Goal: Task Accomplishment & Management: Manage account settings

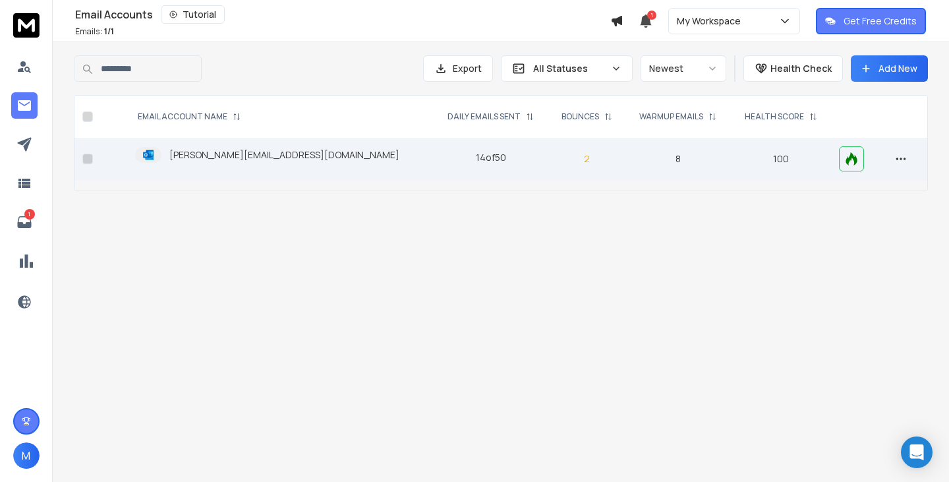
click at [280, 153] on div "[PERSON_NAME][EMAIL_ADDRESS][DOMAIN_NAME]" at bounding box center [280, 155] width 290 height 16
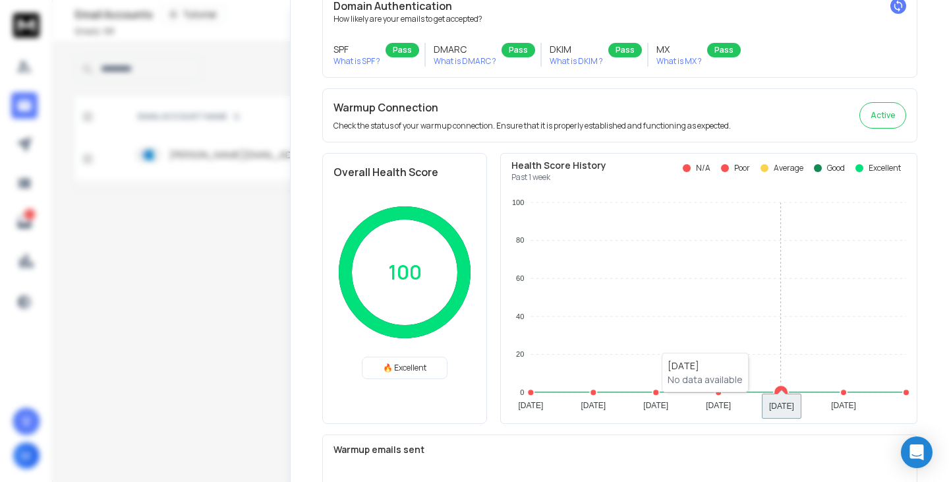
scroll to position [330, 0]
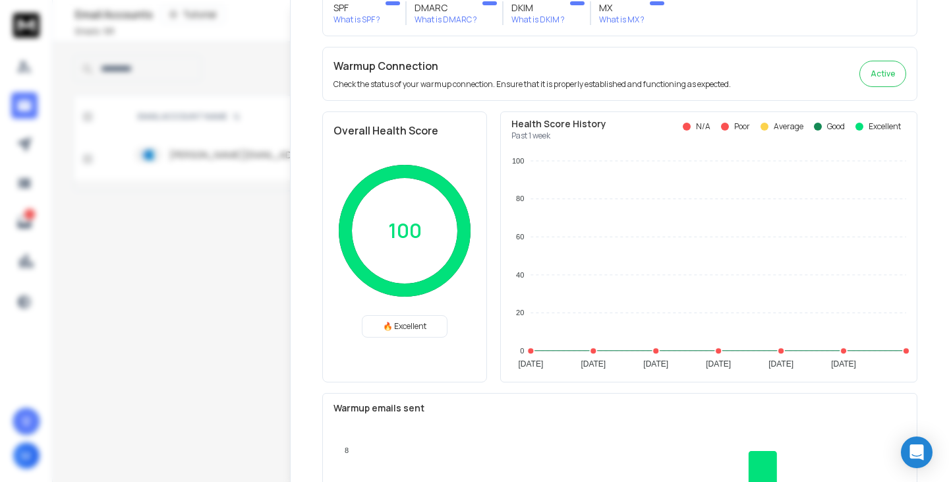
drag, startPoint x: 210, startPoint y: 185, endPoint x: 173, endPoint y: 227, distance: 56.1
click at [209, 186] on div at bounding box center [474, 241] width 949 height 482
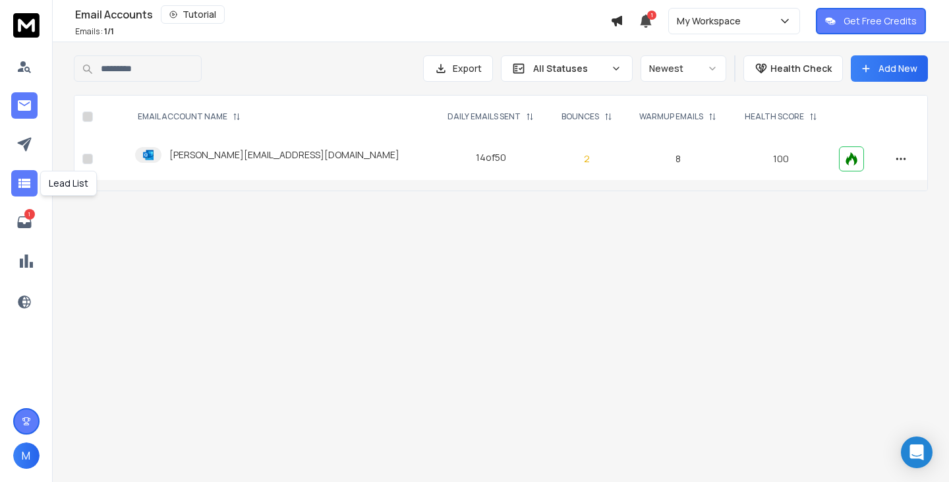
click at [28, 183] on icon at bounding box center [24, 183] width 12 height 9
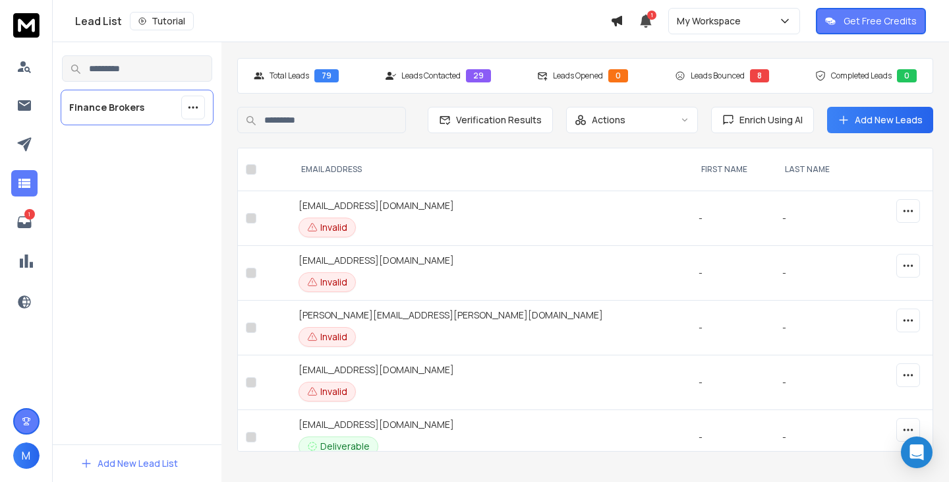
click at [887, 124] on link "Add New Leads" at bounding box center [880, 119] width 85 height 13
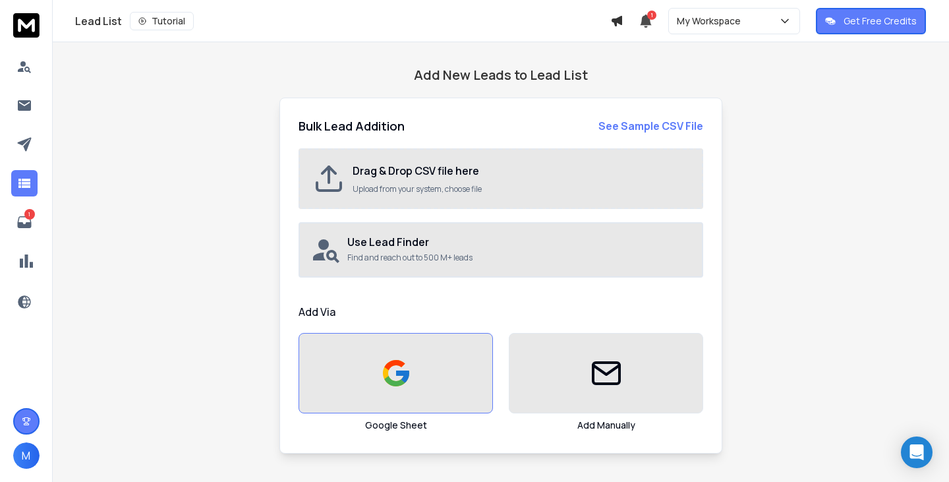
click at [422, 367] on div at bounding box center [396, 373] width 195 height 80
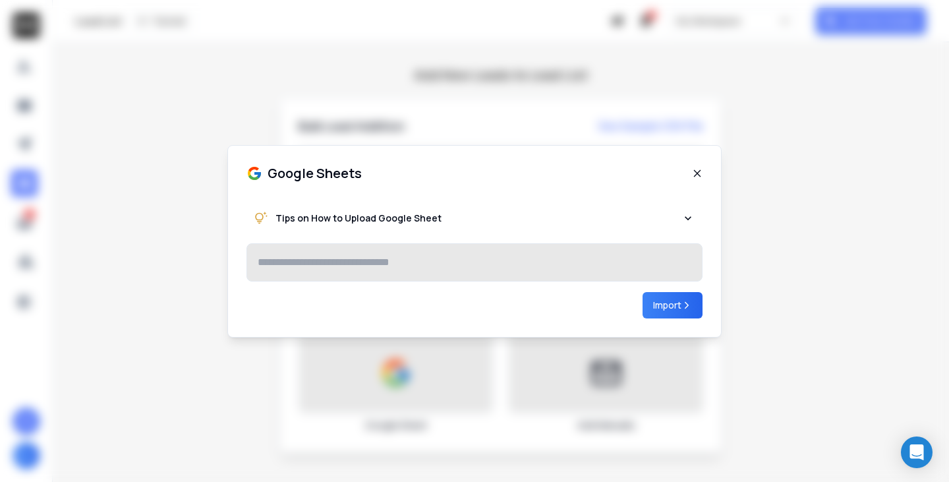
click at [394, 260] on input at bounding box center [475, 262] width 456 height 38
paste input "**********"
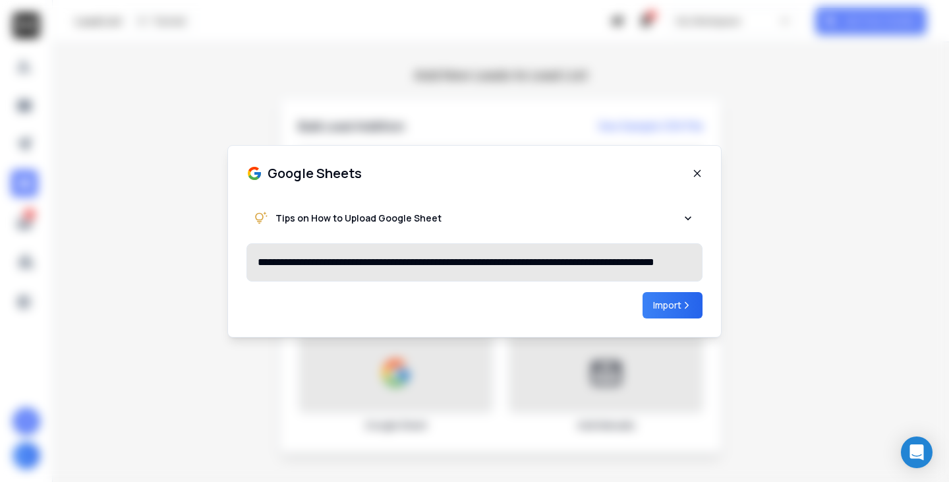
scroll to position [0, 115]
type input "**********"
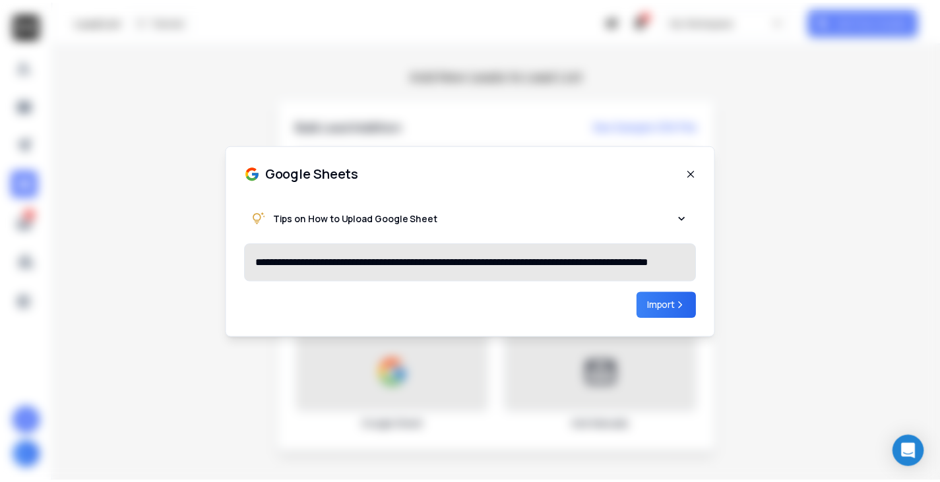
scroll to position [0, 0]
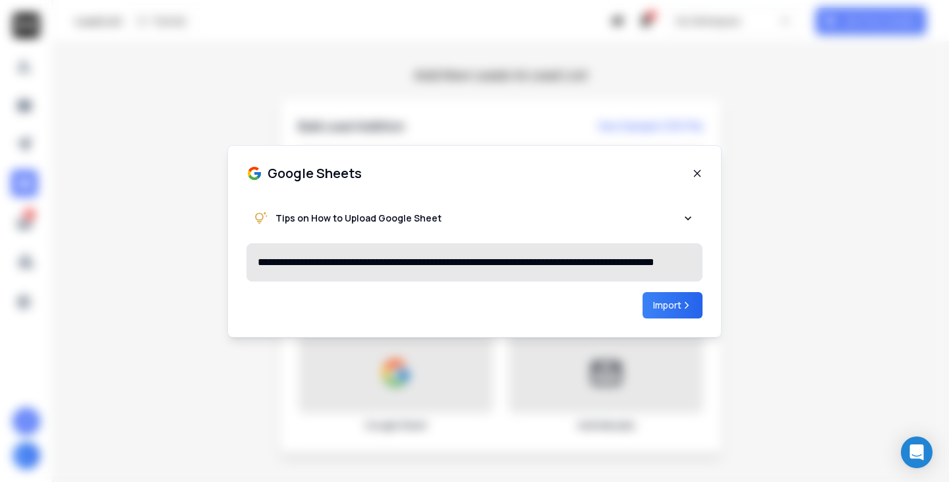
click at [682, 311] on button "Import" at bounding box center [673, 305] width 60 height 26
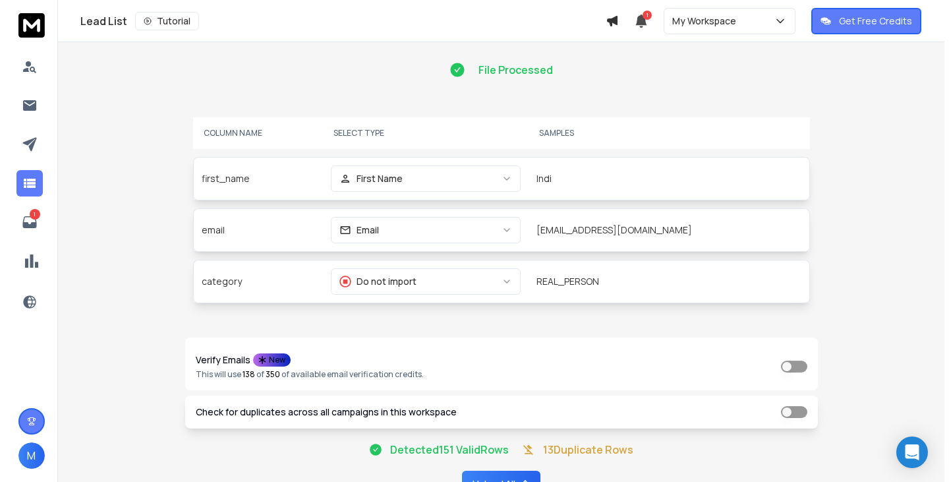
scroll to position [264, 0]
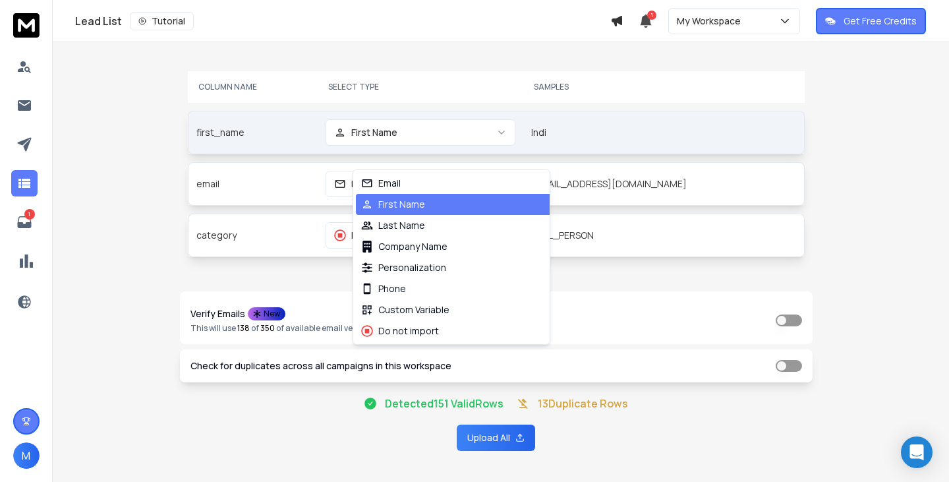
click at [398, 139] on div "First Name" at bounding box center [365, 132] width 63 height 13
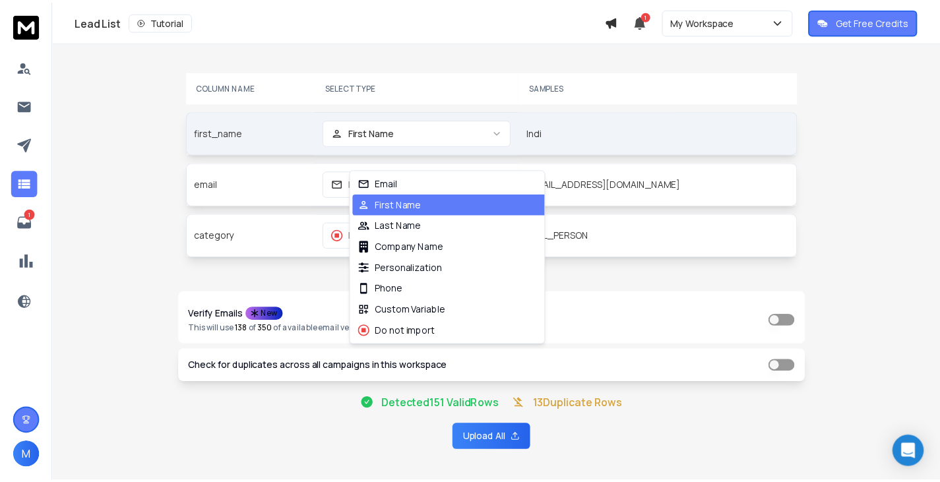
scroll to position [0, 3]
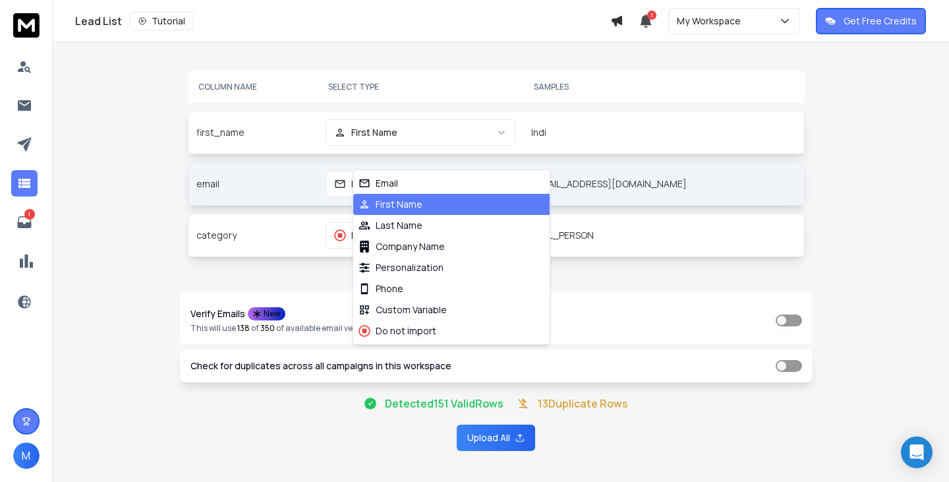
drag, startPoint x: 403, startPoint y: 205, endPoint x: 357, endPoint y: 202, distance: 45.6
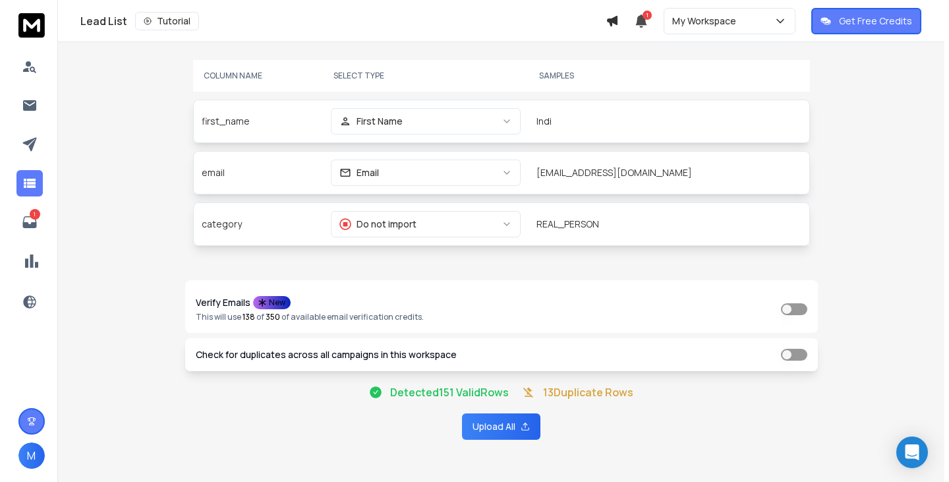
scroll to position [296, 0]
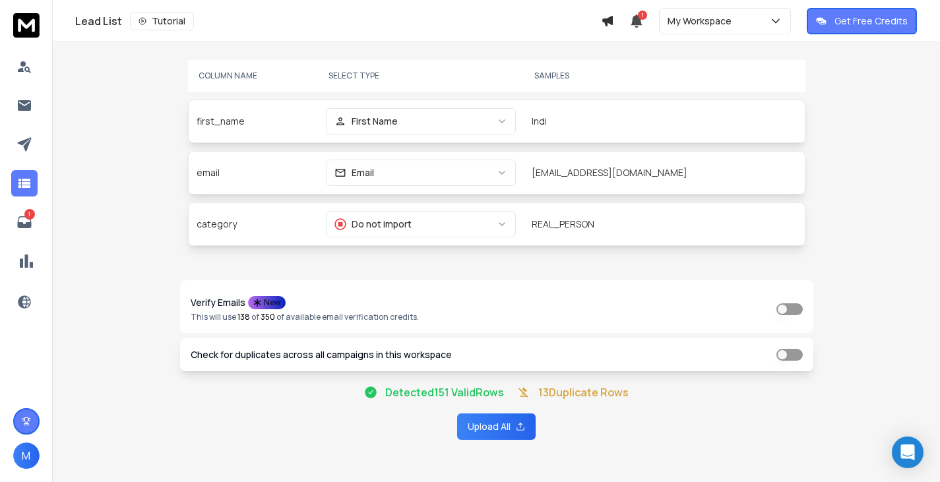
click at [502, 427] on button "Upload All" at bounding box center [496, 426] width 78 height 26
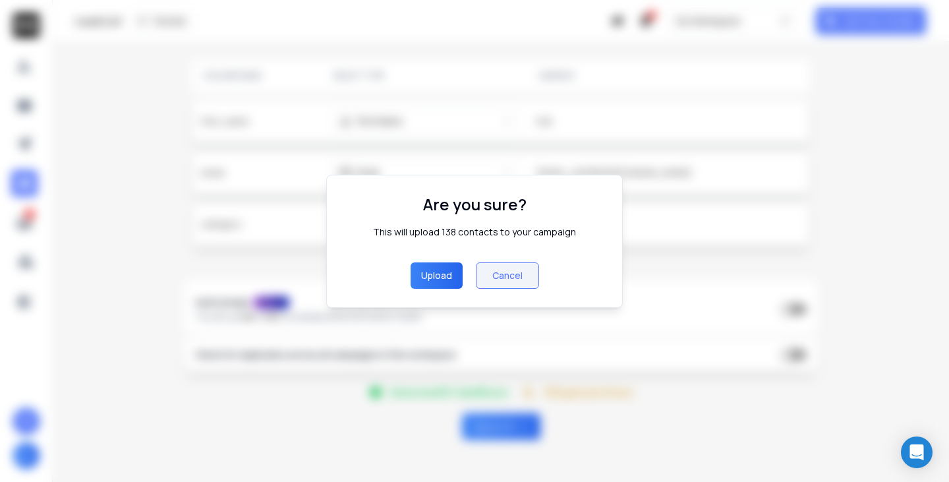
click at [431, 274] on button "Upload" at bounding box center [437, 275] width 52 height 26
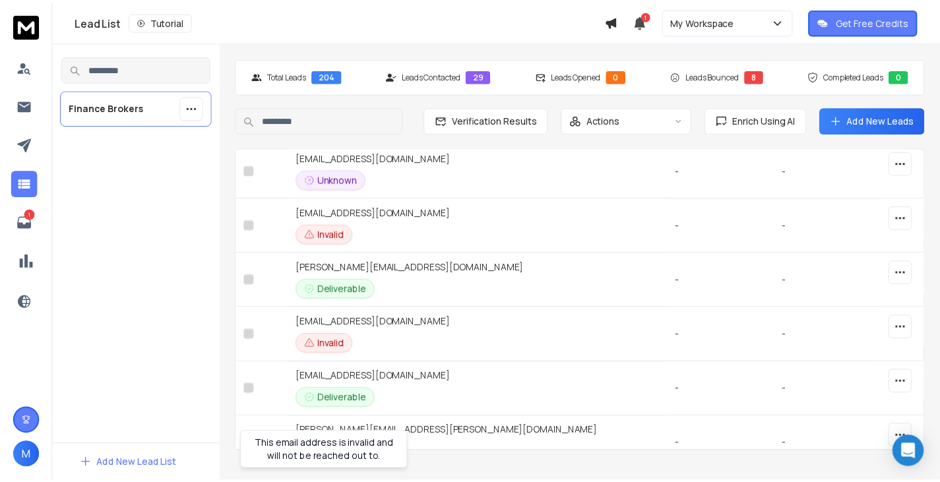
scroll to position [66, 0]
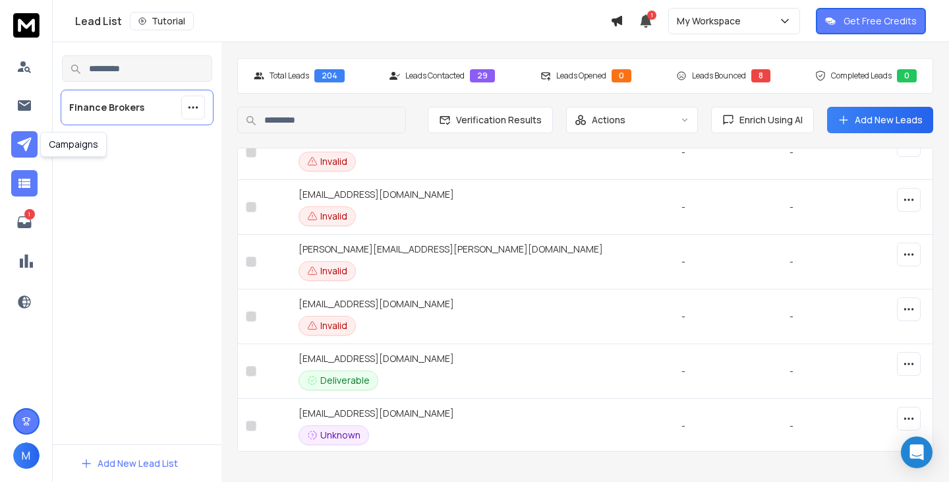
click at [23, 138] on icon at bounding box center [24, 144] width 16 height 16
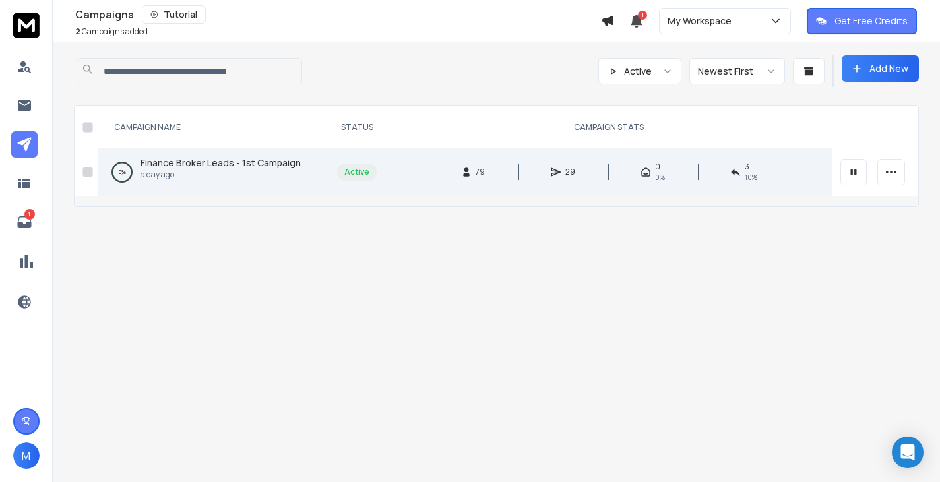
click at [161, 165] on span "Finance Broker Leads - 1st Campaign" at bounding box center [220, 162] width 160 height 13
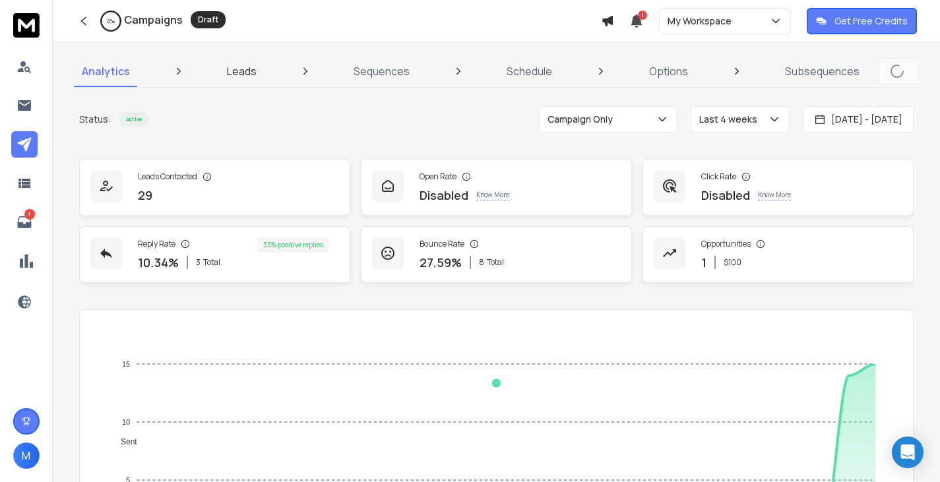
click at [237, 73] on p "Leads" at bounding box center [242, 71] width 30 height 16
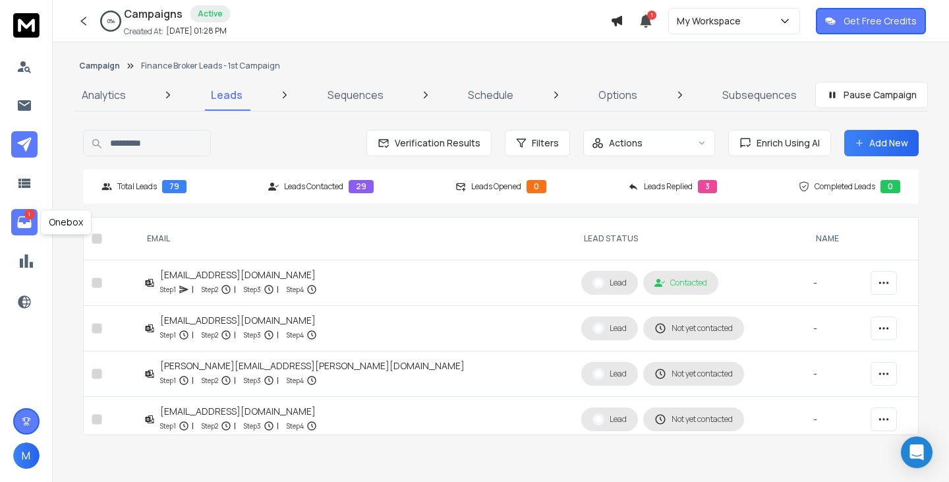
click at [27, 216] on p "1" at bounding box center [29, 214] width 11 height 11
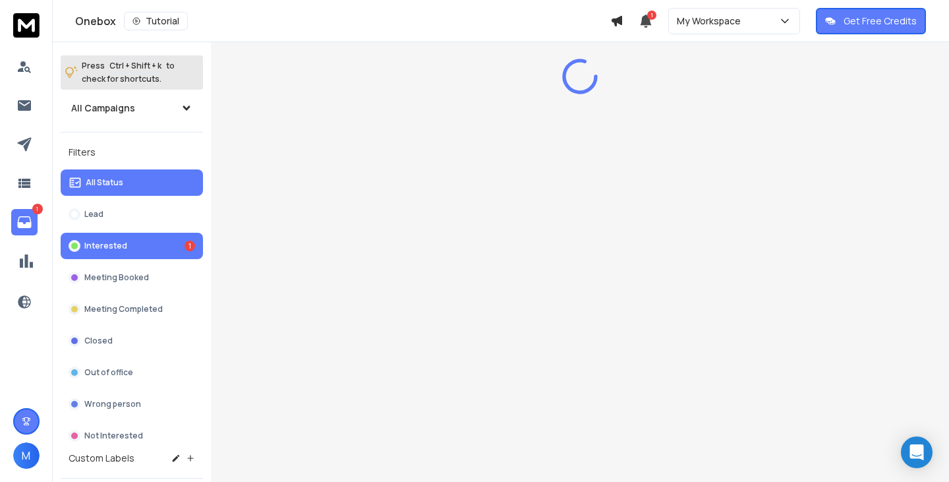
click at [106, 239] on button "Interested 1" at bounding box center [132, 246] width 142 height 26
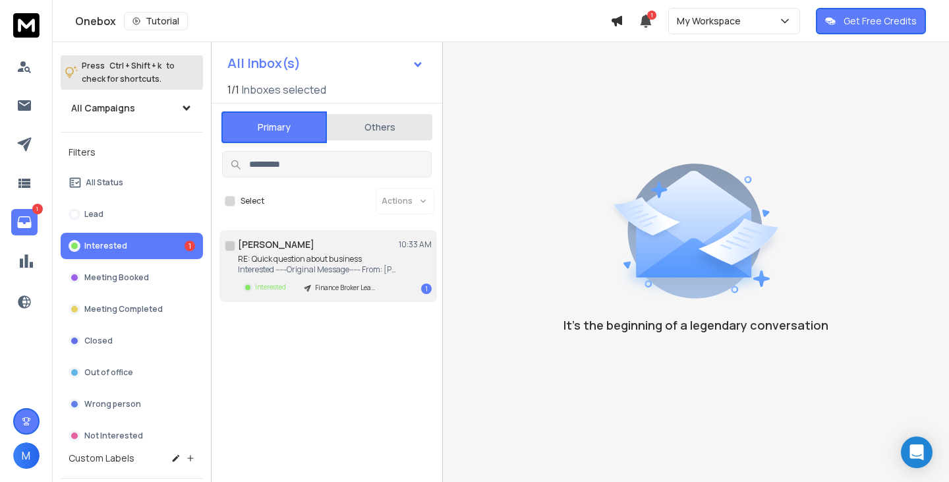
click at [314, 252] on div "Chris Stewart 10:33 AM RE: Quick question about business Interested -----Origin…" at bounding box center [335, 266] width 194 height 56
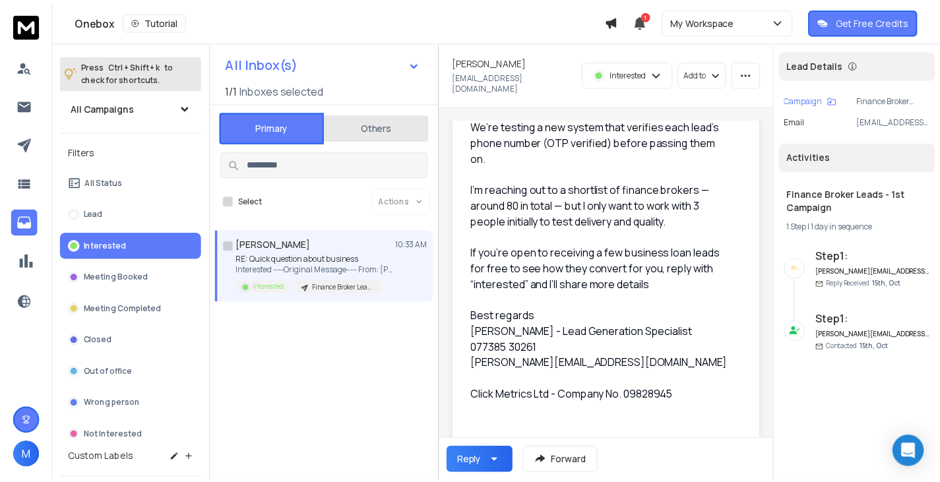
scroll to position [396, 0]
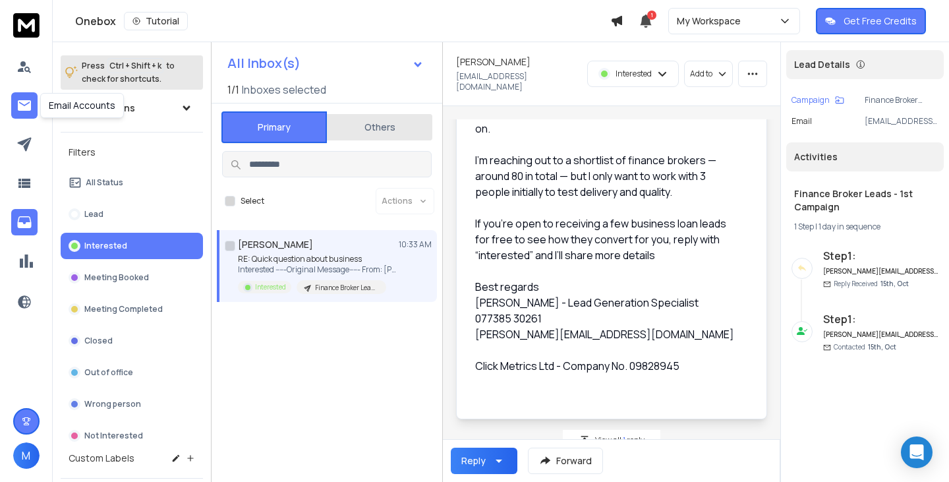
click at [24, 111] on icon at bounding box center [24, 105] width 13 height 11
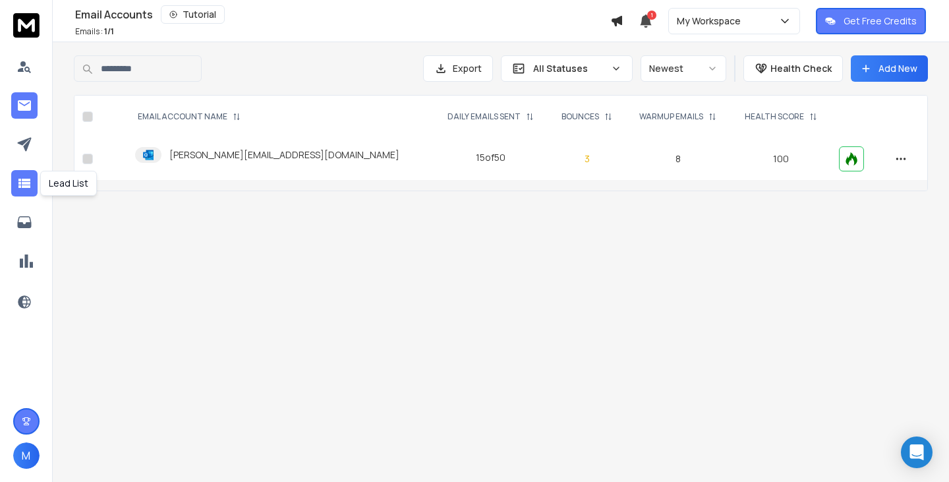
click at [22, 183] on icon at bounding box center [24, 183] width 12 height 9
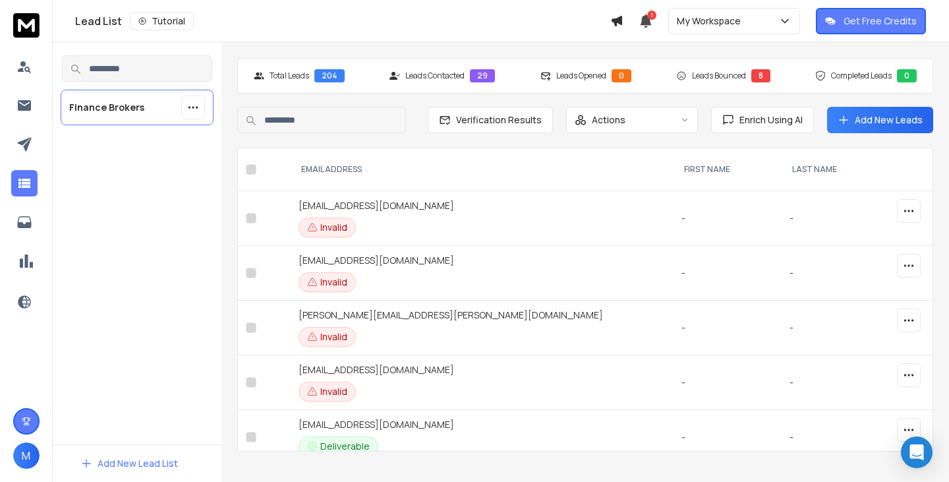
click at [196, 111] on icon "button" at bounding box center [193, 108] width 12 height 12
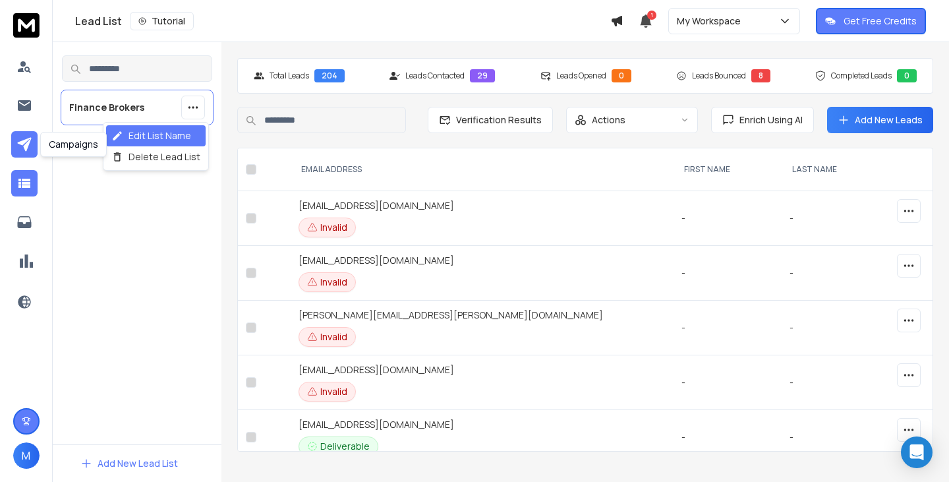
click at [29, 138] on icon at bounding box center [24, 144] width 16 height 16
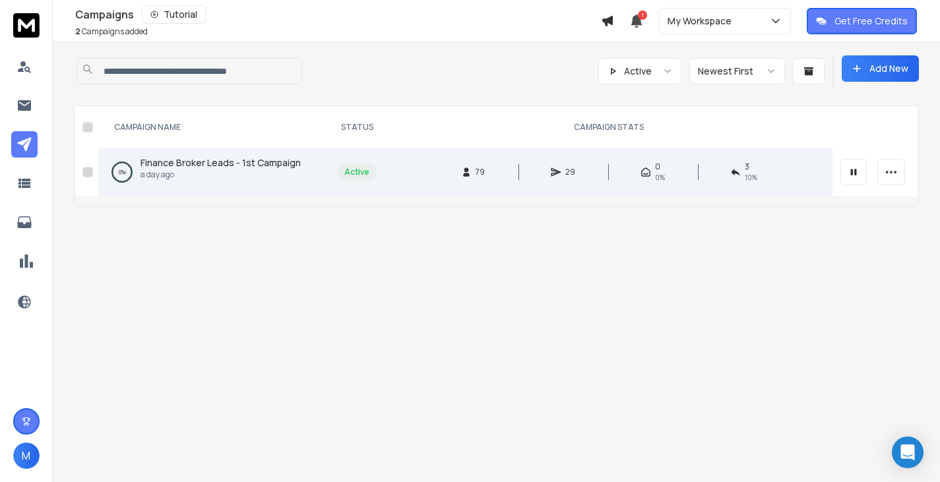
click at [471, 166] on div "79 29 0 0% 3 10 %" at bounding box center [609, 172] width 330 height 21
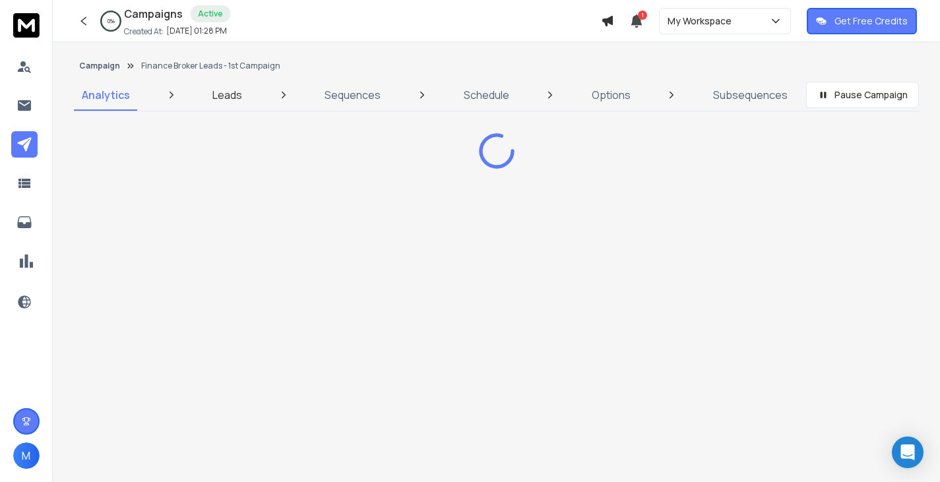
click at [234, 92] on p "Leads" at bounding box center [227, 95] width 30 height 16
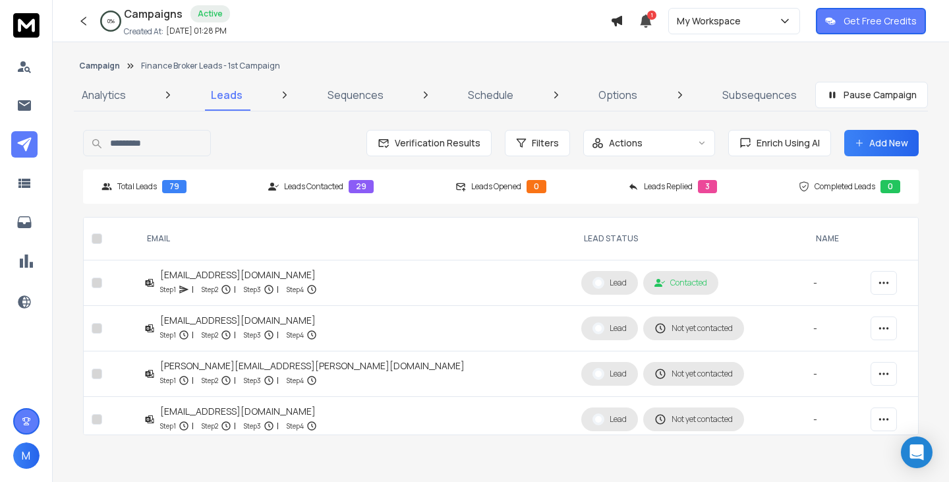
click at [884, 144] on button "Add New" at bounding box center [882, 143] width 75 height 26
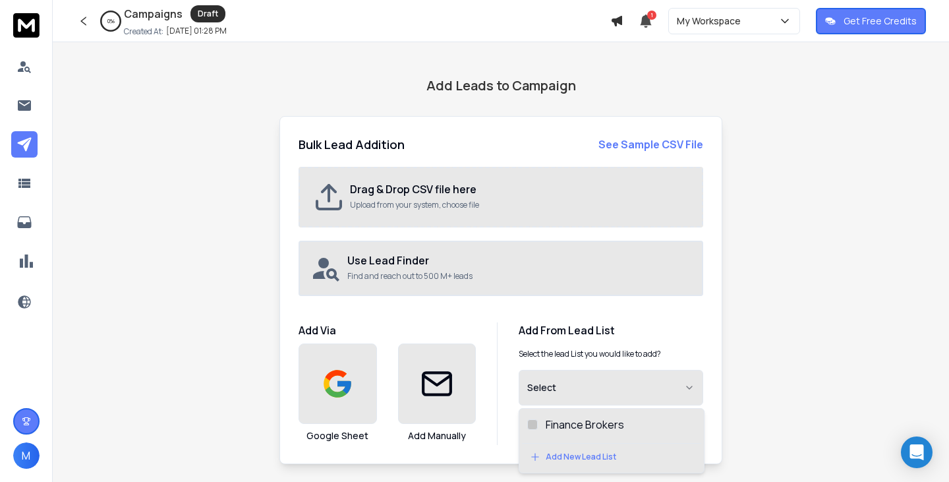
click at [617, 376] on button "Select" at bounding box center [611, 388] width 185 height 36
click at [583, 425] on div "Finance Brokers" at bounding box center [585, 425] width 78 height 16
click at [791, 276] on div "Add Leads to Campaign Bulk Lead Addition See Sample CSV File Drag & Drop CSV fi…" at bounding box center [501, 270] width 675 height 388
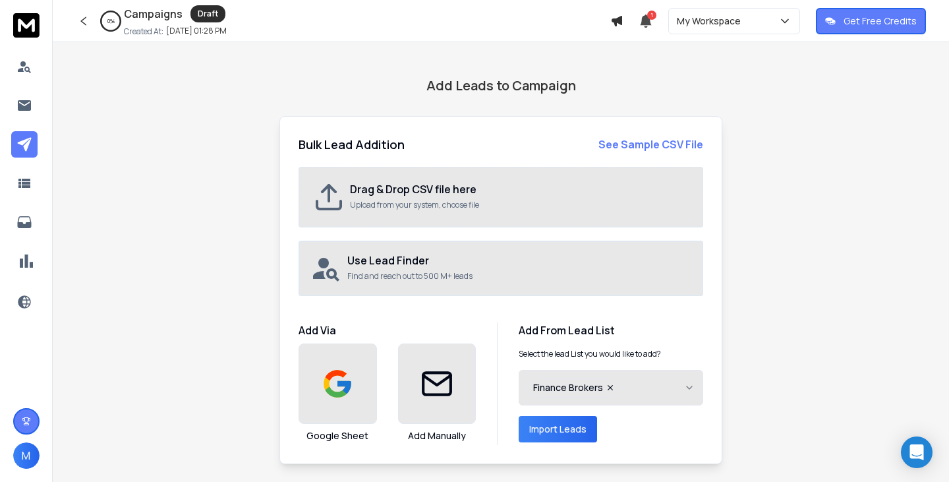
click at [567, 426] on button "Import Leads" at bounding box center [558, 429] width 78 height 26
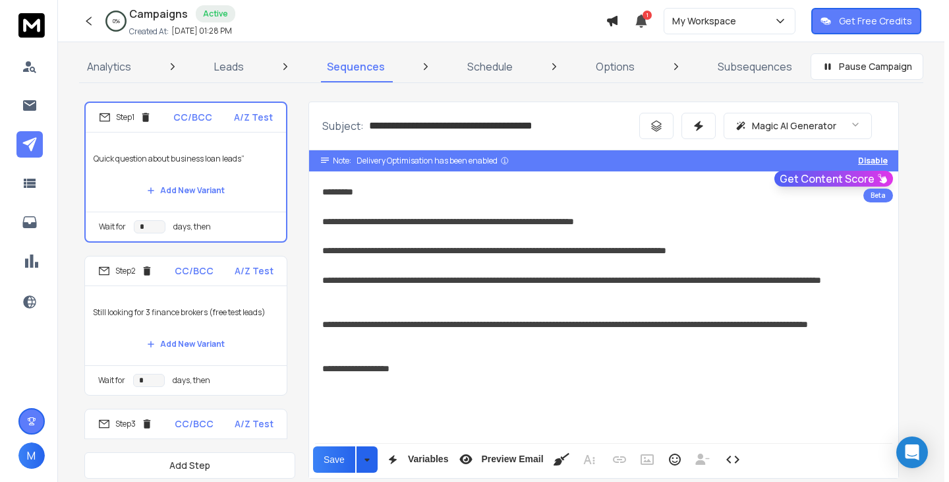
scroll to position [44, 0]
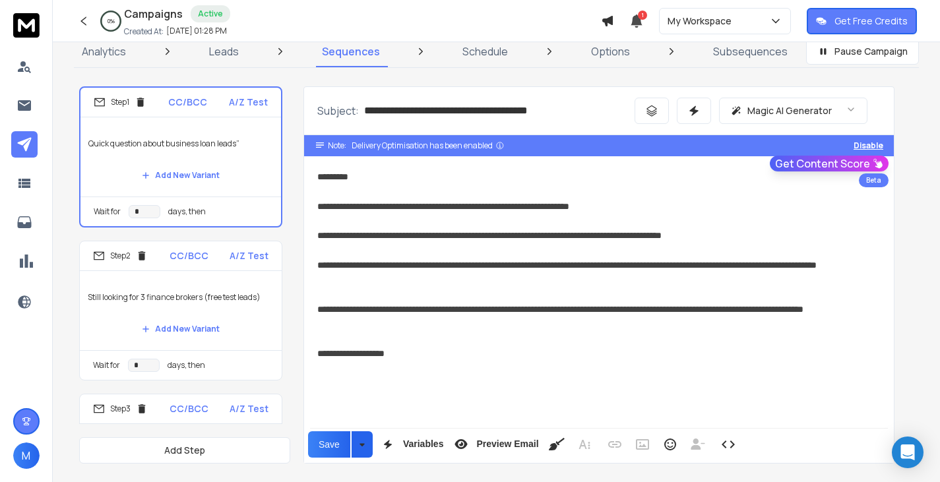
click at [358, 183] on div "*********" at bounding box center [598, 176] width 563 height 15
drag, startPoint x: 328, startPoint y: 177, endPoint x: 352, endPoint y: 177, distance: 24.4
click at [352, 177] on div "*********" at bounding box center [598, 176] width 563 height 15
drag, startPoint x: 227, startPoint y: 148, endPoint x: 235, endPoint y: 152, distance: 8.6
click at [228, 148] on p "Quick question about business loan leads”" at bounding box center [180, 143] width 185 height 37
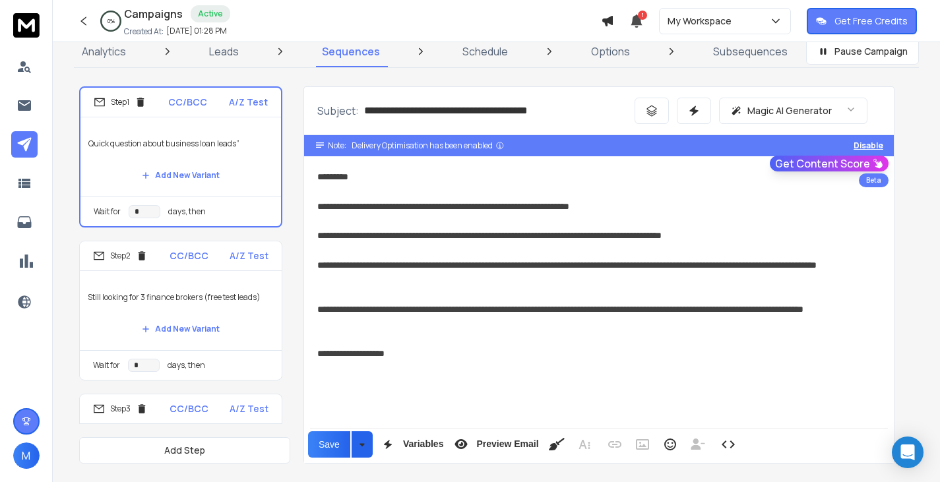
click at [359, 179] on div "*********" at bounding box center [598, 176] width 563 height 15
drag, startPoint x: 329, startPoint y: 177, endPoint x: 370, endPoint y: 177, distance: 40.9
click at [370, 177] on div "*********" at bounding box center [598, 176] width 563 height 15
click at [425, 448] on span "Variables" at bounding box center [423, 443] width 46 height 11
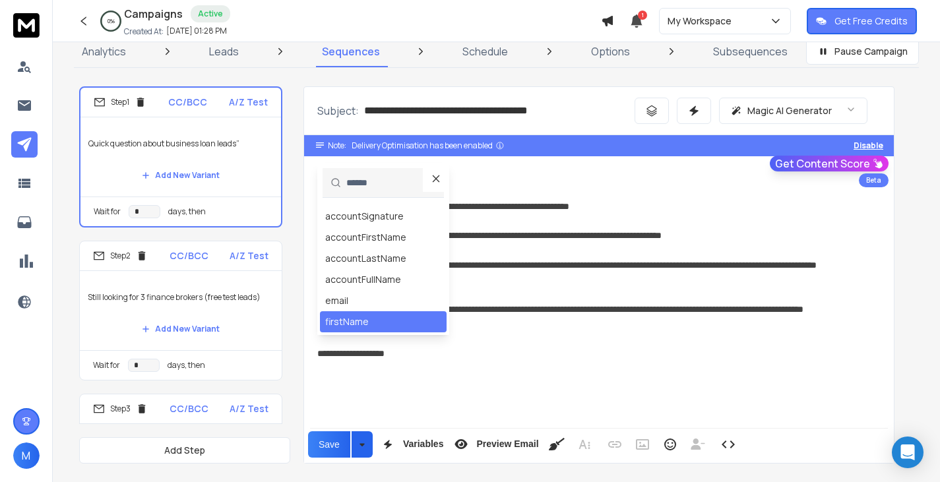
click at [360, 323] on div "firstName" at bounding box center [347, 321] width 44 height 13
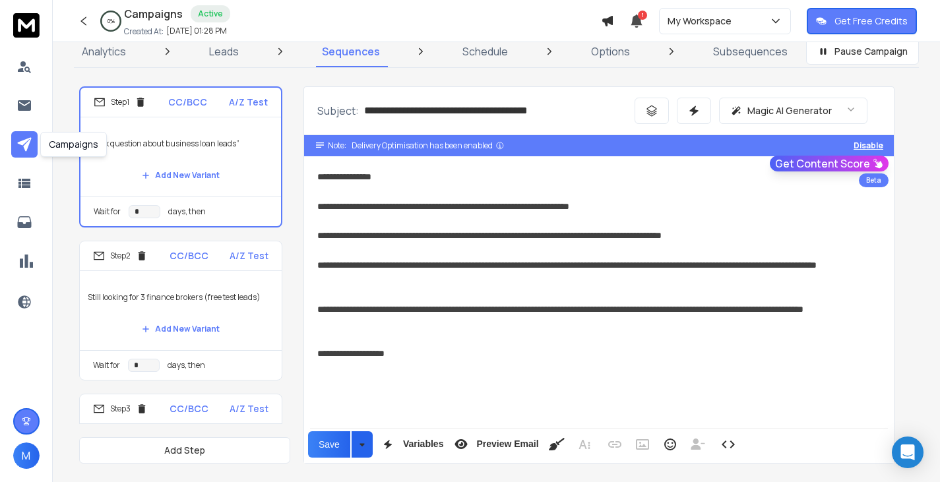
click at [22, 146] on icon at bounding box center [24, 144] width 16 height 16
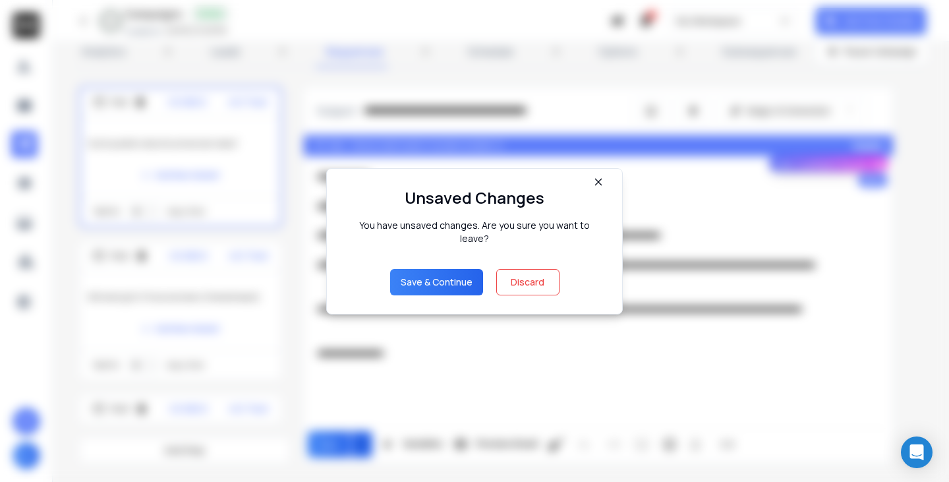
click at [524, 276] on button "Discard" at bounding box center [528, 282] width 63 height 26
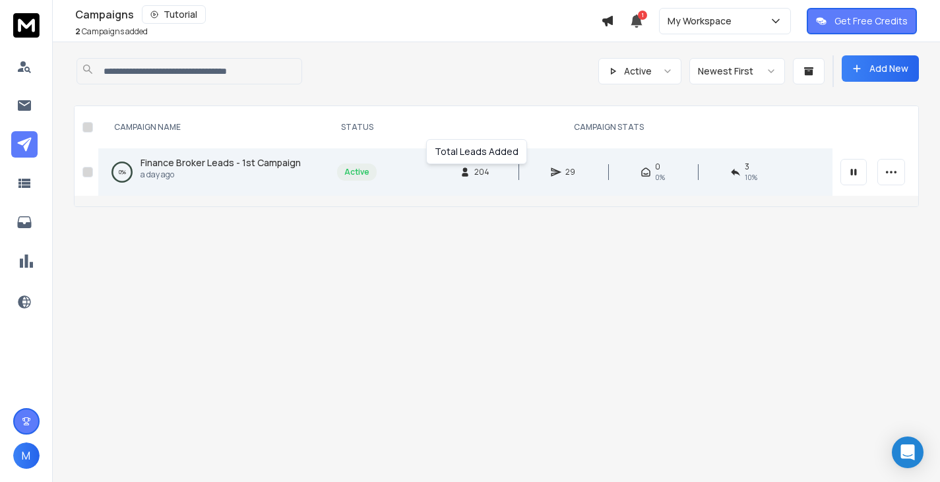
click at [479, 173] on span "204" at bounding box center [481, 172] width 15 height 11
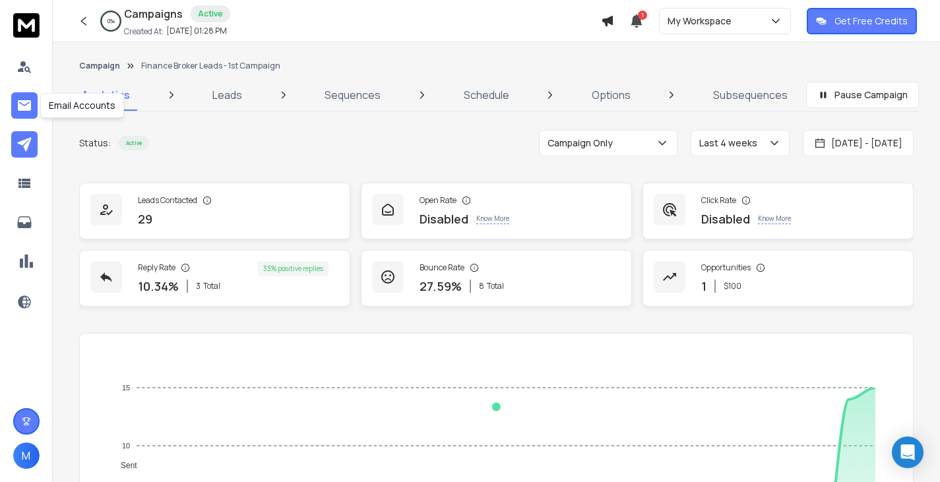
click at [24, 102] on icon at bounding box center [24, 105] width 13 height 11
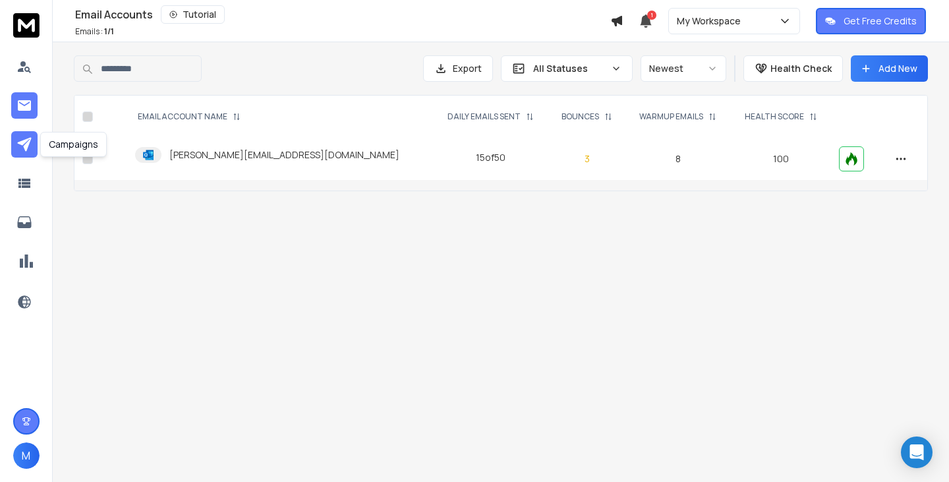
click at [22, 140] on icon at bounding box center [24, 145] width 14 height 14
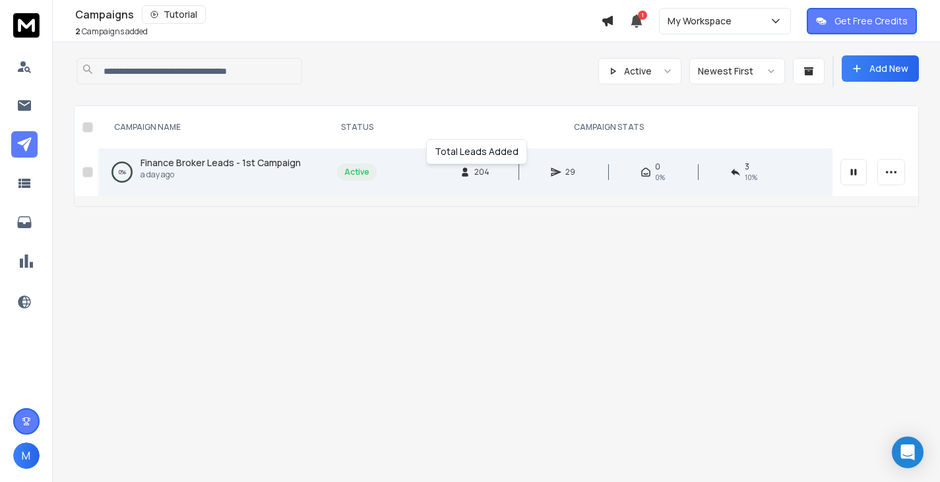
click at [482, 173] on span "204" at bounding box center [481, 172] width 15 height 11
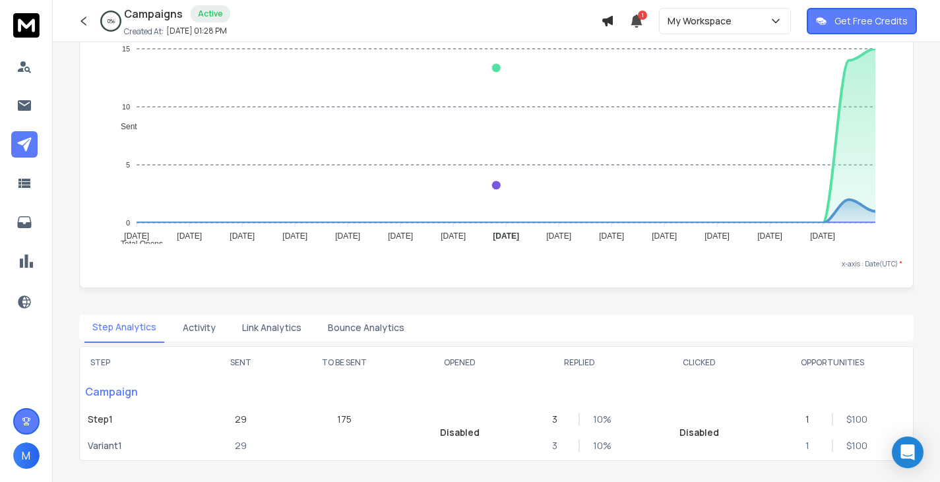
scroll to position [342, 0]
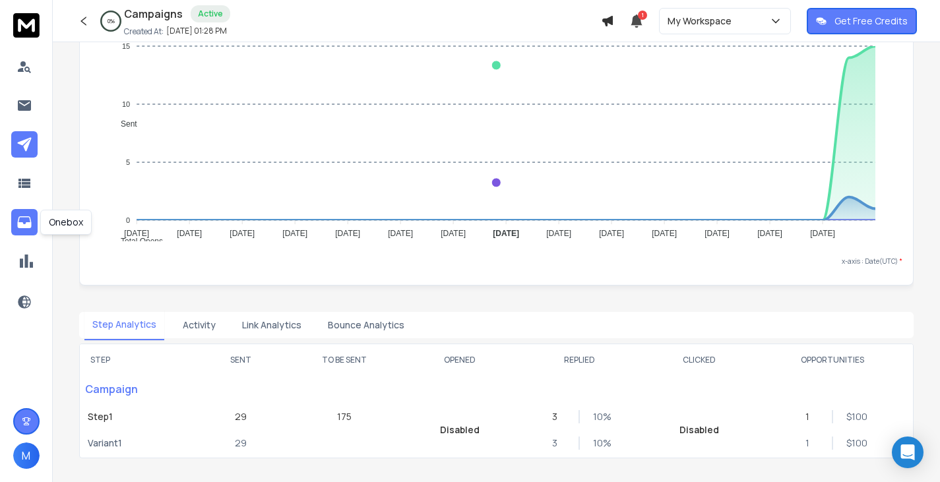
click at [24, 218] on icon at bounding box center [24, 222] width 16 height 16
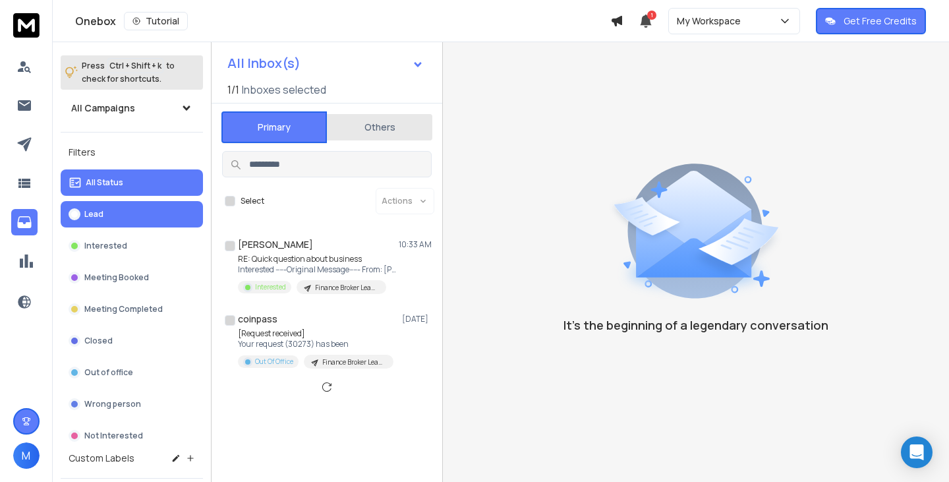
click at [117, 214] on button "Lead" at bounding box center [132, 214] width 142 height 26
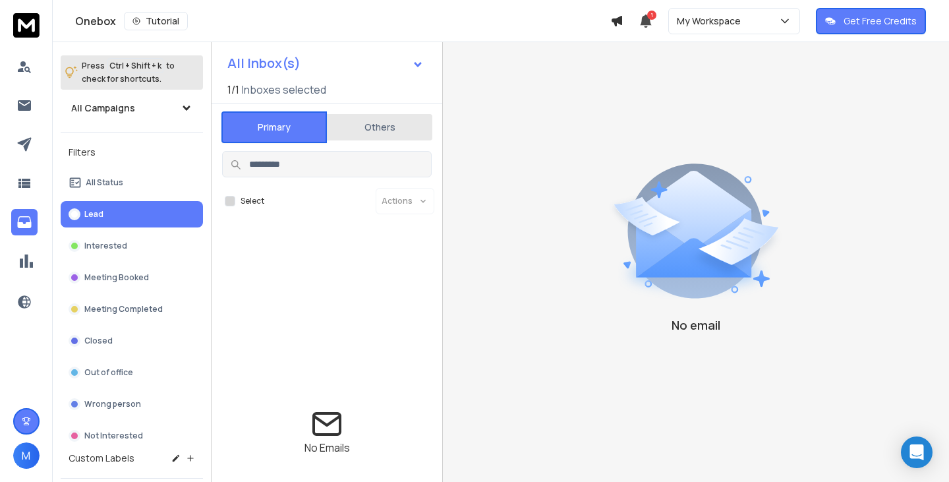
click at [367, 129] on button "Others" at bounding box center [379, 127] width 105 height 29
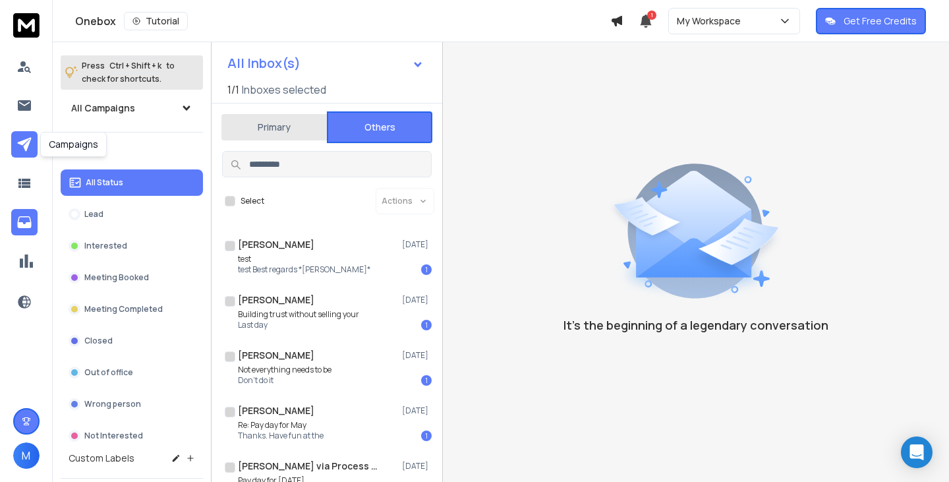
click at [22, 142] on icon at bounding box center [24, 145] width 14 height 14
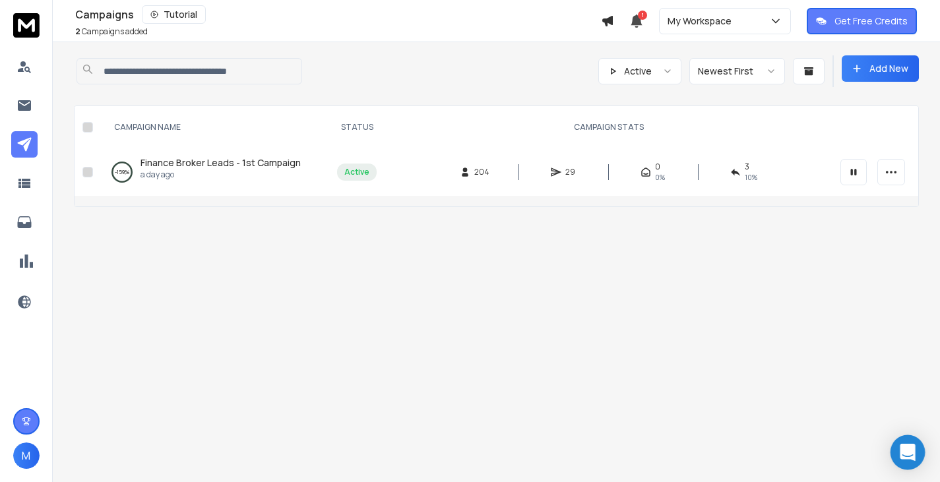
click at [907, 456] on icon "Open Intercom Messenger" at bounding box center [907, 452] width 17 height 17
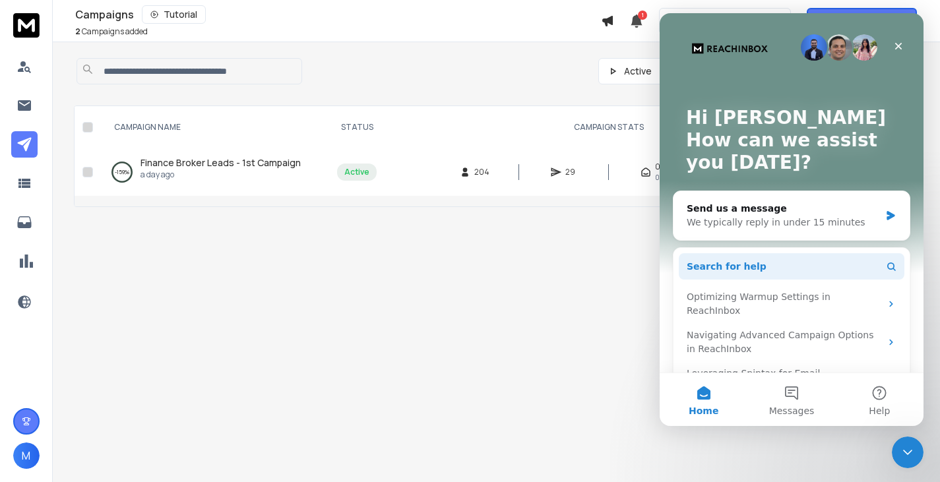
click at [790, 268] on button "Search for help" at bounding box center [791, 266] width 226 height 26
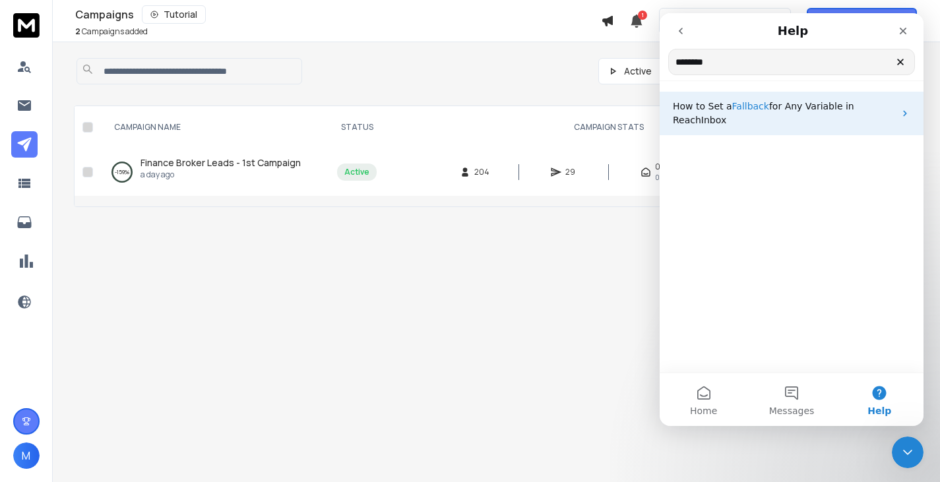
type input "********"
click at [800, 110] on span "for Any Variable in ReachInbox" at bounding box center [763, 113] width 181 height 24
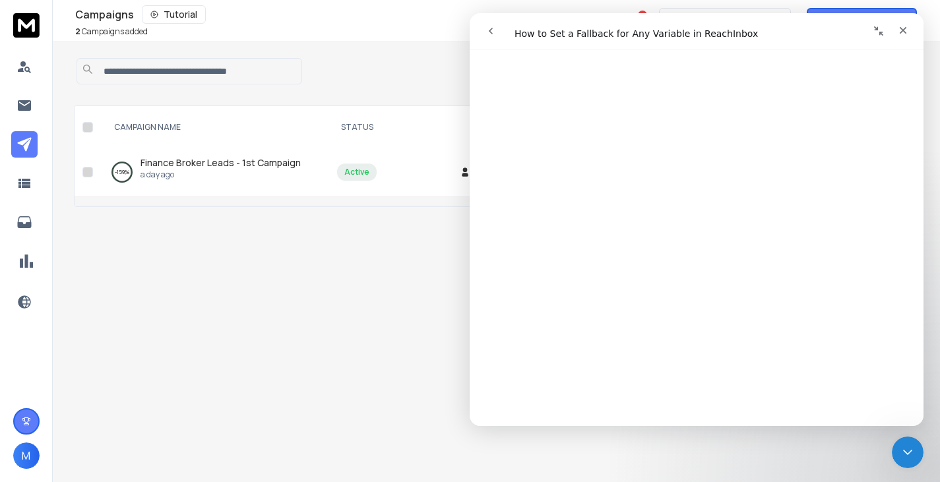
scroll to position [330, 0]
click at [25, 142] on icon at bounding box center [24, 145] width 14 height 14
click at [898, 27] on icon "Close" at bounding box center [902, 30] width 11 height 11
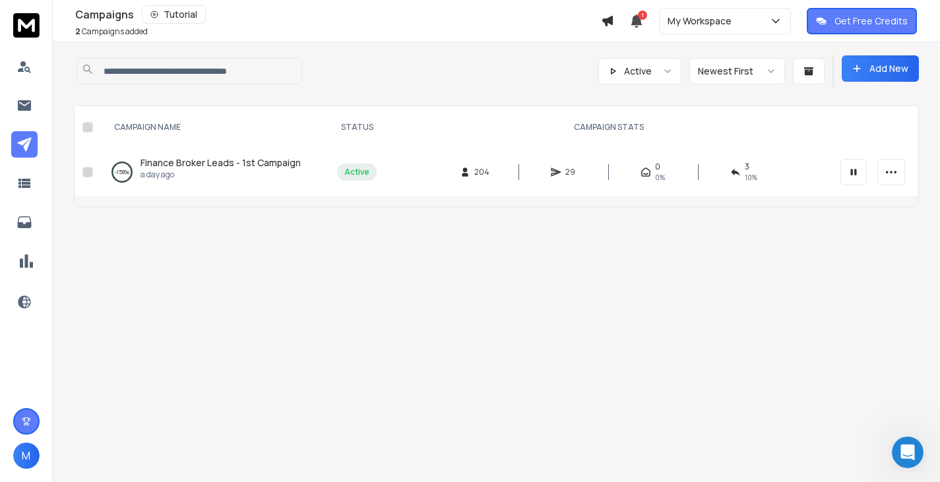
scroll to position [0, 0]
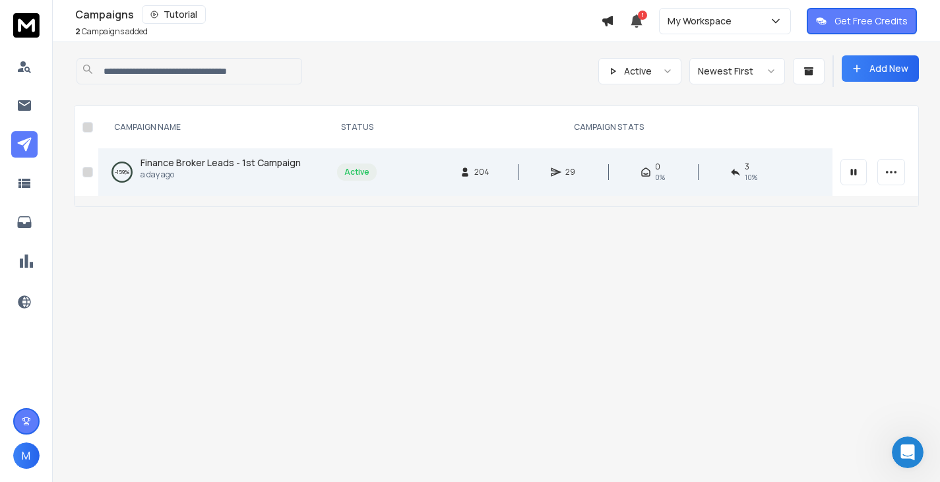
click at [241, 158] on span "Finance Broker Leads - 1st Campaign" at bounding box center [220, 162] width 160 height 13
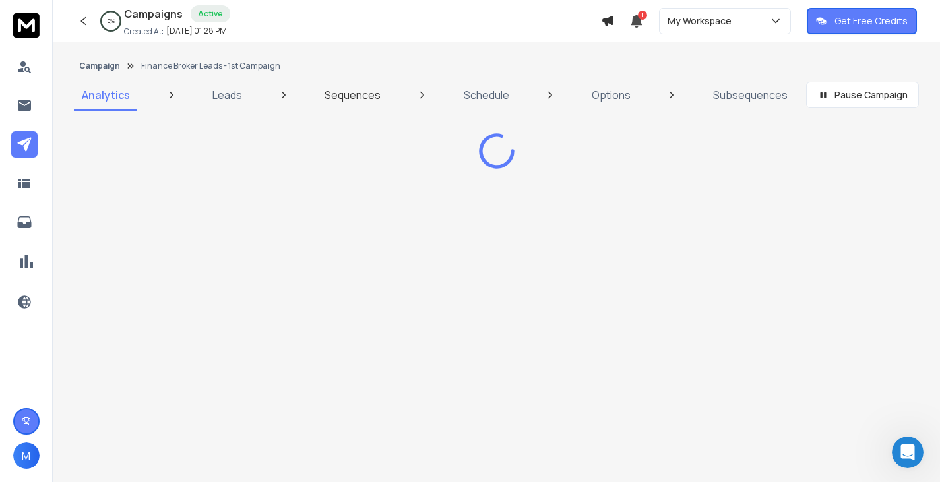
click at [377, 93] on p "Sequences" at bounding box center [352, 95] width 56 height 16
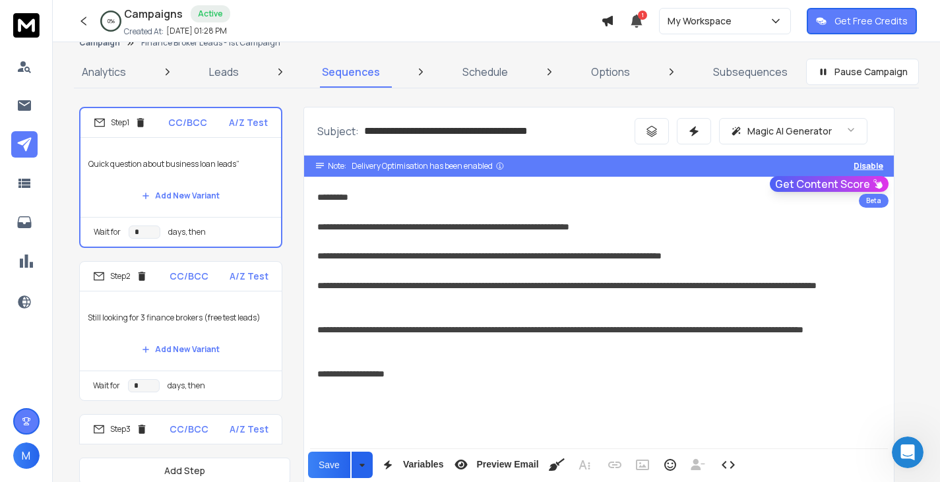
scroll to position [44, 0]
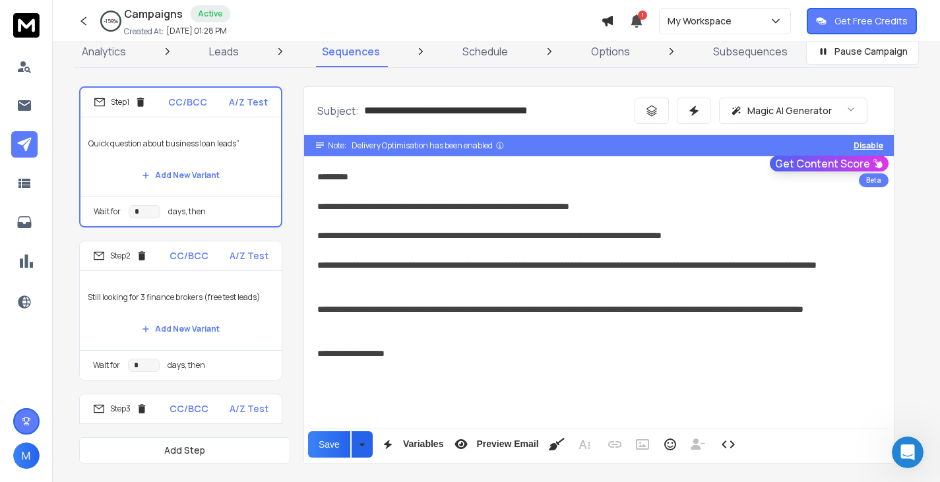
click at [239, 138] on p "Quick question about business loan leads”" at bounding box center [180, 143] width 185 height 37
click at [369, 179] on div "*********" at bounding box center [598, 176] width 563 height 15
drag, startPoint x: 329, startPoint y: 177, endPoint x: 363, endPoint y: 179, distance: 34.3
click at [363, 179] on div "*********" at bounding box center [598, 176] width 563 height 15
click at [423, 442] on span "Variables" at bounding box center [423, 443] width 46 height 11
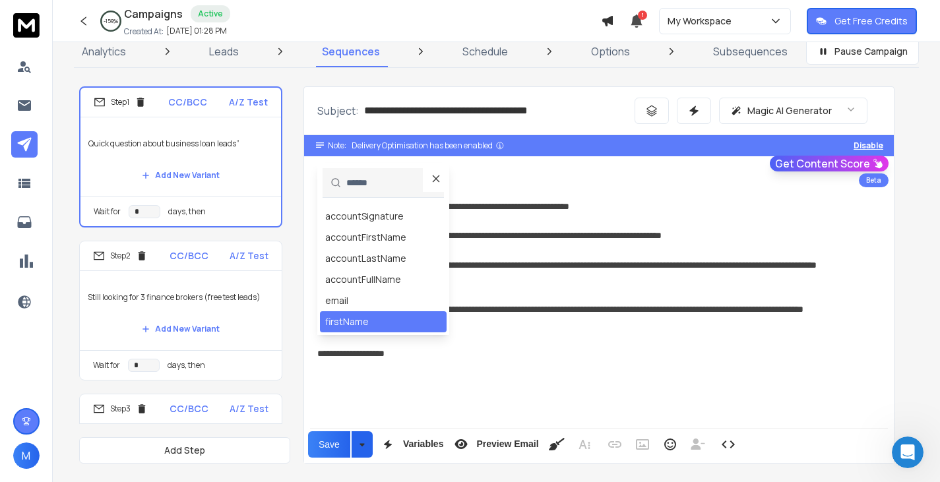
click at [352, 323] on div "firstName" at bounding box center [347, 321] width 44 height 13
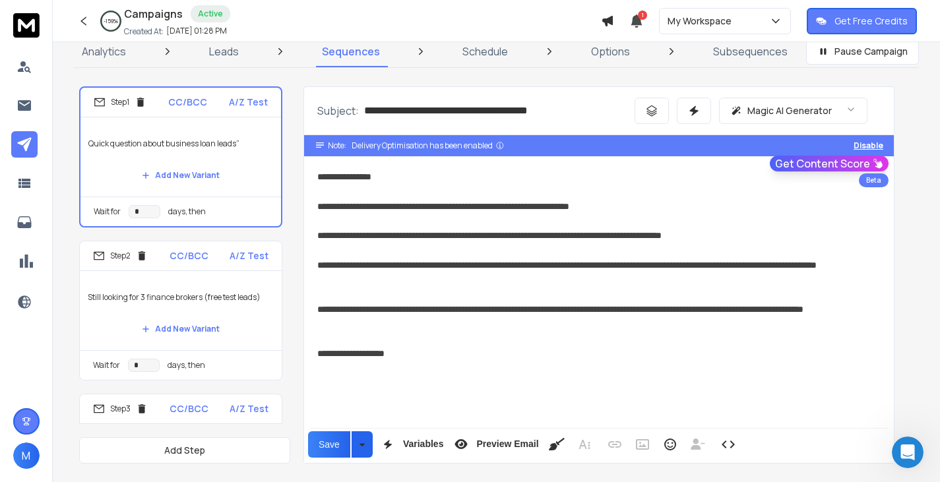
click at [373, 175] on div "**********" at bounding box center [598, 176] width 563 height 15
click at [423, 443] on span "Variables" at bounding box center [423, 443] width 46 height 11
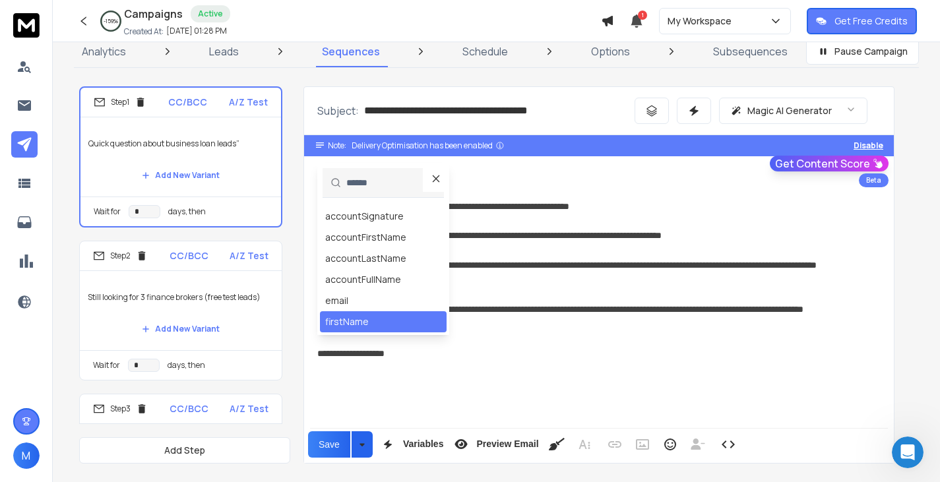
click at [351, 321] on div "firstName" at bounding box center [347, 321] width 44 height 13
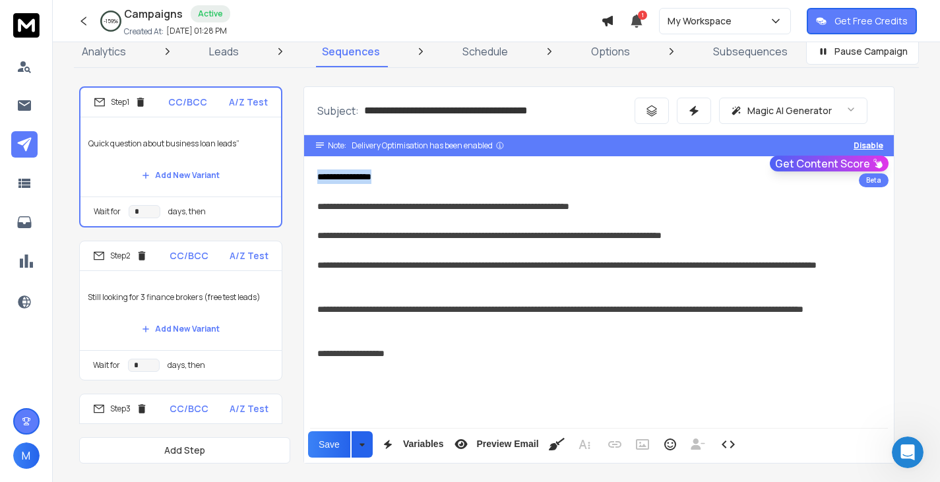
drag, startPoint x: 388, startPoint y: 175, endPoint x: 315, endPoint y: 177, distance: 73.2
click at [315, 177] on div "**********" at bounding box center [598, 290] width 589 height 269
copy div "**********"
click at [908, 448] on icon "Open Intercom Messenger" at bounding box center [906, 451] width 22 height 22
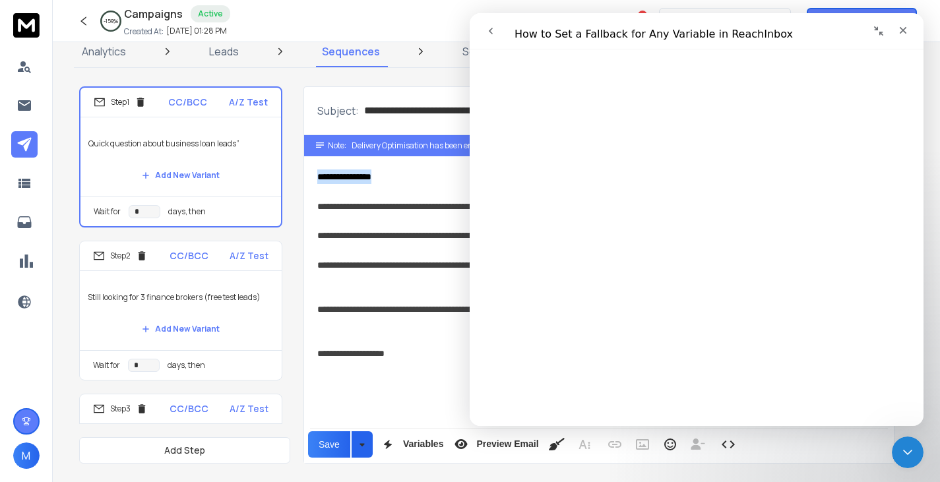
scroll to position [197, 0]
click at [410, 202] on div "**********" at bounding box center [598, 206] width 563 height 15
click at [388, 180] on div "**********" at bounding box center [598, 176] width 563 height 15
drag, startPoint x: 391, startPoint y: 177, endPoint x: 289, endPoint y: 172, distance: 101.6
click at [289, 172] on div "**********" at bounding box center [496, 274] width 834 height 377
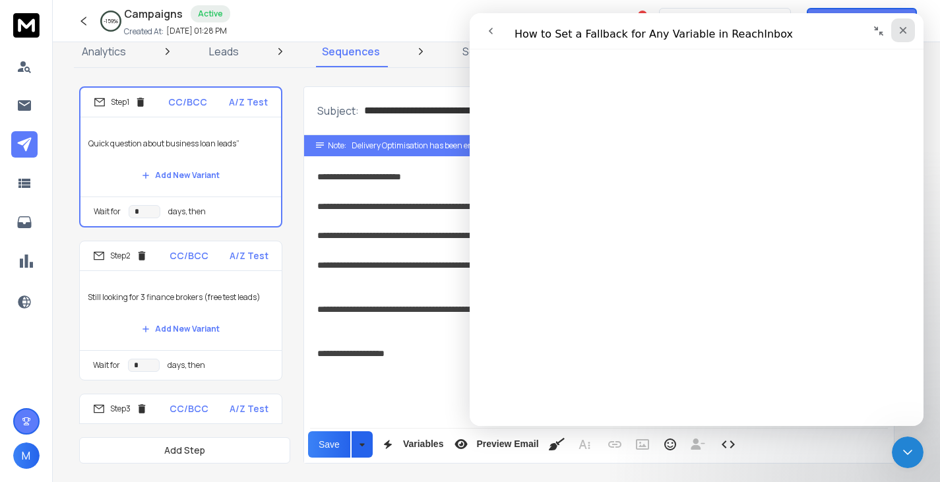
drag, startPoint x: 1344, startPoint y: 49, endPoint x: 897, endPoint y: 29, distance: 446.9
click at [897, 29] on div "Close" at bounding box center [903, 30] width 24 height 24
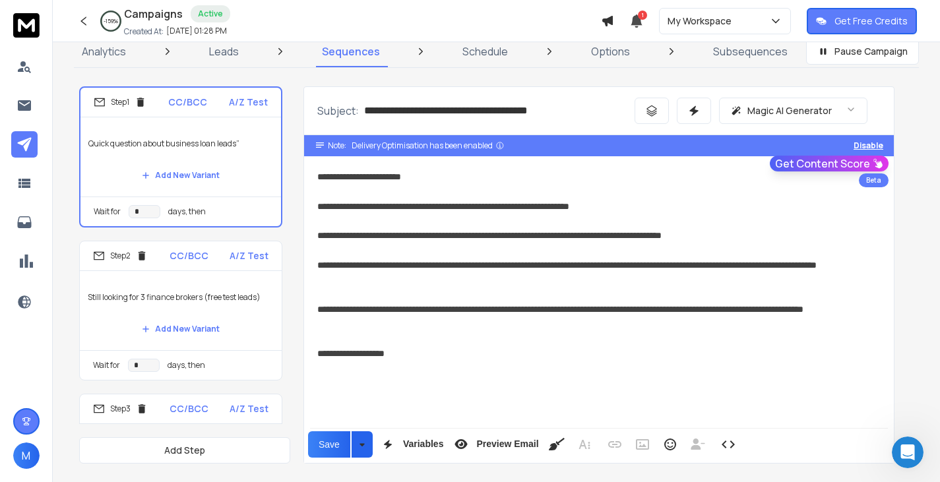
click at [164, 299] on p "Still looking for 3 finance brokers (free test leads)" at bounding box center [181, 297] width 186 height 37
type input "**********"
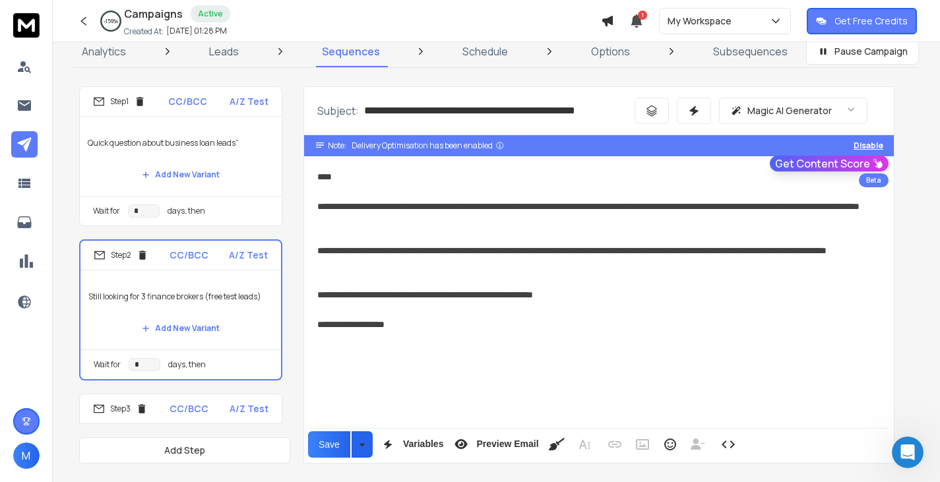
click at [350, 178] on div "****" at bounding box center [598, 176] width 563 height 15
drag, startPoint x: 349, startPoint y: 175, endPoint x: 311, endPoint y: 174, distance: 38.2
click at [315, 174] on div "**********" at bounding box center [598, 290] width 589 height 269
drag, startPoint x: 338, startPoint y: 177, endPoint x: 444, endPoint y: 180, distance: 106.2
click at [444, 180] on div "**********" at bounding box center [598, 176] width 563 height 15
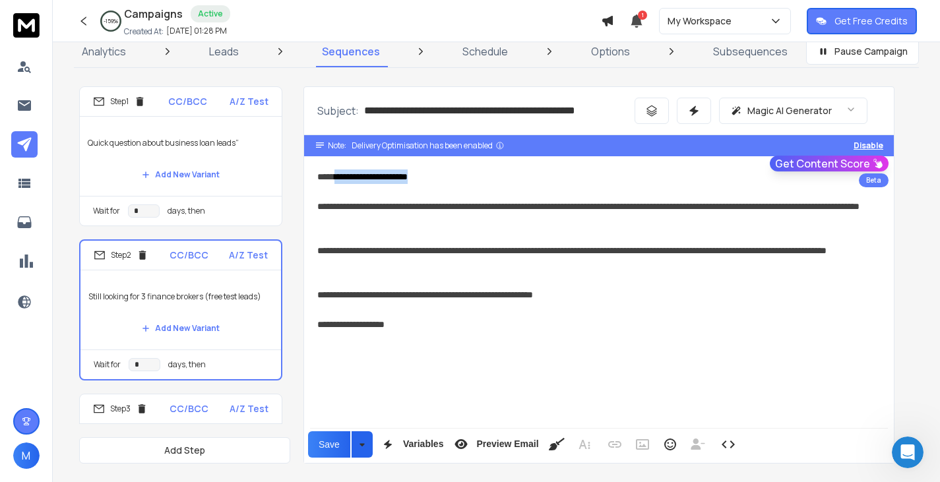
copy div "**********"
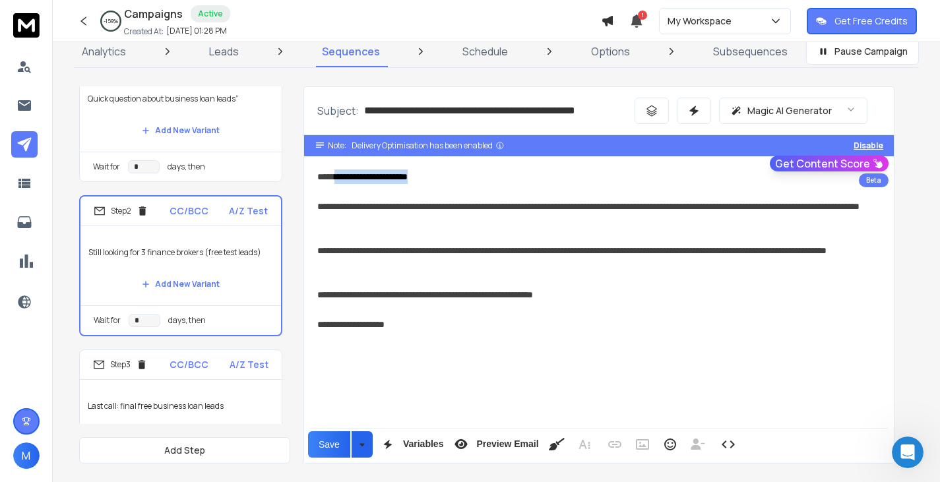
scroll to position [66, 0]
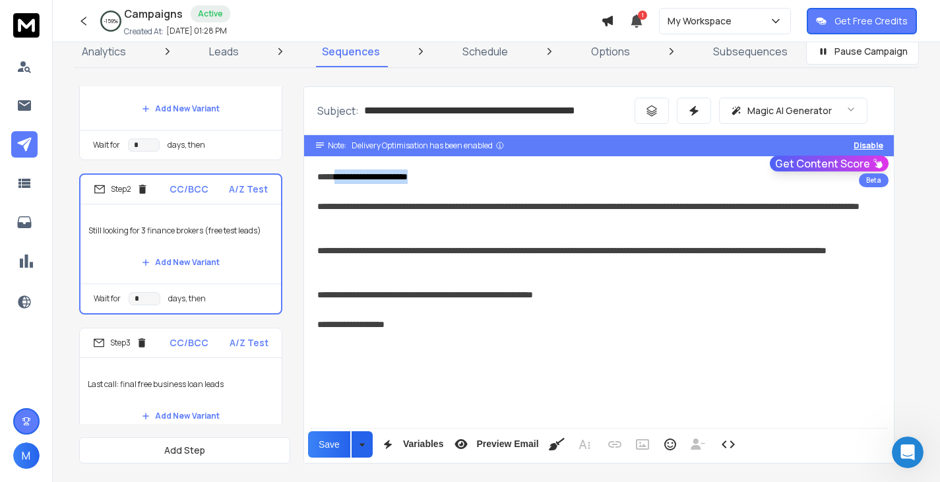
click at [440, 175] on div "**********" at bounding box center [598, 176] width 563 height 15
click at [412, 179] on div "**********" at bounding box center [598, 176] width 563 height 15
drag, startPoint x: 337, startPoint y: 174, endPoint x: 352, endPoint y: 175, distance: 15.2
click at [352, 175] on div "**********" at bounding box center [598, 176] width 563 height 15
click at [340, 179] on div "**********" at bounding box center [598, 176] width 563 height 15
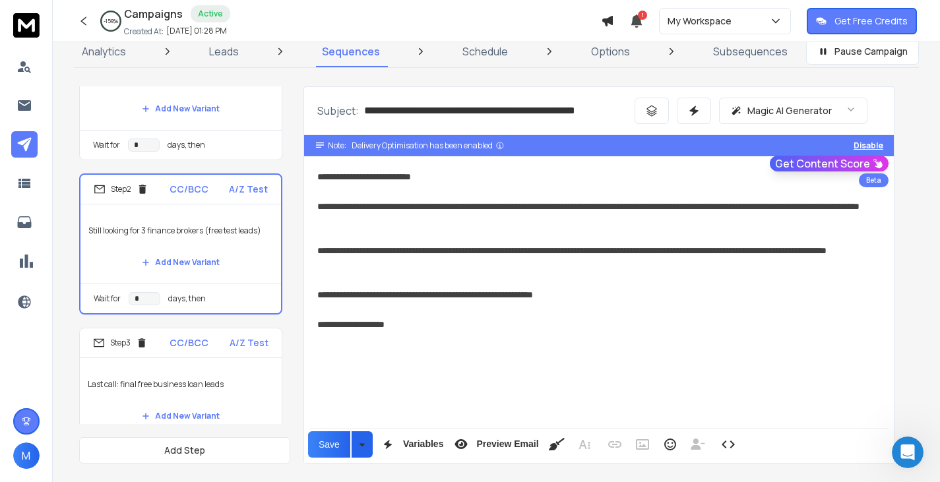
click at [334, 178] on div "**********" at bounding box center [598, 176] width 563 height 15
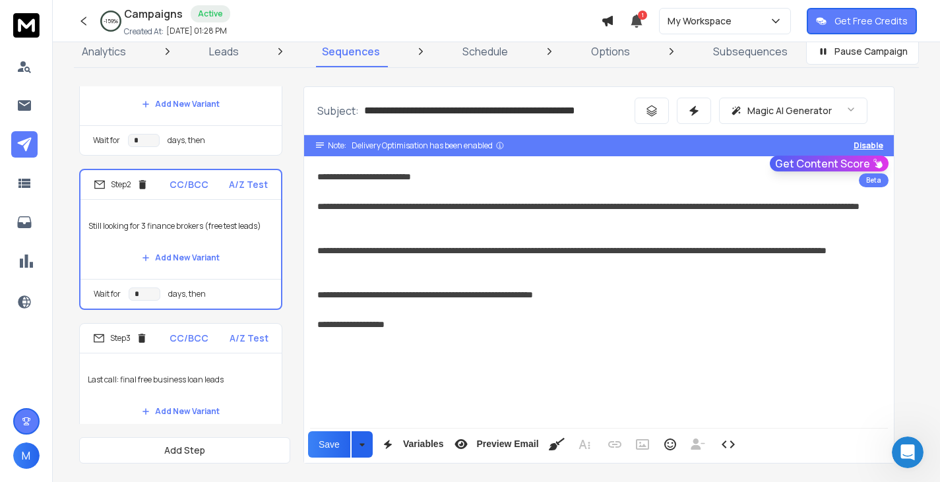
scroll to position [0, 0]
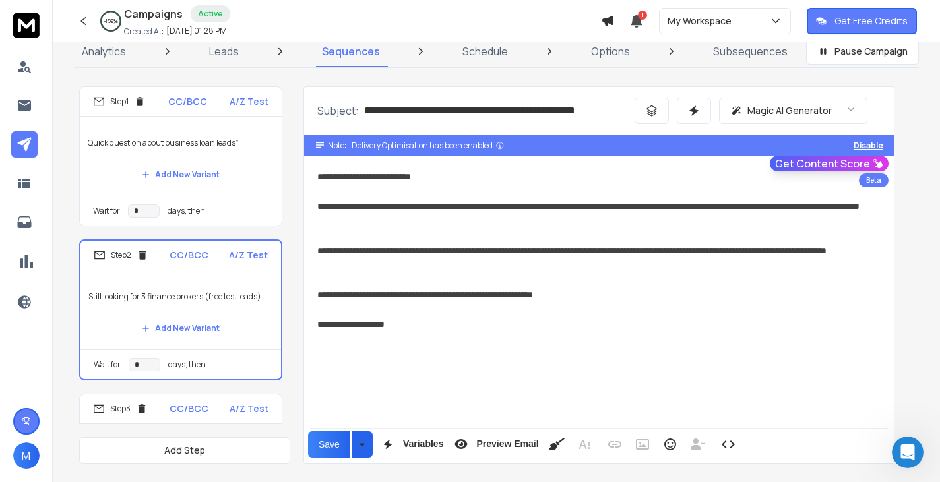
click at [177, 140] on p "Quick question about business loan leads”" at bounding box center [181, 143] width 186 height 37
type input "**********"
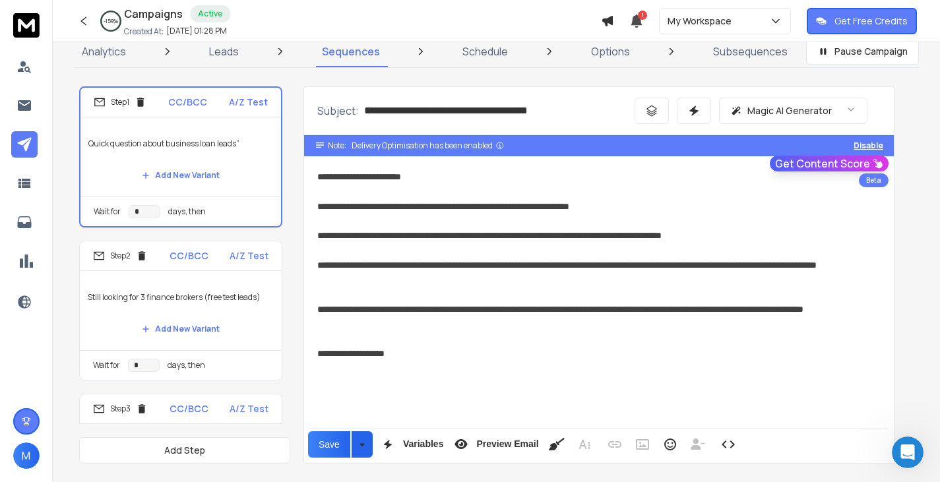
click at [433, 179] on div "**********" at bounding box center [598, 176] width 563 height 15
click at [406, 176] on div "**********" at bounding box center [598, 176] width 563 height 15
click at [334, 179] on div "**********" at bounding box center [598, 176] width 563 height 15
drag, startPoint x: 317, startPoint y: 176, endPoint x: 438, endPoint y: 173, distance: 121.4
click at [438, 173] on div "**********" at bounding box center [598, 176] width 563 height 15
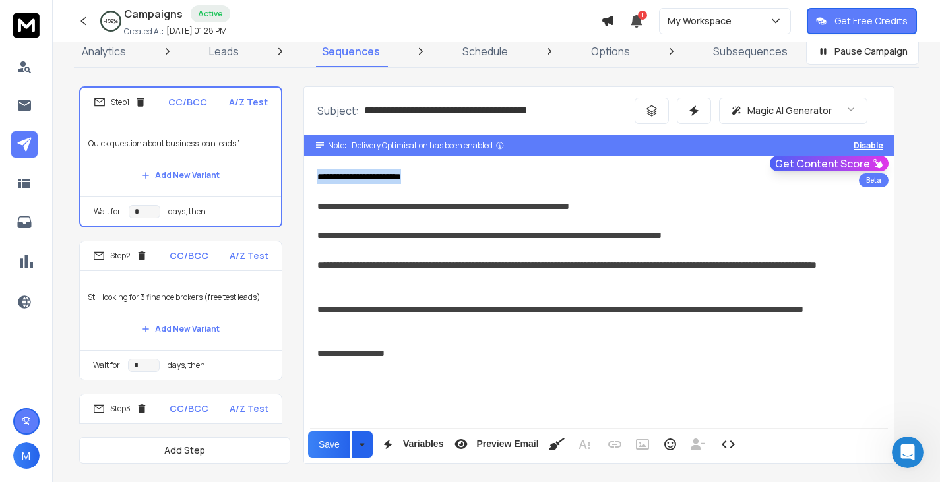
copy div "**********"
click at [161, 296] on p "Still looking for 3 finance brokers (free test leads)" at bounding box center [181, 297] width 186 height 37
type input "**********"
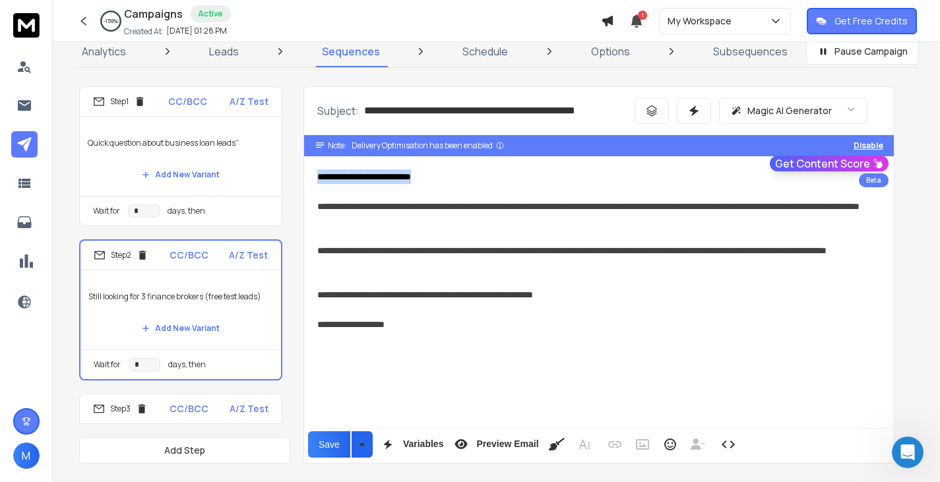
drag, startPoint x: 319, startPoint y: 177, endPoint x: 438, endPoint y: 165, distance: 119.3
click at [438, 165] on div "**********" at bounding box center [598, 290] width 589 height 269
paste div
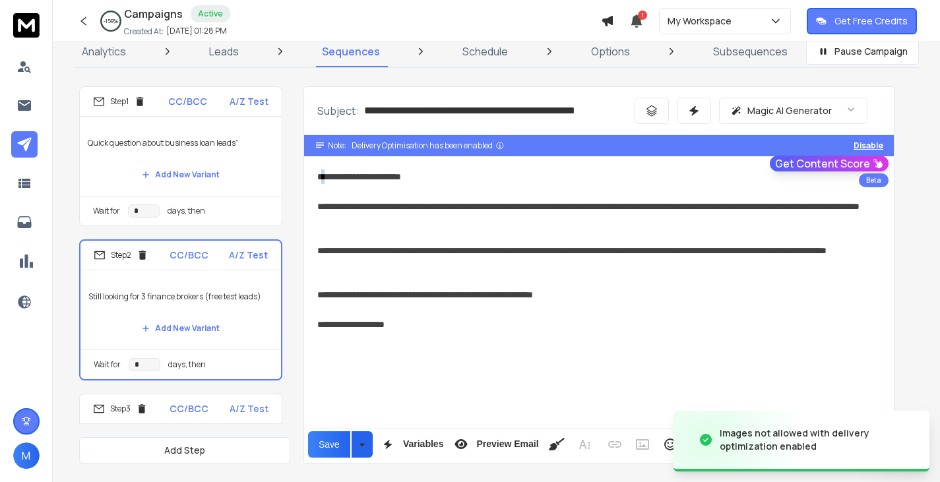
click at [322, 175] on span "**********" at bounding box center [359, 176] width 84 height 9
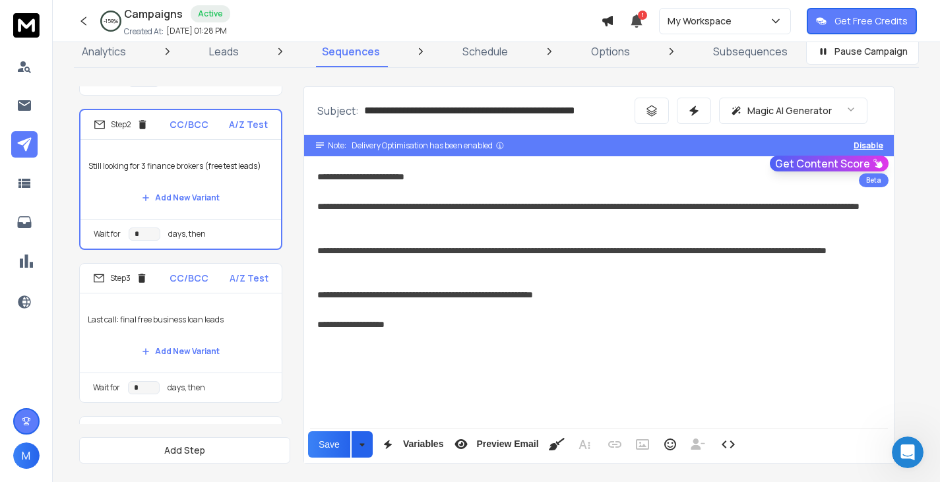
scroll to position [132, 0]
click at [171, 322] on p "Last call: final free business loan leads" at bounding box center [181, 318] width 186 height 37
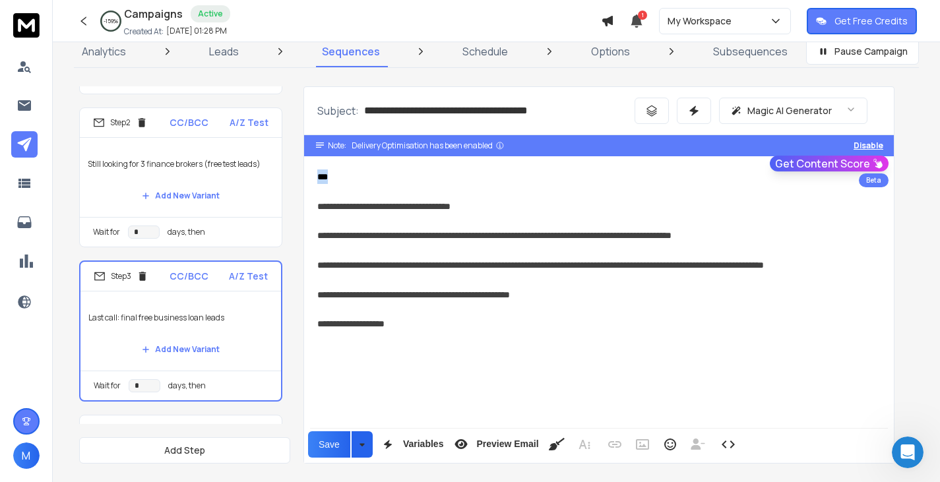
drag, startPoint x: 338, startPoint y: 175, endPoint x: 309, endPoint y: 177, distance: 28.4
click at [308, 175] on div "**********" at bounding box center [598, 290] width 589 height 269
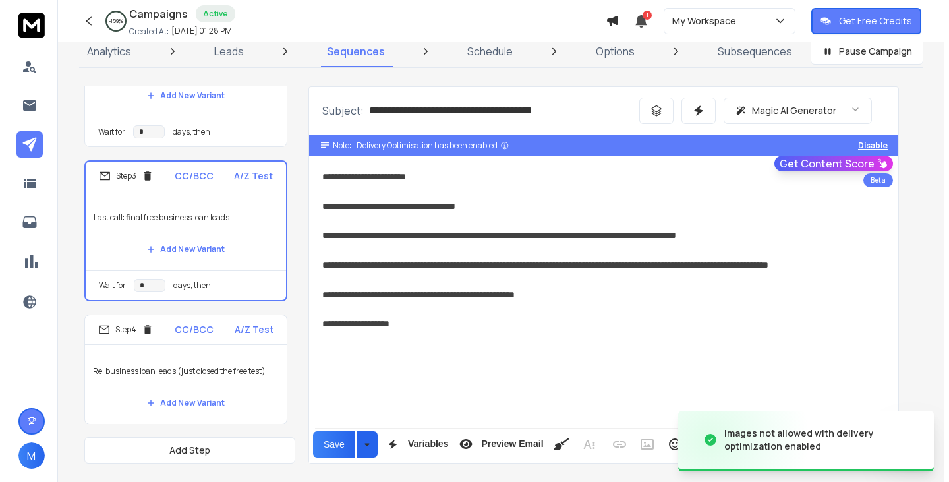
scroll to position [233, 0]
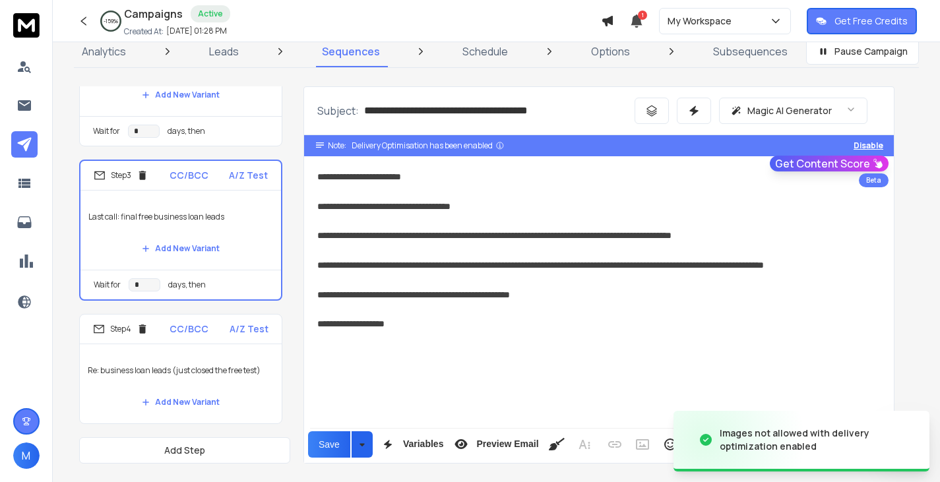
click at [174, 371] on p "Re: business loan leads (just closed the free test)" at bounding box center [181, 370] width 186 height 37
type input "**********"
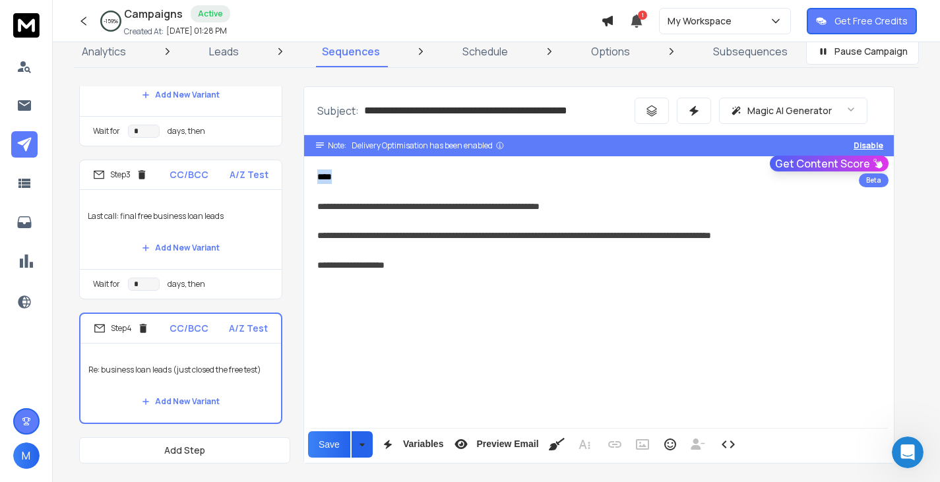
drag, startPoint x: 338, startPoint y: 176, endPoint x: 310, endPoint y: 178, distance: 27.8
click at [311, 178] on div "**********" at bounding box center [598, 290] width 589 height 269
paste div
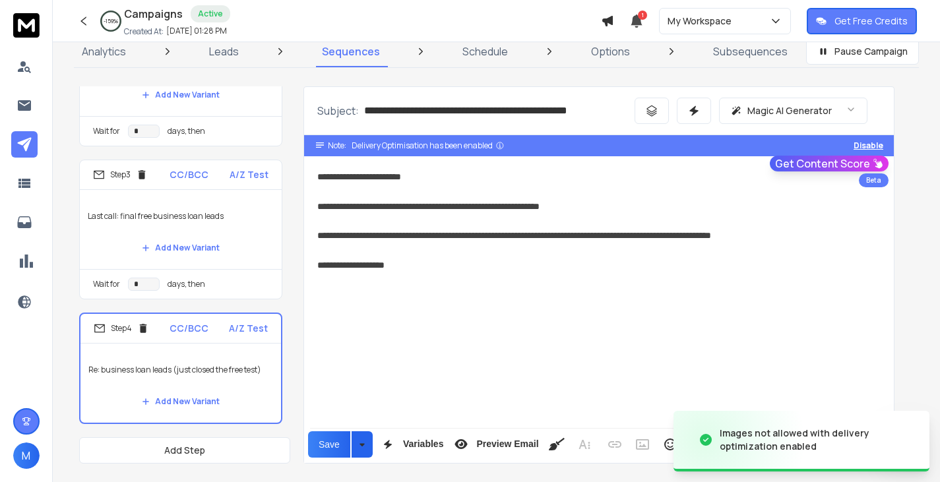
click at [324, 179] on span "**********" at bounding box center [359, 176] width 84 height 9
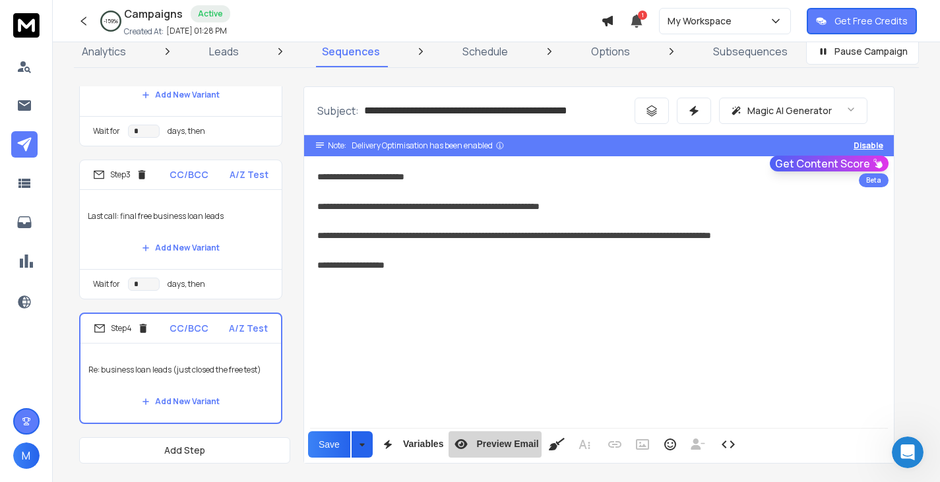
click at [518, 446] on span "Preview Email" at bounding box center [506, 443] width 67 height 11
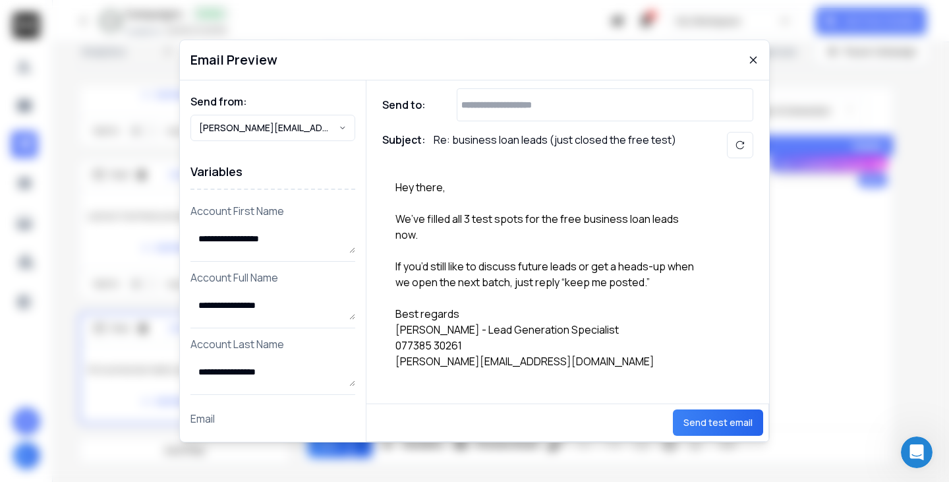
click at [259, 309] on textarea "**********" at bounding box center [273, 306] width 165 height 26
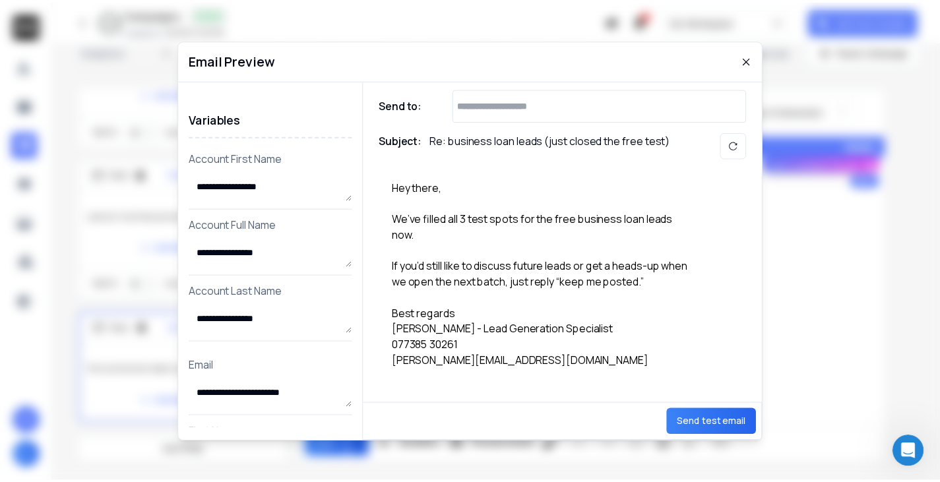
scroll to position [107, 0]
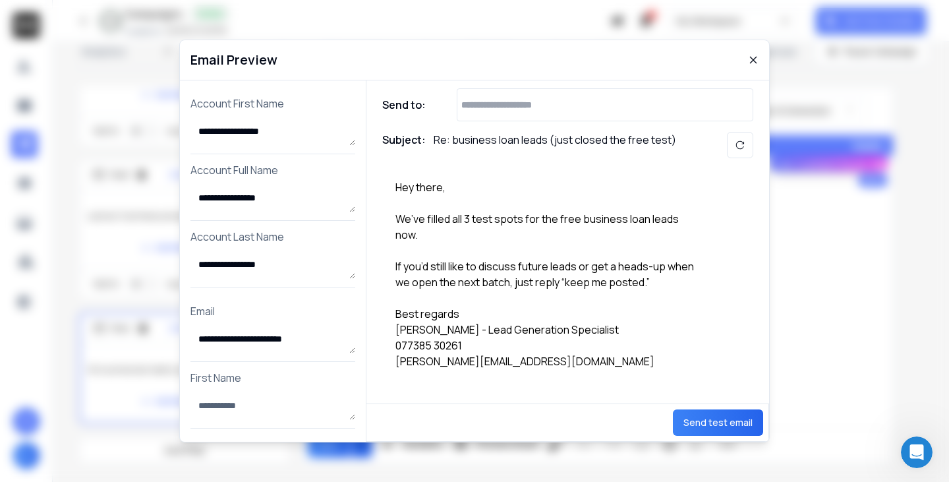
click at [259, 412] on textarea at bounding box center [273, 407] width 165 height 26
type textarea "****"
drag, startPoint x: 218, startPoint y: 406, endPoint x: 189, endPoint y: 407, distance: 29.0
click at [189, 407] on div "**********" at bounding box center [273, 261] width 186 height 334
click at [760, 54] on div "Email Preview" at bounding box center [474, 60] width 589 height 40
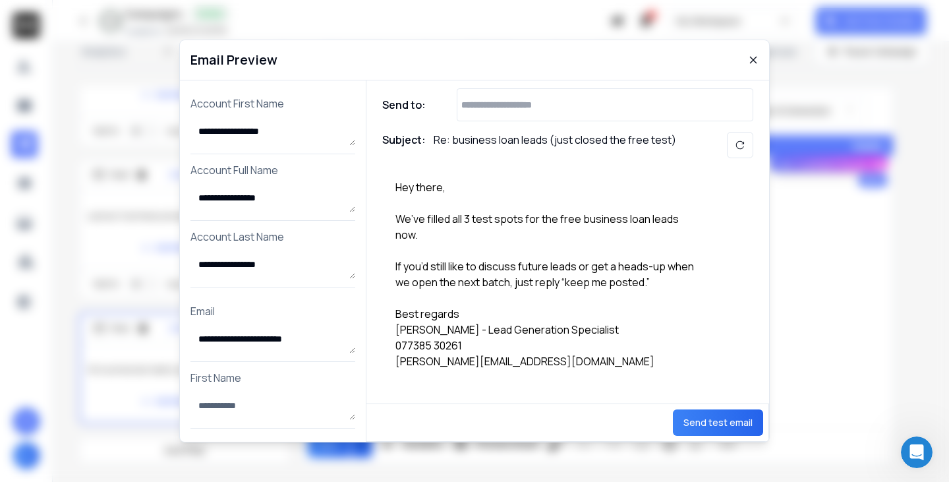
click at [751, 56] on icon at bounding box center [753, 60] width 11 height 11
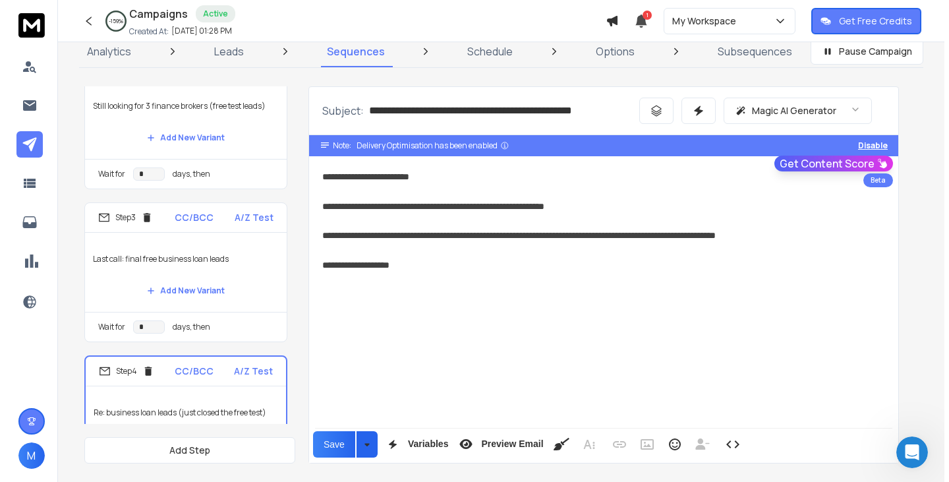
scroll to position [167, 0]
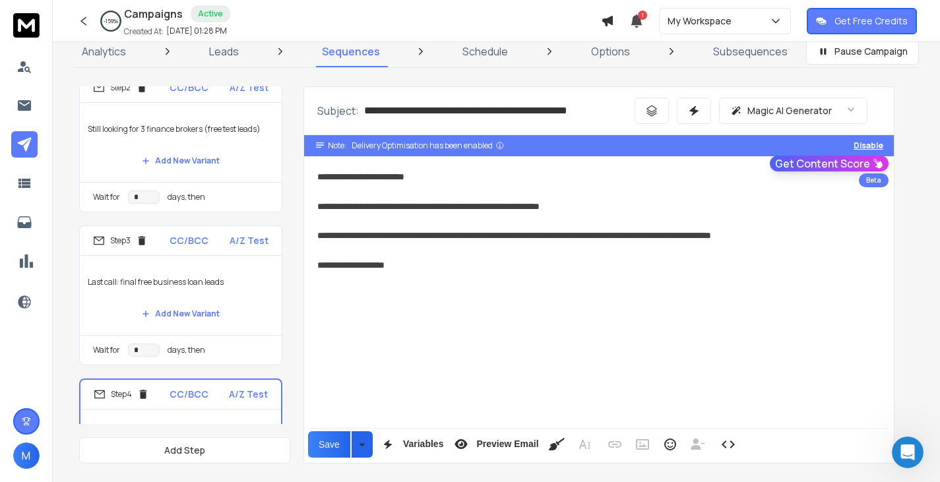
click at [220, 279] on p "Last call: final free business loan leads" at bounding box center [181, 282] width 186 height 37
type input "**********"
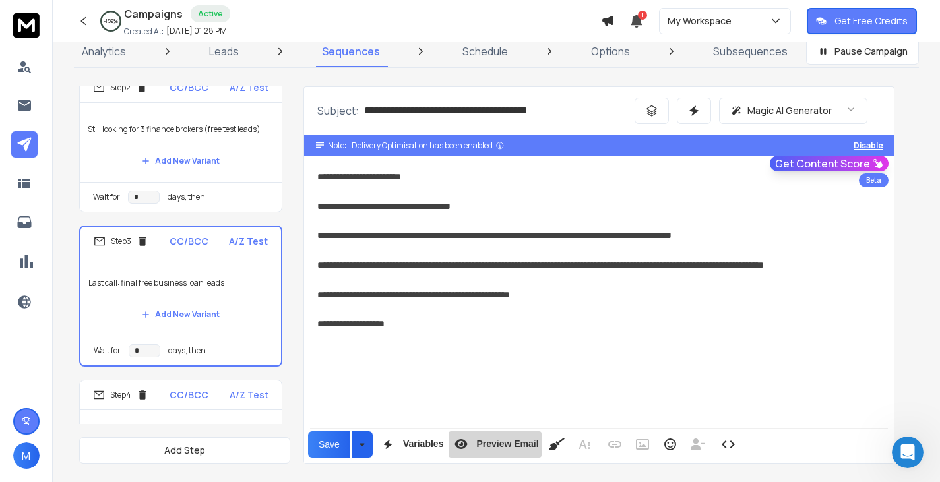
click at [510, 448] on span "Preview Email" at bounding box center [506, 443] width 67 height 11
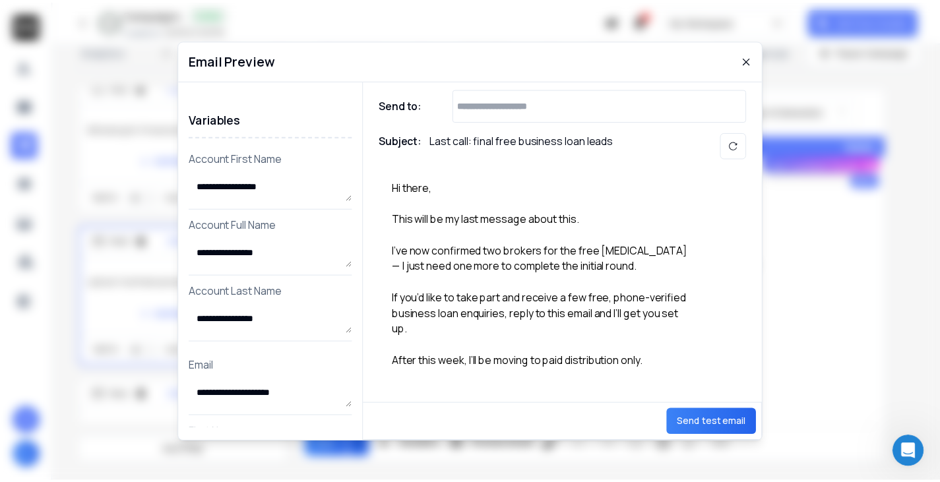
scroll to position [107, 0]
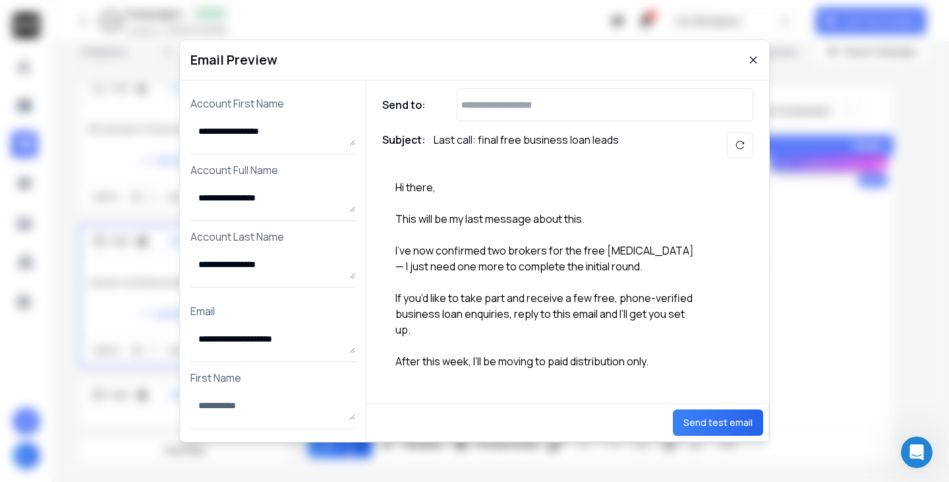
click at [245, 407] on textarea at bounding box center [273, 407] width 165 height 26
type textarea "***"
click at [750, 60] on icon at bounding box center [753, 60] width 11 height 11
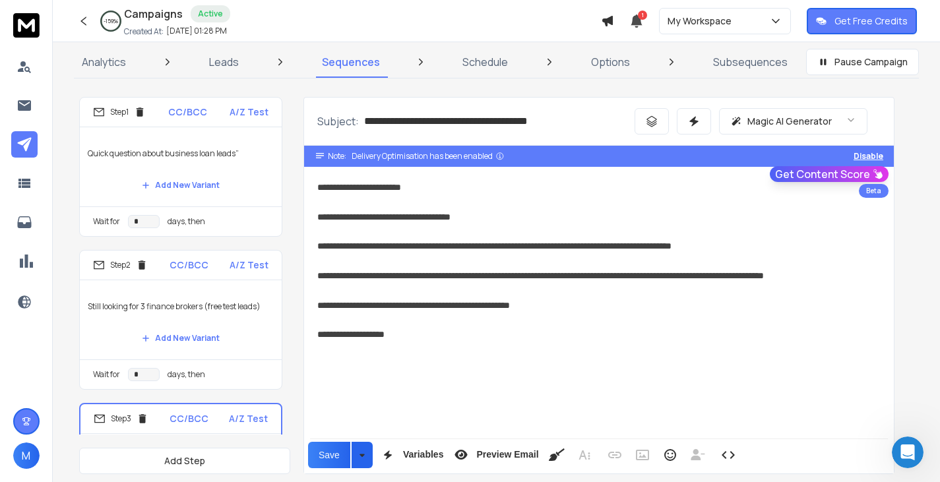
scroll to position [0, 0]
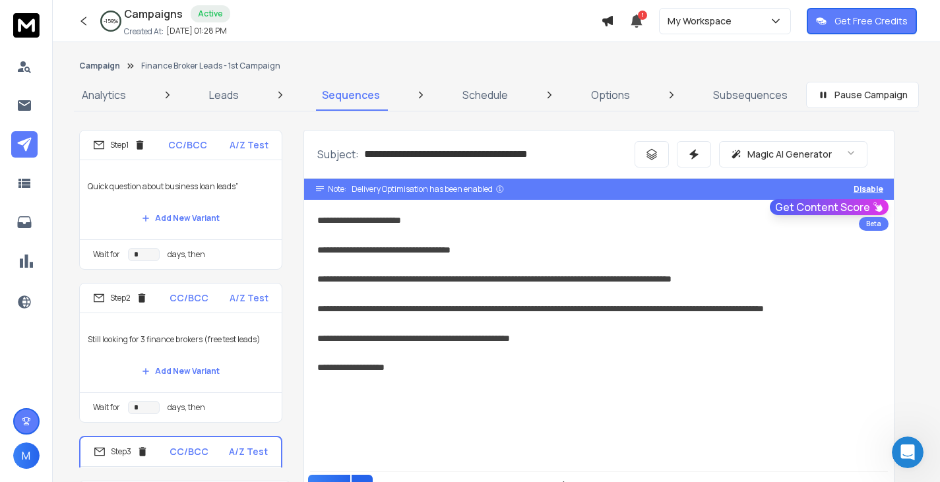
click at [196, 190] on p "Quick question about business loan leads”" at bounding box center [181, 186] width 186 height 37
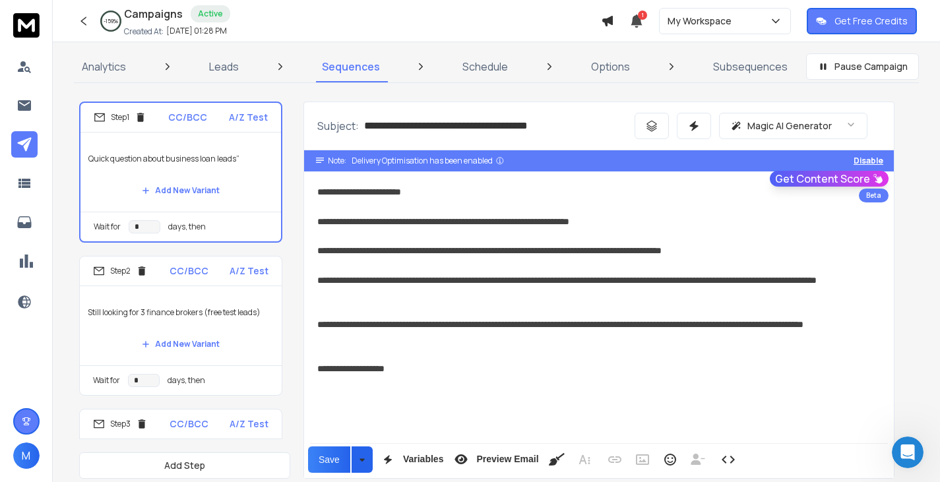
scroll to position [44, 0]
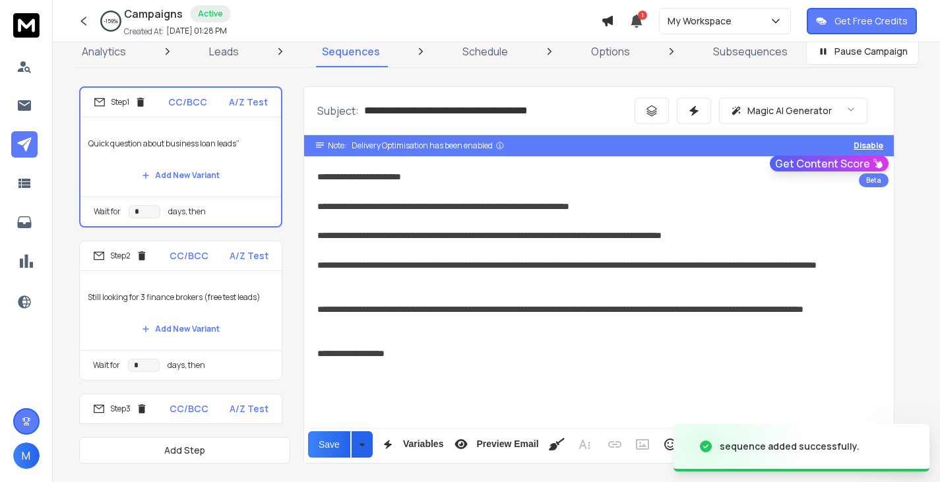
click at [234, 296] on p "Still looking for 3 finance brokers (free test leads)" at bounding box center [181, 297] width 186 height 37
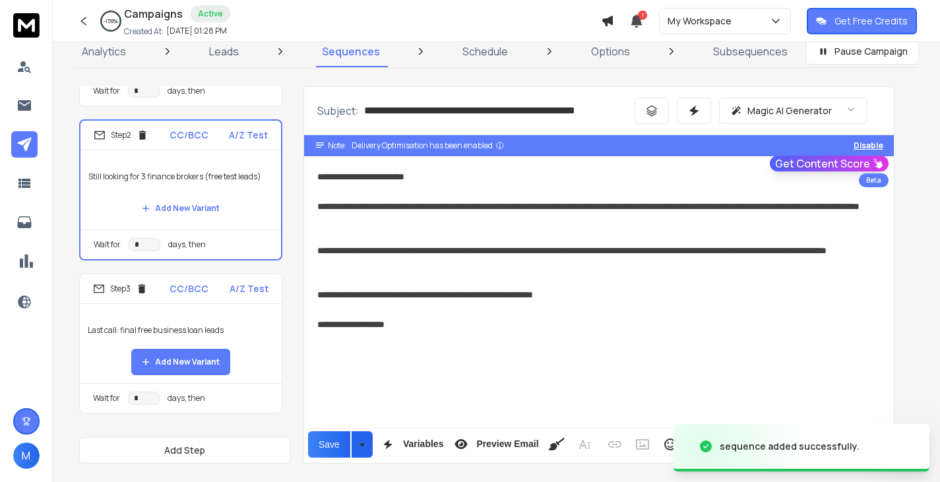
scroll to position [132, 0]
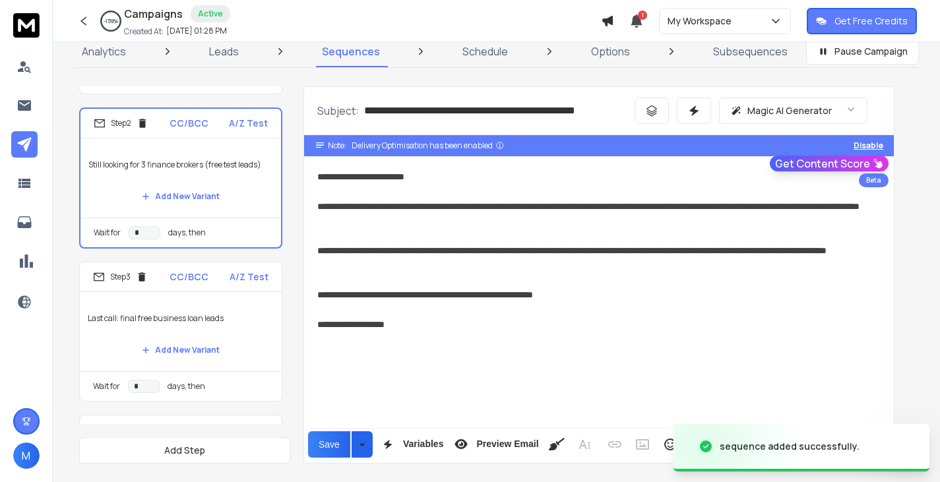
click at [206, 311] on p "Last call: final free business loan leads" at bounding box center [181, 318] width 186 height 37
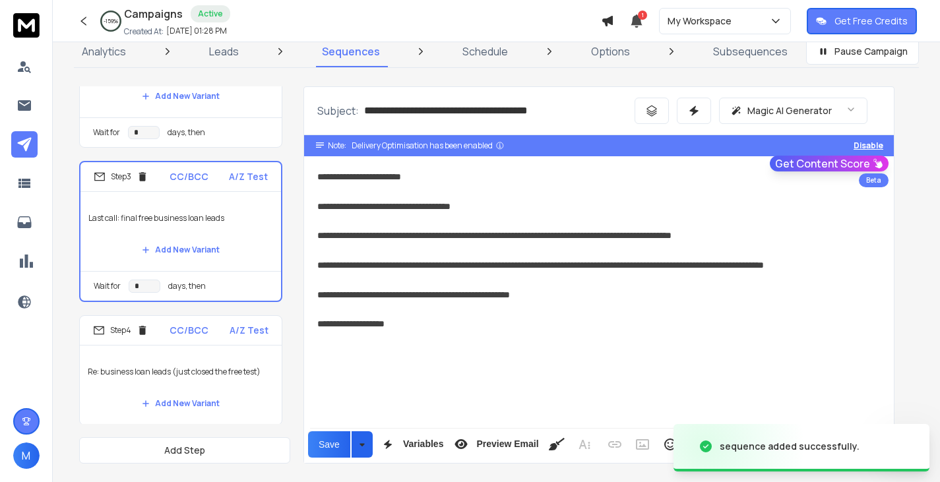
scroll to position [233, 0]
click at [218, 369] on p "Re: business loan leads (just closed the free test)" at bounding box center [181, 370] width 186 height 37
type input "**********"
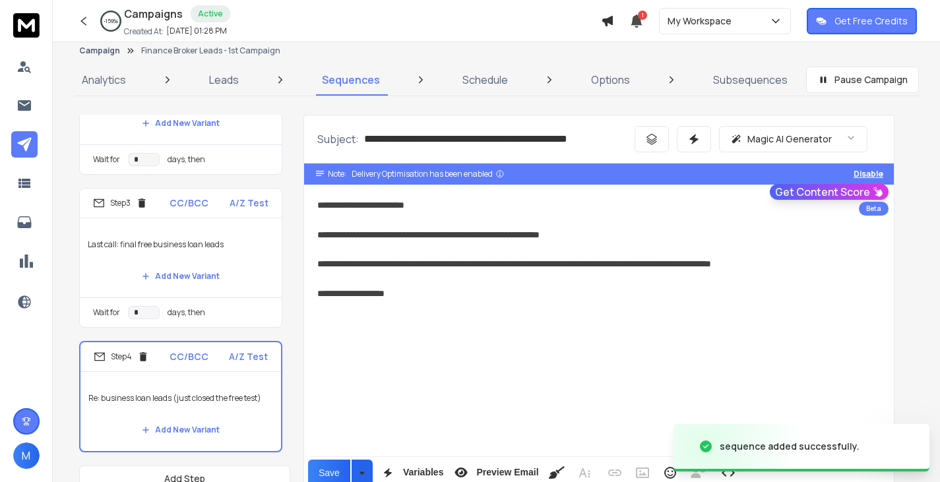
scroll to position [0, 0]
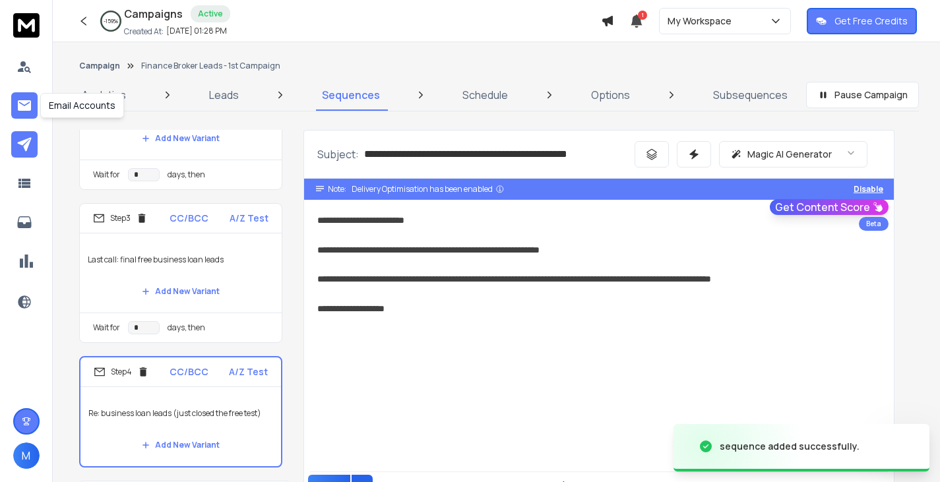
click at [21, 109] on icon at bounding box center [24, 105] width 13 height 11
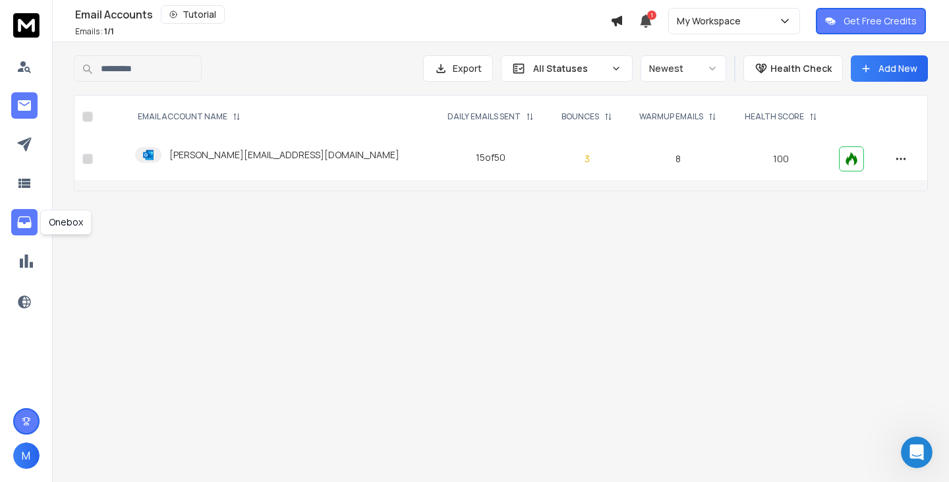
click at [24, 221] on icon at bounding box center [24, 222] width 16 height 16
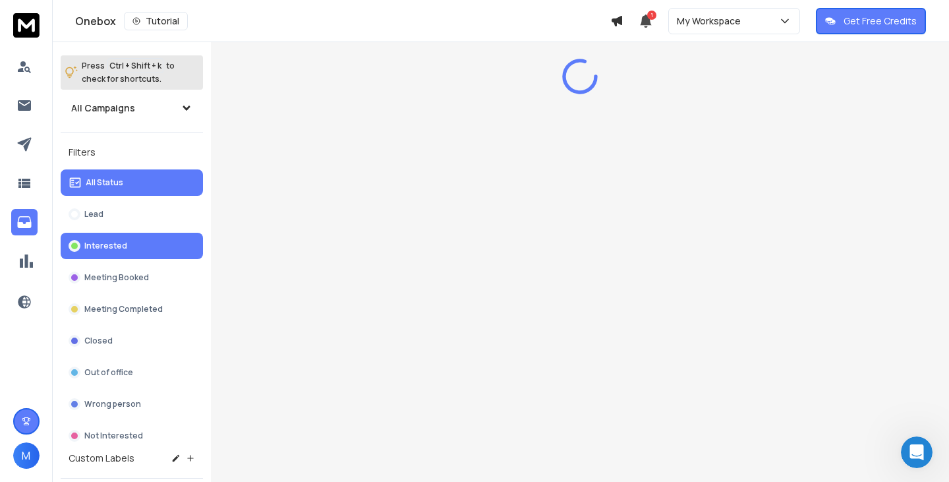
click at [101, 241] on p "Interested" at bounding box center [105, 246] width 43 height 11
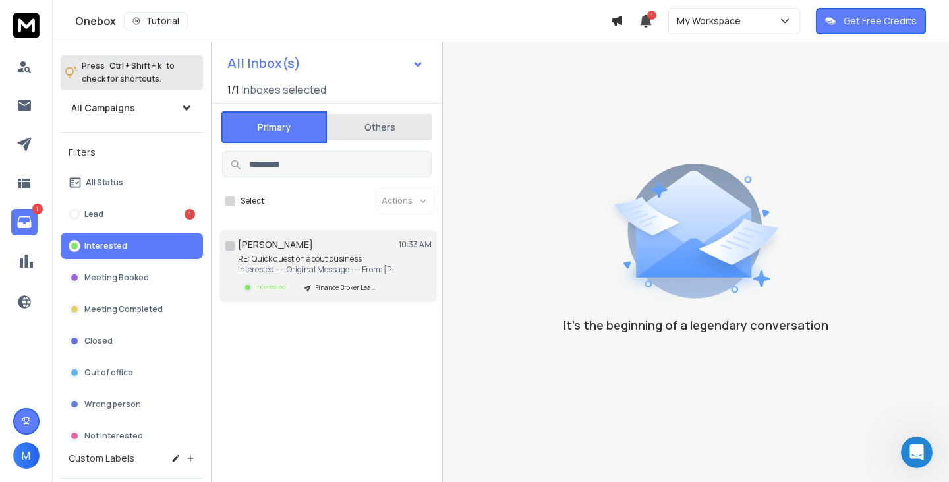
click at [332, 256] on p "RE: Quick question about business" at bounding box center [317, 259] width 158 height 11
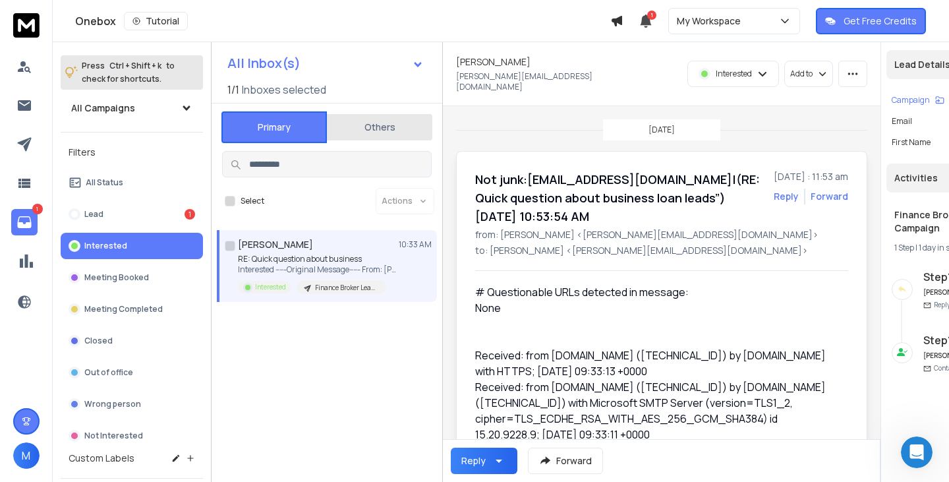
click at [828, 71] on icon at bounding box center [822, 73] width 9 height 9
click at [651, 55] on div "Michael Nguyen Michael Nguyen michael@clickmetrics.uk Interested Add to Interes…" at bounding box center [662, 74] width 438 height 64
click at [859, 68] on icon "button" at bounding box center [853, 74] width 12 height 12
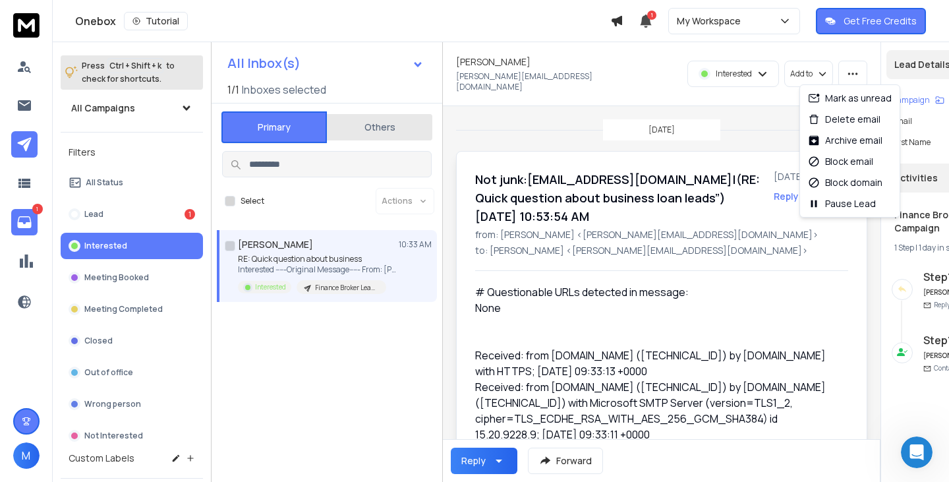
click at [38, 145] on div at bounding box center [26, 146] width 30 height 31
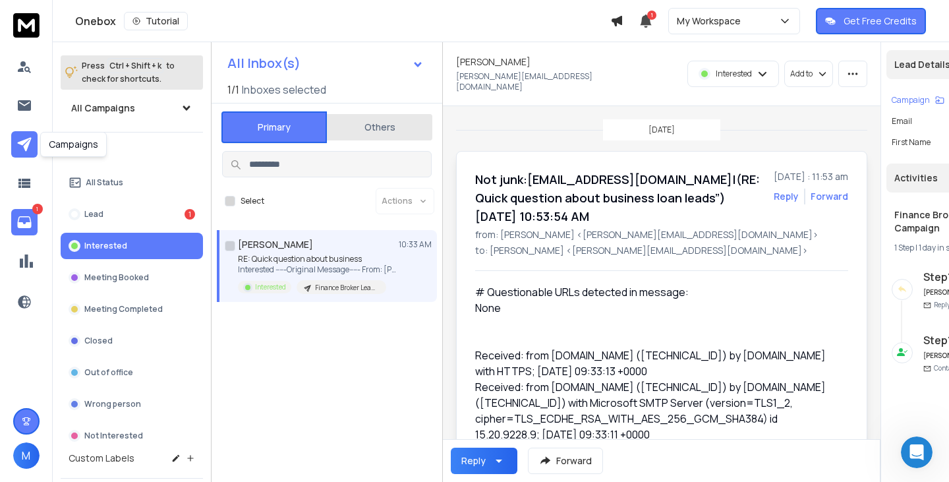
click at [25, 143] on icon at bounding box center [24, 144] width 16 height 16
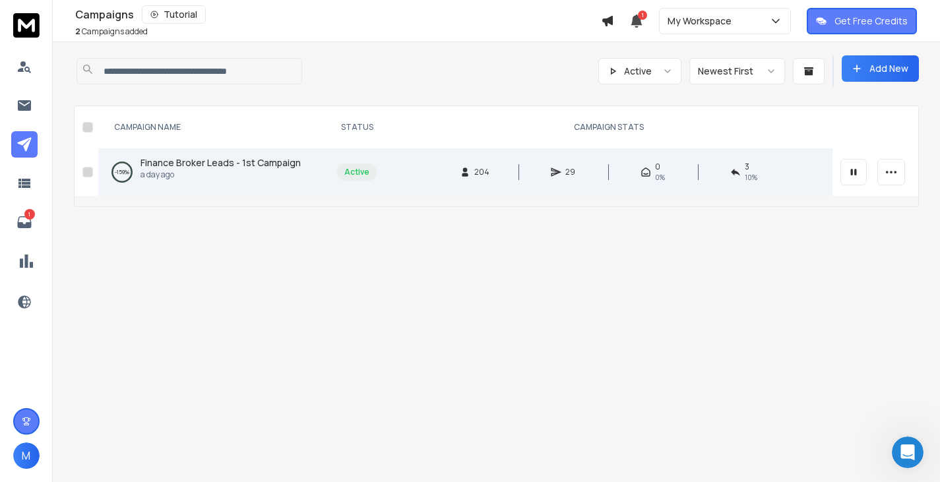
click at [767, 171] on div "204 29 0 0% 3 10 %" at bounding box center [609, 172] width 330 height 21
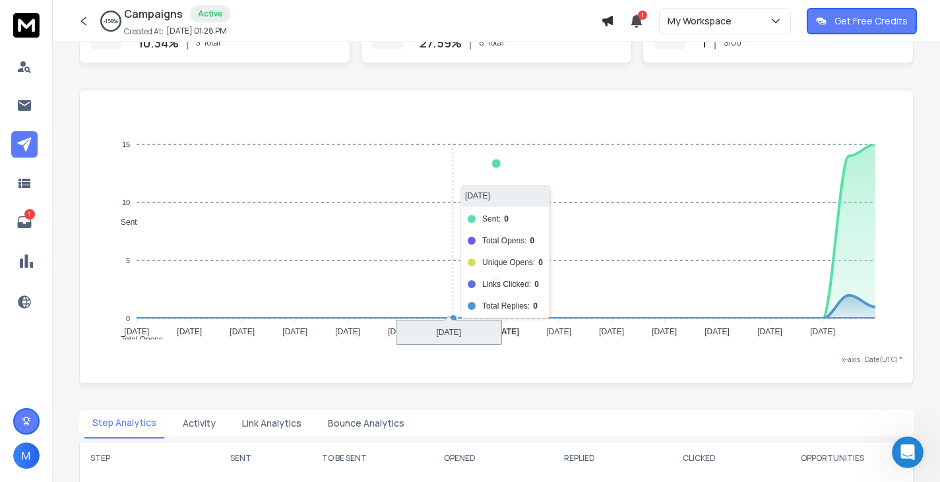
scroll to position [342, 0]
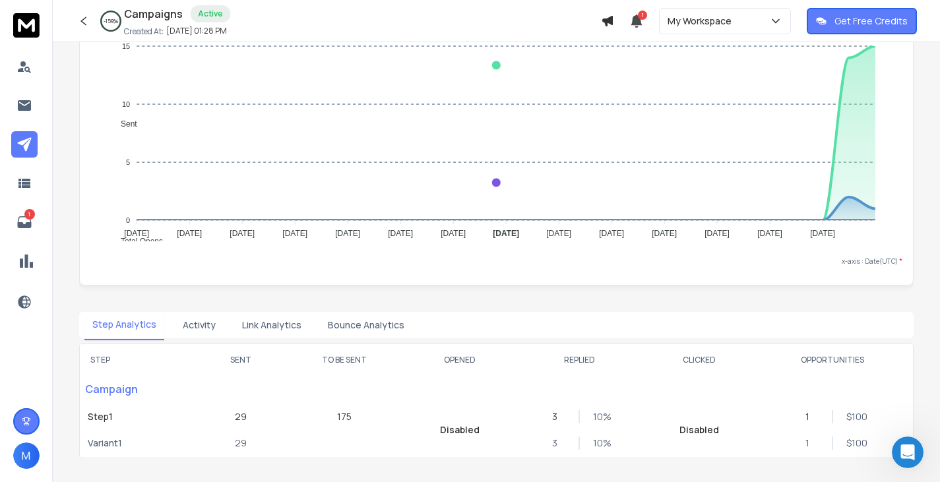
click at [211, 330] on button "Activity" at bounding box center [199, 325] width 49 height 29
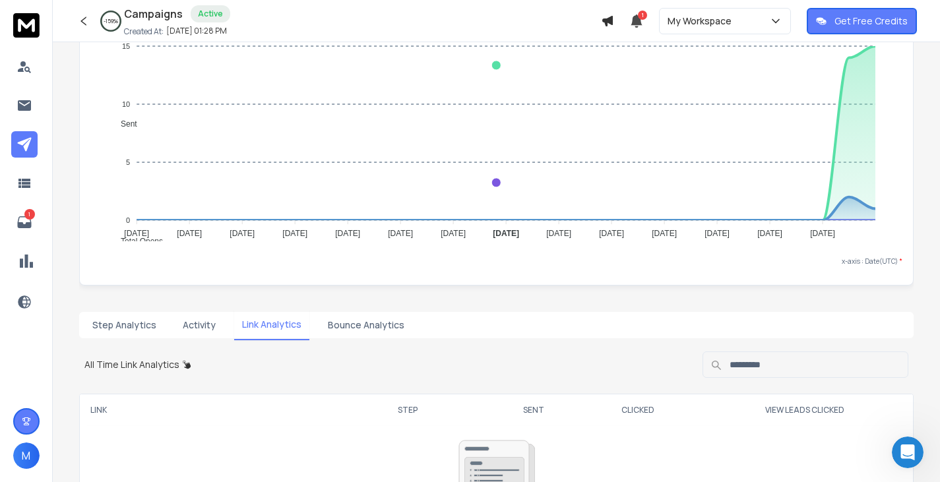
click at [292, 326] on button "Link Analytics" at bounding box center [271, 325] width 75 height 30
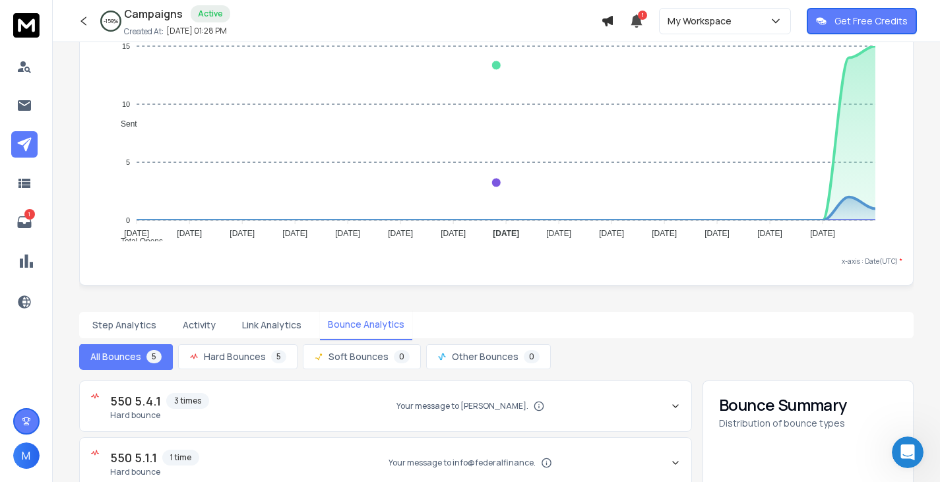
click at [358, 326] on button "Bounce Analytics" at bounding box center [366, 325] width 92 height 30
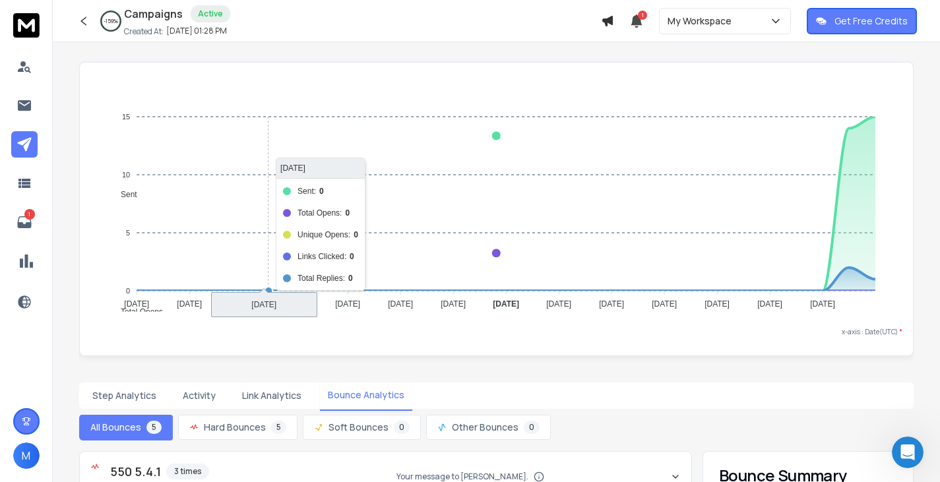
scroll to position [210, 0]
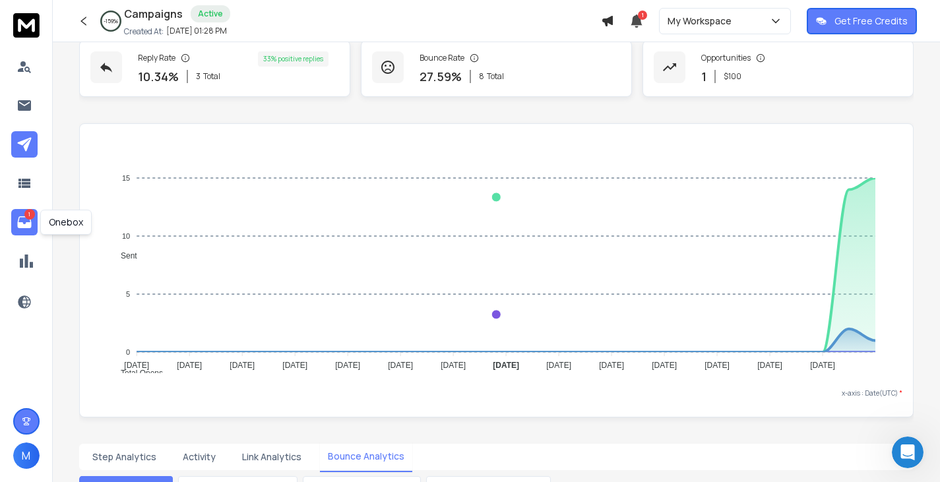
click at [22, 226] on icon at bounding box center [24, 222] width 14 height 12
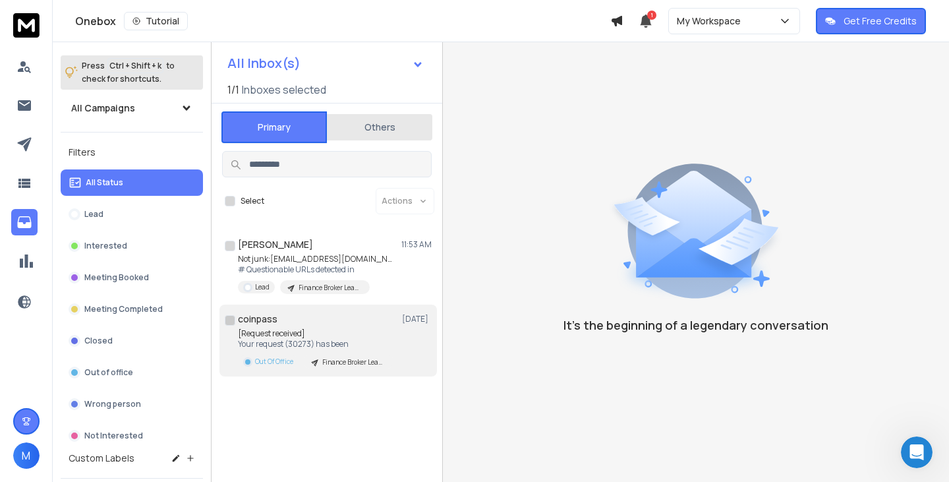
click at [360, 334] on p "[Request received]" at bounding box center [316, 333] width 156 height 11
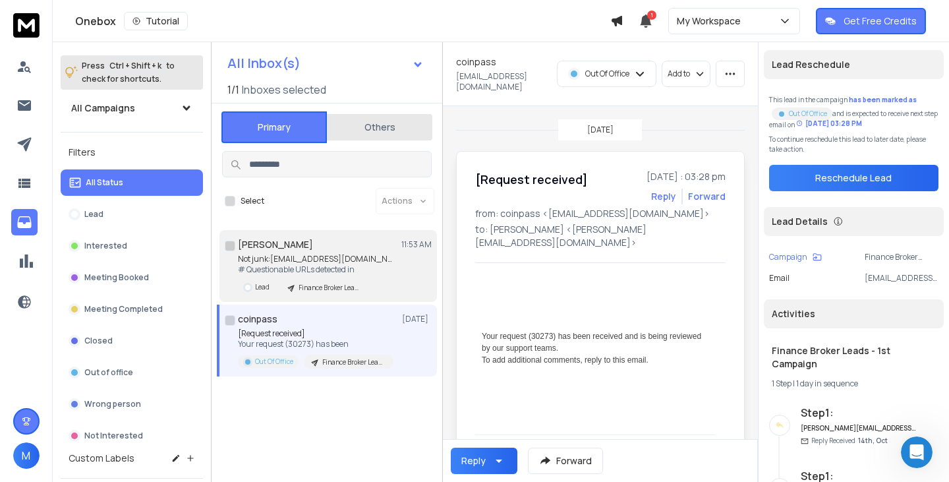
click at [359, 262] on p "Not junk:[EMAIL_ADDRESS][DOMAIN_NAME]|(RE: Quick question about" at bounding box center [317, 259] width 158 height 11
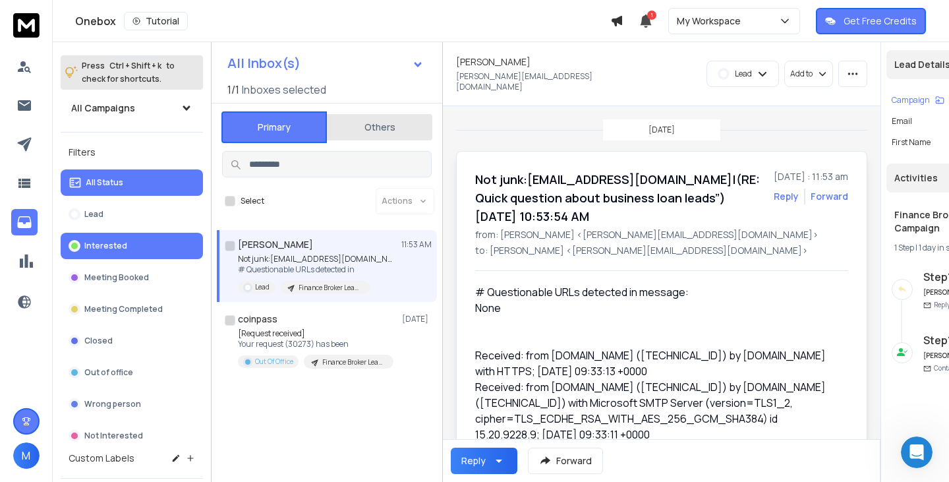
click at [91, 245] on p "Interested" at bounding box center [105, 246] width 43 height 11
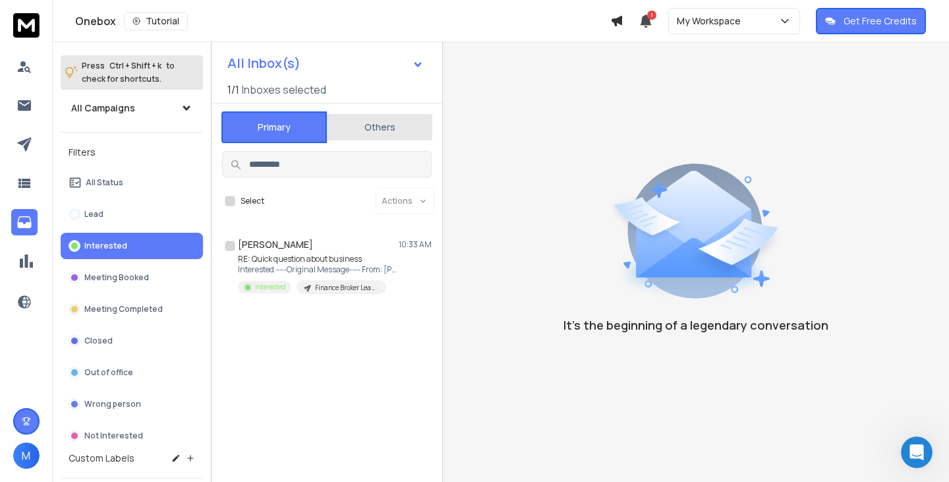
click at [97, 215] on p "Lead" at bounding box center [93, 214] width 19 height 11
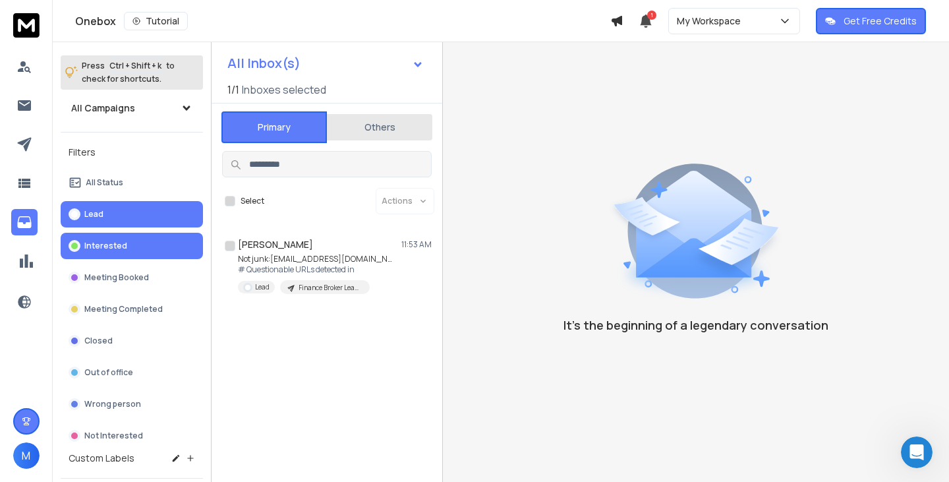
click at [96, 244] on p "Interested" at bounding box center [105, 246] width 43 height 11
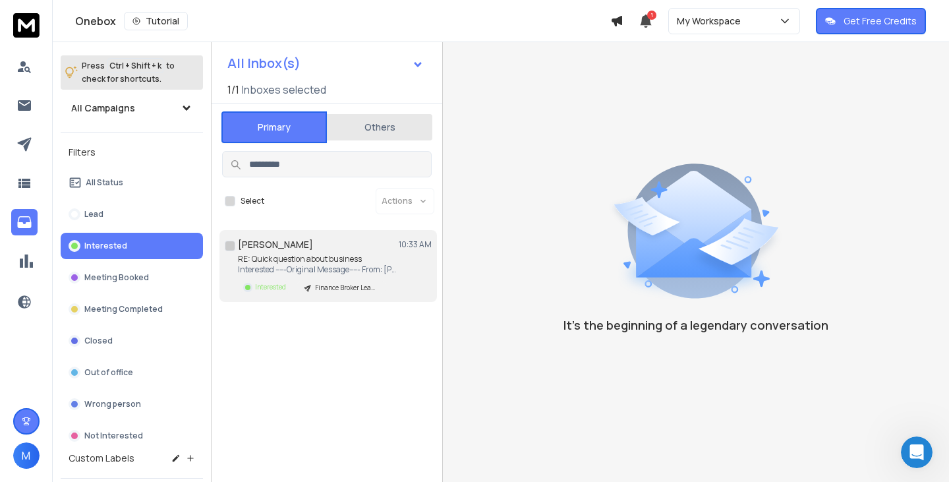
click at [301, 256] on p "RE: Quick question about business" at bounding box center [317, 259] width 158 height 11
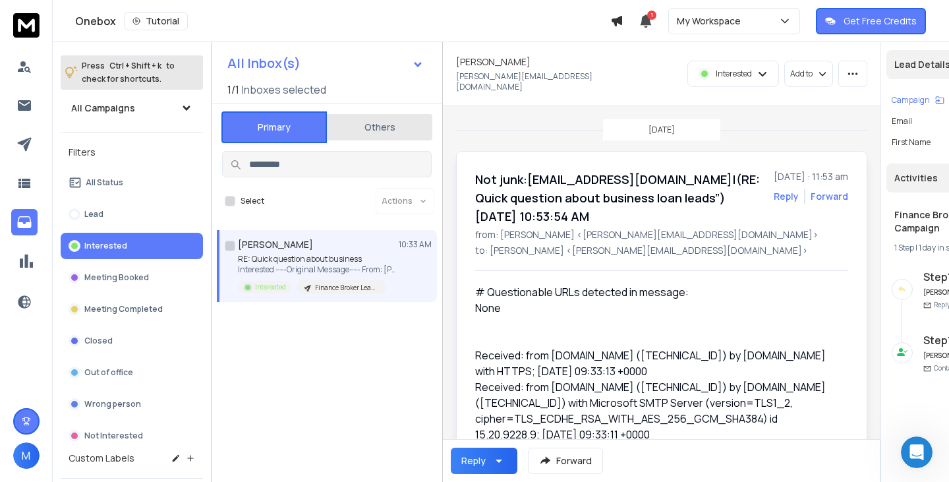
click at [500, 458] on icon "button" at bounding box center [499, 461] width 16 height 16
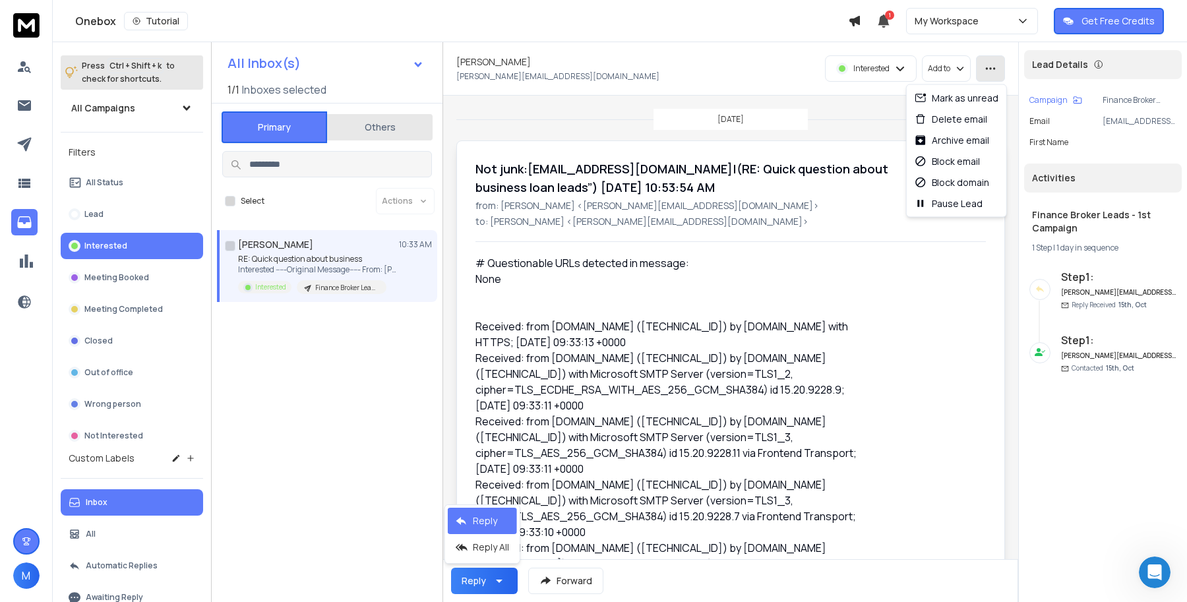
click at [939, 64] on icon "button" at bounding box center [990, 69] width 12 height 12
click at [673, 50] on div "Michael Nguyen Michael Nguyen michael@clickmetrics.uk Interested Add to Interes…" at bounding box center [730, 68] width 575 height 53
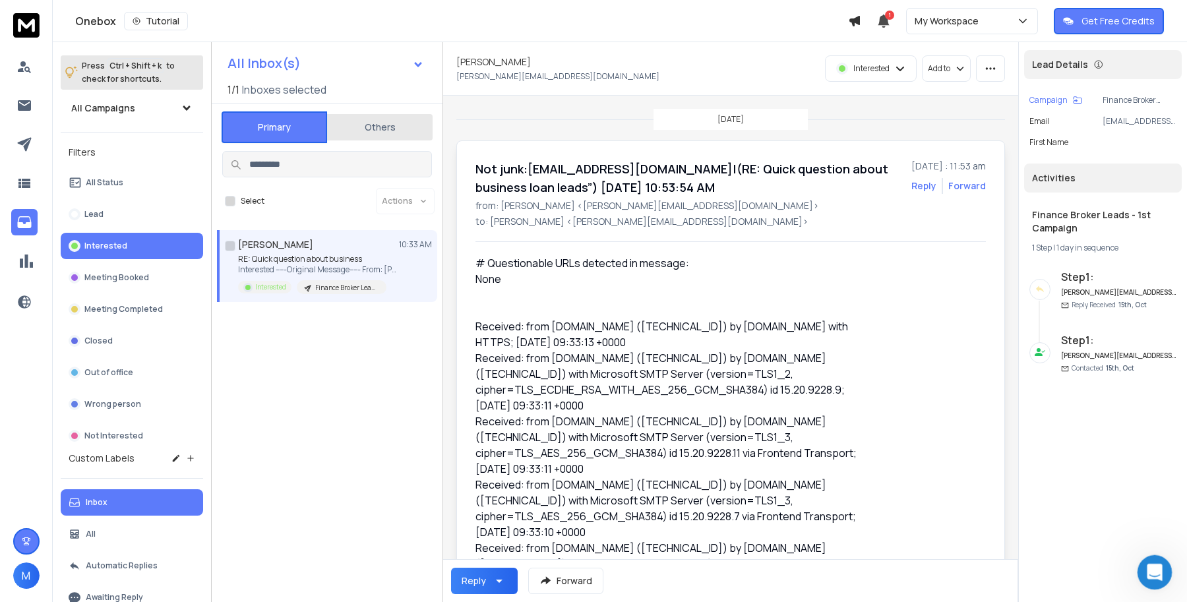
click at [939, 481] on icon "Open Intercom Messenger" at bounding box center [1153, 571] width 22 height 22
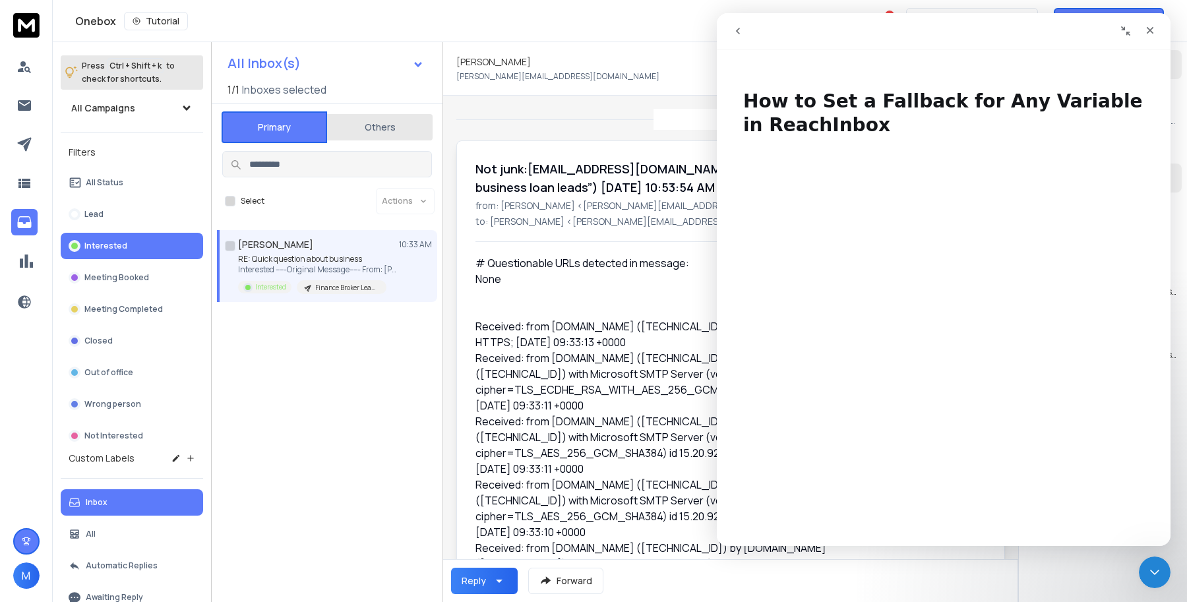
click at [724, 30] on nav "Intercom messenger" at bounding box center [944, 31] width 454 height 36
click at [731, 32] on button "go back" at bounding box center [737, 30] width 25 height 25
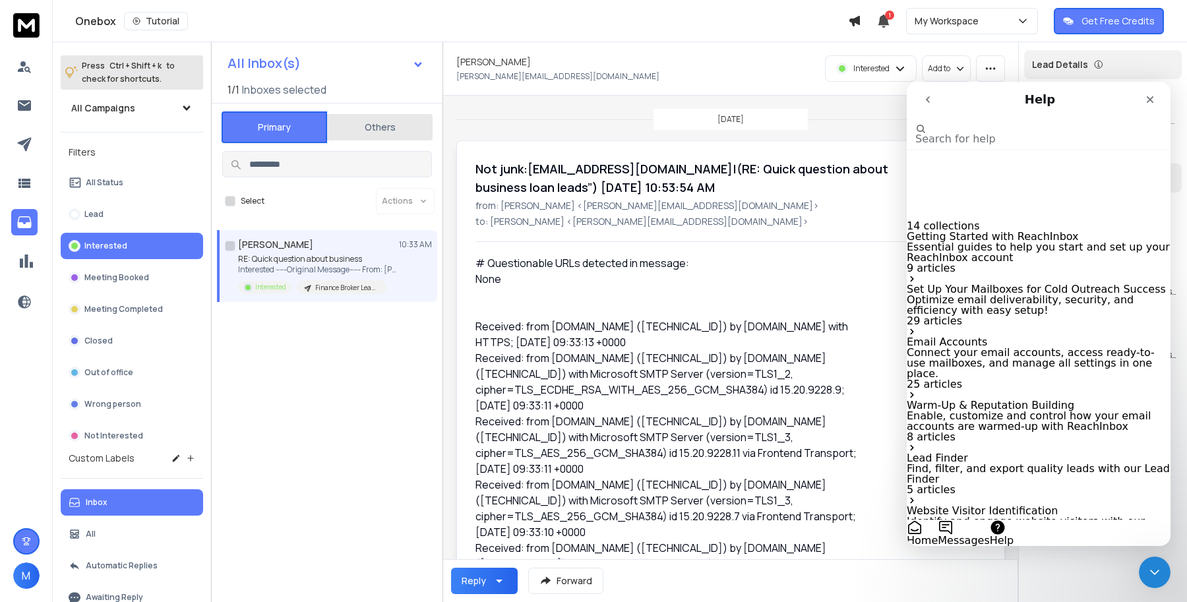
click at [939, 123] on input "Search for help" at bounding box center [967, 117] width 105 height 11
type input "**********"
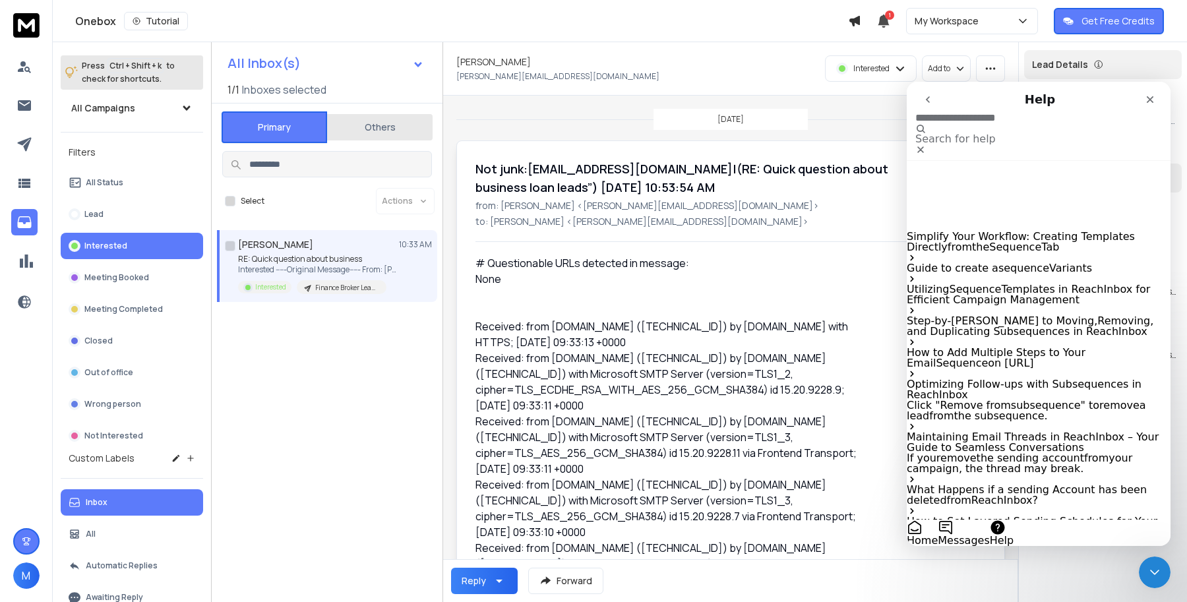
click at [739, 24] on div "Onebox Tutorial" at bounding box center [461, 21] width 773 height 18
click at [939, 105] on div "Close" at bounding box center [1150, 100] width 24 height 24
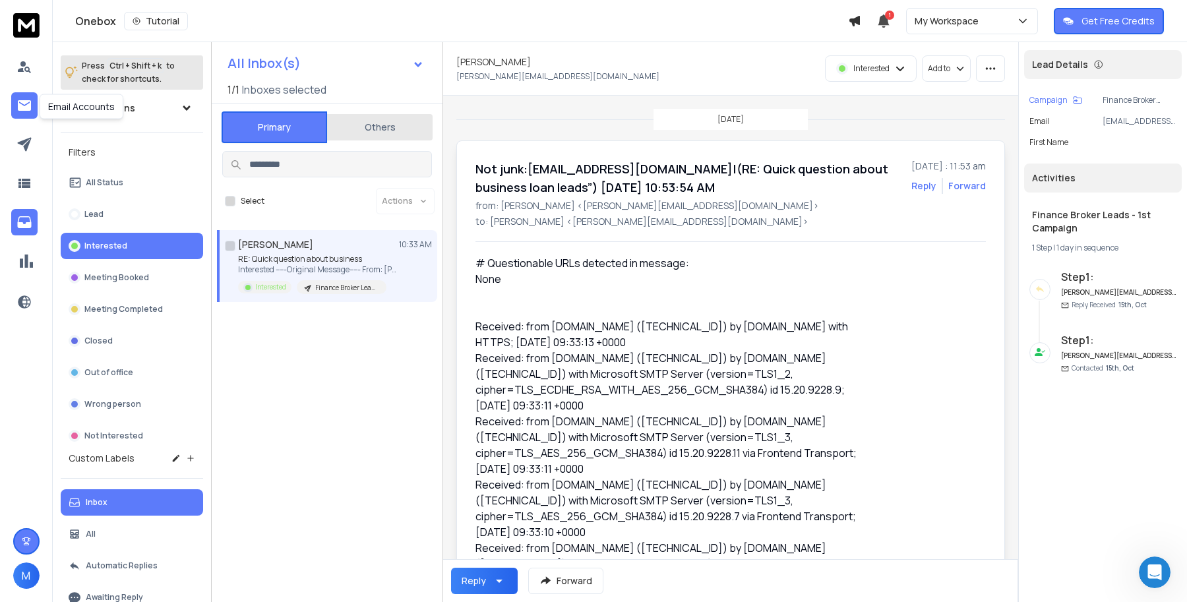
click at [28, 100] on icon at bounding box center [24, 106] width 16 height 16
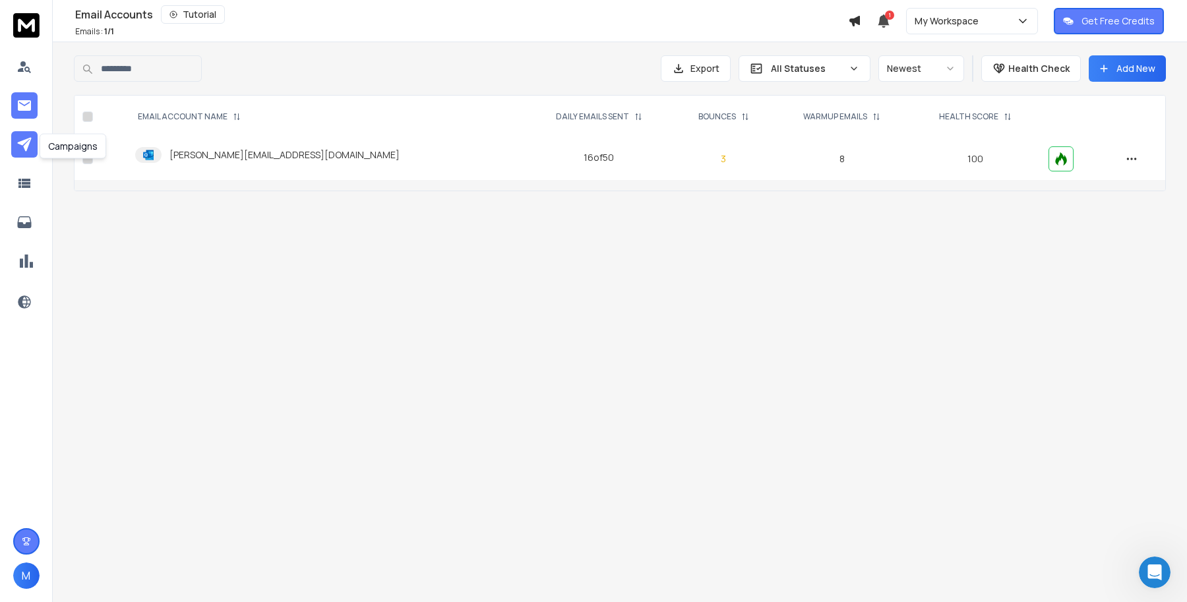
click at [21, 142] on icon at bounding box center [24, 144] width 16 height 16
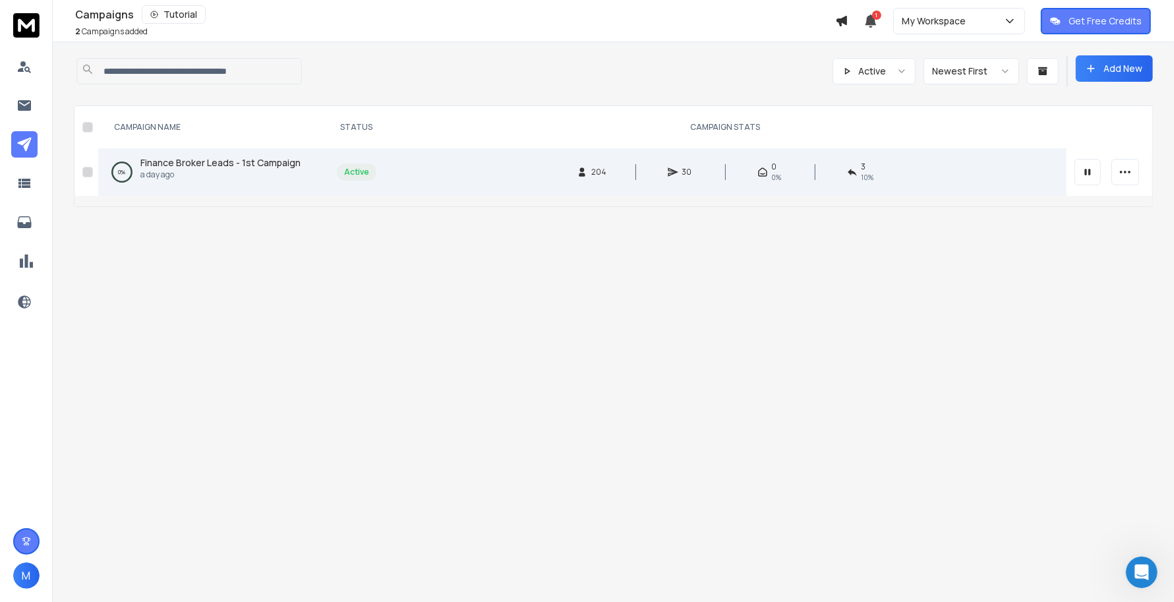
click at [209, 163] on span "Finance Broker Leads - 1st Campaign" at bounding box center [220, 162] width 160 height 13
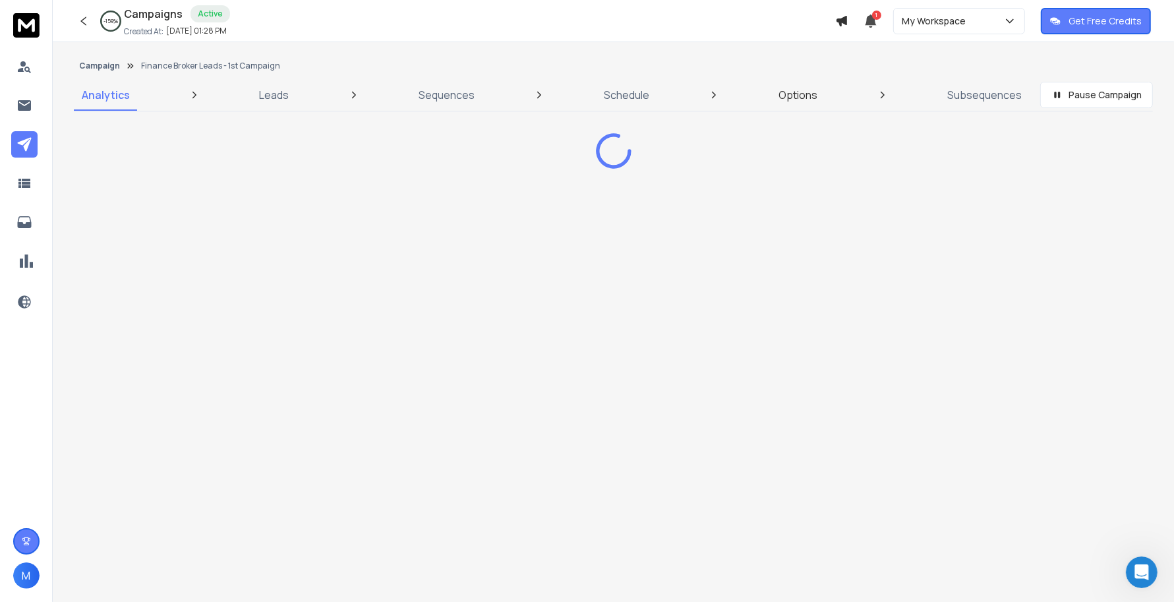
click at [812, 100] on p "Options" at bounding box center [798, 95] width 39 height 16
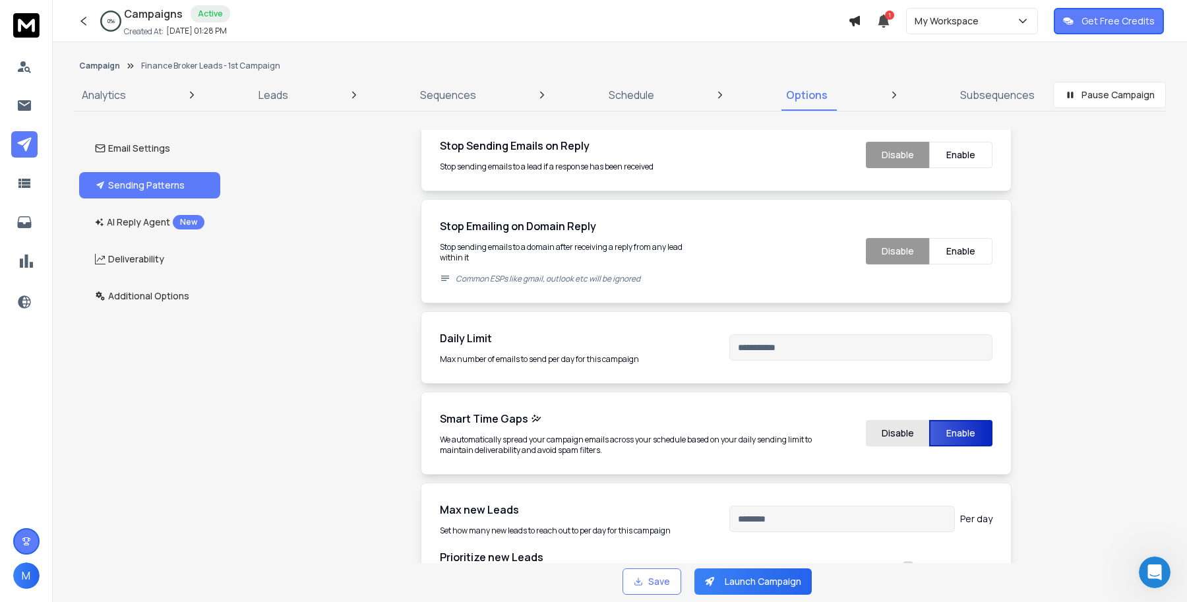
scroll to position [247, 0]
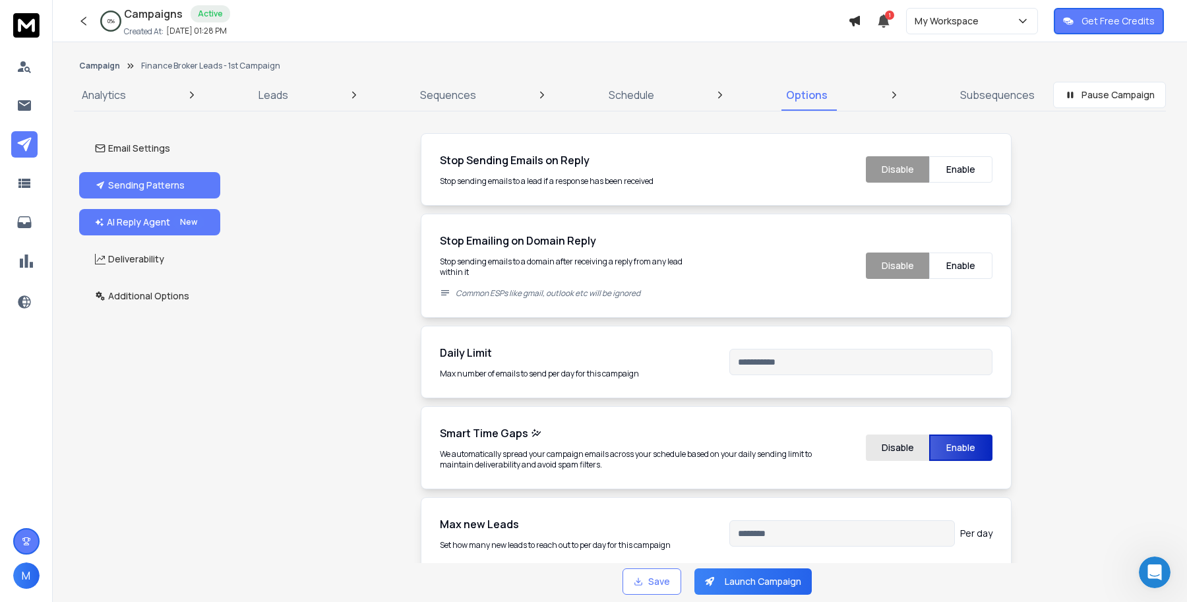
click at [152, 219] on p "AI Reply Agent New" at bounding box center [149, 222] width 109 height 15
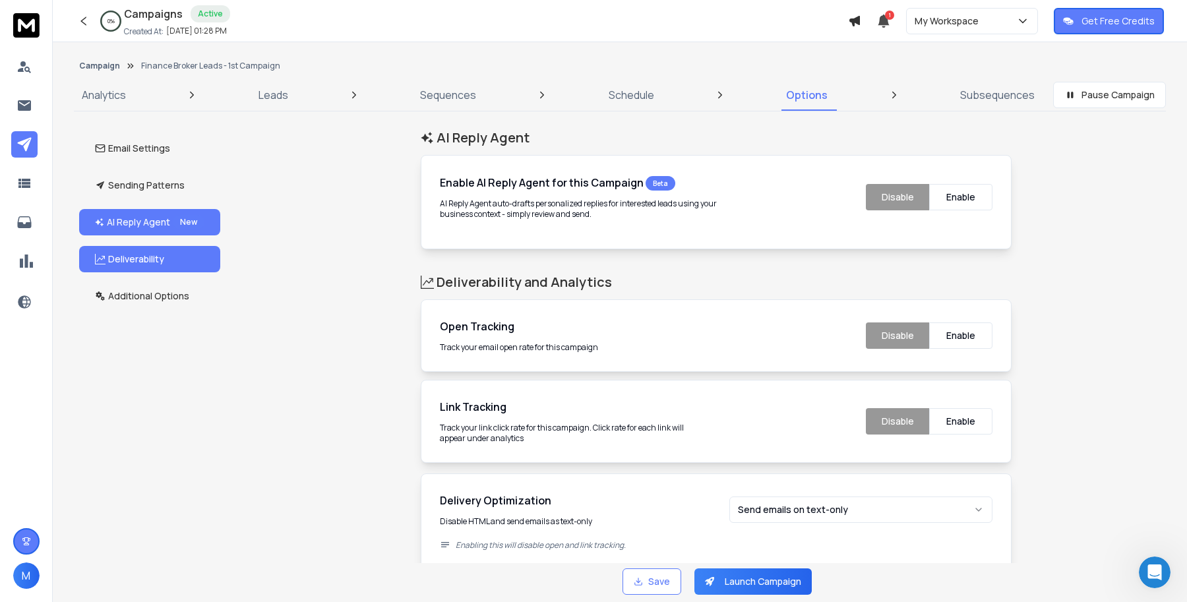
click at [136, 255] on p "Deliverability" at bounding box center [129, 259] width 69 height 13
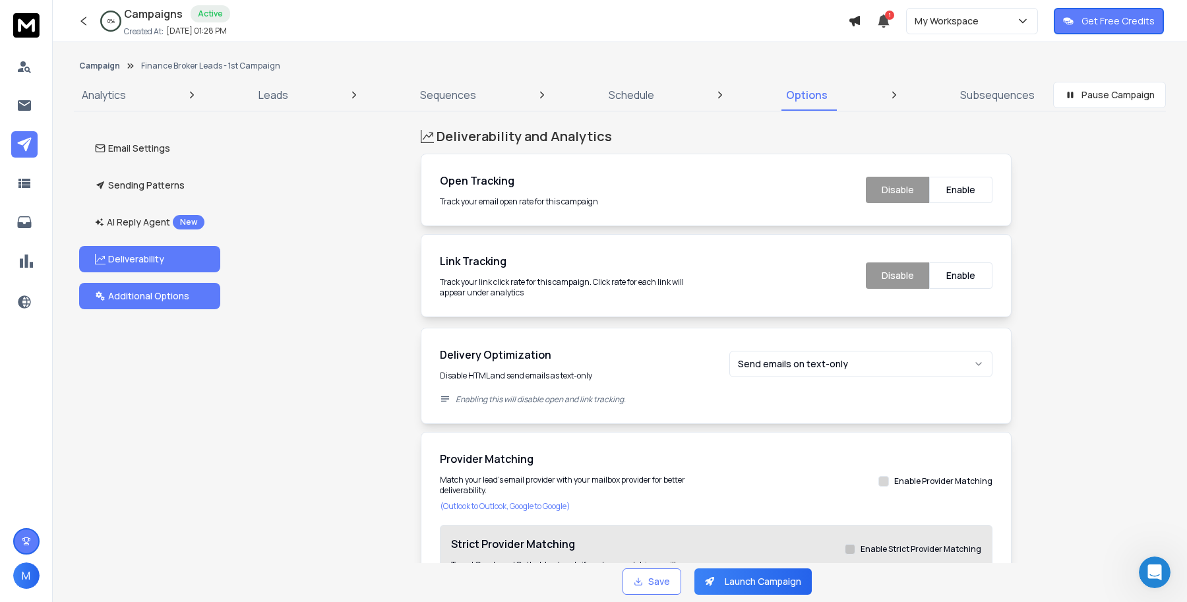
click at [145, 295] on p "Additional Options" at bounding box center [142, 295] width 94 height 13
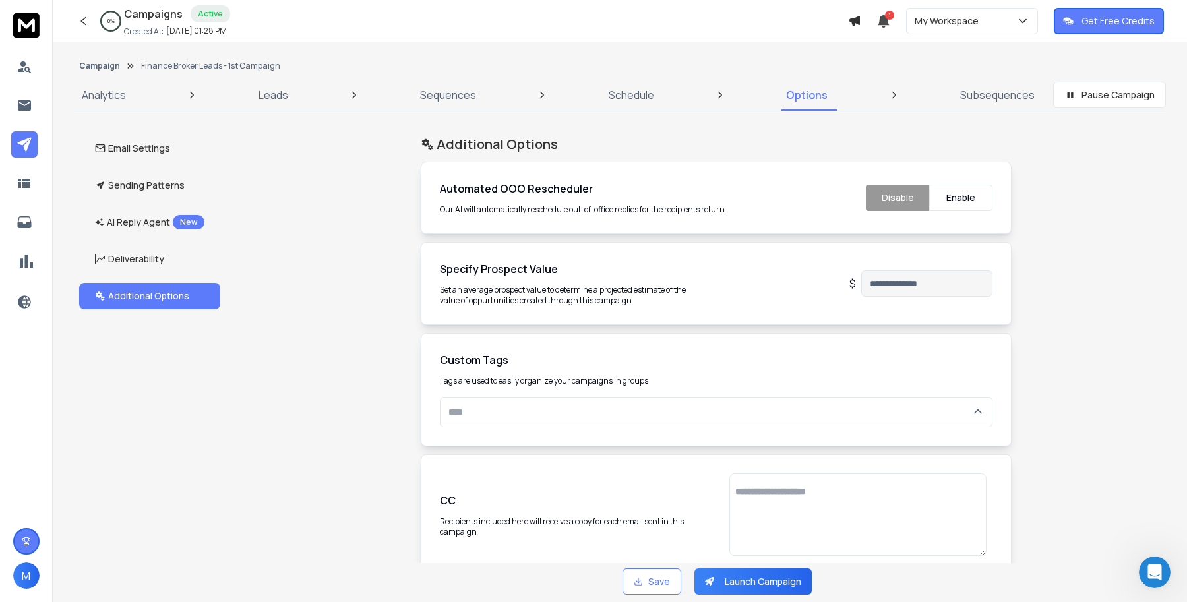
scroll to position [2161, 0]
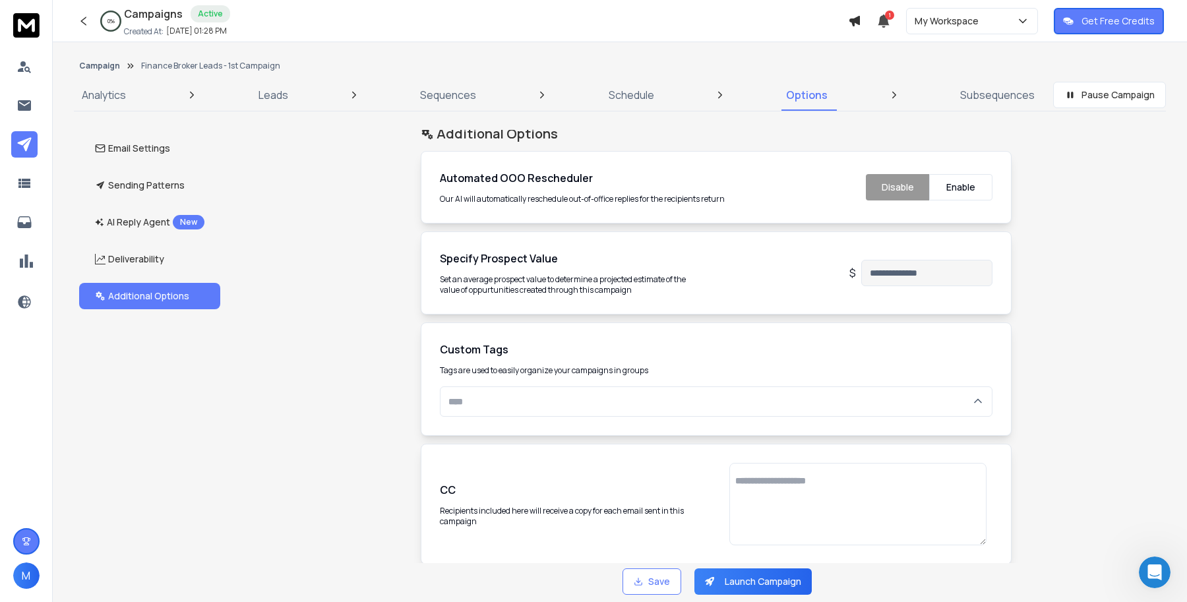
click at [939, 275] on input "***" at bounding box center [927, 273] width 132 height 26
click at [769, 481] on button "Launch Campaign" at bounding box center [752, 581] width 117 height 26
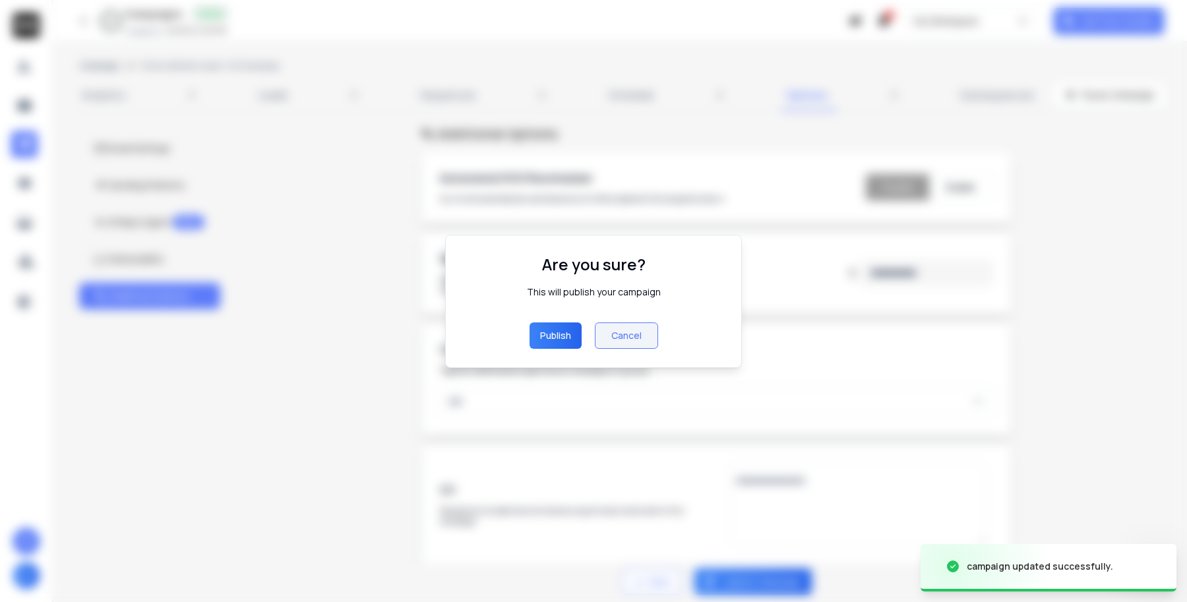
click at [566, 338] on button "Publish" at bounding box center [555, 335] width 52 height 26
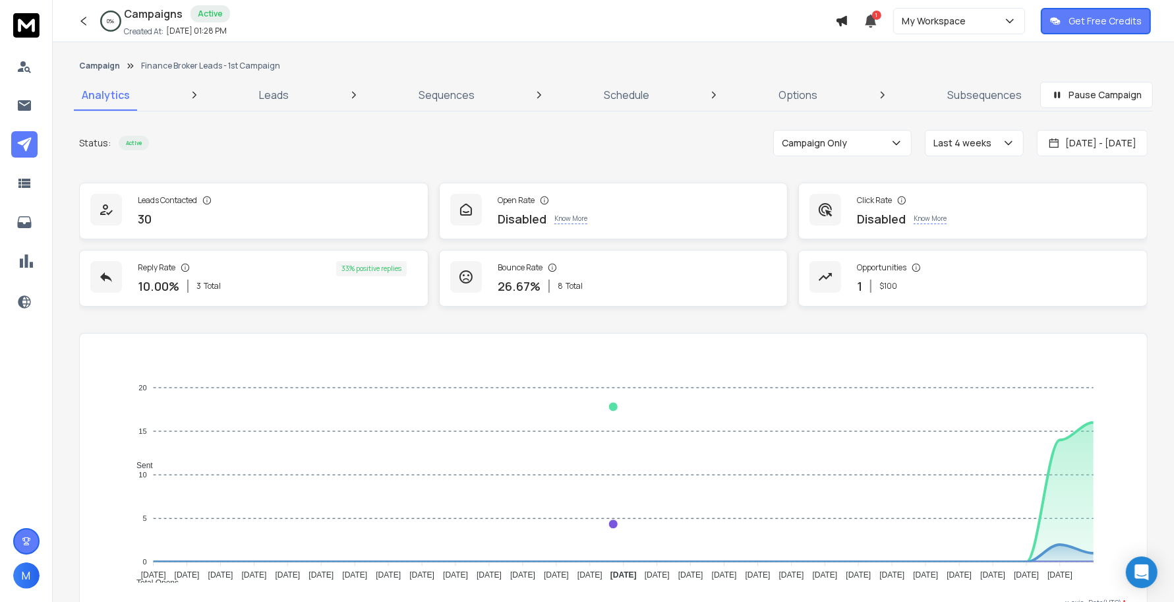
click at [898, 282] on div "1 $ 100" at bounding box center [889, 286] width 64 height 18
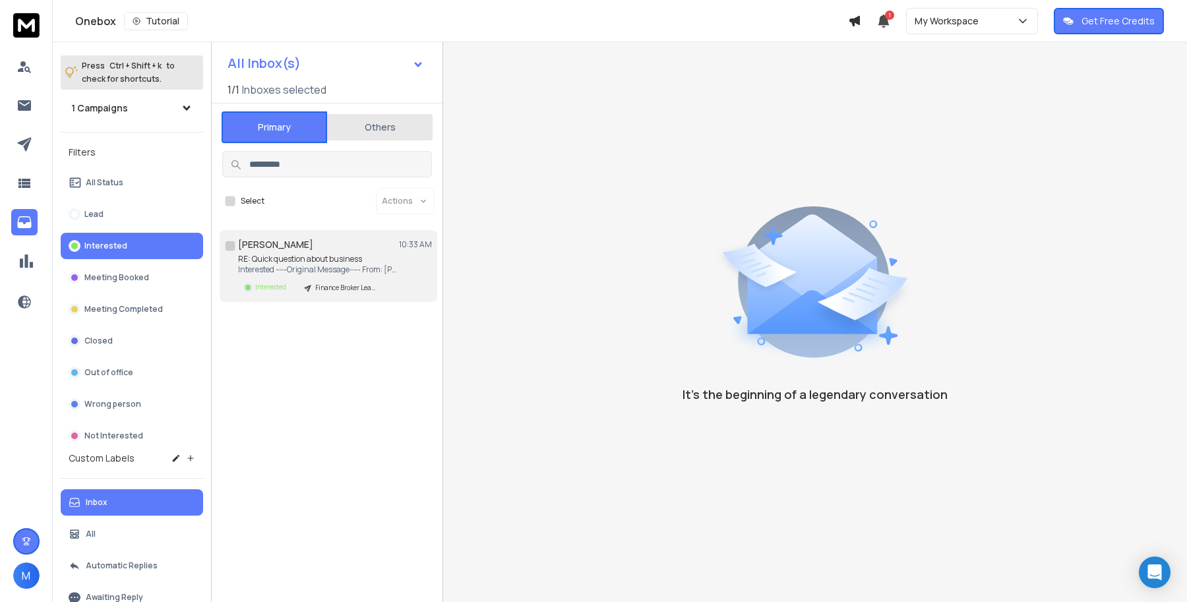
click at [304, 261] on p "RE: Quick question about business" at bounding box center [317, 259] width 158 height 11
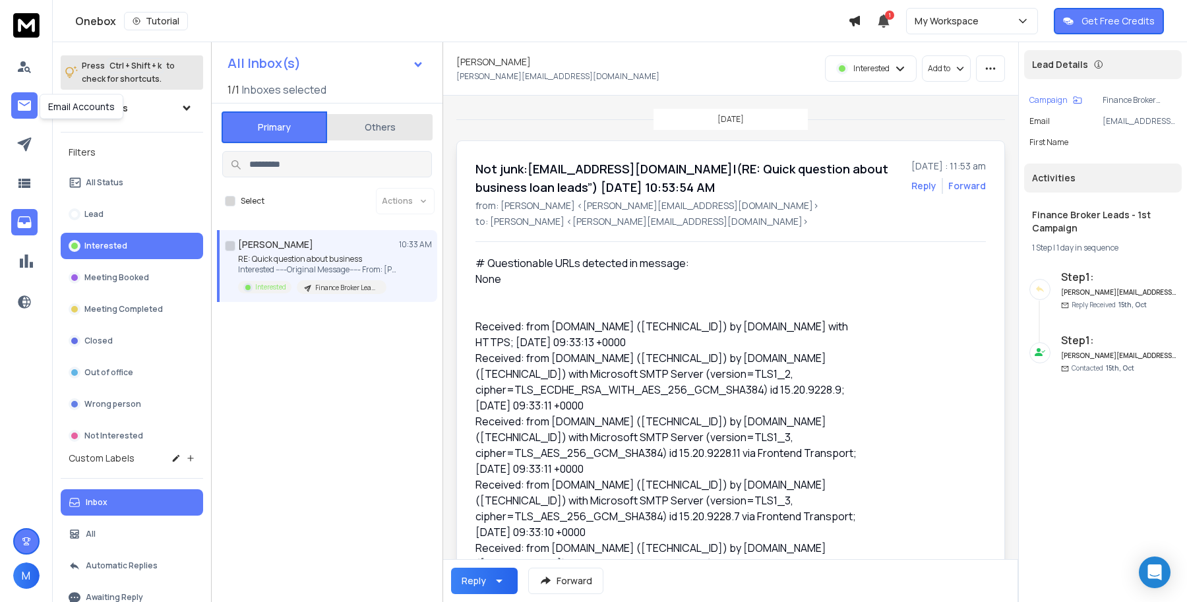
click at [17, 109] on icon at bounding box center [24, 106] width 16 height 16
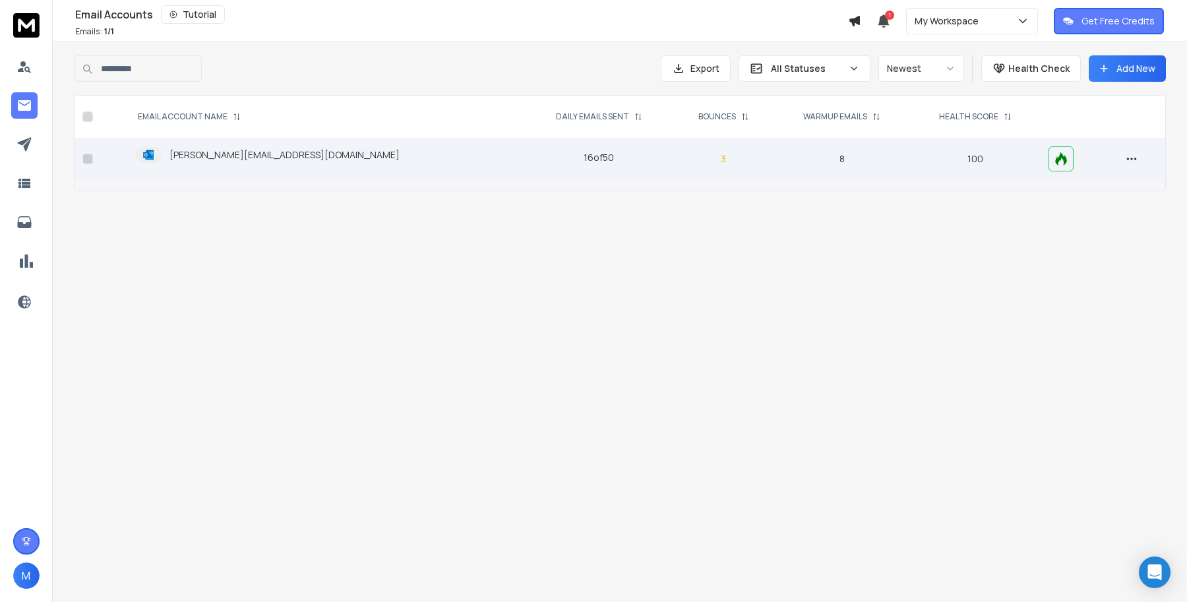
click at [1126, 162] on icon at bounding box center [1132, 159] width 12 height 12
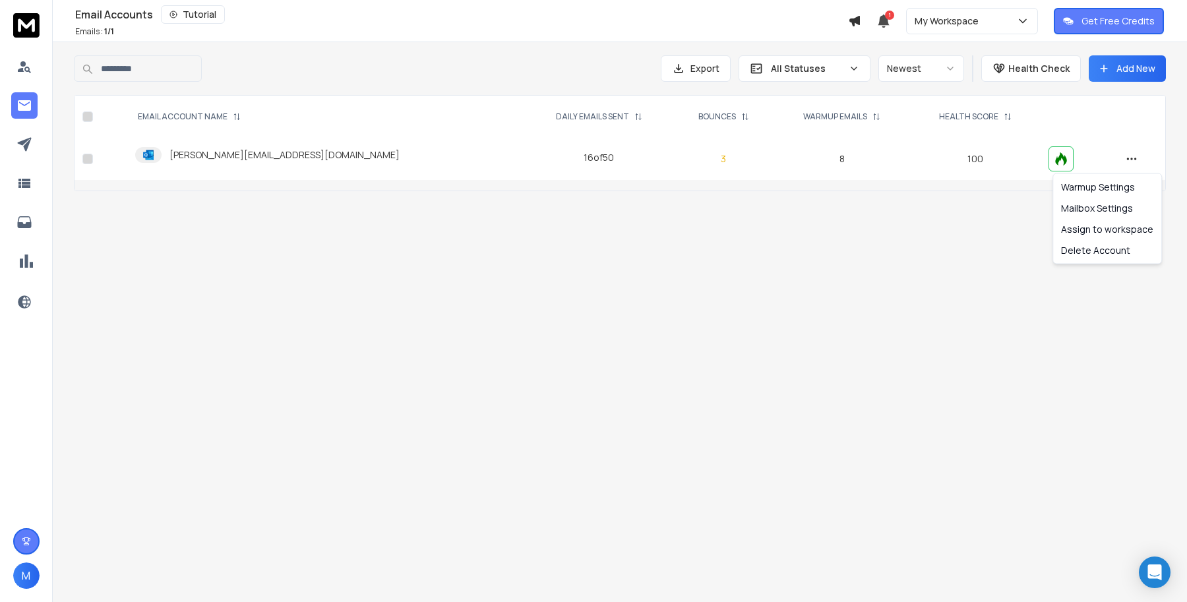
click at [554, 293] on div "ReferralStack Unlock AI-powered affiliate growth Lifetime Deals available! Clai…" at bounding box center [593, 301] width 1187 height 602
click at [32, 227] on link at bounding box center [24, 222] width 26 height 26
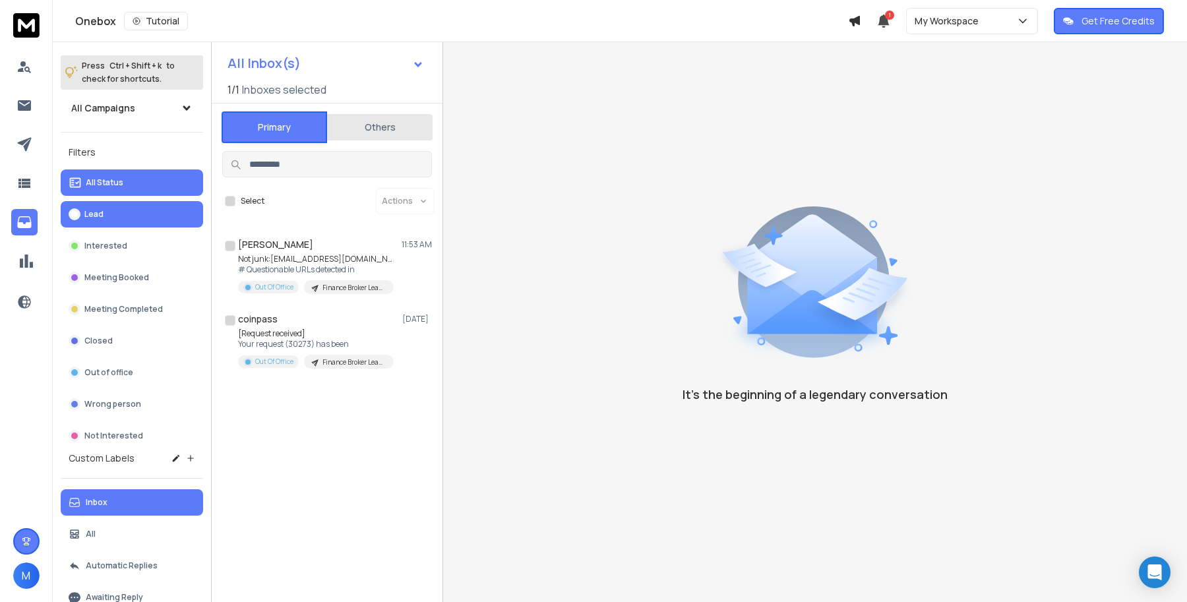
click at [116, 221] on button "Lead" at bounding box center [132, 214] width 142 height 26
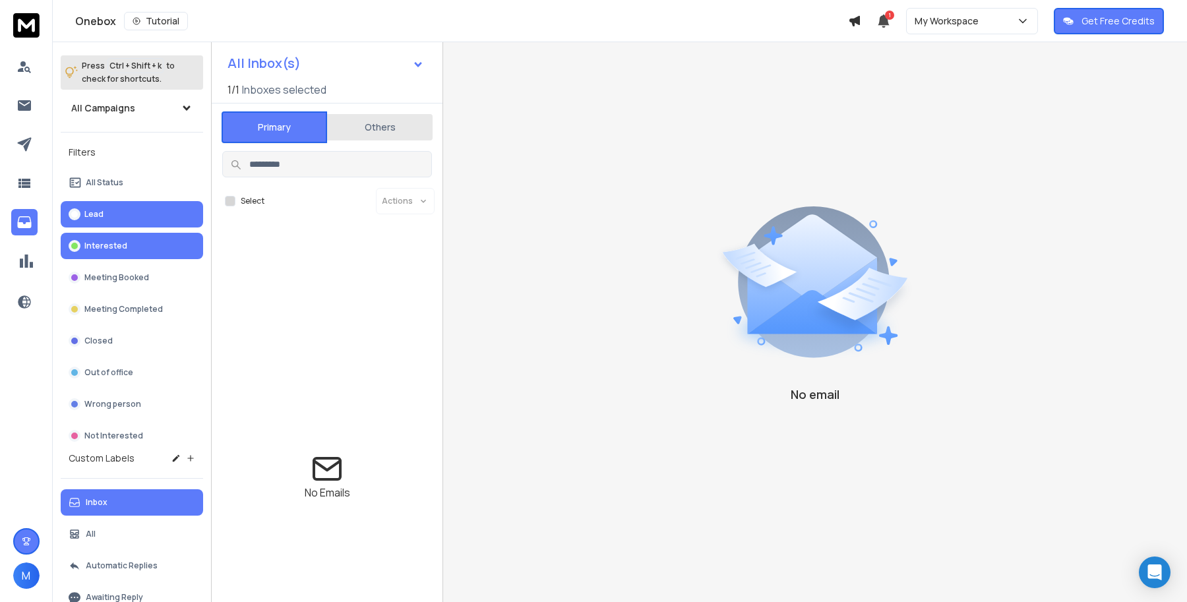
click at [122, 241] on p "Interested" at bounding box center [105, 246] width 43 height 11
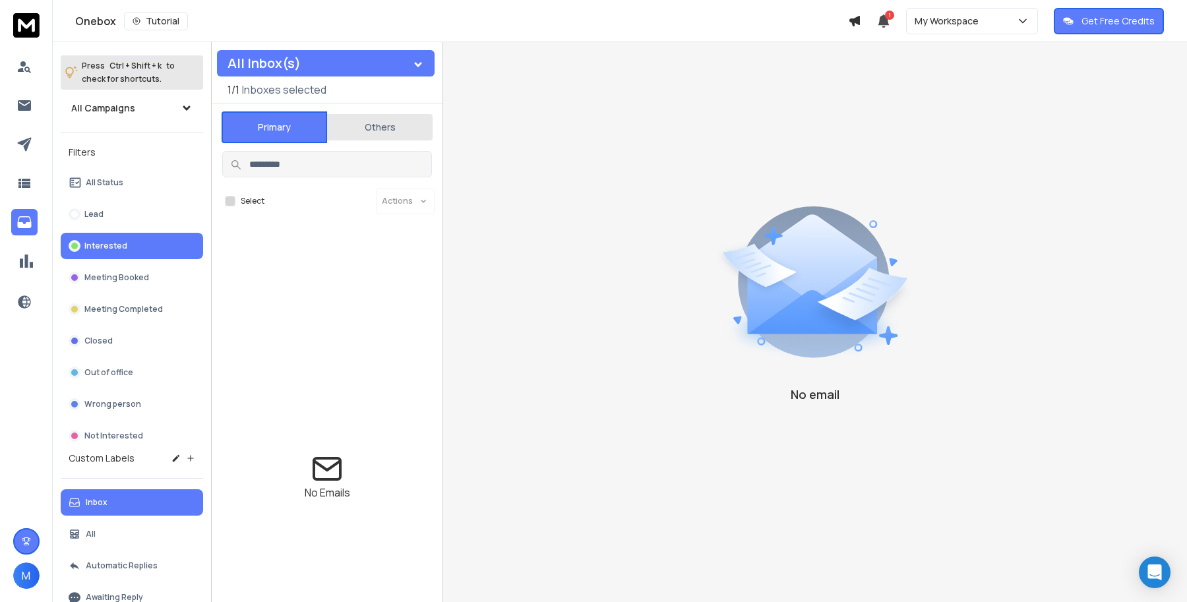
click at [409, 63] on button "All Inbox(s)" at bounding box center [326, 63] width 218 height 26
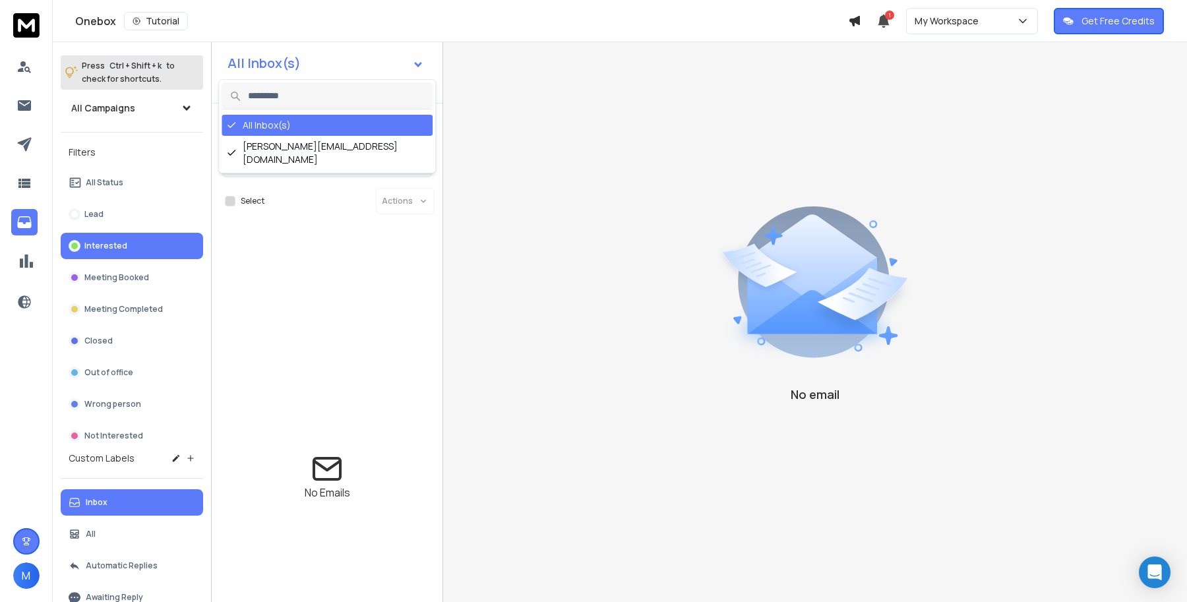
click at [287, 134] on div "All Inbox(s)" at bounding box center [327, 125] width 211 height 21
click at [129, 234] on button "Interested" at bounding box center [132, 246] width 142 height 26
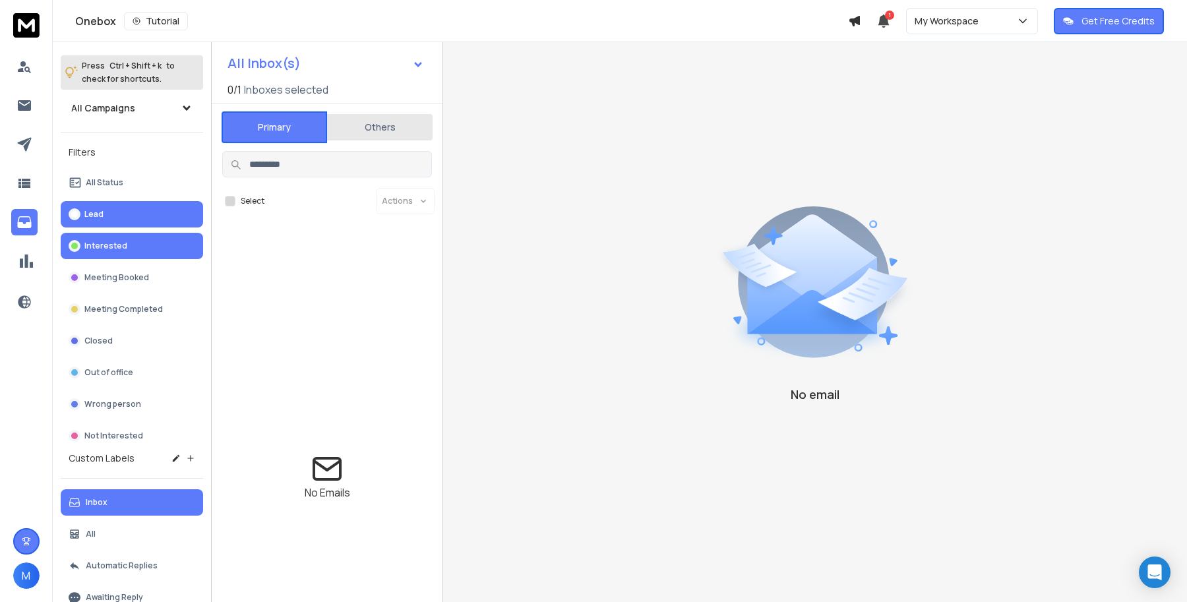
click at [96, 213] on p "Lead" at bounding box center [93, 214] width 19 height 11
click at [18, 182] on icon at bounding box center [24, 183] width 12 height 9
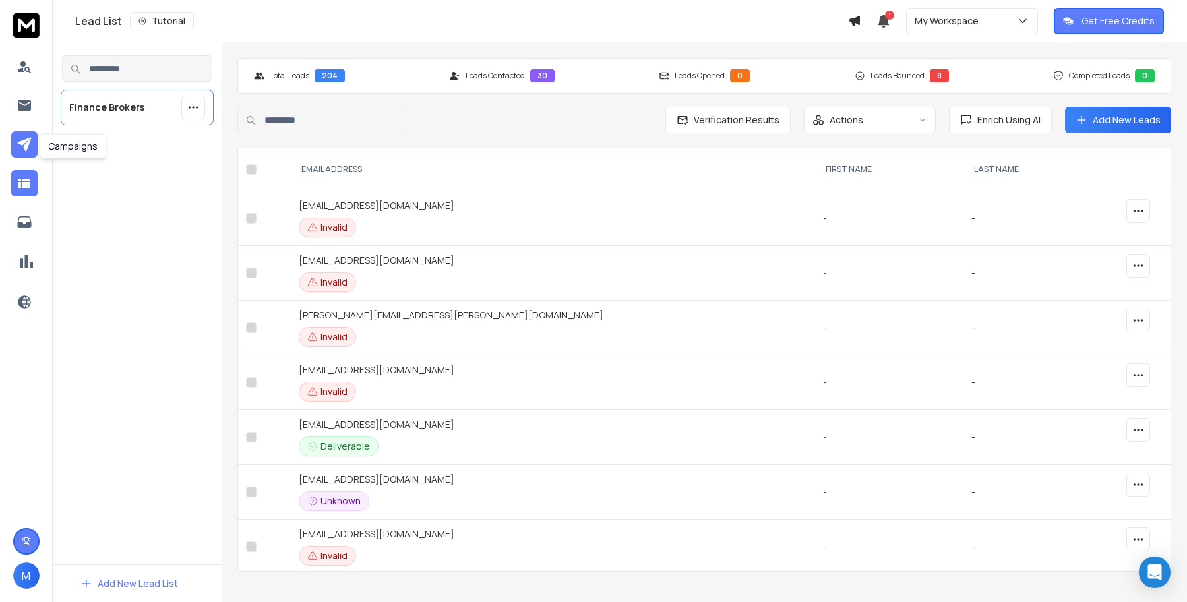
click at [20, 143] on icon at bounding box center [24, 145] width 14 height 14
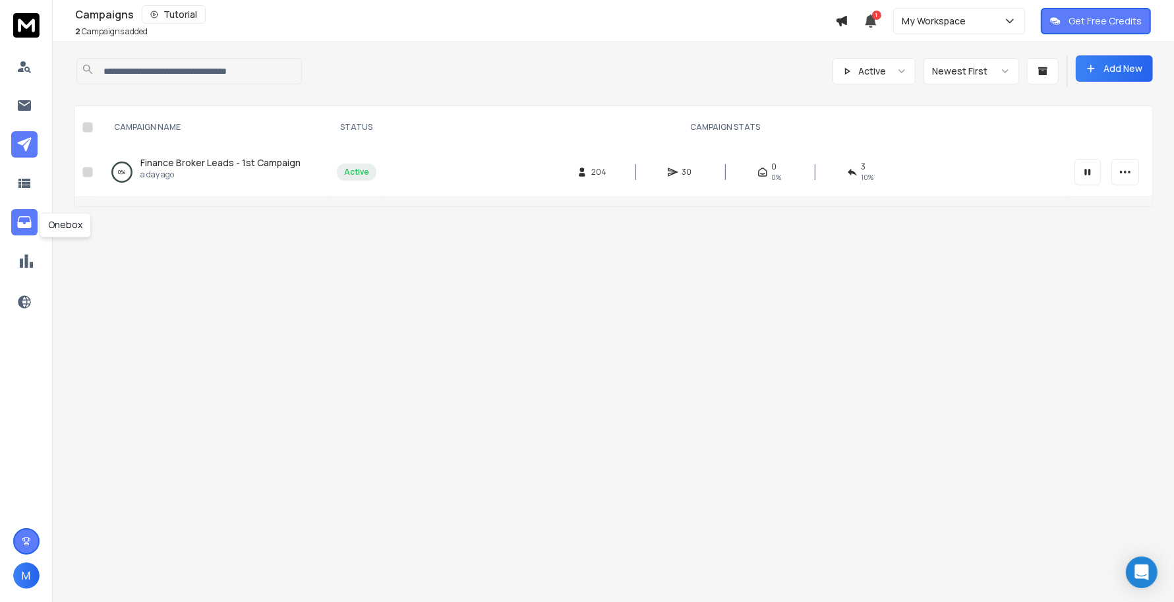
click at [25, 222] on icon at bounding box center [24, 222] width 16 height 16
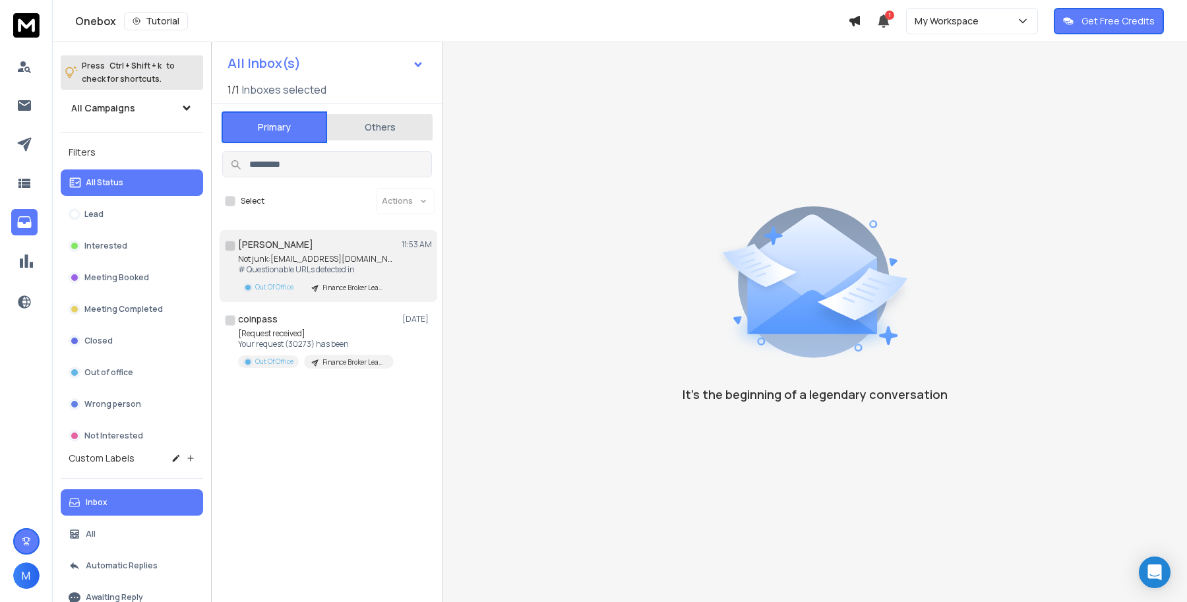
click at [301, 258] on p "Not junk:[EMAIL_ADDRESS][DOMAIN_NAME]|(RE: Quick question about" at bounding box center [317, 259] width 158 height 11
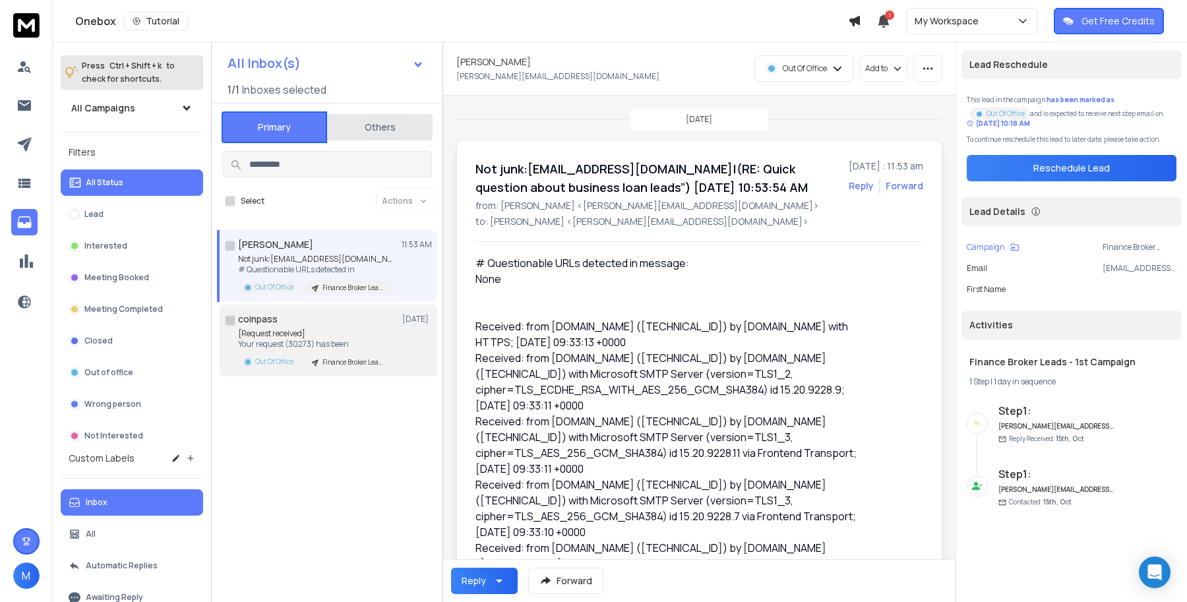
click at [305, 323] on div "coinpass 14 Oct" at bounding box center [335, 319] width 194 height 13
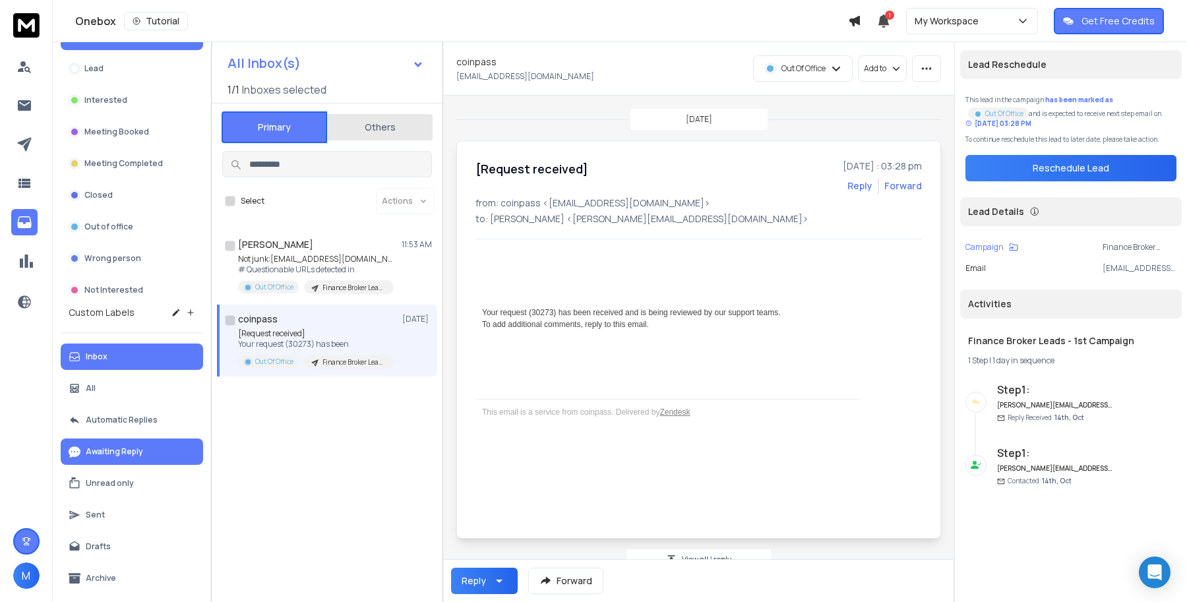
scroll to position [157, 0]
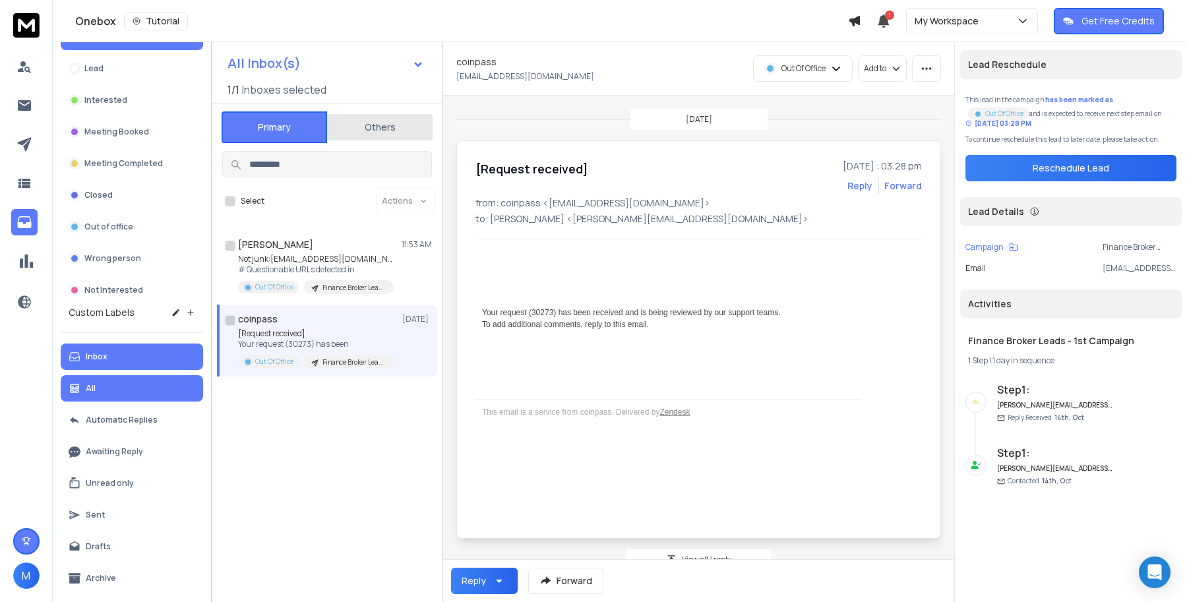
click at [105, 381] on button "All" at bounding box center [132, 388] width 142 height 26
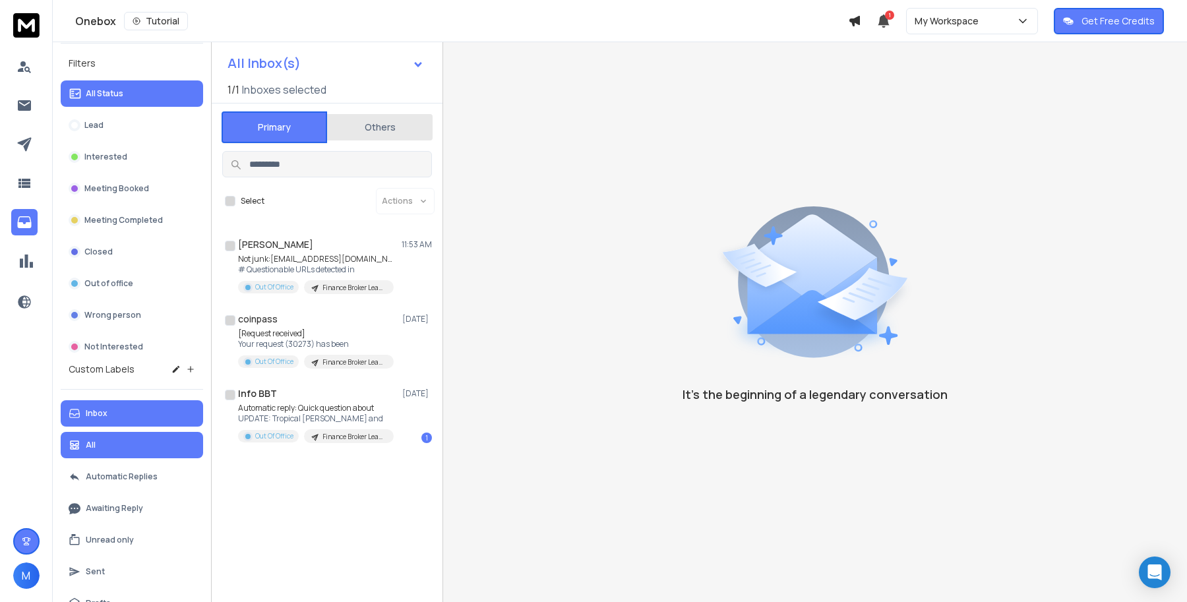
scroll to position [0, 0]
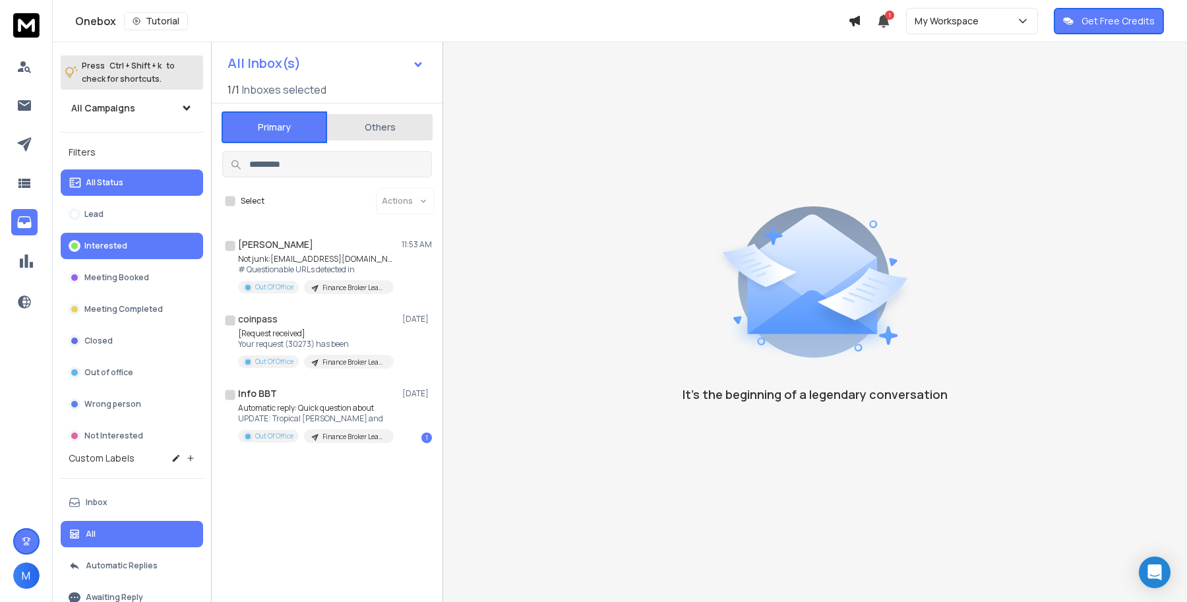
click at [93, 248] on p "Interested" at bounding box center [105, 246] width 43 height 11
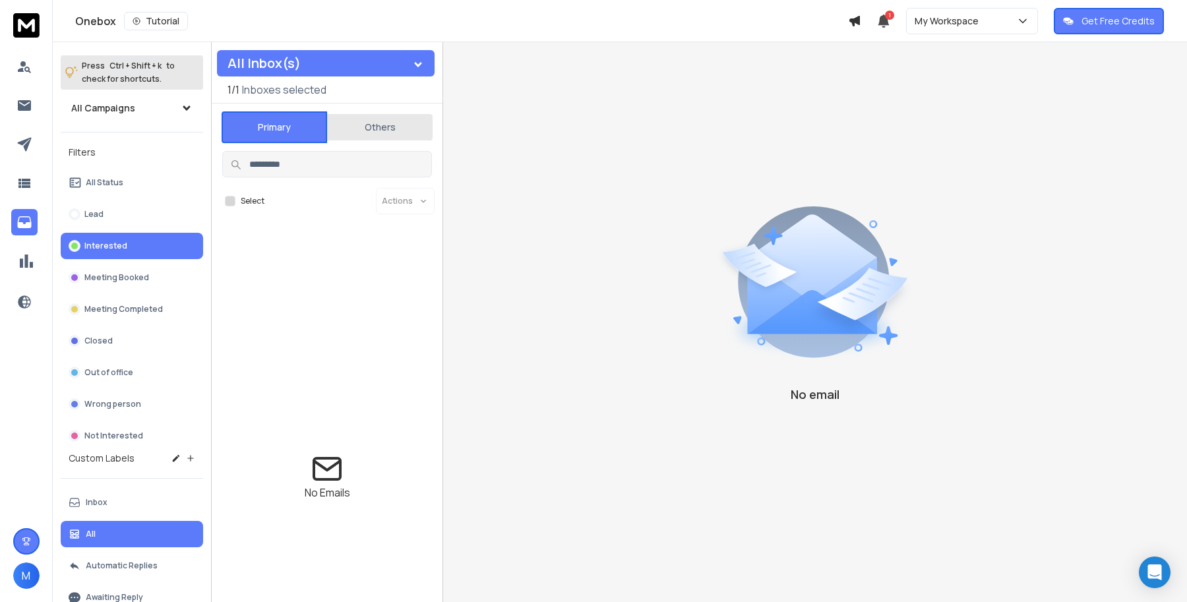
click at [407, 61] on button "All Inbox(s)" at bounding box center [326, 63] width 218 height 26
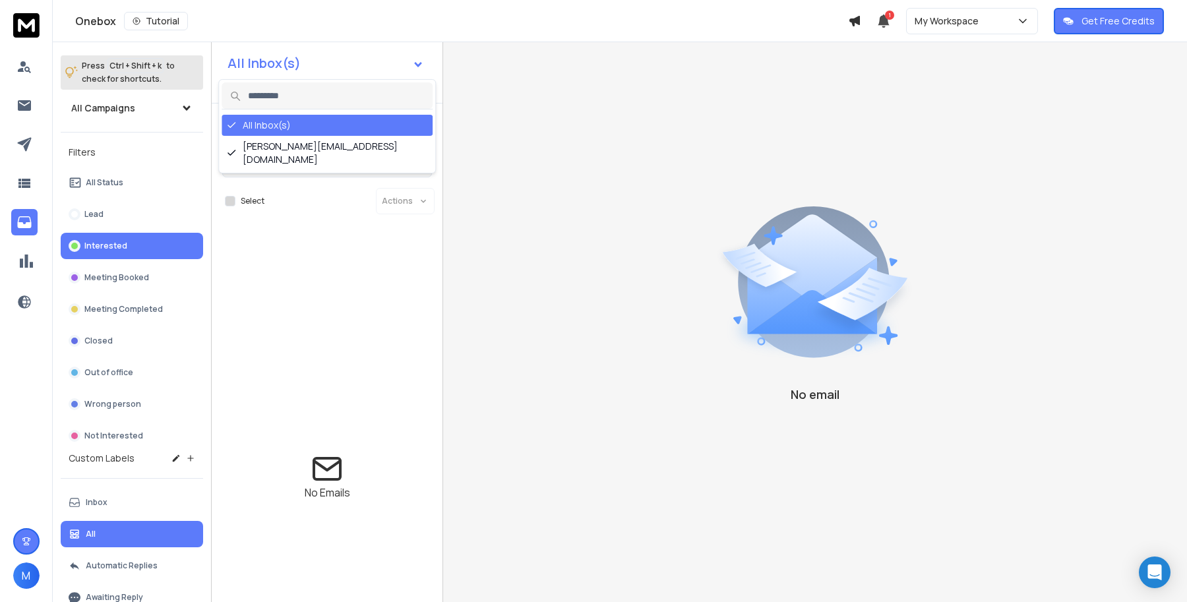
click at [231, 131] on div "All Inbox(s)" at bounding box center [327, 125] width 211 height 21
click at [152, 78] on p "Press Ctrl + Shift + k to check for shortcuts." at bounding box center [128, 72] width 93 height 26
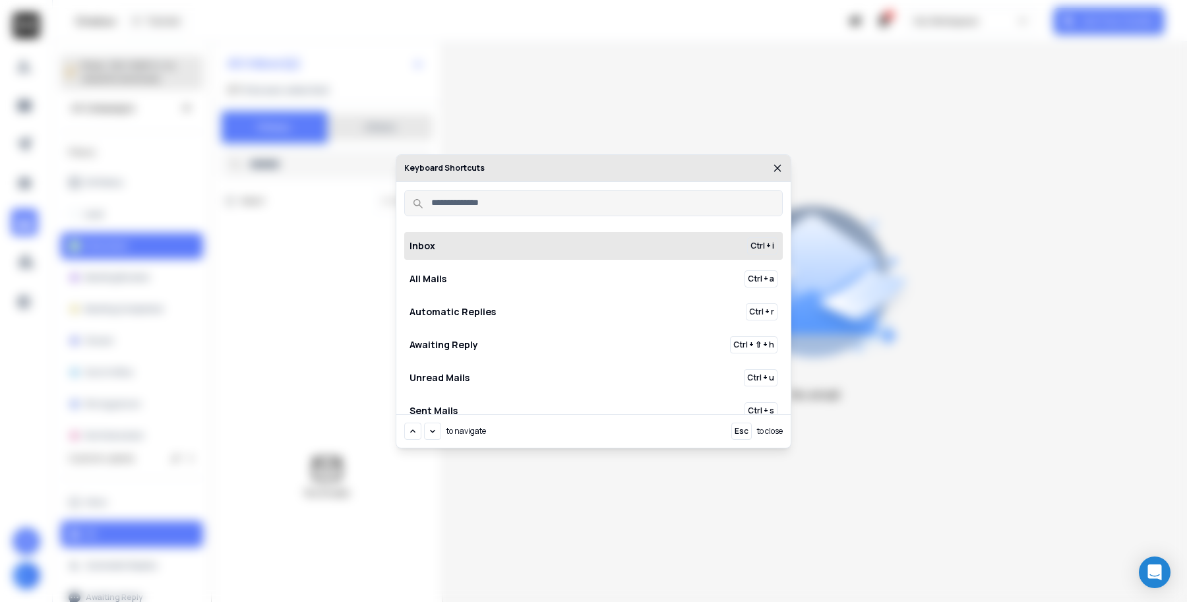
click at [787, 166] on div "Keyboard Shortcuts" at bounding box center [593, 168] width 394 height 27
click at [781, 166] on icon at bounding box center [777, 168] width 11 height 11
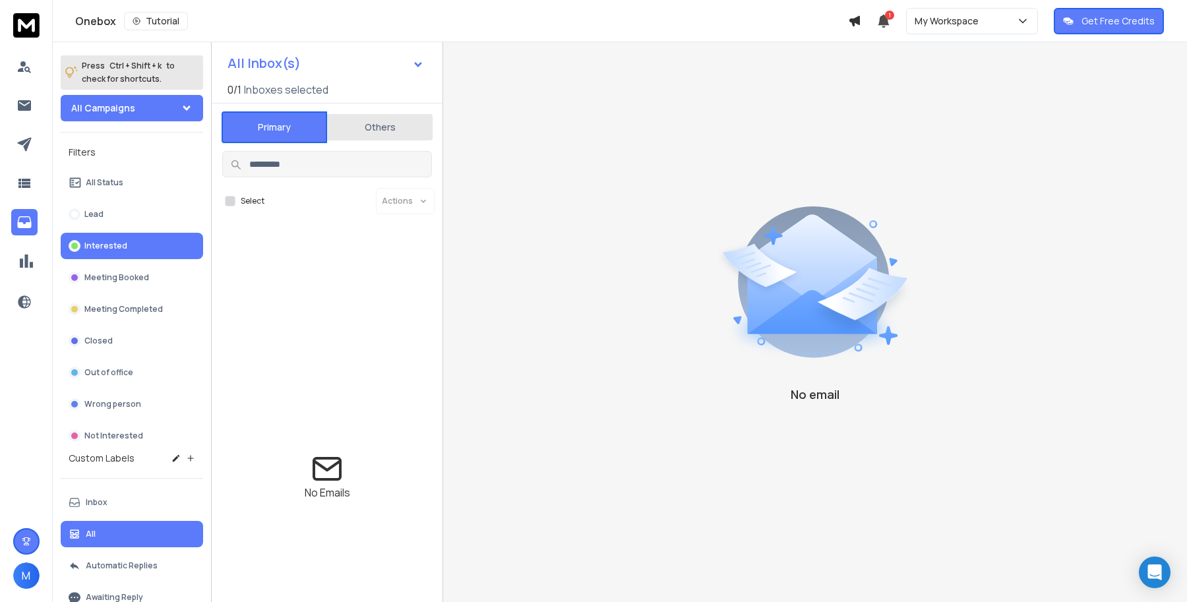
click at [90, 113] on h1 "All Campaigns" at bounding box center [103, 108] width 64 height 13
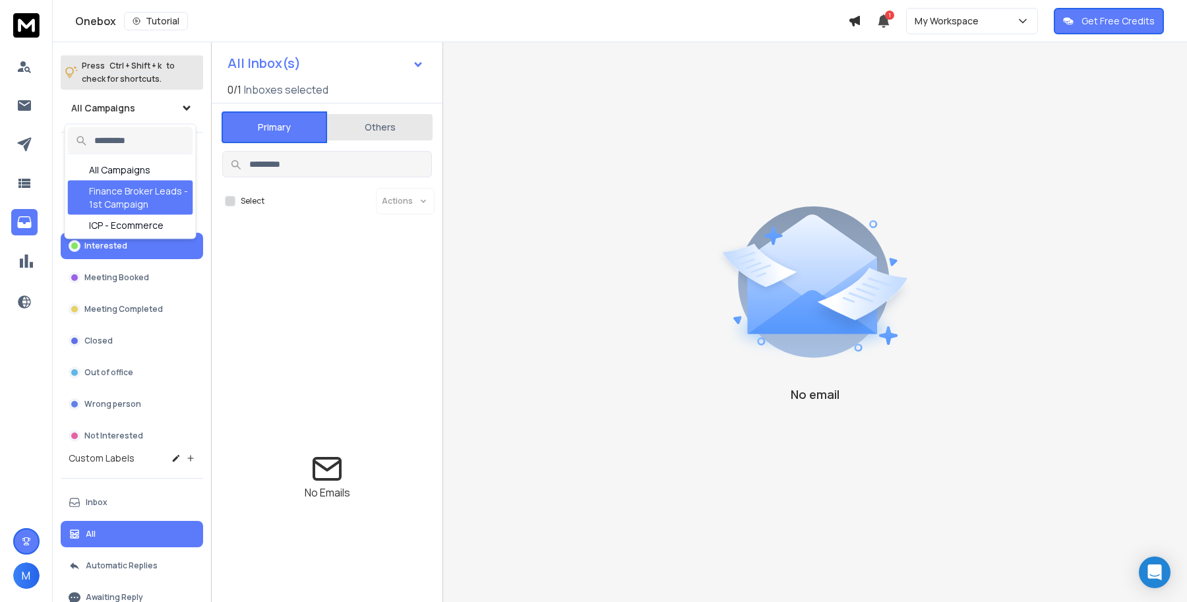
click at [119, 193] on div "Finance Broker Leads - 1st Campaign" at bounding box center [130, 198] width 125 height 34
click at [152, 251] on button "Interested" at bounding box center [132, 246] width 142 height 26
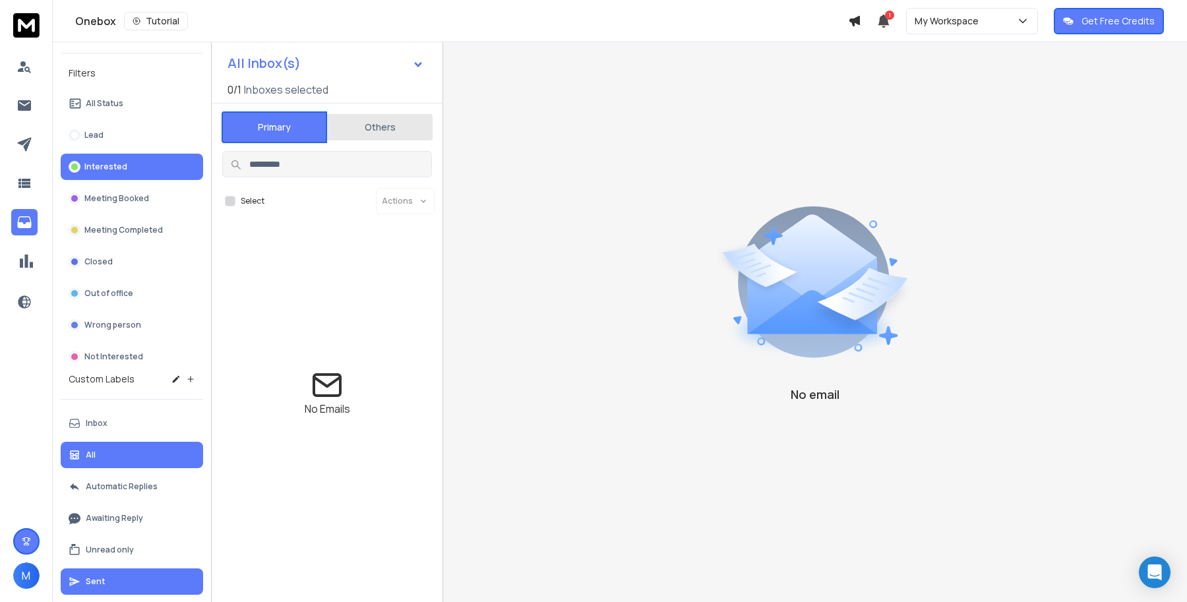
scroll to position [157, 0]
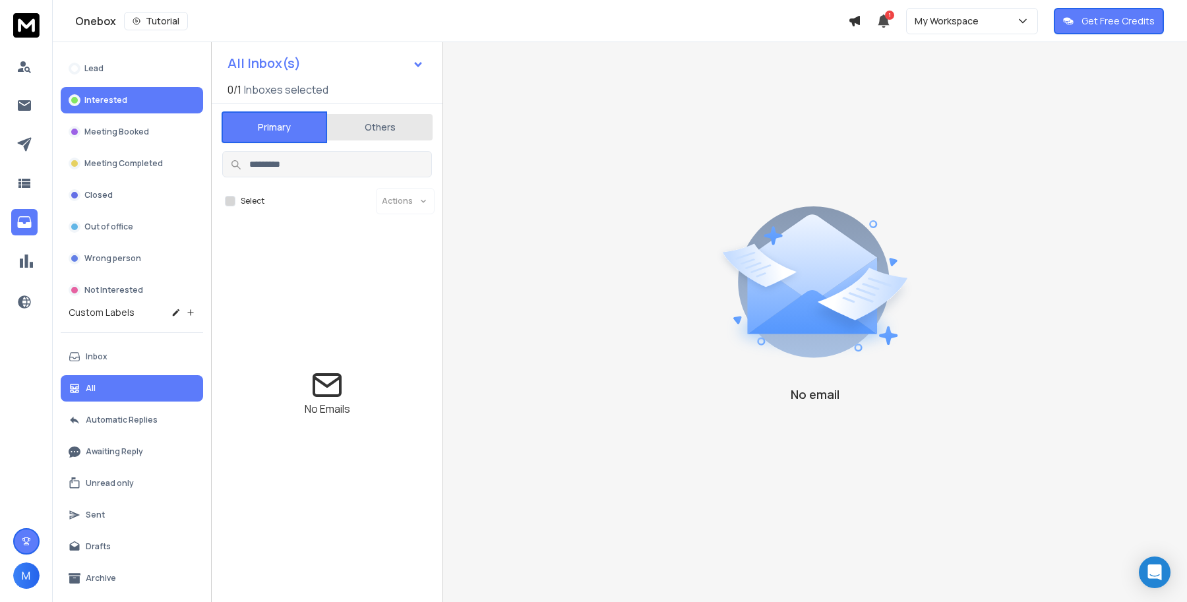
click at [100, 573] on p "Archive" at bounding box center [101, 578] width 30 height 11
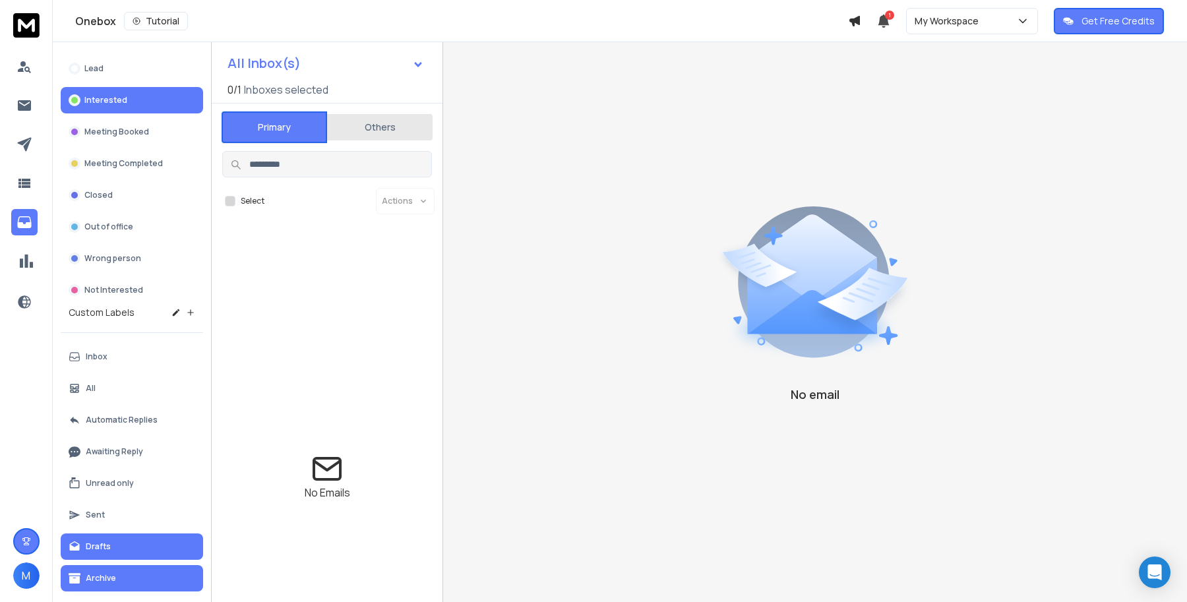
click at [98, 541] on p "Drafts" at bounding box center [98, 546] width 25 height 11
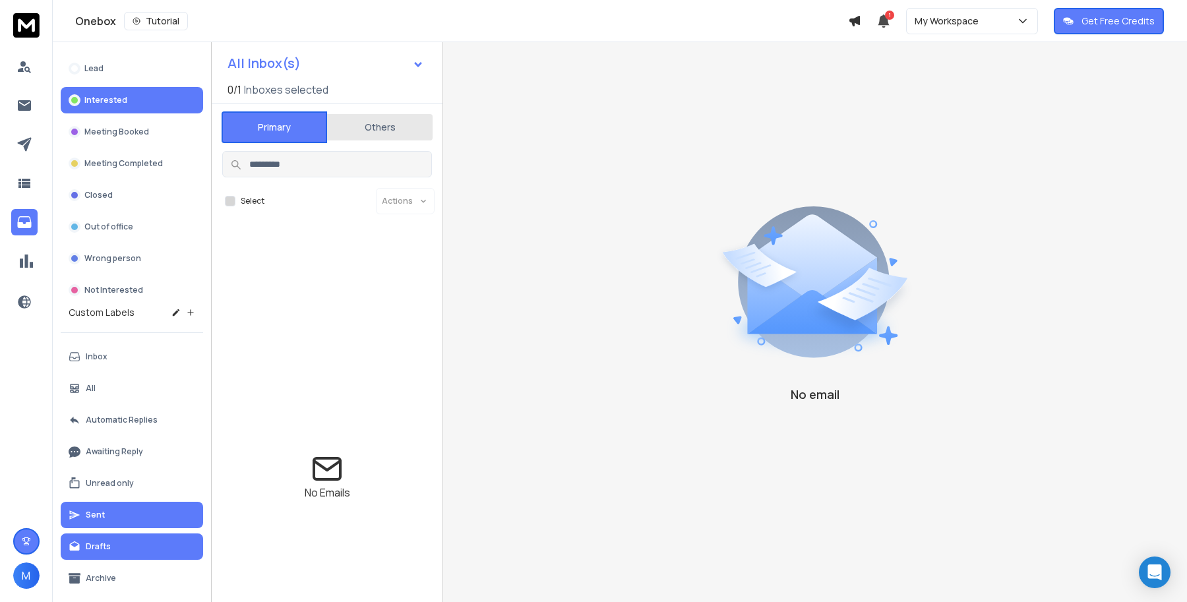
click at [96, 509] on div "Sent" at bounding box center [87, 515] width 36 height 16
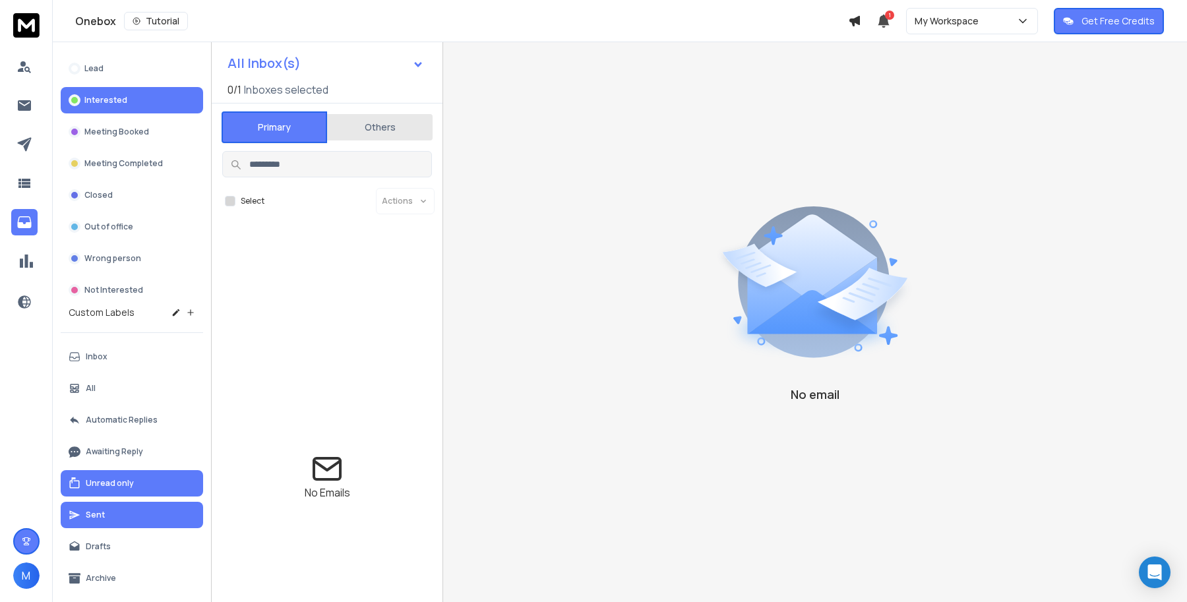
click at [100, 478] on p "Unread only" at bounding box center [110, 483] width 48 height 11
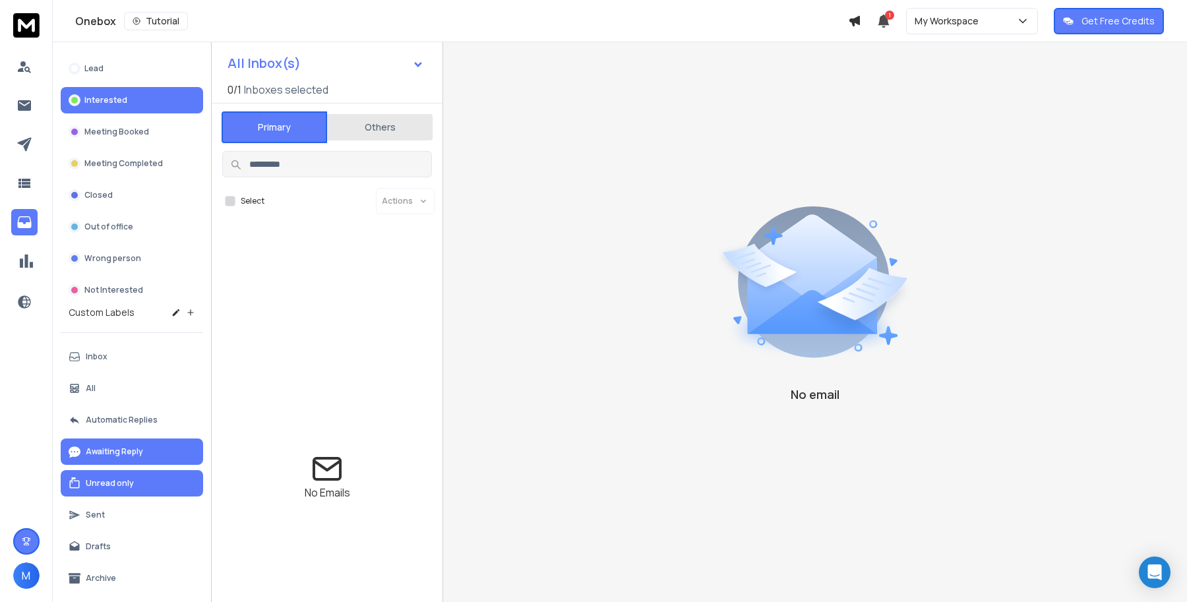
click at [107, 446] on p "Awaiting Reply" at bounding box center [114, 451] width 57 height 11
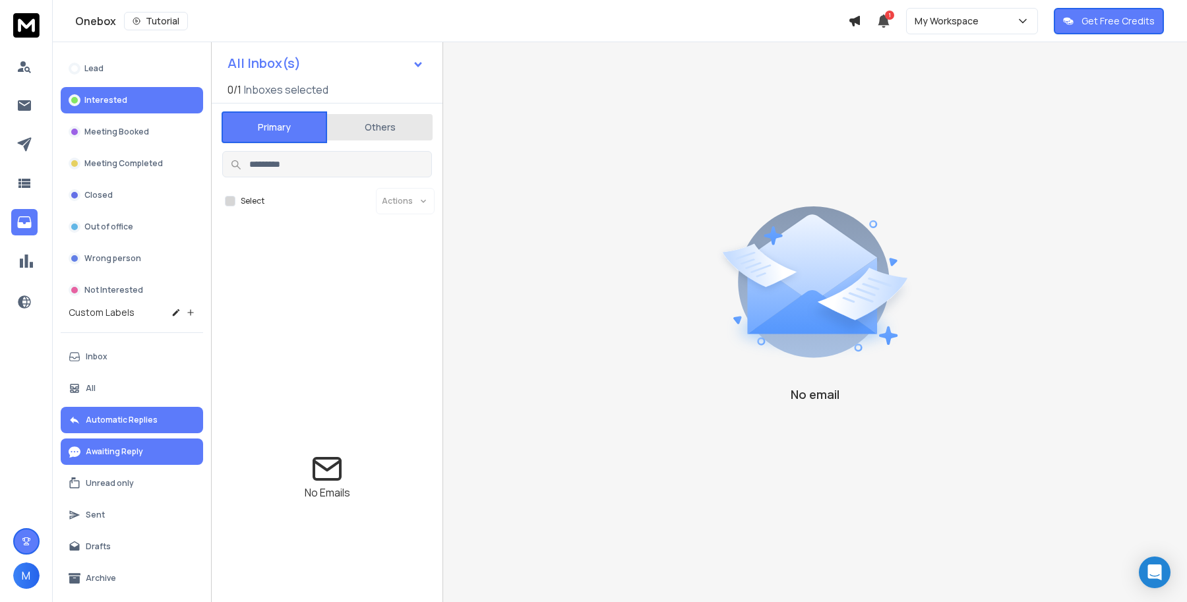
click at [110, 415] on p "Automatic Replies" at bounding box center [122, 420] width 72 height 11
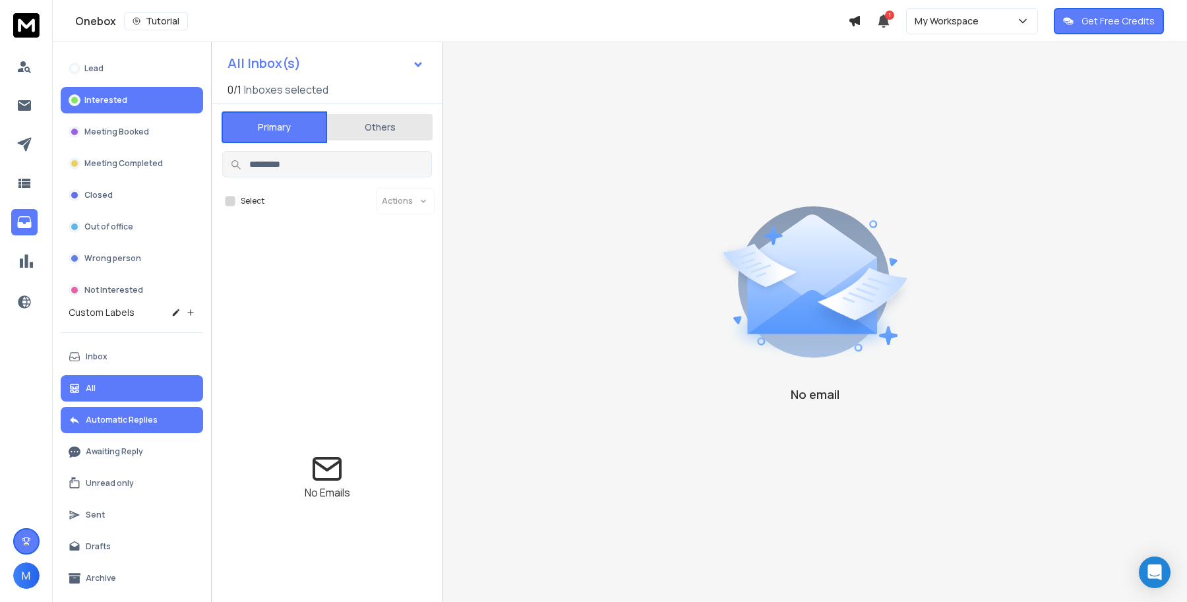
click at [104, 380] on button "All" at bounding box center [132, 388] width 142 height 26
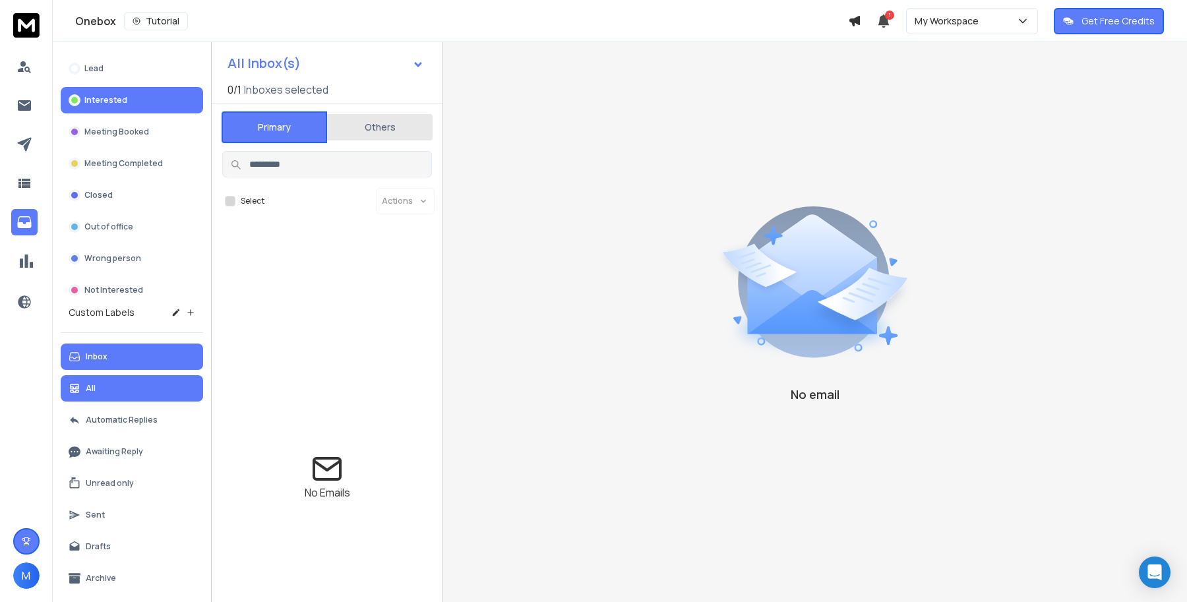
click at [104, 355] on button "Inbox" at bounding box center [132, 357] width 142 height 26
click at [248, 202] on label "Select" at bounding box center [253, 201] width 24 height 11
click at [31, 188] on icon at bounding box center [24, 183] width 16 height 16
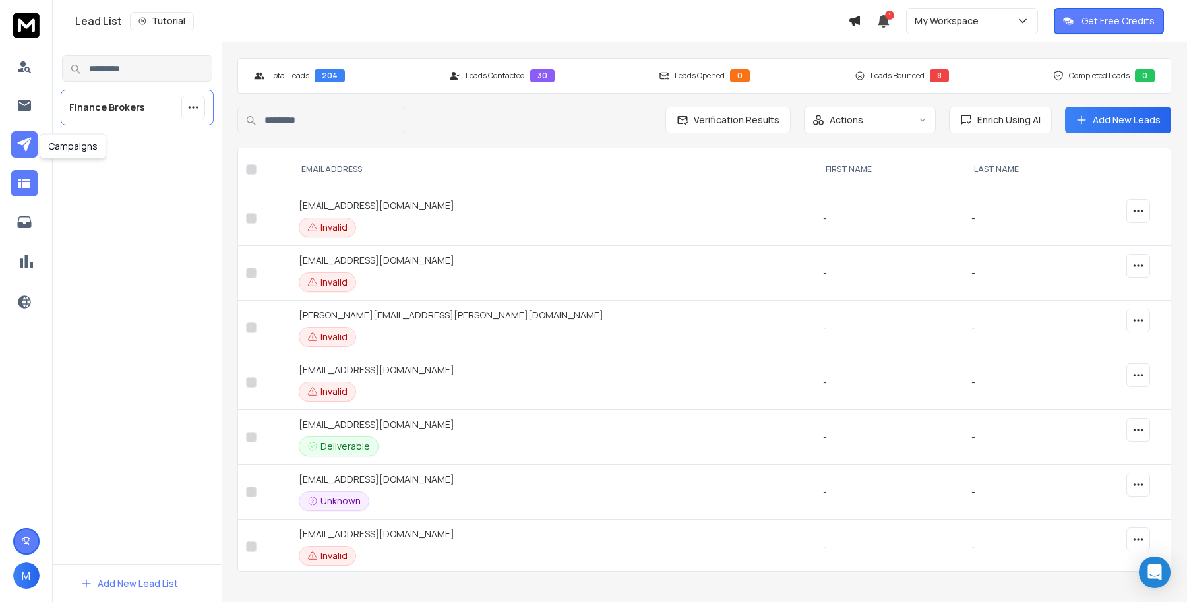
click at [20, 145] on icon at bounding box center [24, 145] width 14 height 14
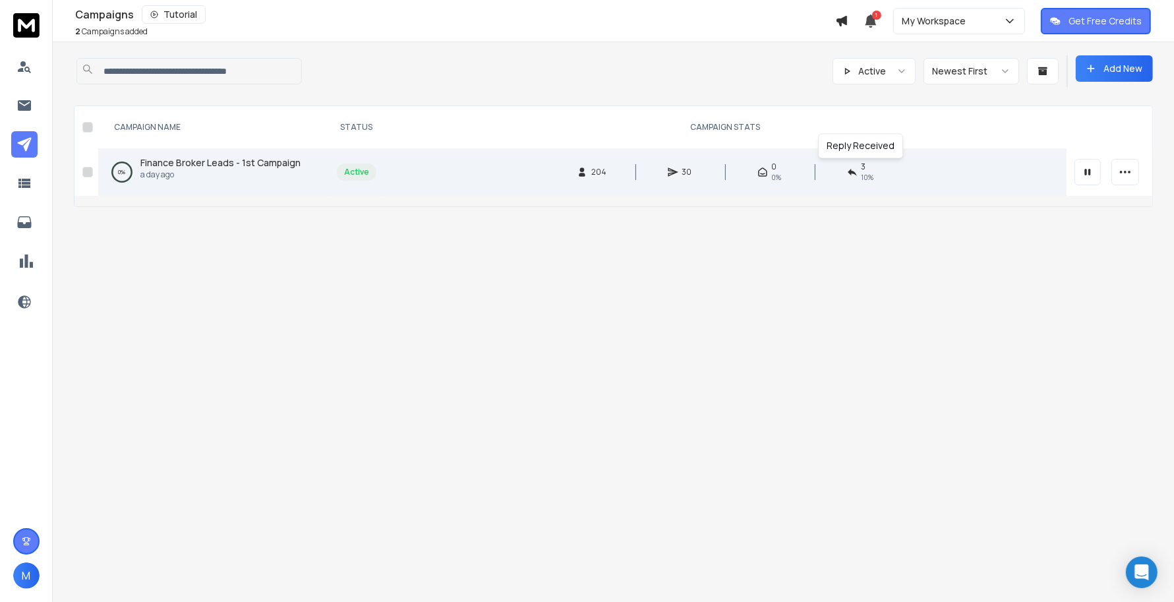
click at [858, 163] on div "3 10 %" at bounding box center [861, 172] width 40 height 21
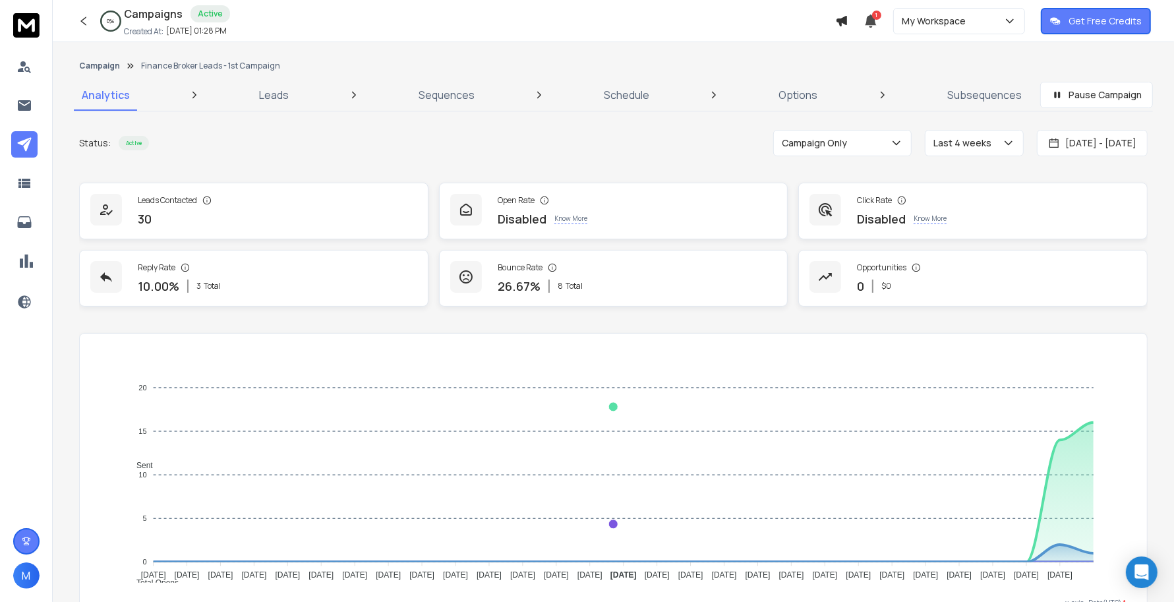
click at [324, 270] on link "Reply Rate 10.00 % 3 Total" at bounding box center [253, 278] width 349 height 57
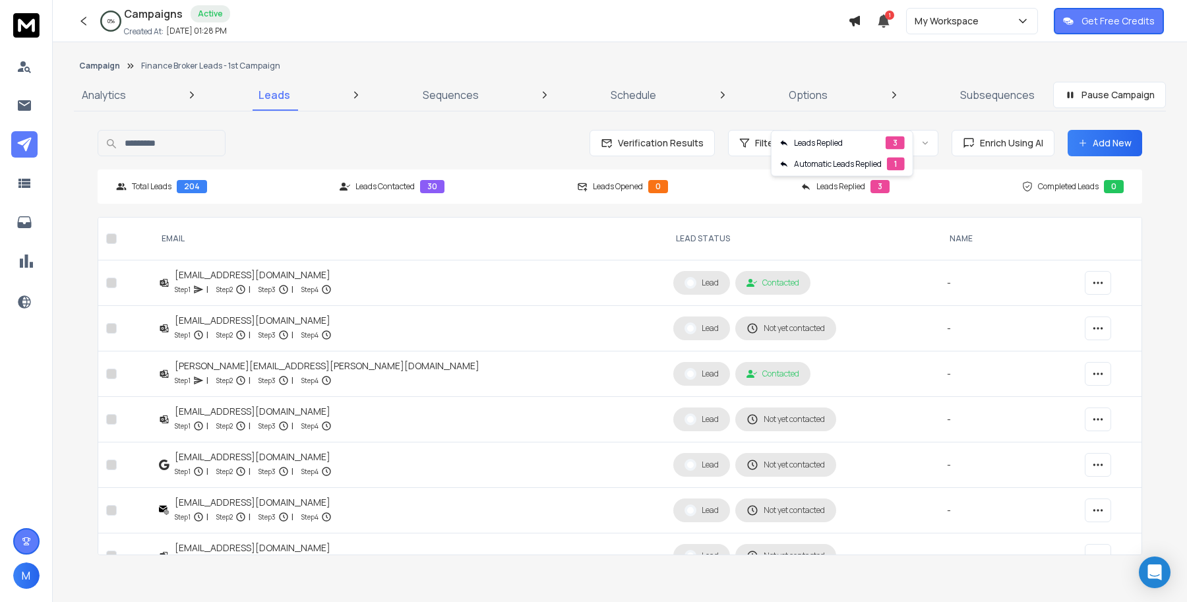
click at [851, 188] on p "Leads Replied" at bounding box center [840, 186] width 49 height 11
click at [28, 223] on icon at bounding box center [24, 222] width 16 height 16
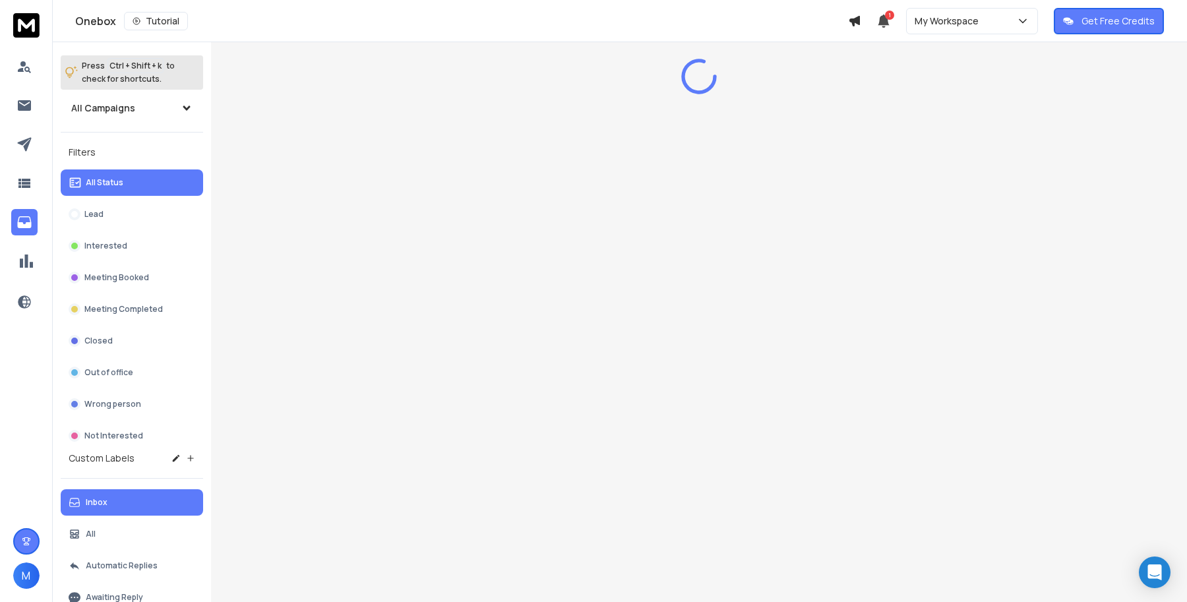
click at [891, 14] on span "1" at bounding box center [889, 15] width 9 height 9
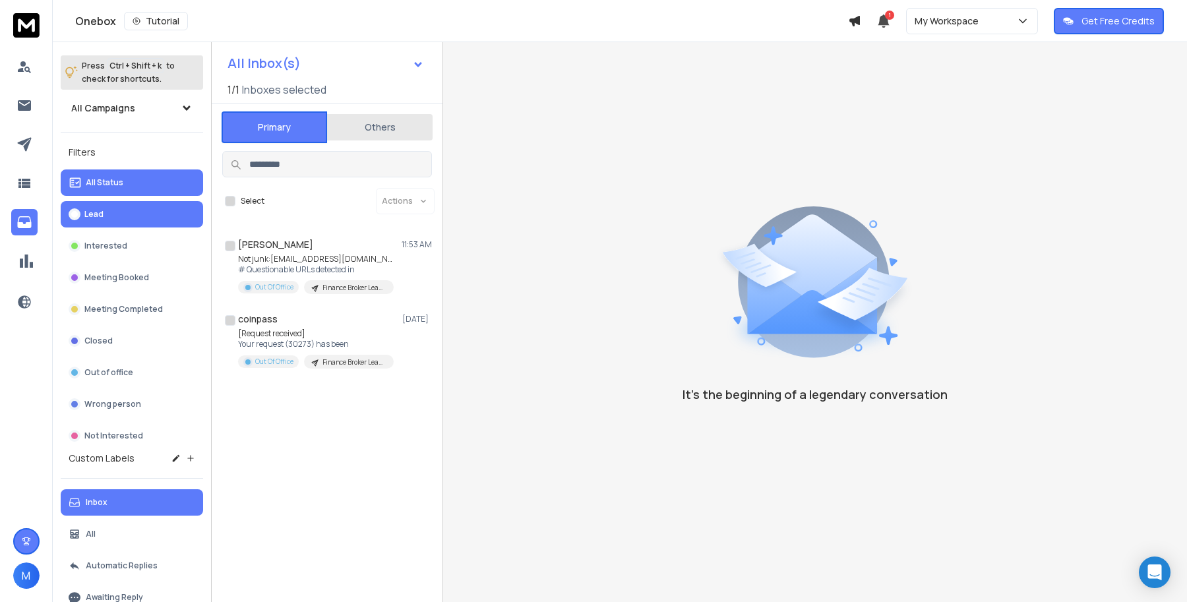
click at [111, 216] on button "Lead" at bounding box center [132, 214] width 142 height 26
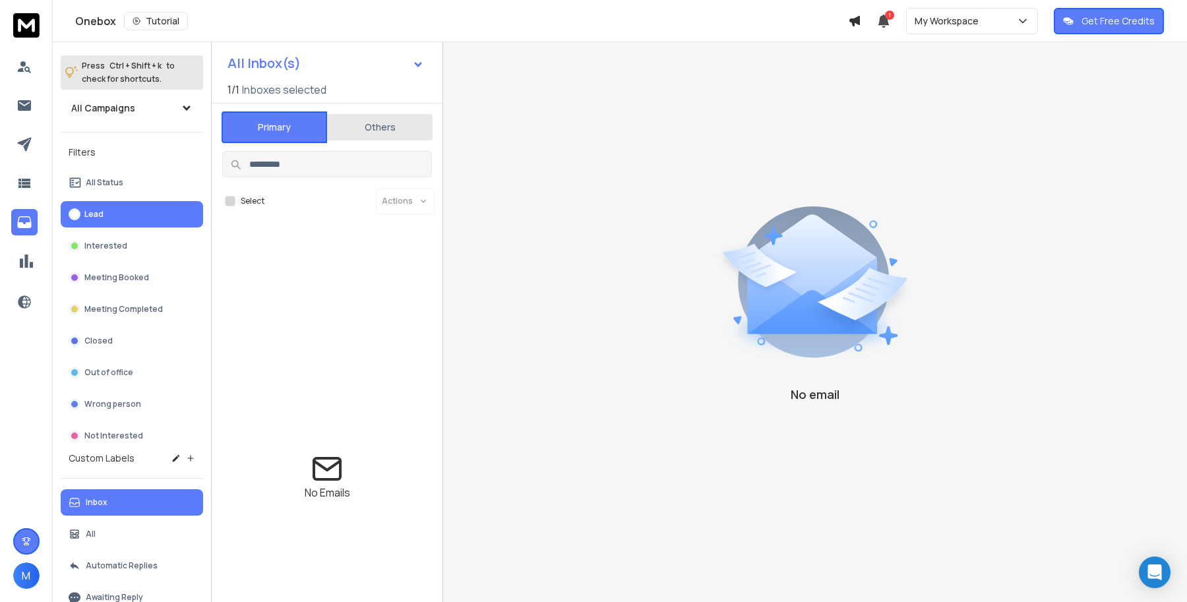
click at [107, 239] on button "Interested" at bounding box center [132, 246] width 142 height 26
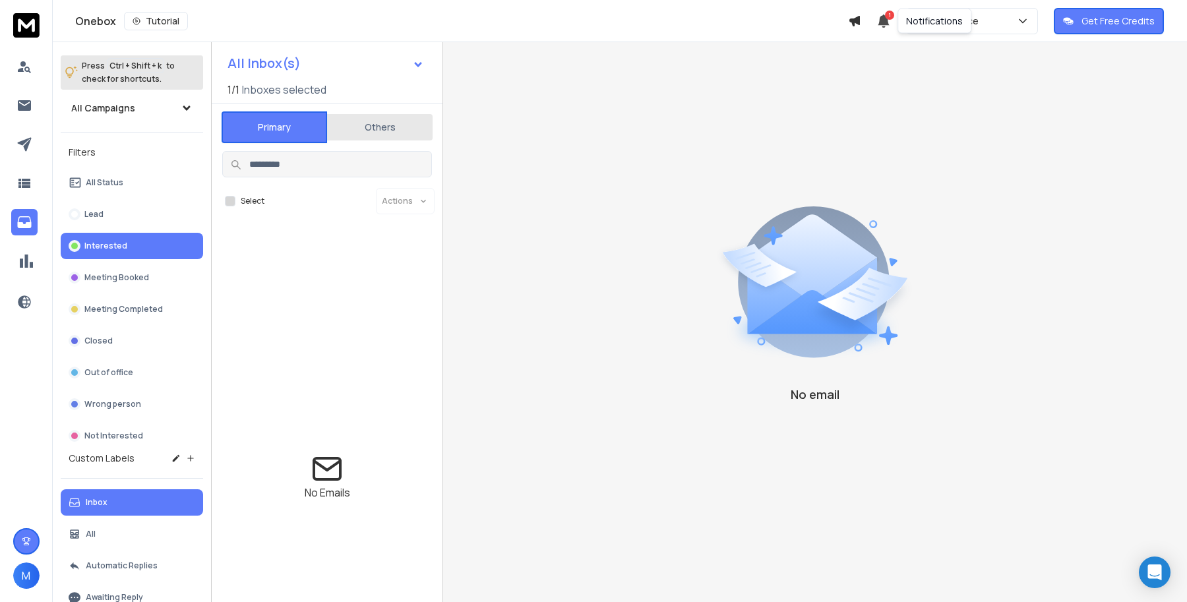
click at [884, 18] on icon at bounding box center [884, 20] width 12 height 13
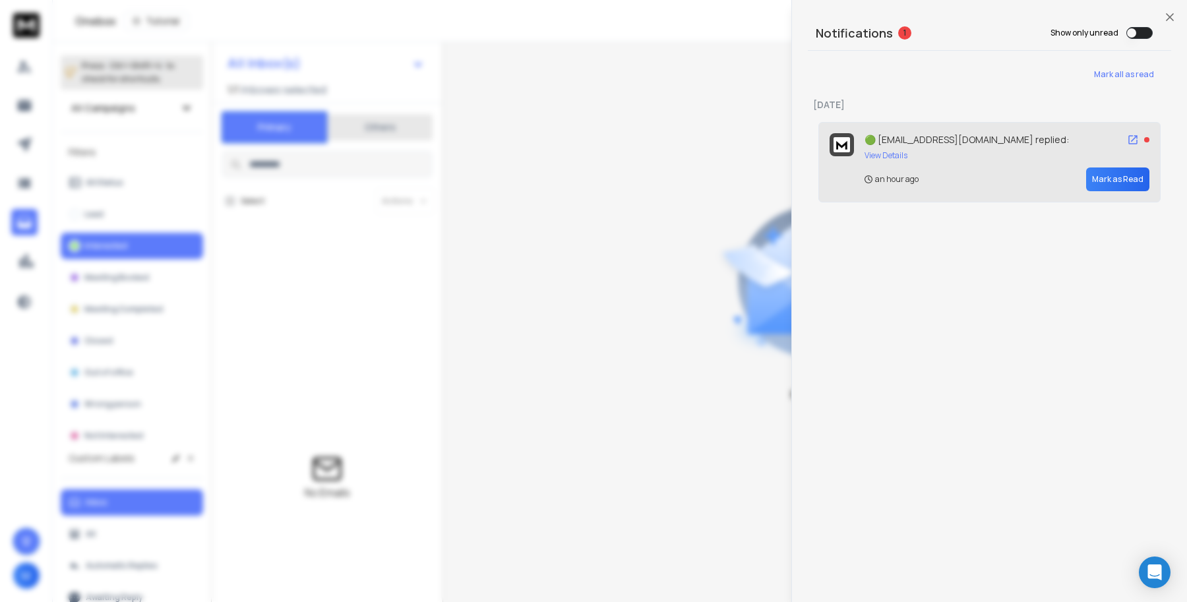
click at [1135, 138] on icon at bounding box center [1133, 140] width 12 height 12
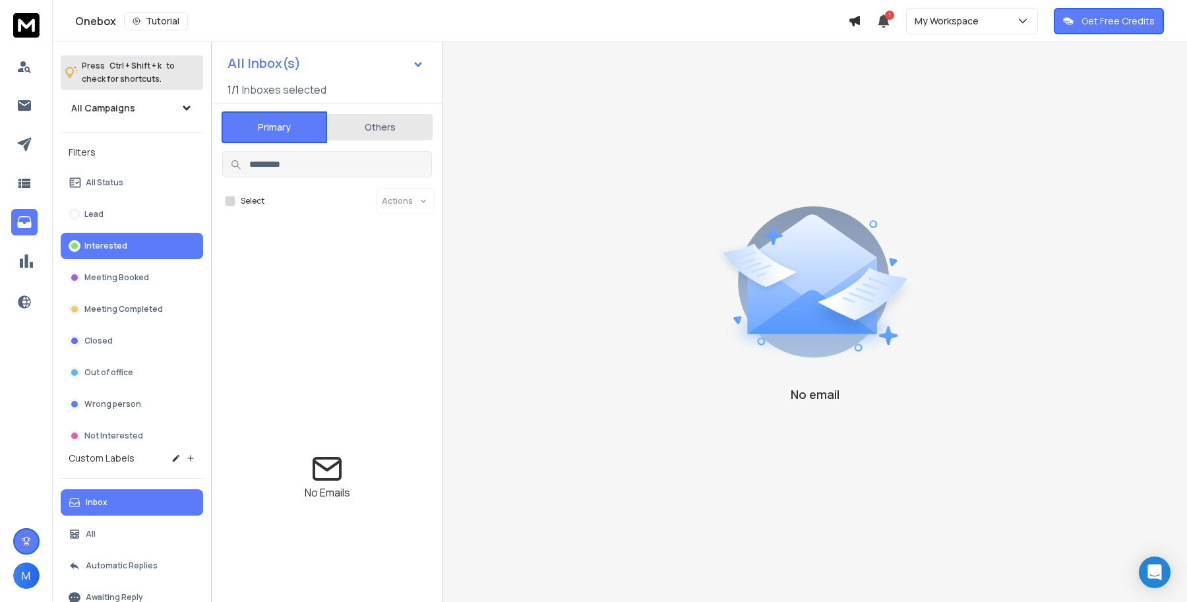
click at [895, 20] on div "1 My Workspace Get Free Credits" at bounding box center [1006, 21] width 316 height 26
click at [917, 20] on div "Notifications" at bounding box center [934, 21] width 74 height 25
click at [881, 24] on icon at bounding box center [883, 21] width 13 height 13
click at [886, 22] on icon at bounding box center [884, 20] width 12 height 13
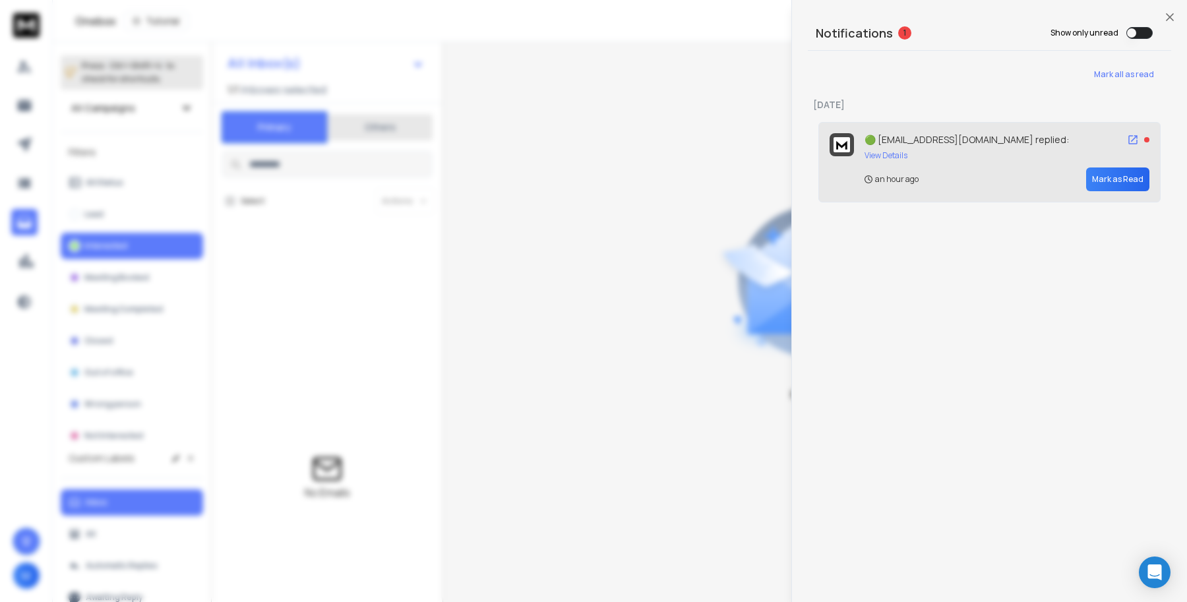
click at [888, 154] on div "View Details" at bounding box center [885, 155] width 43 height 11
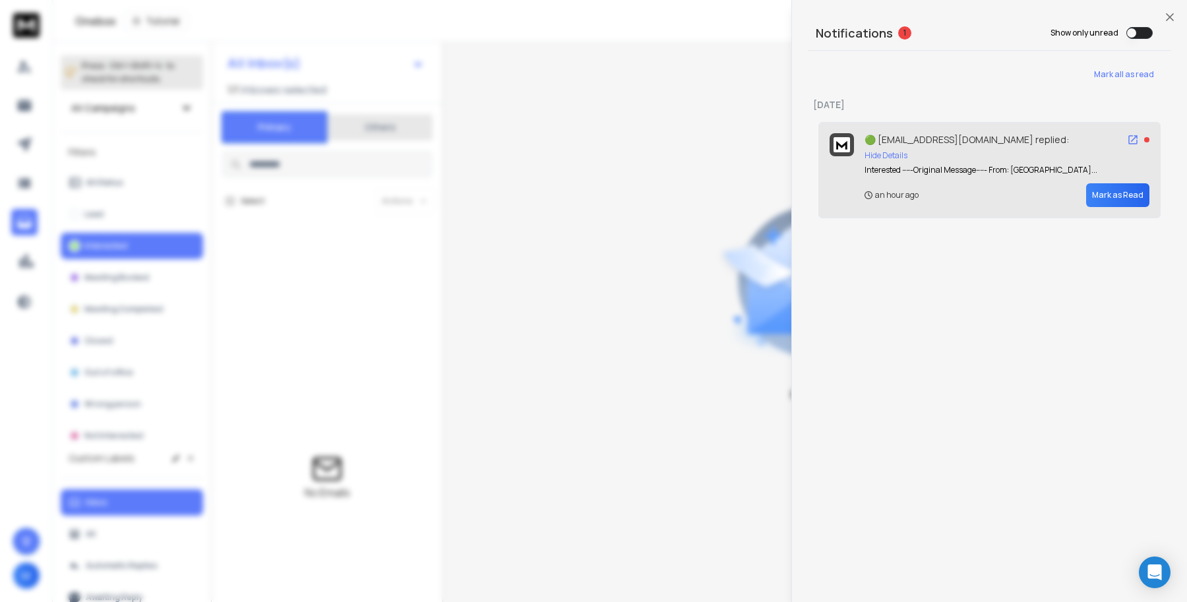
click at [1108, 195] on button "Mark as Read" at bounding box center [1117, 195] width 63 height 24
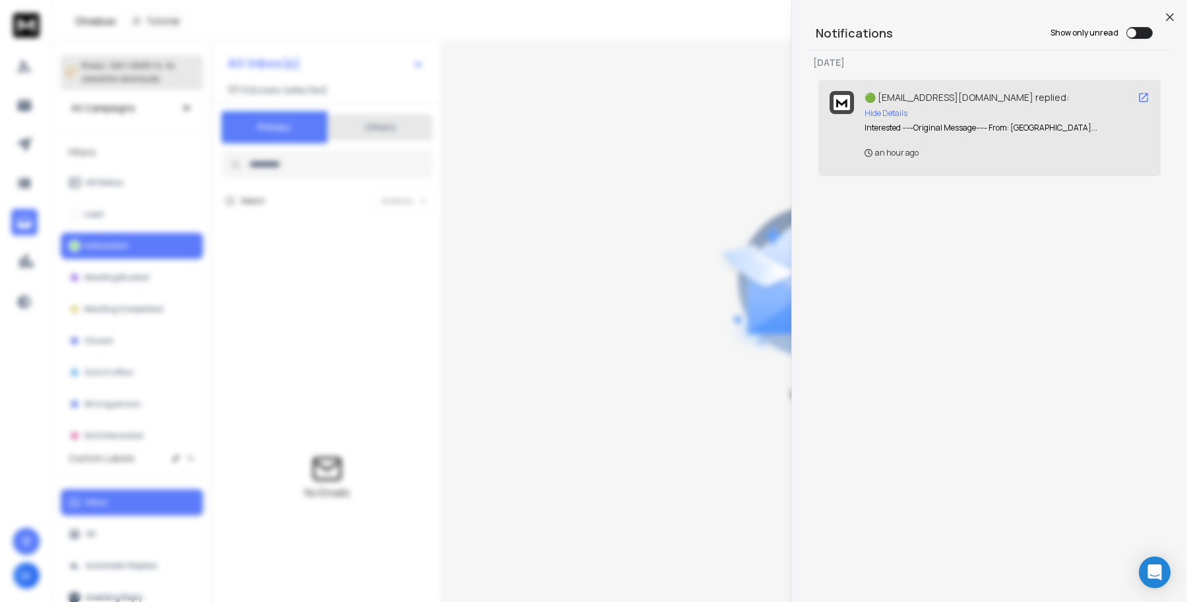
click at [1168, 16] on icon "button" at bounding box center [1169, 17] width 7 height 7
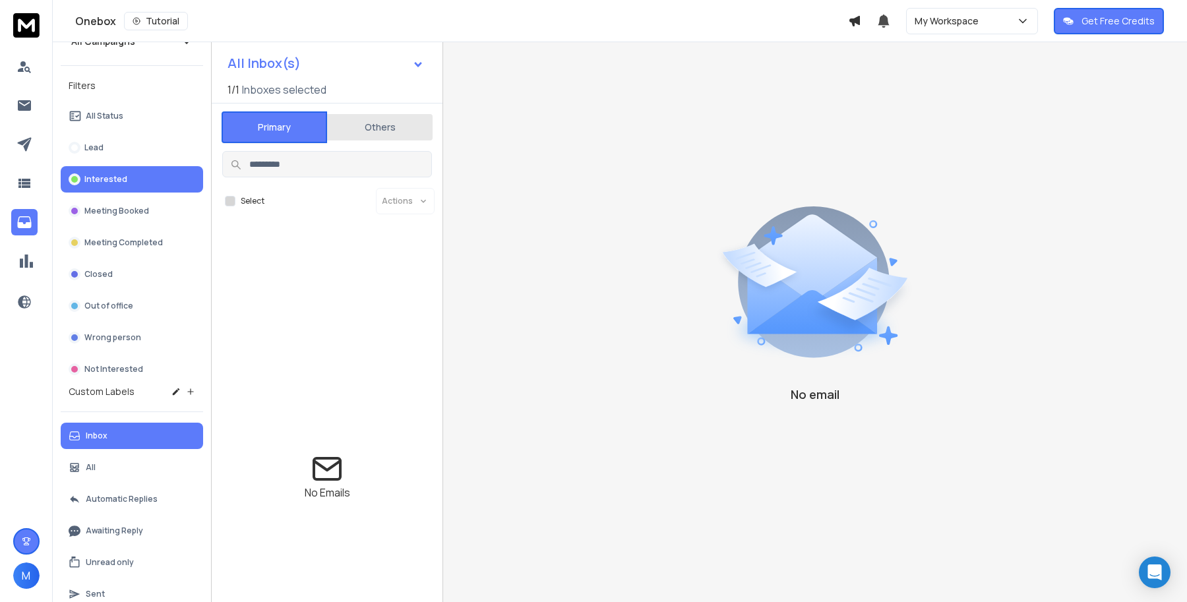
scroll to position [157, 0]
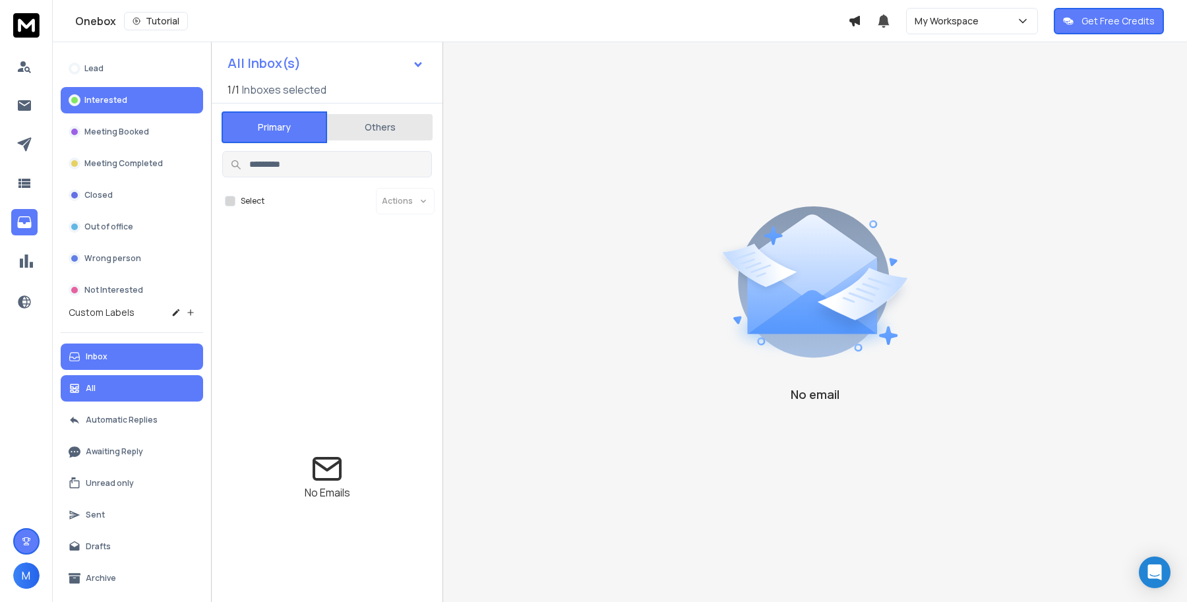
click at [104, 375] on button "All" at bounding box center [132, 388] width 142 height 26
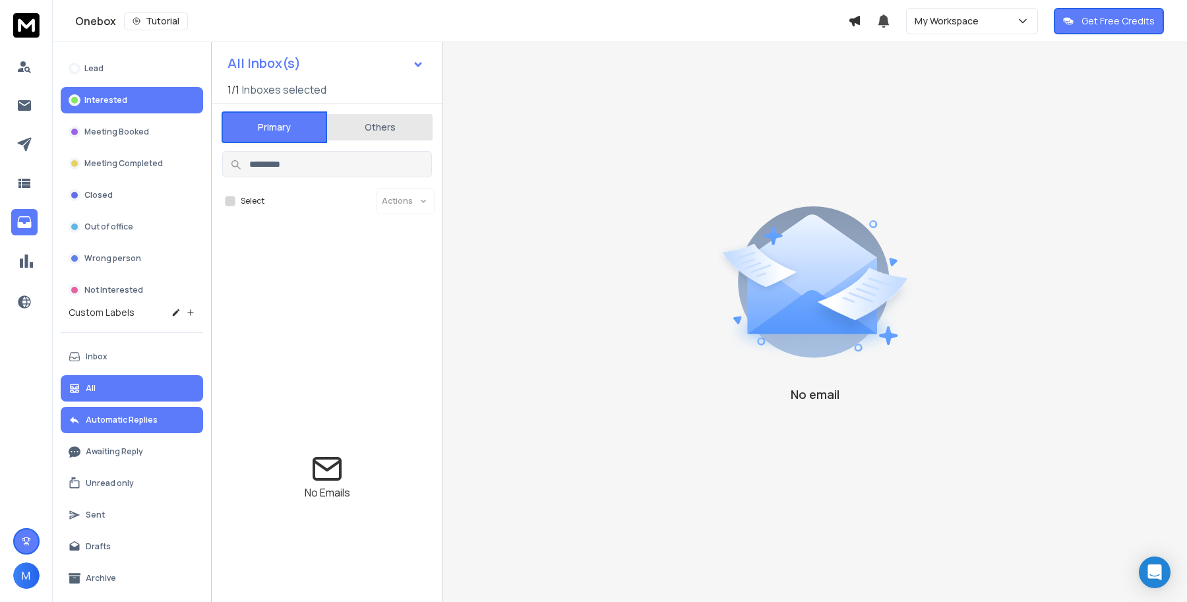
click at [110, 415] on p "Automatic Replies" at bounding box center [122, 420] width 72 height 11
drag, startPoint x: 111, startPoint y: 442, endPoint x: 113, endPoint y: 450, distance: 9.0
click at [112, 447] on div "Awaiting Reply" at bounding box center [106, 452] width 75 height 16
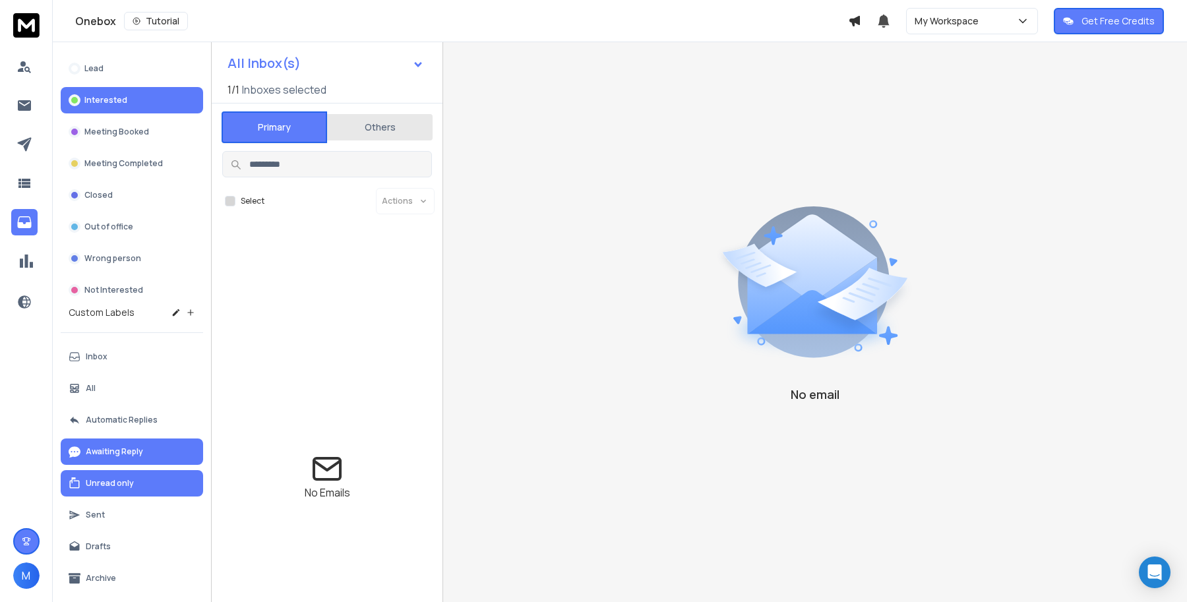
click at [134, 472] on button "Unread only" at bounding box center [132, 483] width 142 height 26
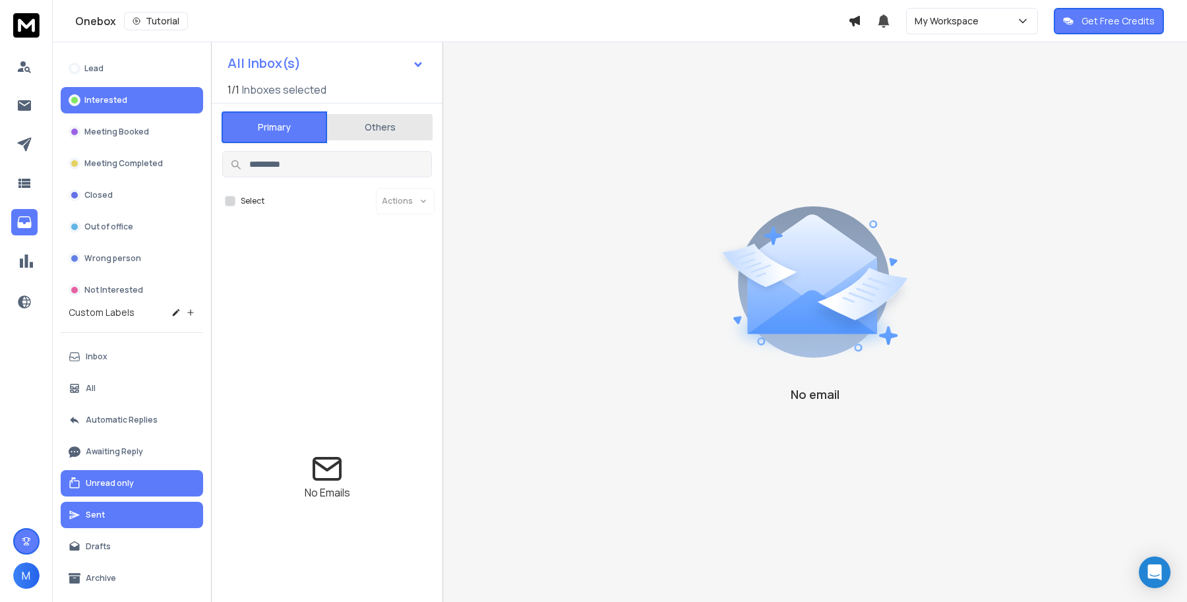
click at [119, 506] on button "Sent" at bounding box center [132, 515] width 142 height 26
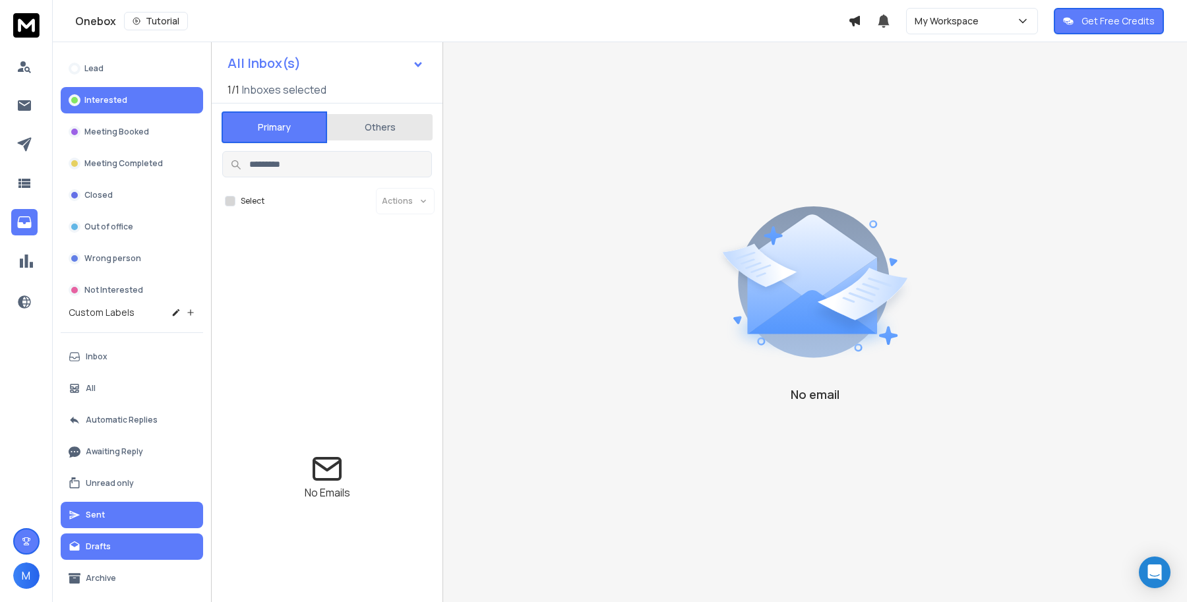
click at [100, 541] on p "Drafts" at bounding box center [98, 546] width 25 height 11
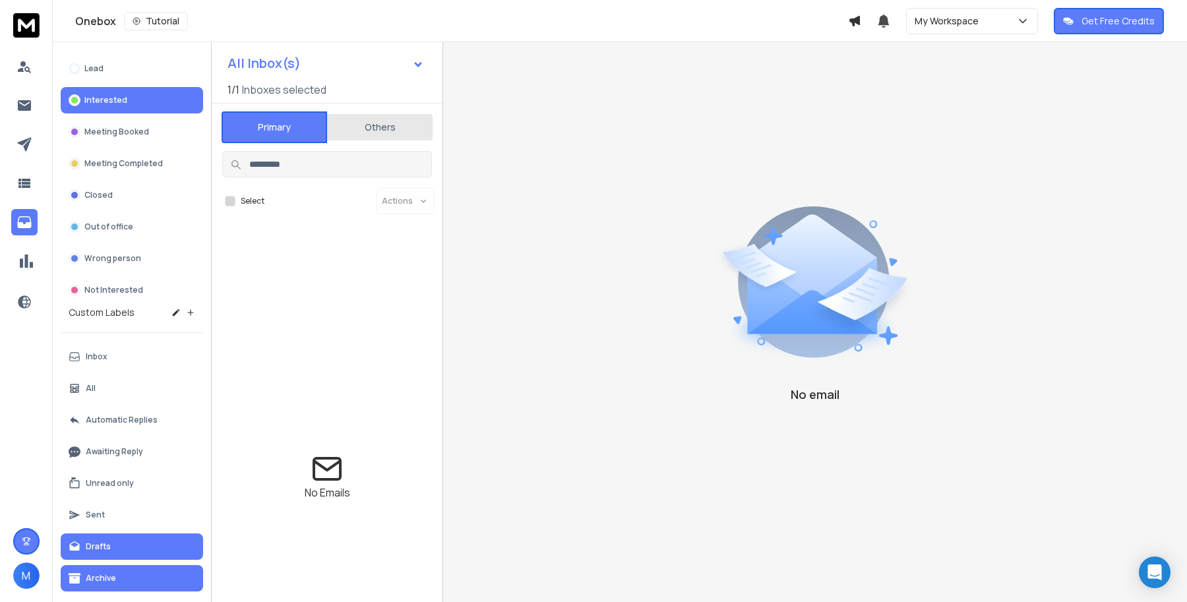
click at [103, 575] on button "Archive" at bounding box center [132, 578] width 142 height 26
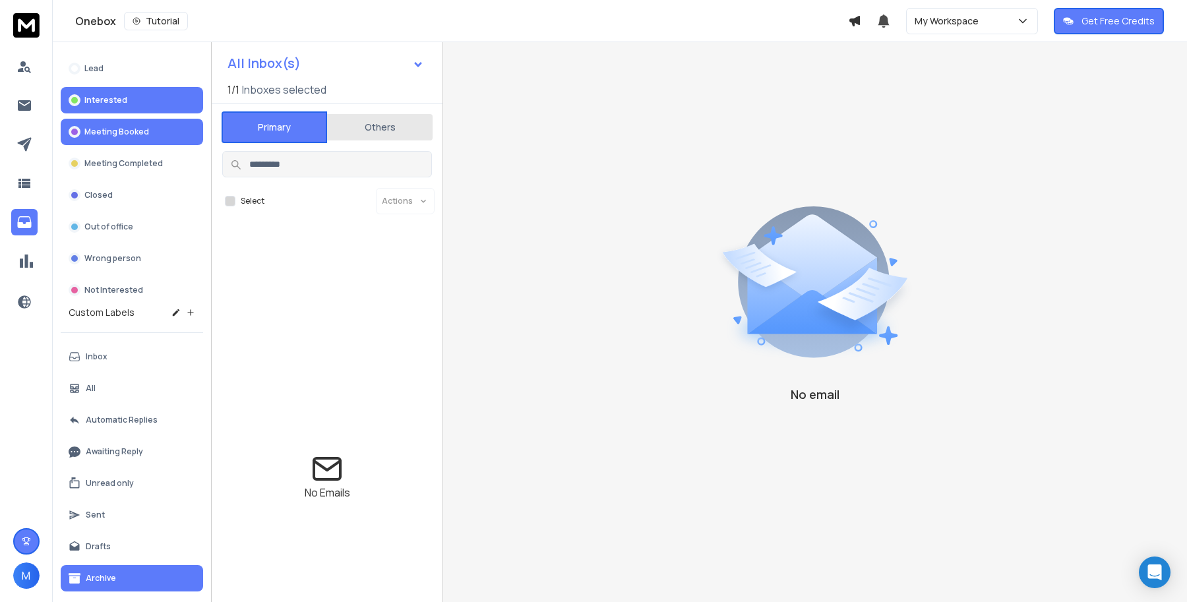
click at [121, 127] on p "Meeting Booked" at bounding box center [116, 132] width 65 height 11
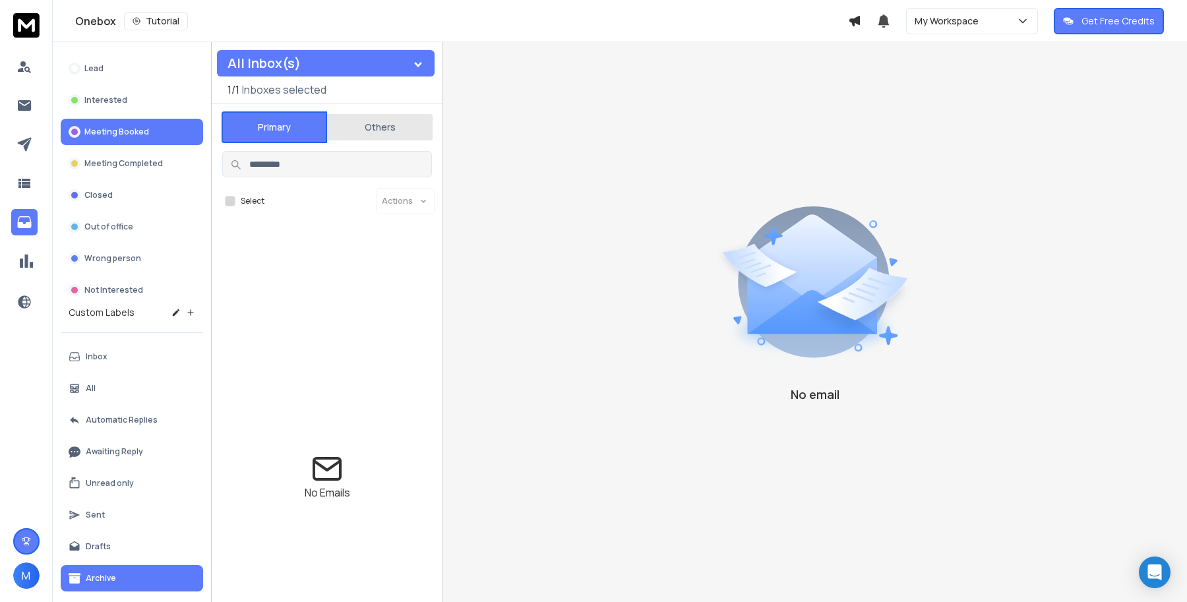
click at [333, 75] on button "All Inbox(s)" at bounding box center [326, 63] width 218 height 26
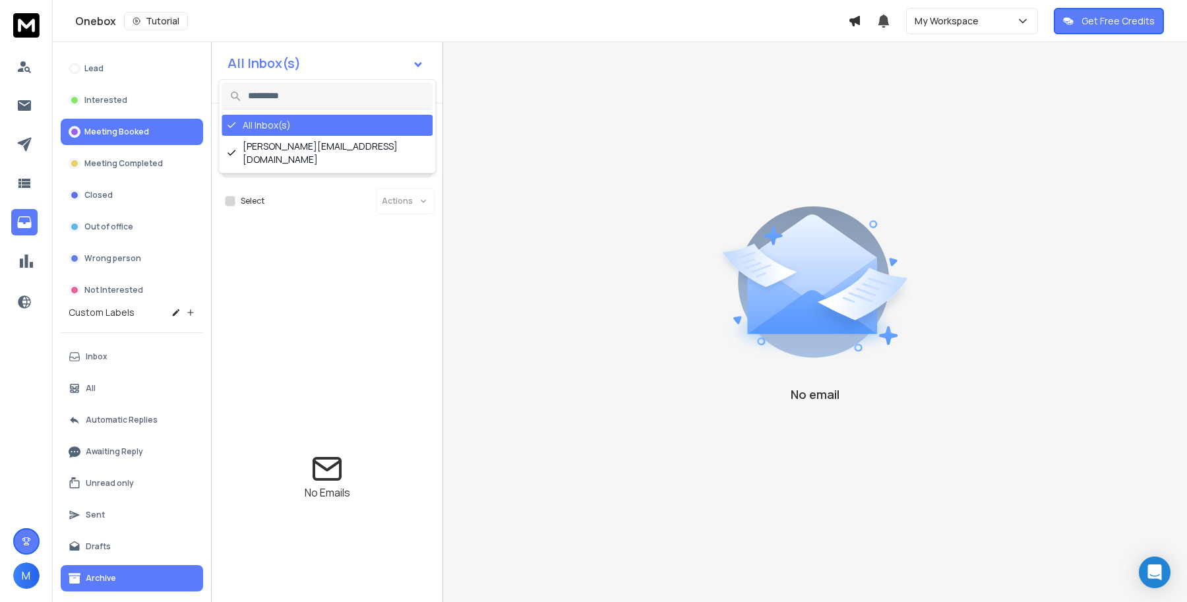
click at [265, 129] on div "All Inbox(s)" at bounding box center [327, 125] width 211 height 21
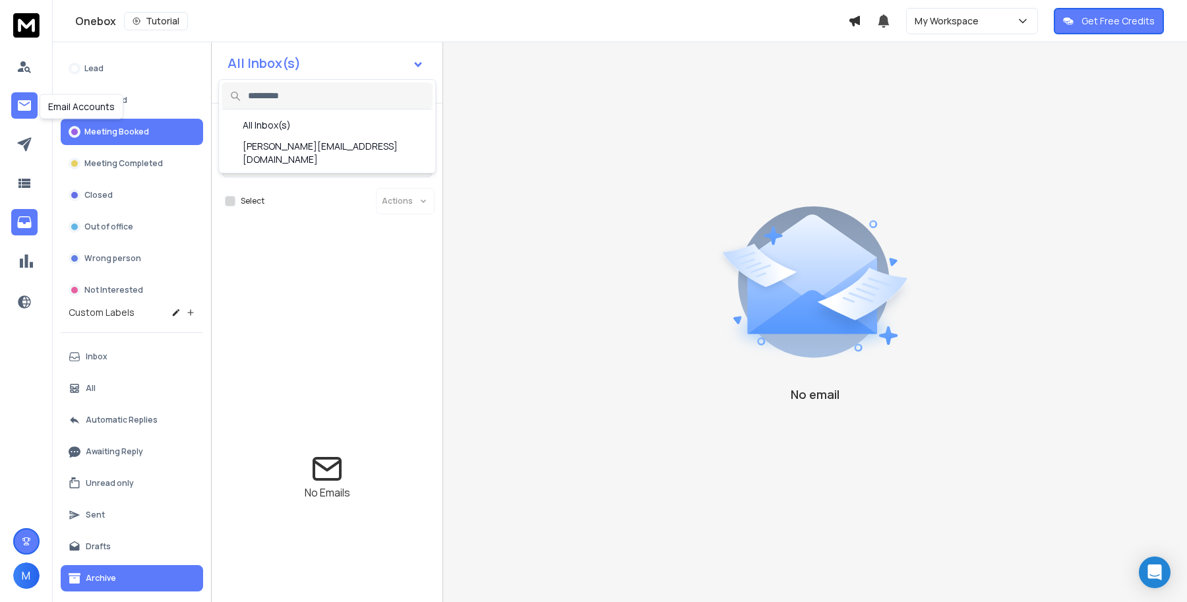
click at [30, 107] on icon at bounding box center [24, 105] width 13 height 11
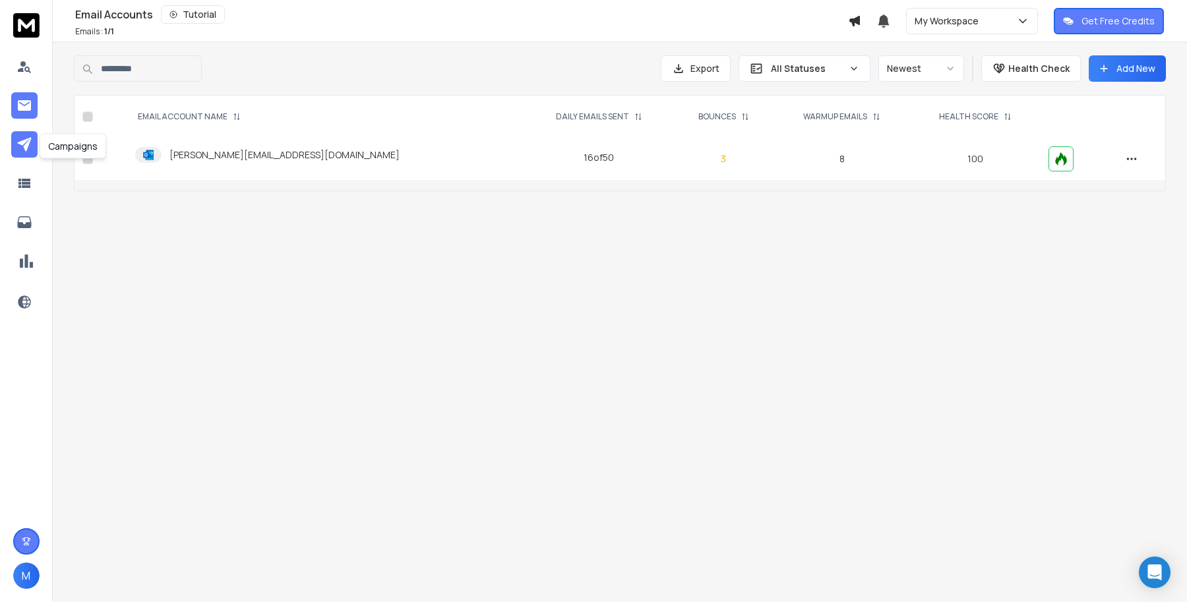
click at [30, 145] on icon at bounding box center [24, 144] width 16 height 16
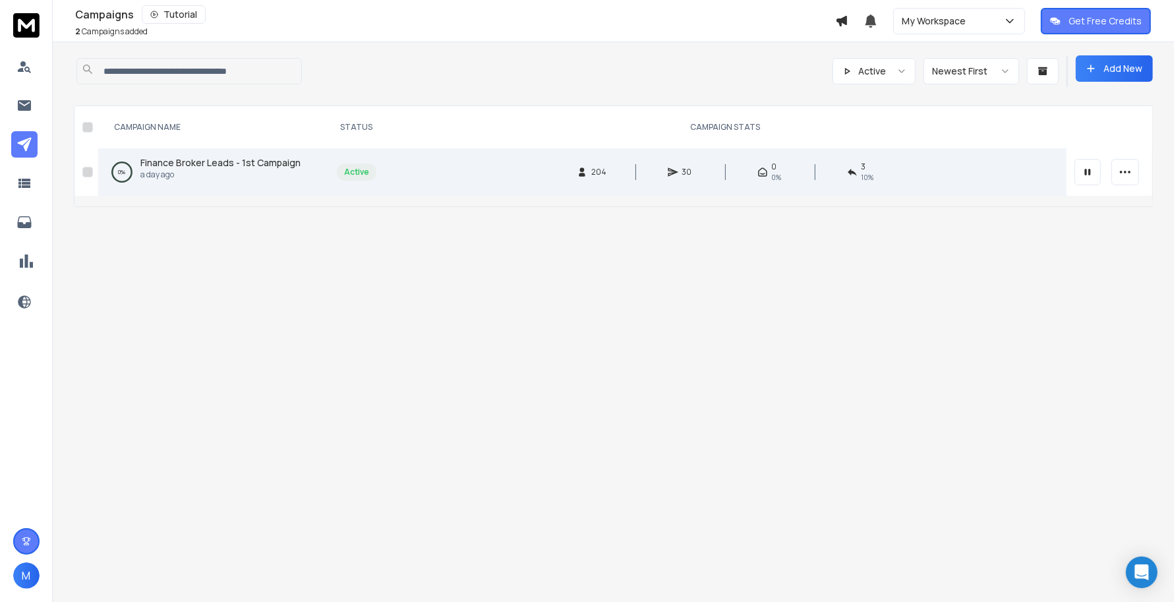
click at [1119, 173] on icon "button" at bounding box center [1125, 172] width 13 height 13
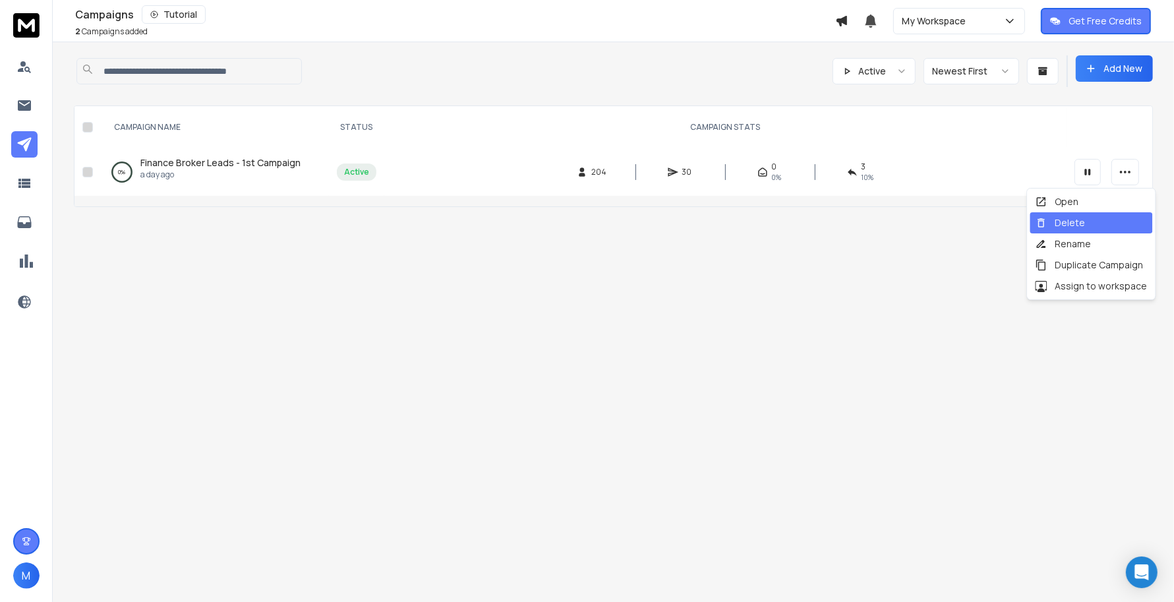
click at [423, 321] on div "Campaigns 2 Campaigns Added Active Newest First Add New CAMPAIGN NAME STATUS CA…" at bounding box center [613, 356] width 1079 height 602
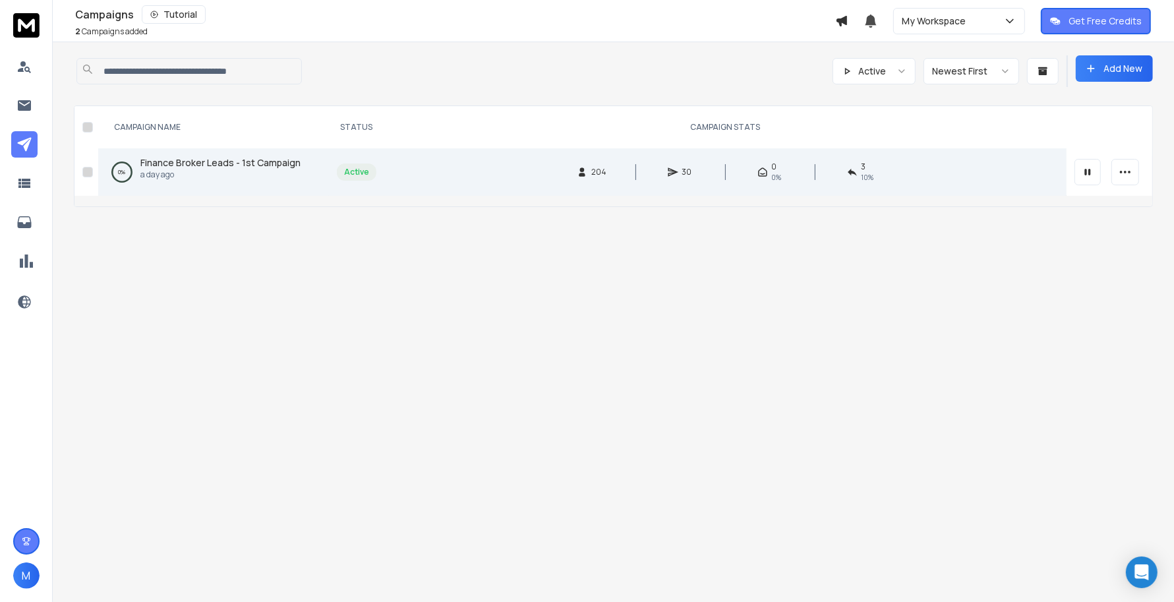
click at [183, 166] on span "Finance Broker Leads - 1st Campaign" at bounding box center [220, 162] width 160 height 13
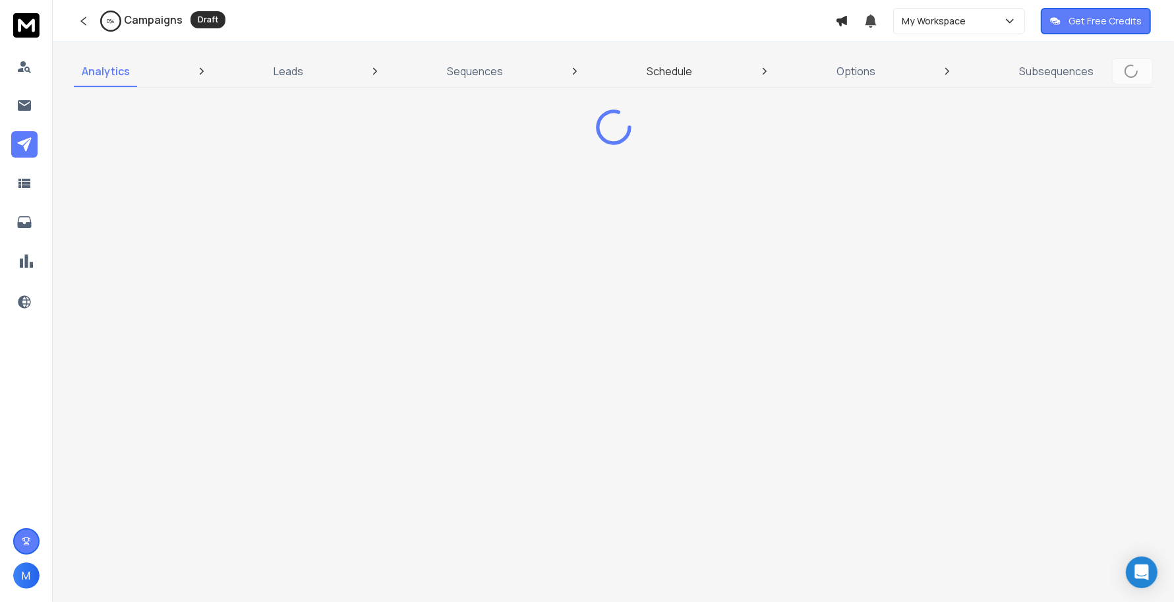
click at [663, 77] on p "Schedule" at bounding box center [669, 71] width 45 height 16
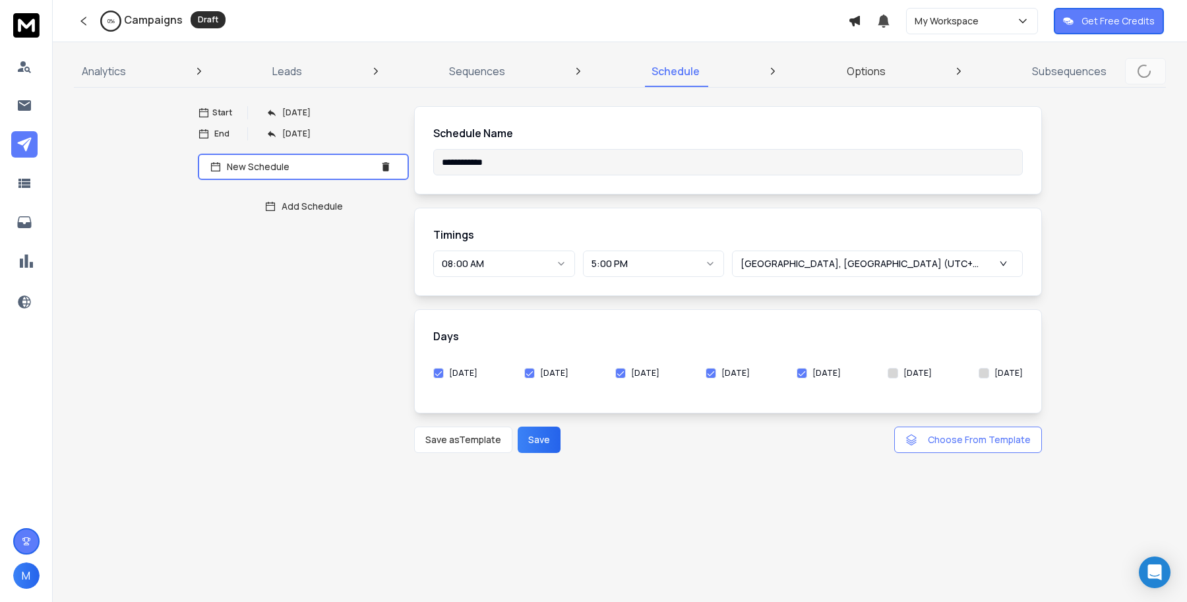
click at [872, 69] on p "Options" at bounding box center [866, 71] width 39 height 16
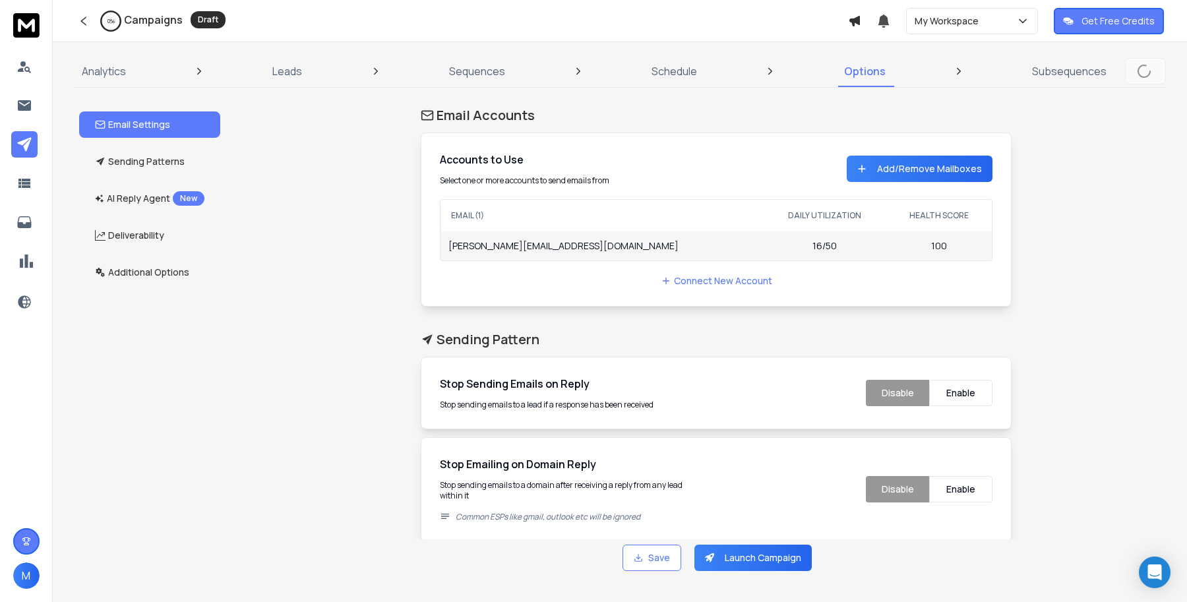
click at [1149, 71] on div at bounding box center [1145, 71] width 41 height 26
click at [1079, 73] on p "Subsequences" at bounding box center [1069, 71] width 75 height 16
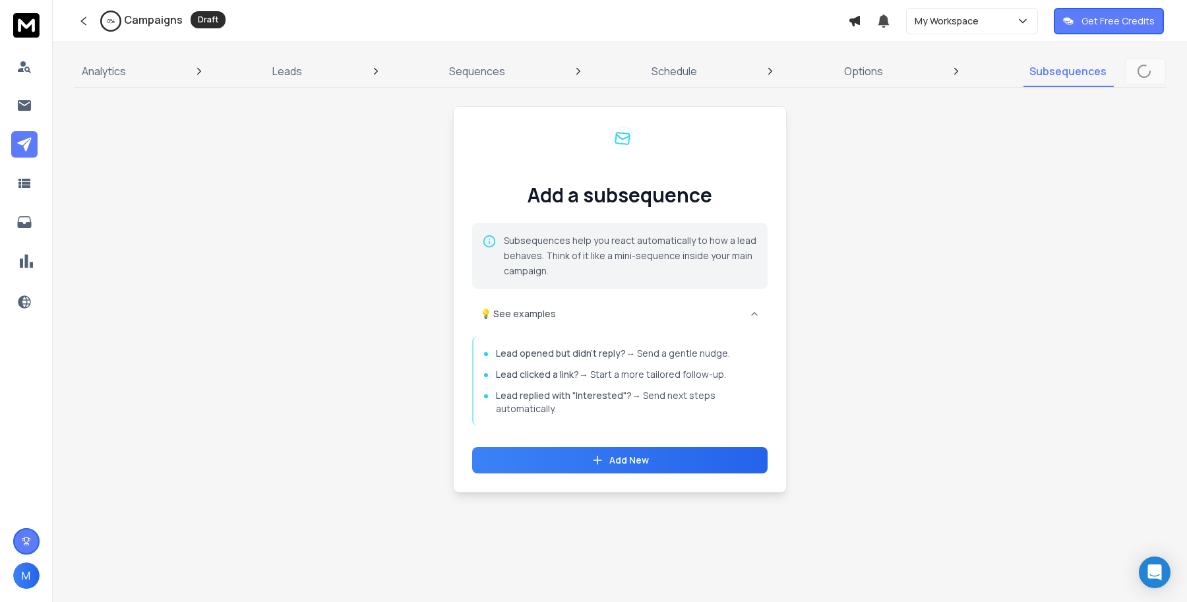
click at [1139, 70] on div at bounding box center [1145, 71] width 41 height 26
click at [835, 75] on div "Analytics Leads Sequences Schedule Options Subsequences" at bounding box center [594, 71] width 1040 height 32
click at [859, 77] on p "Options" at bounding box center [863, 71] width 39 height 16
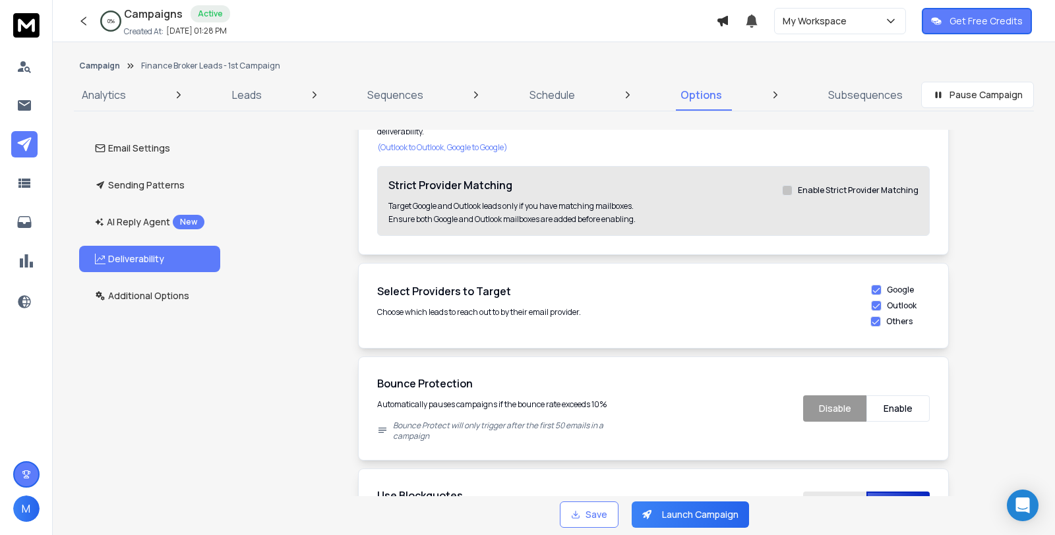
scroll to position [1631, 0]
click at [591, 518] on button "Save" at bounding box center [589, 515] width 59 height 26
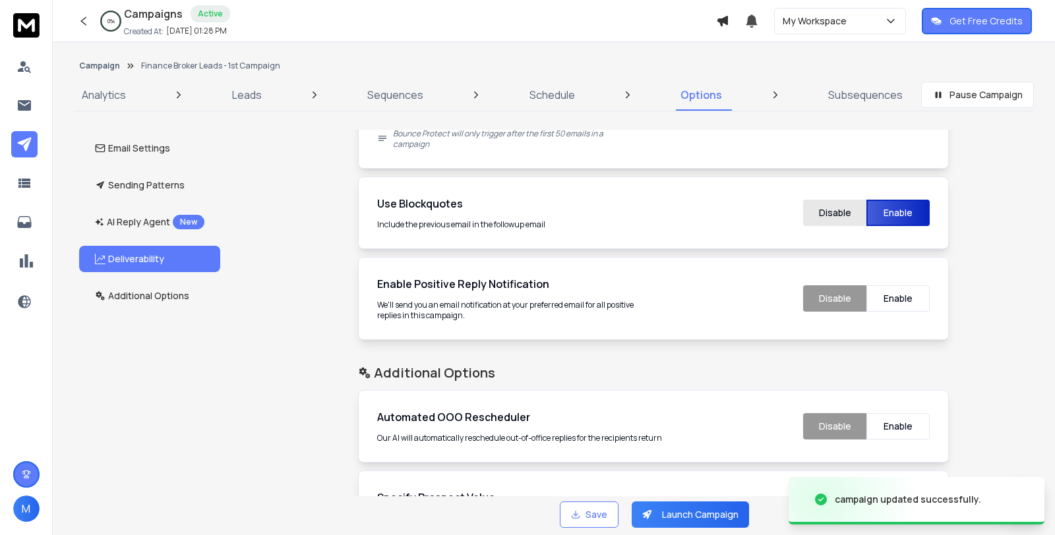
scroll to position [1923, 0]
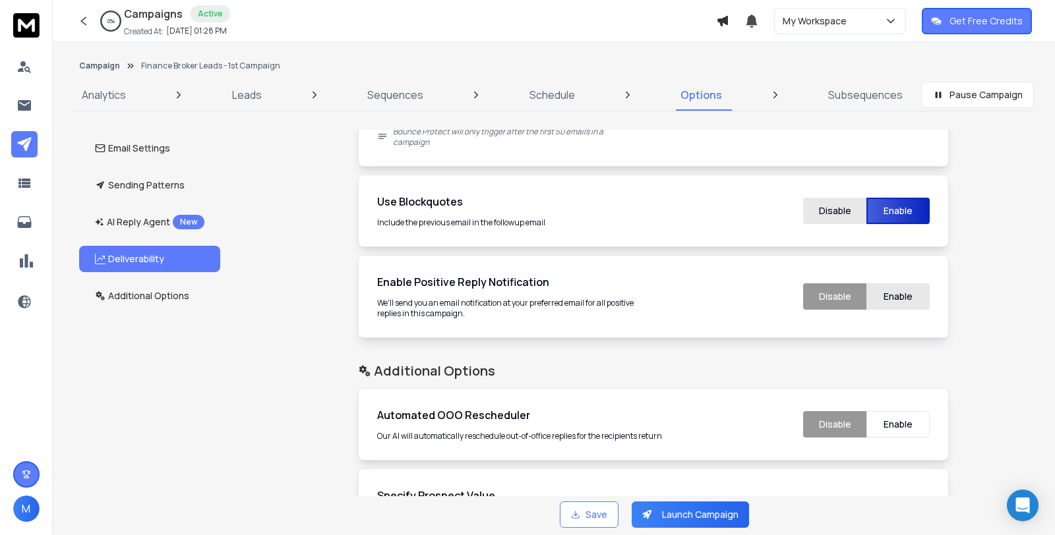
click at [894, 299] on button "Enable" at bounding box center [897, 297] width 63 height 26
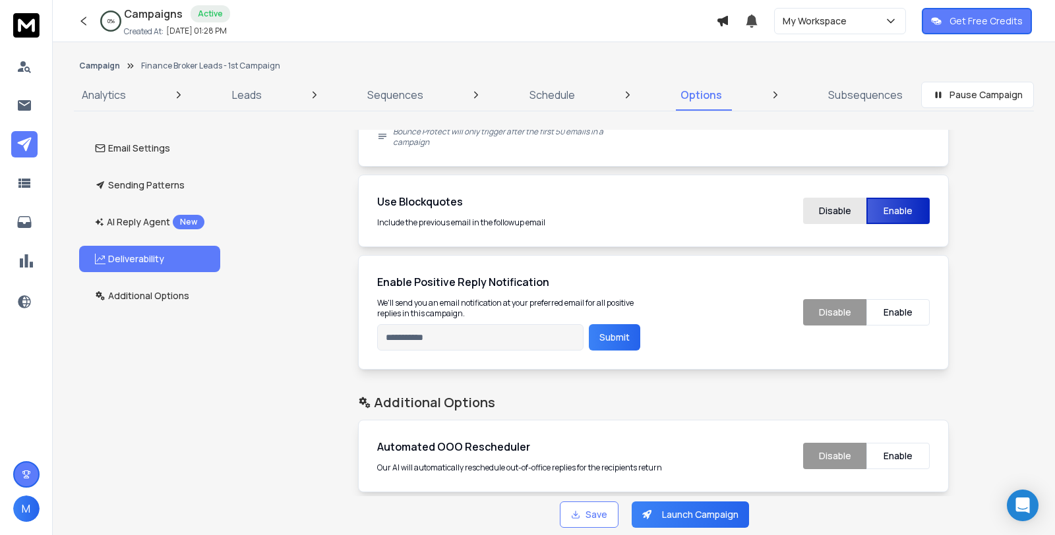
click at [469, 339] on input "email" at bounding box center [480, 337] width 206 height 26
type input "**********"
click at [605, 337] on button "Submit" at bounding box center [614, 337] width 51 height 26
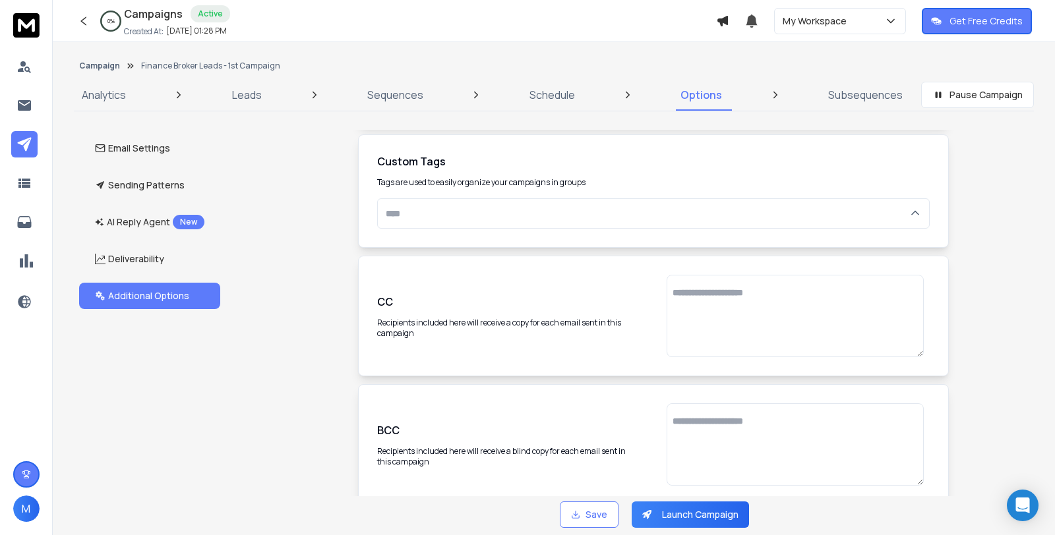
scroll to position [2390, 0]
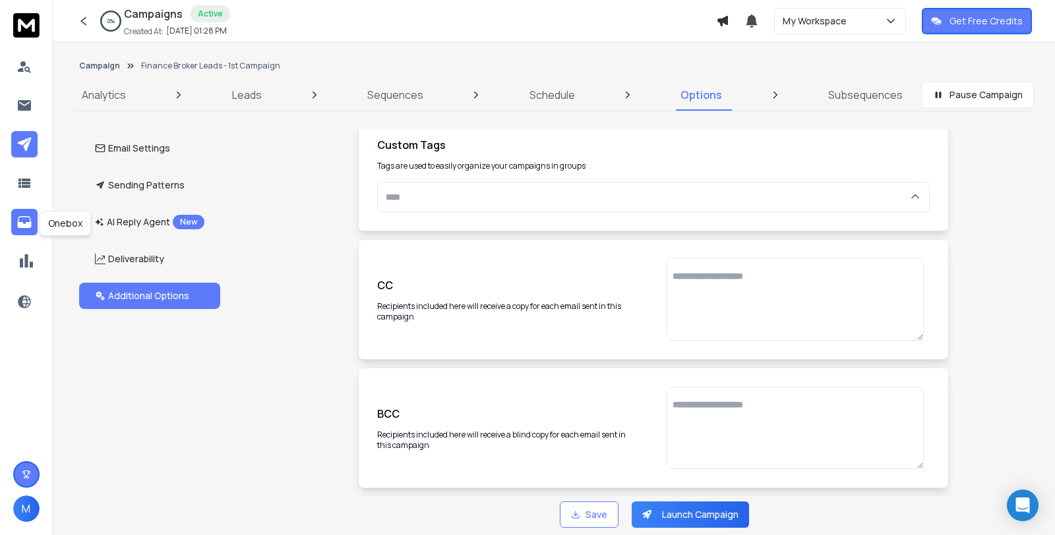
click at [28, 226] on icon at bounding box center [24, 222] width 14 height 12
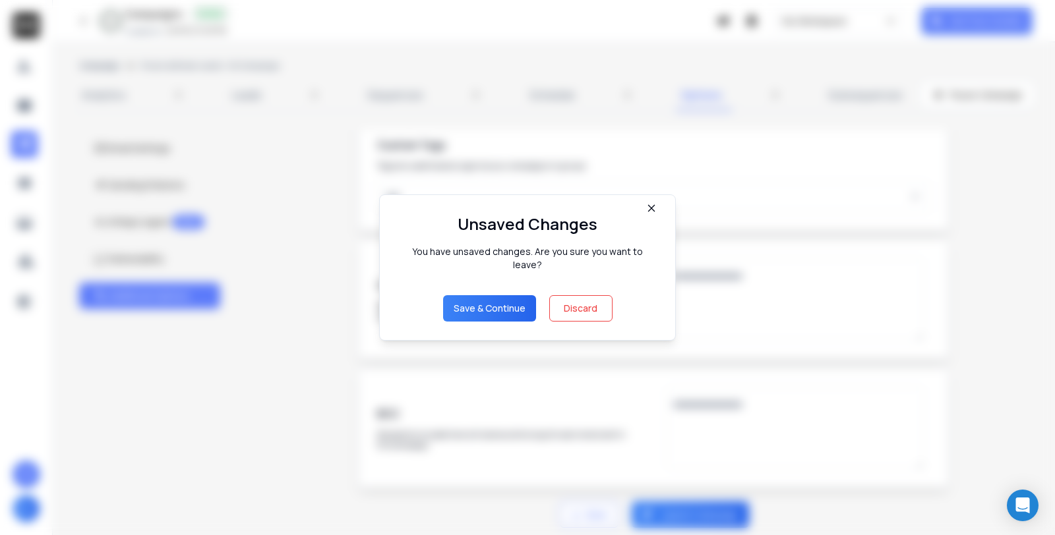
click at [492, 303] on button "Save & Continue" at bounding box center [489, 308] width 93 height 26
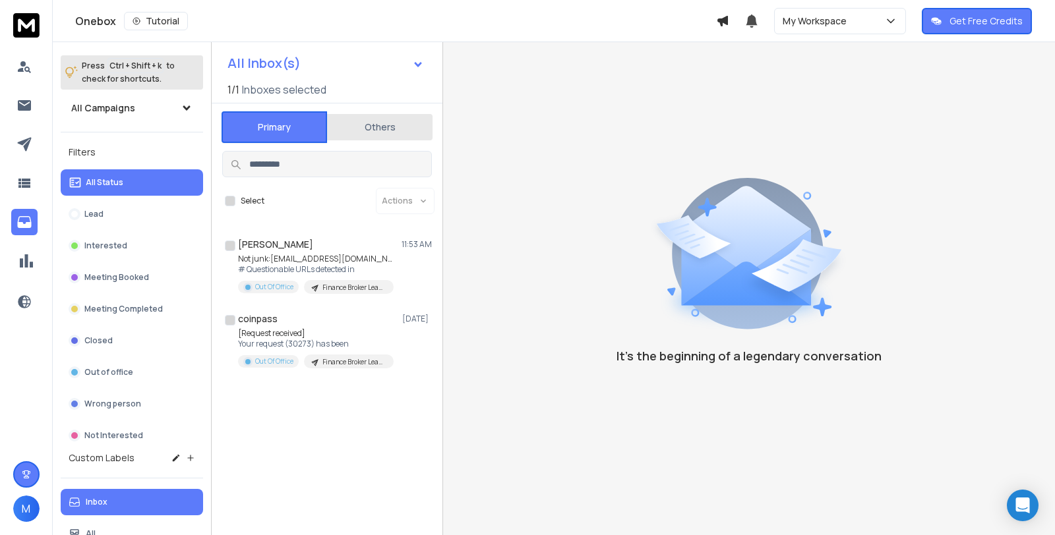
click at [367, 127] on button "Others" at bounding box center [379, 127] width 105 height 29
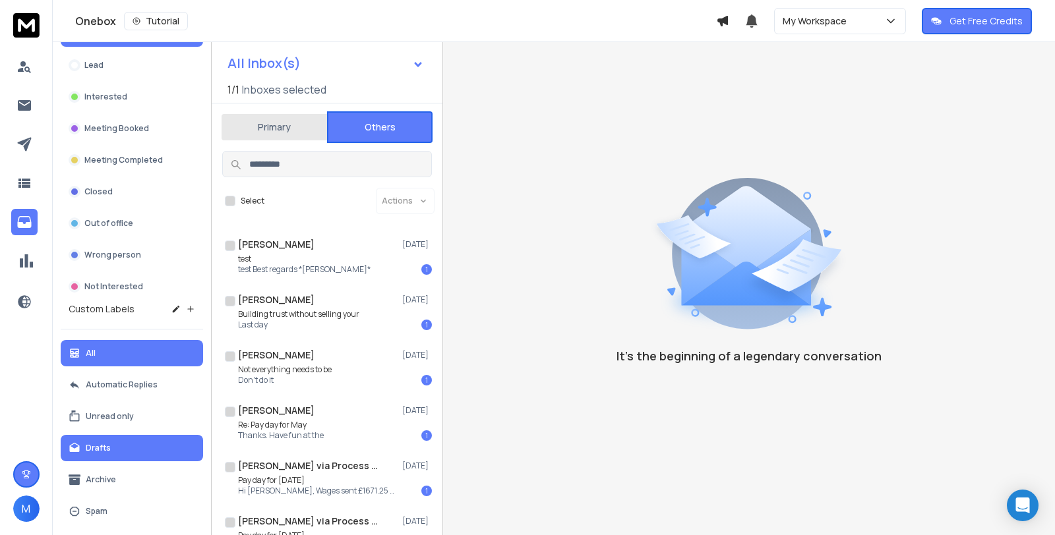
scroll to position [160, 0]
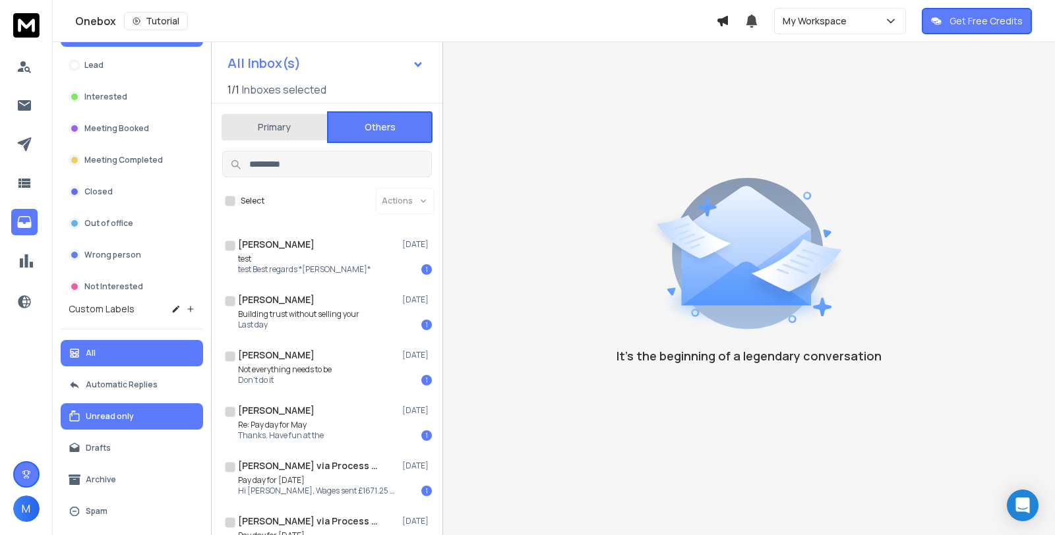
click at [115, 411] on p "Unread only" at bounding box center [110, 416] width 48 height 11
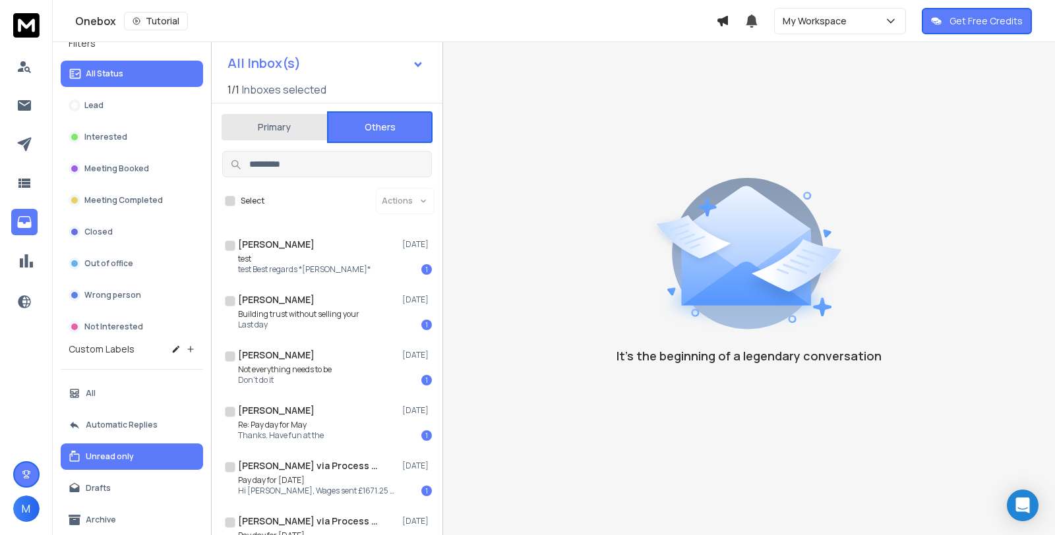
scroll to position [0, 0]
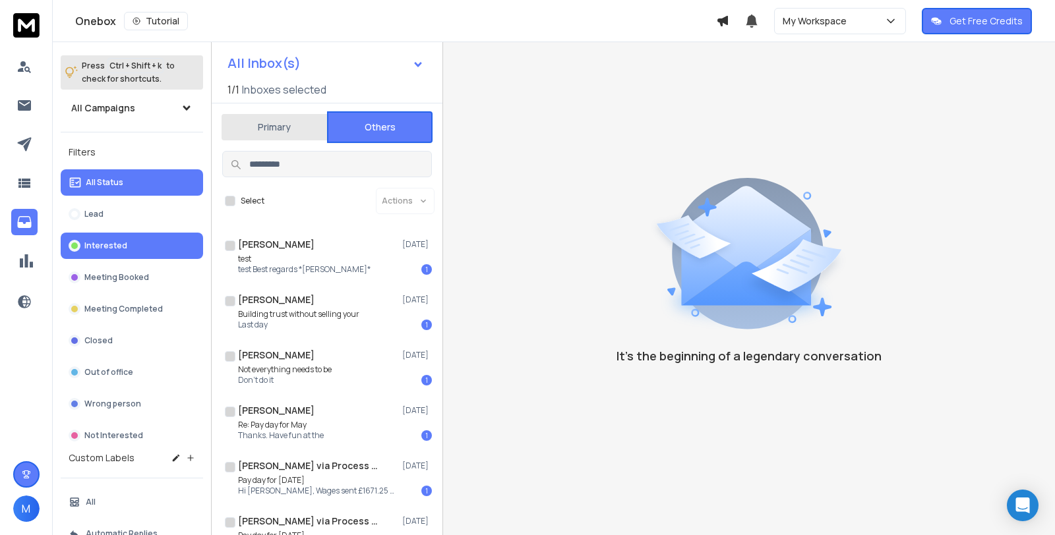
click at [123, 239] on button "Interested" at bounding box center [132, 246] width 142 height 26
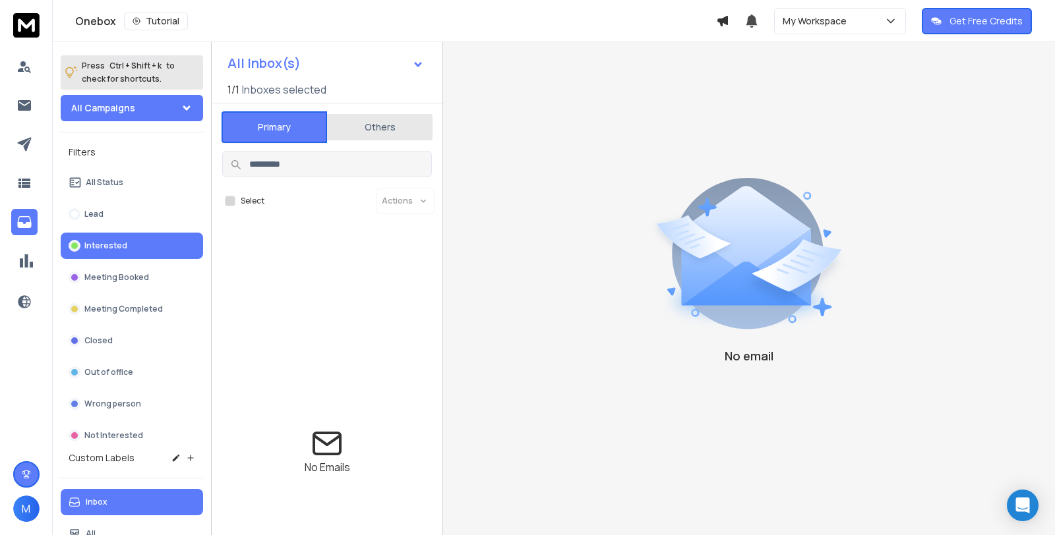
click at [114, 107] on h1 "All Campaigns" at bounding box center [103, 108] width 64 height 13
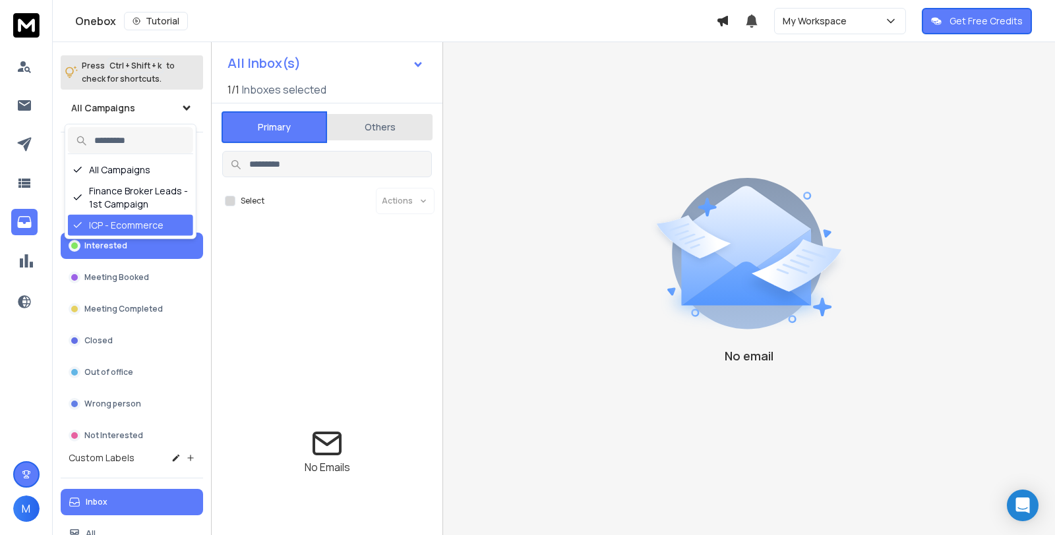
click at [79, 222] on icon at bounding box center [78, 225] width 11 height 11
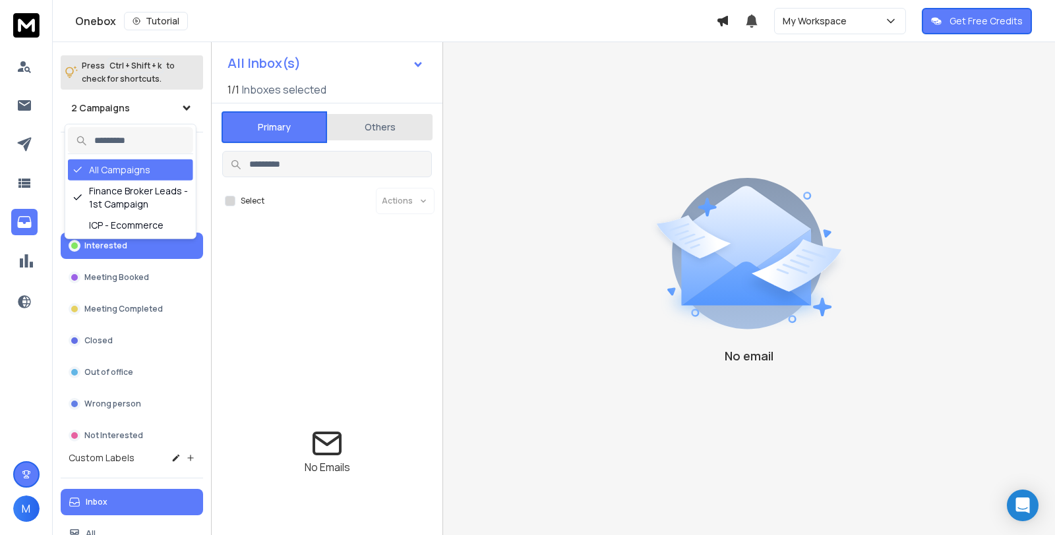
click at [77, 169] on icon at bounding box center [78, 170] width 11 height 11
click at [123, 198] on div "Finance Broker Leads - 1st Campaign" at bounding box center [130, 198] width 125 height 34
click at [200, 119] on div "Press Ctrl + Shift + k to check for shortcuts. 1 Campaigns 1 Campaigns Filters …" at bounding box center [132, 309] width 158 height 535
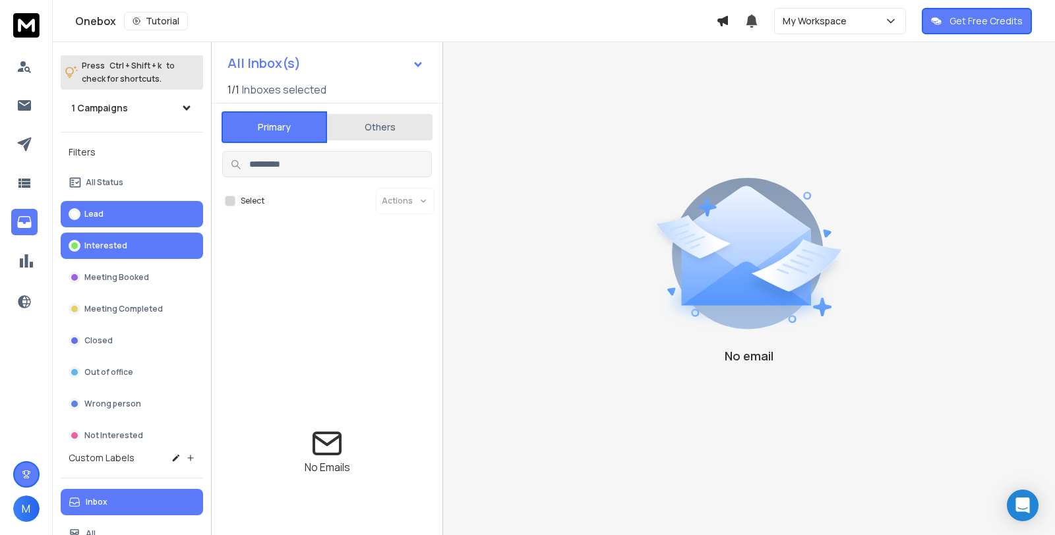
click at [93, 211] on p "Lead" at bounding box center [93, 214] width 19 height 11
click at [1025, 503] on icon "Open Intercom Messenger" at bounding box center [1022, 505] width 15 height 17
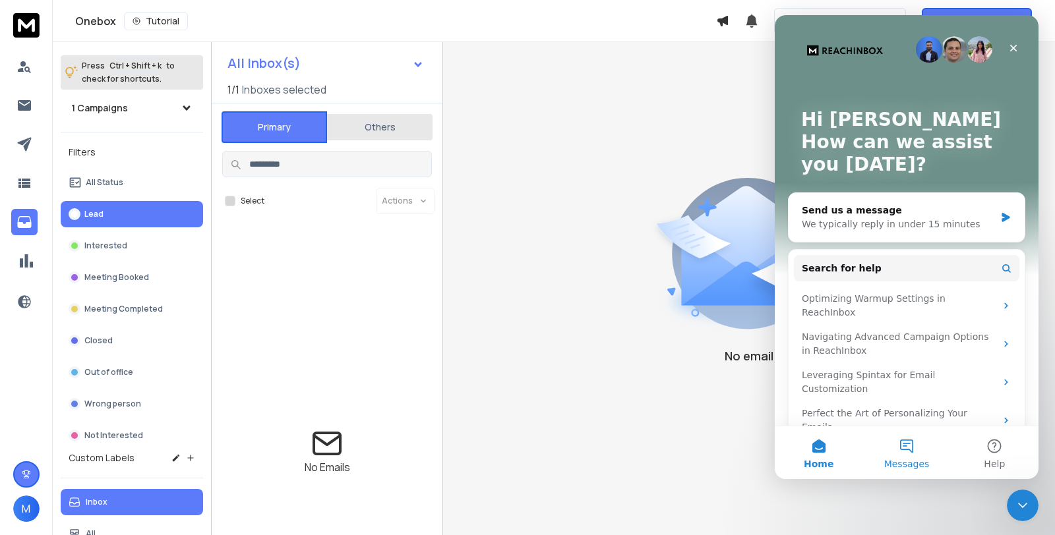
click at [907, 441] on button "Messages" at bounding box center [906, 453] width 88 height 53
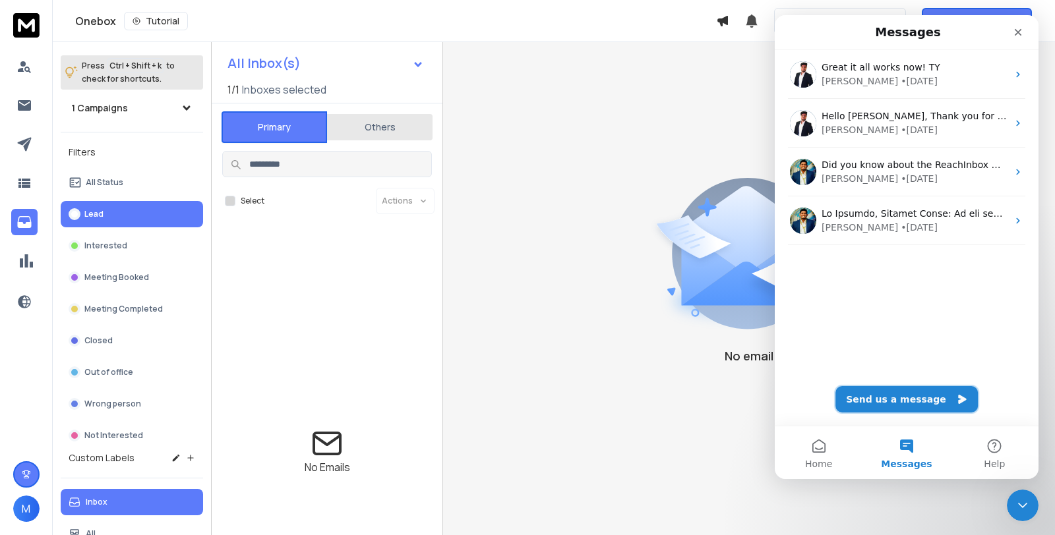
click at [914, 400] on button "Send us a message" at bounding box center [906, 399] width 142 height 26
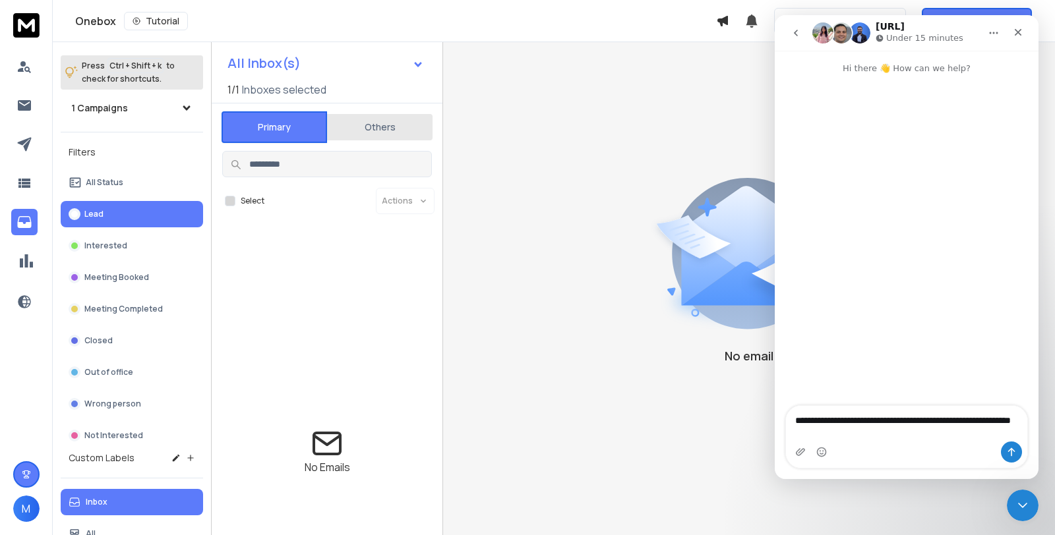
type textarea "**********"
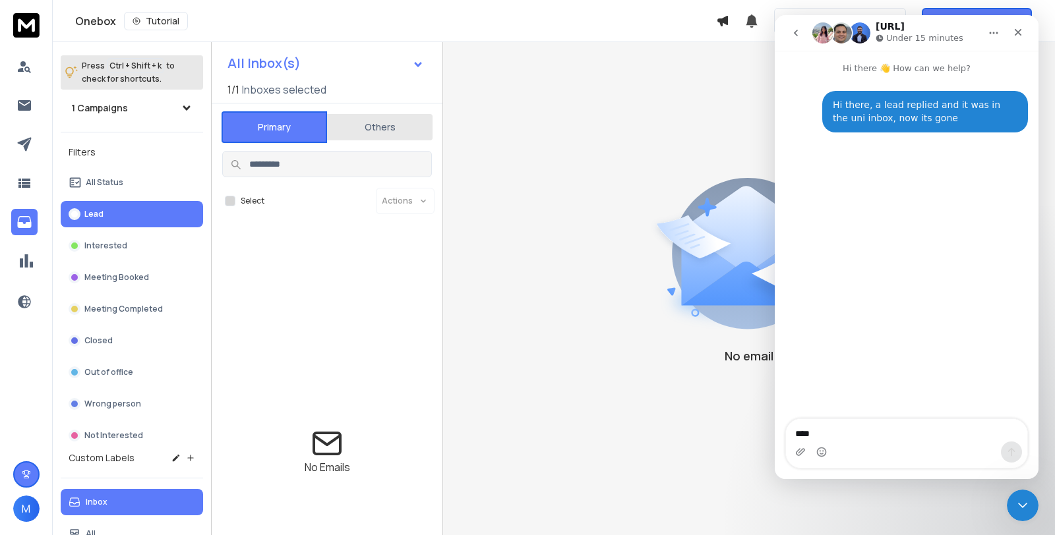
type textarea "*****"
type textarea "**********"
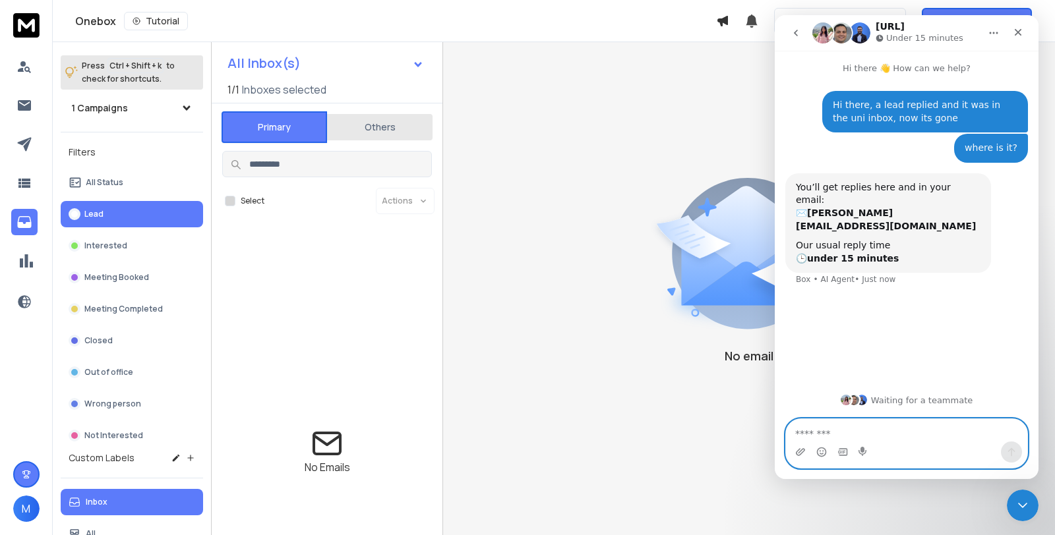
click at [854, 440] on textarea "Message…" at bounding box center [906, 430] width 241 height 22
paste textarea "**********"
type textarea "**********"
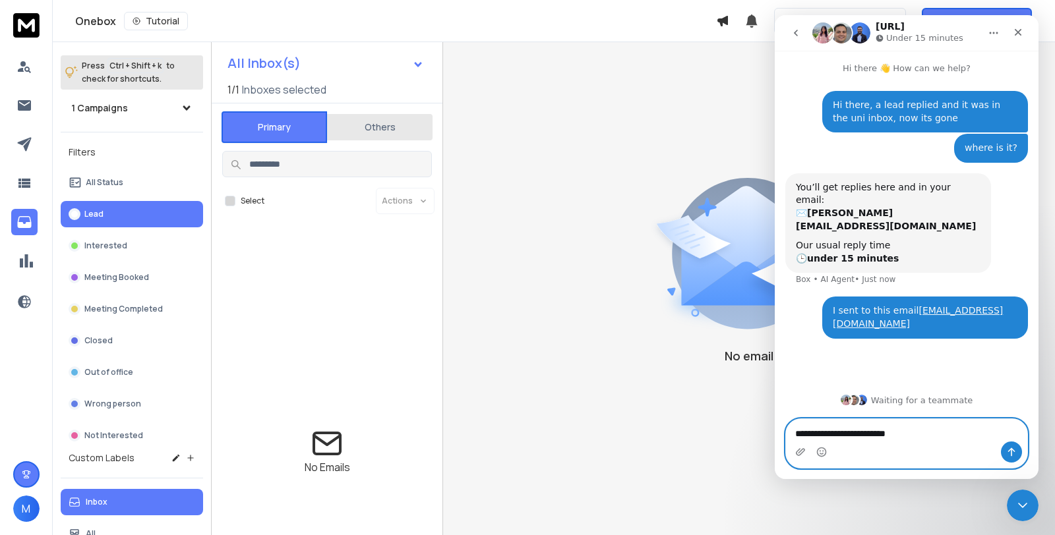
type textarea "**********"
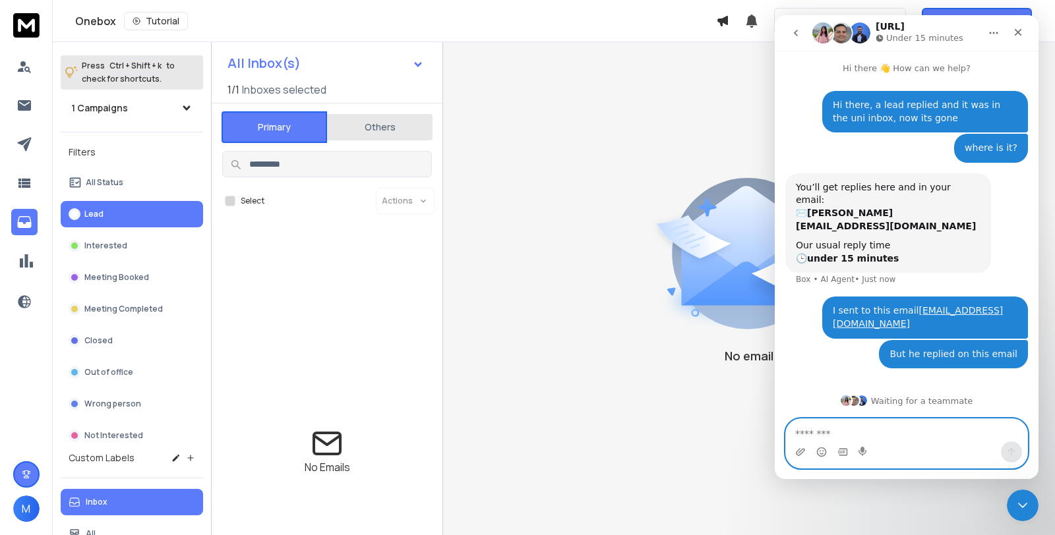
click at [851, 435] on textarea "Message…" at bounding box center [906, 430] width 241 height 22
paste textarea "**********"
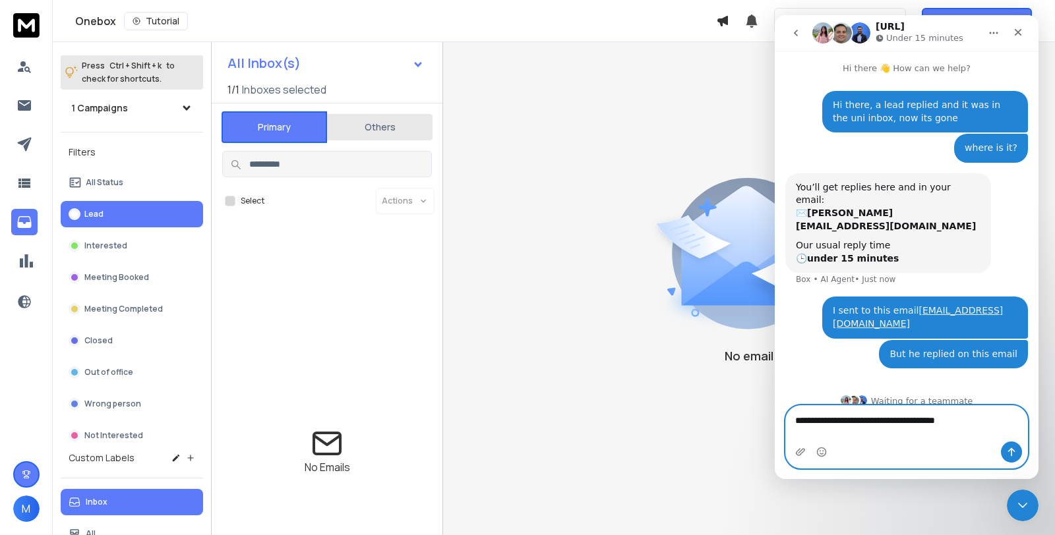
drag, startPoint x: 855, startPoint y: 431, endPoint x: 740, endPoint y: 432, distance: 114.7
click at [775, 432] on html "**********" at bounding box center [907, 247] width 264 height 464
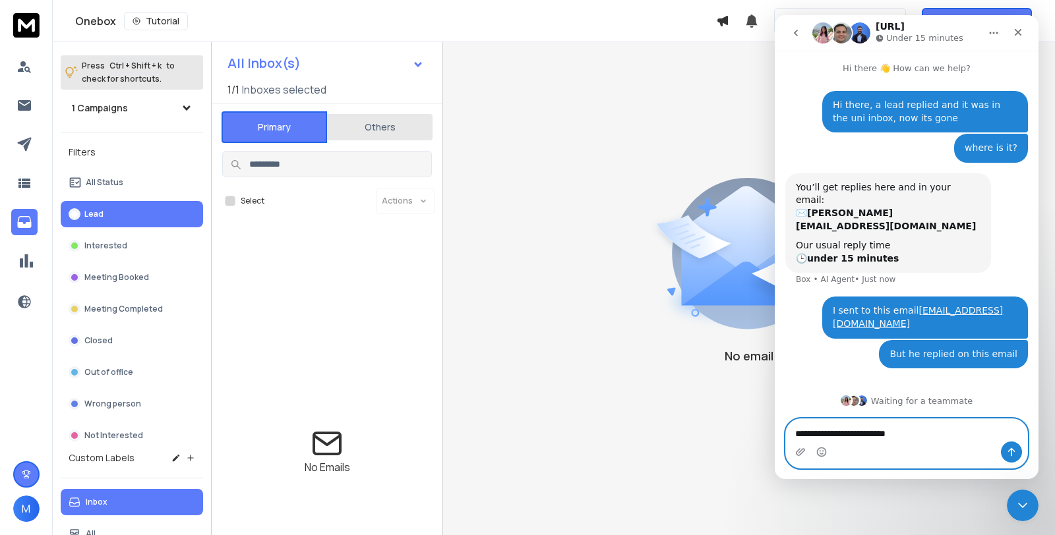
click at [925, 429] on textarea "**********" at bounding box center [906, 430] width 241 height 22
type textarea "**********"
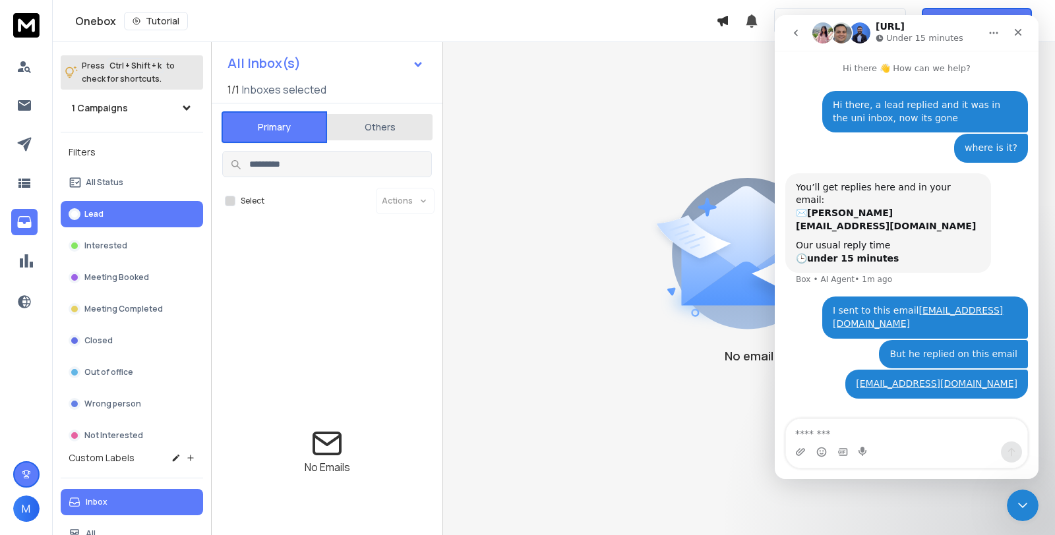
drag, startPoint x: 558, startPoint y: 142, endPoint x: 523, endPoint y: 140, distance: 35.0
click at [558, 142] on div "No email" at bounding box center [749, 269] width 612 height 455
click at [1013, 29] on icon "Close" at bounding box center [1018, 32] width 11 height 11
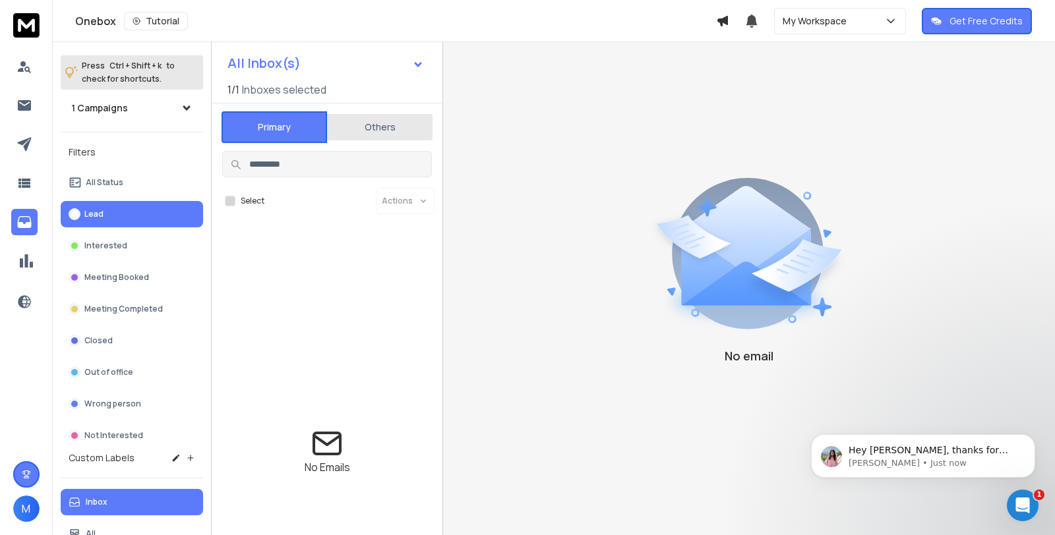
scroll to position [57, 0]
click at [933, 457] on span "Hey Michael, thanks for reaching out. Could you please share the lead email ID,…" at bounding box center [929, 470] width 160 height 50
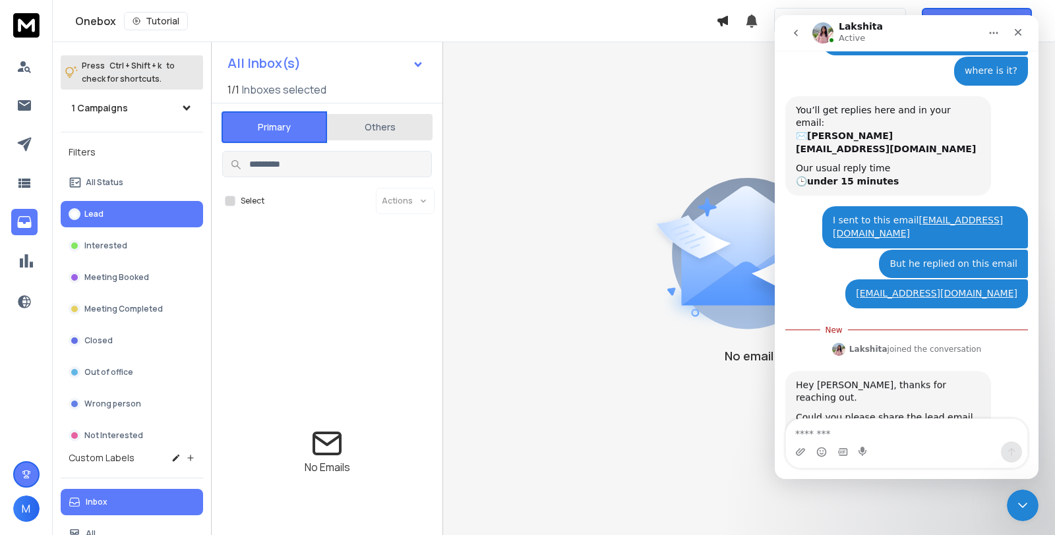
scroll to position [79, 0]
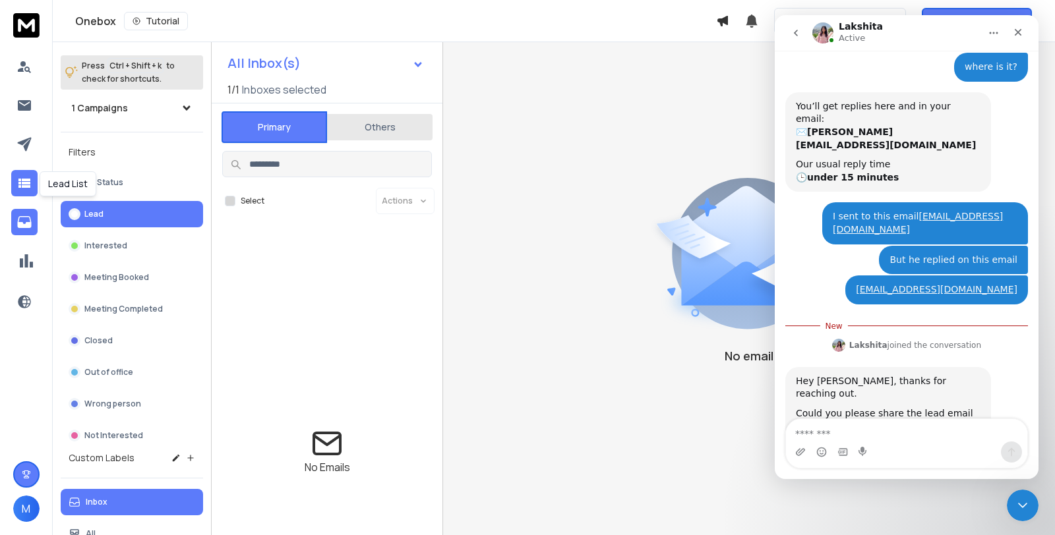
click at [27, 187] on icon at bounding box center [24, 183] width 12 height 9
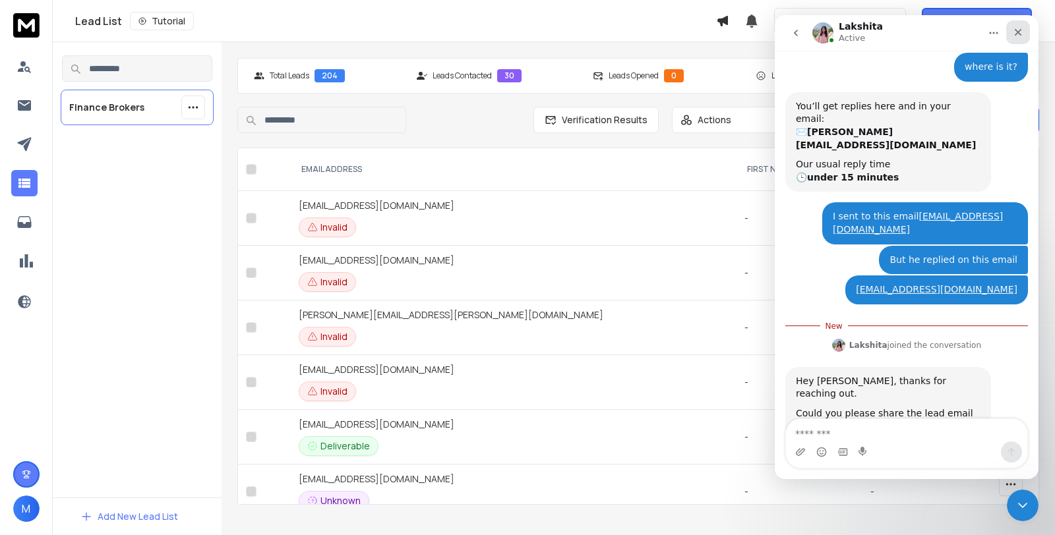
drag, startPoint x: 1023, startPoint y: 31, endPoint x: 1695, endPoint y: 84, distance: 673.4
click at [1023, 31] on div "Close" at bounding box center [1018, 32] width 24 height 24
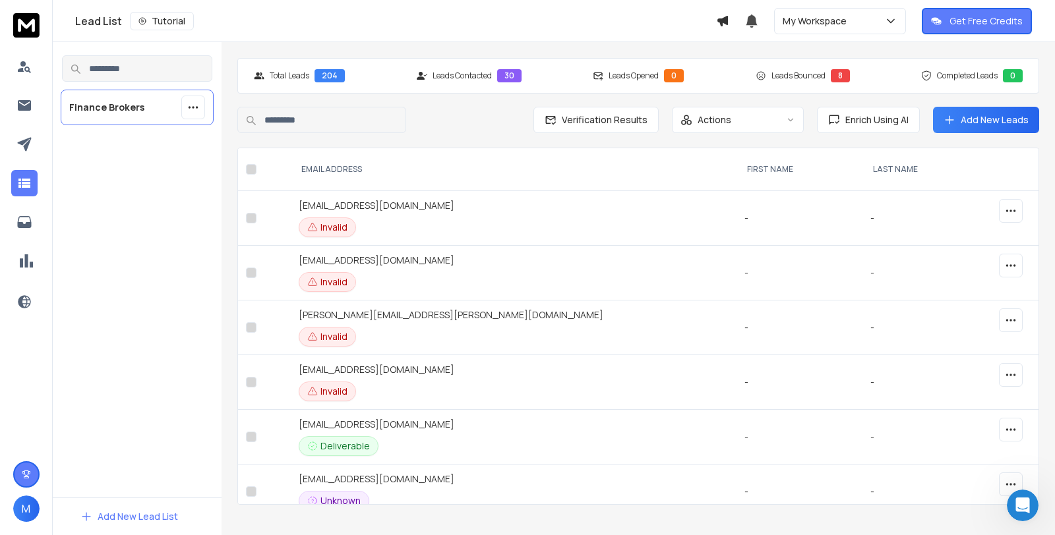
click at [319, 124] on input at bounding box center [321, 120] width 169 height 26
type input "*******"
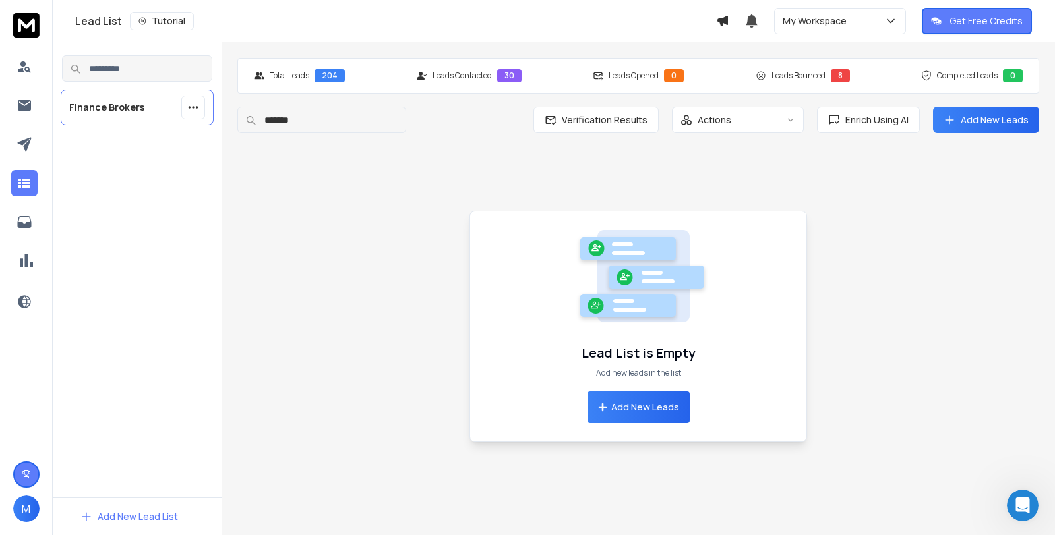
click at [319, 124] on input "*******" at bounding box center [321, 120] width 169 height 26
type input "*****"
click at [319, 124] on input "*****" at bounding box center [321, 120] width 169 height 26
type input "****"
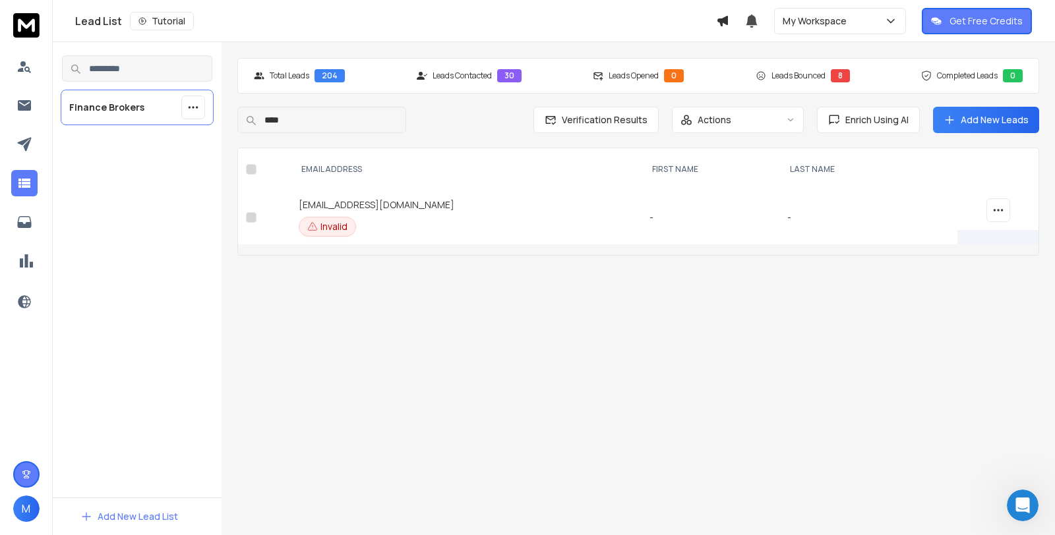
click at [380, 212] on div "info@csfinance.org Invalid" at bounding box center [466, 217] width 335 height 38
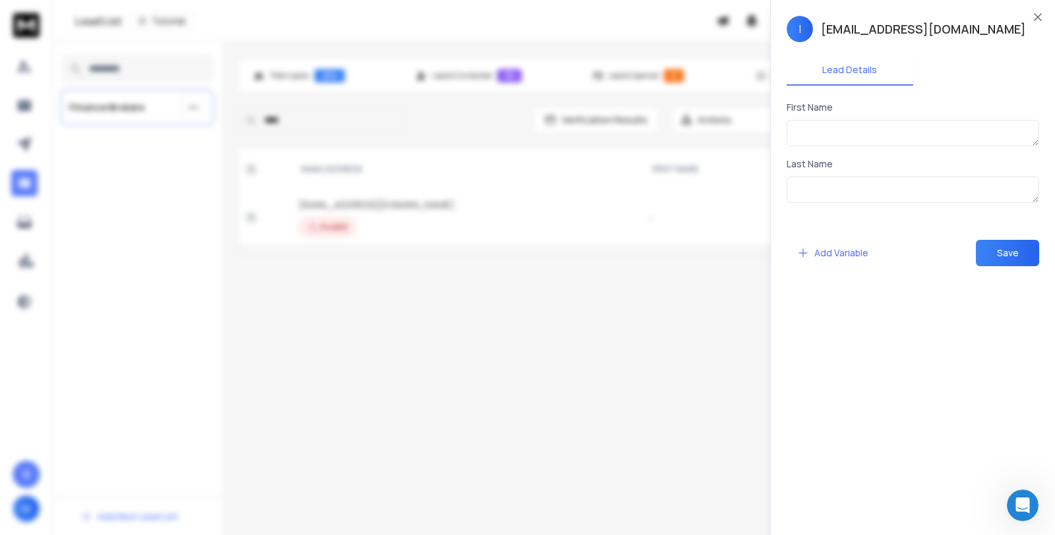
click at [862, 60] on button "Lead Details" at bounding box center [850, 70] width 127 height 30
drag, startPoint x: 938, startPoint y: 29, endPoint x: 818, endPoint y: 26, distance: 120.0
click at [818, 26] on div "I info@csfinance.org" at bounding box center [913, 29] width 253 height 26
copy h1 "[EMAIL_ADDRESS][DOMAIN_NAME]"
click at [1035, 18] on icon "button" at bounding box center [1037, 17] width 13 height 13
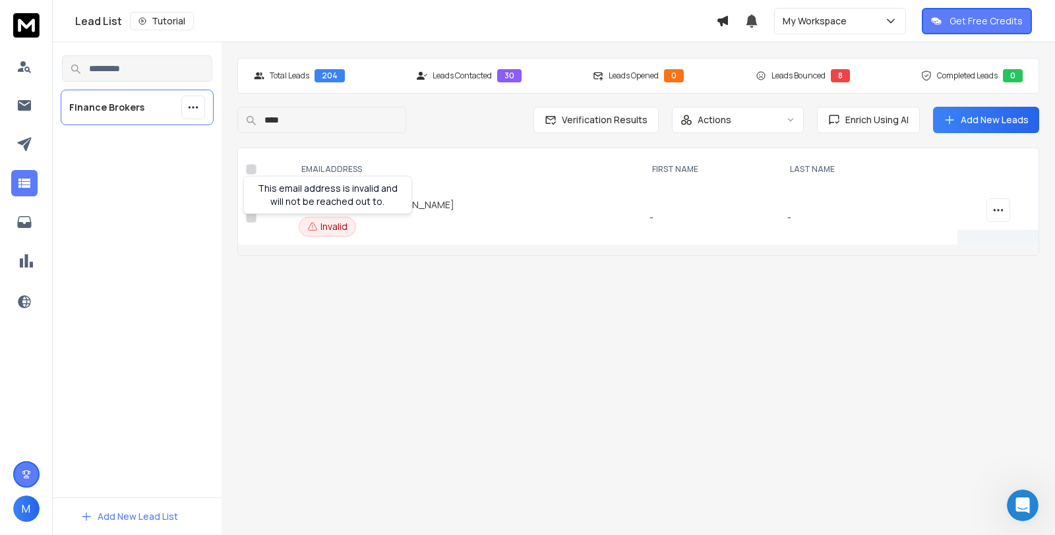
click at [325, 231] on span "Invalid" at bounding box center [333, 226] width 27 height 13
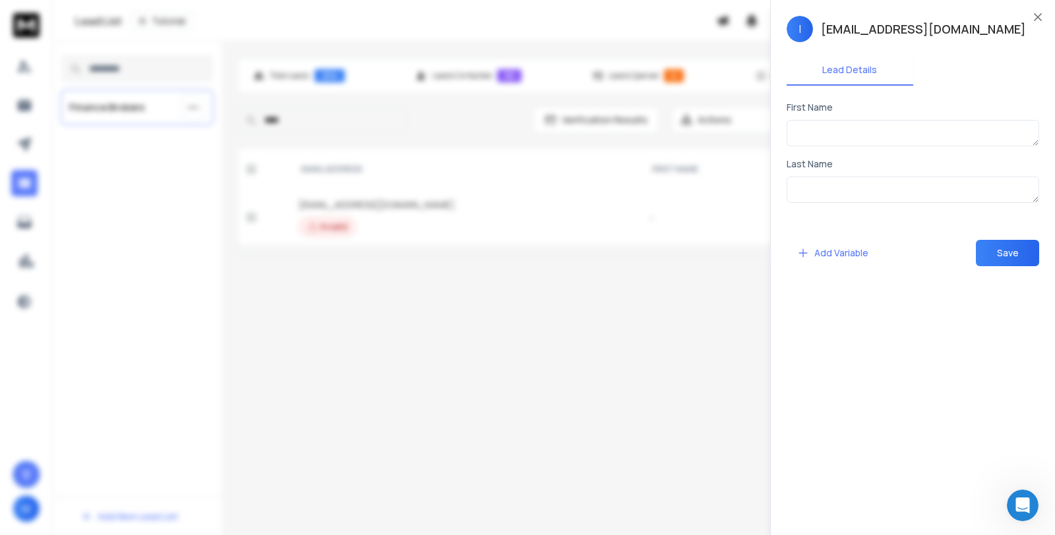
click at [1048, 12] on div "Multi Select Table Sheet I info@csfinance.org Lead Details First Name Last Name…" at bounding box center [912, 267] width 285 height 535
click at [1036, 15] on icon "button" at bounding box center [1038, 17] width 7 height 7
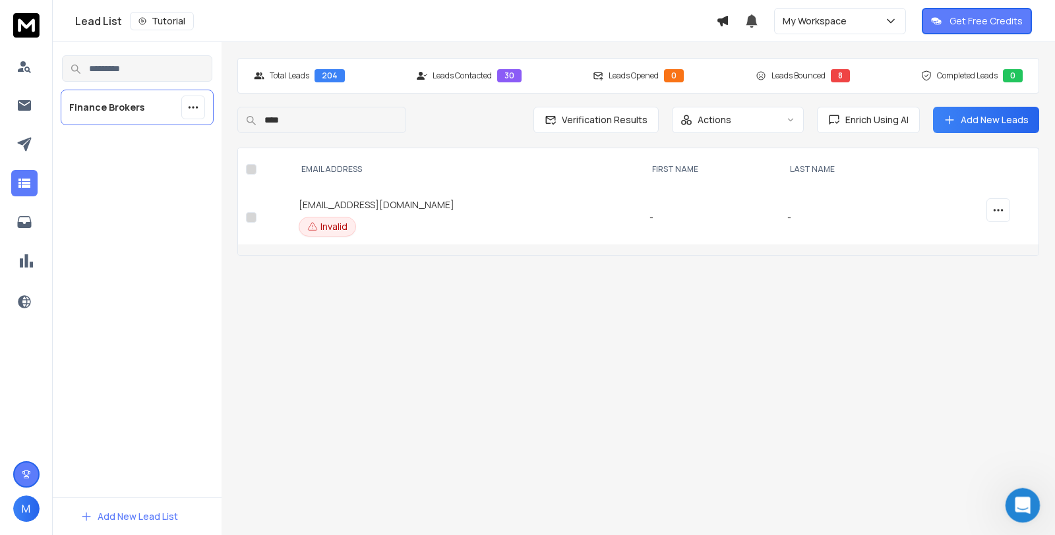
click at [1018, 509] on icon "Open Intercom Messenger" at bounding box center [1021, 504] width 22 height 22
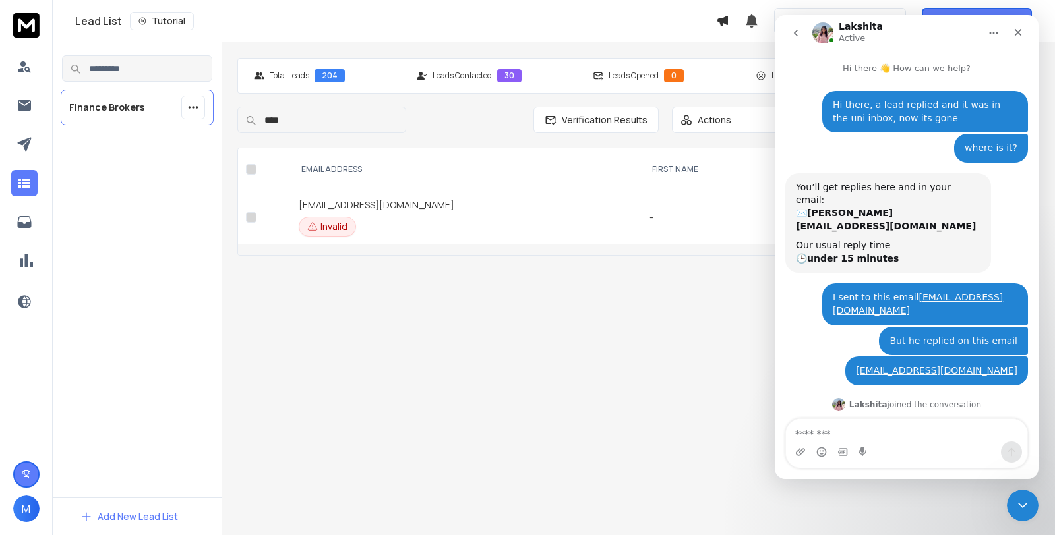
scroll to position [57, 0]
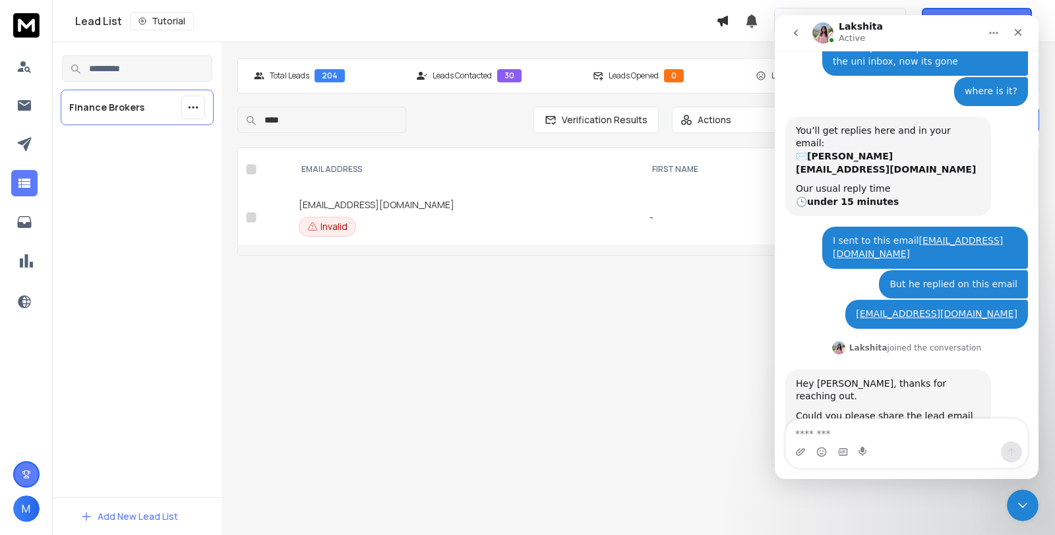
click at [879, 429] on textarea "Message…" at bounding box center [906, 430] width 241 height 22
type textarea "**********"
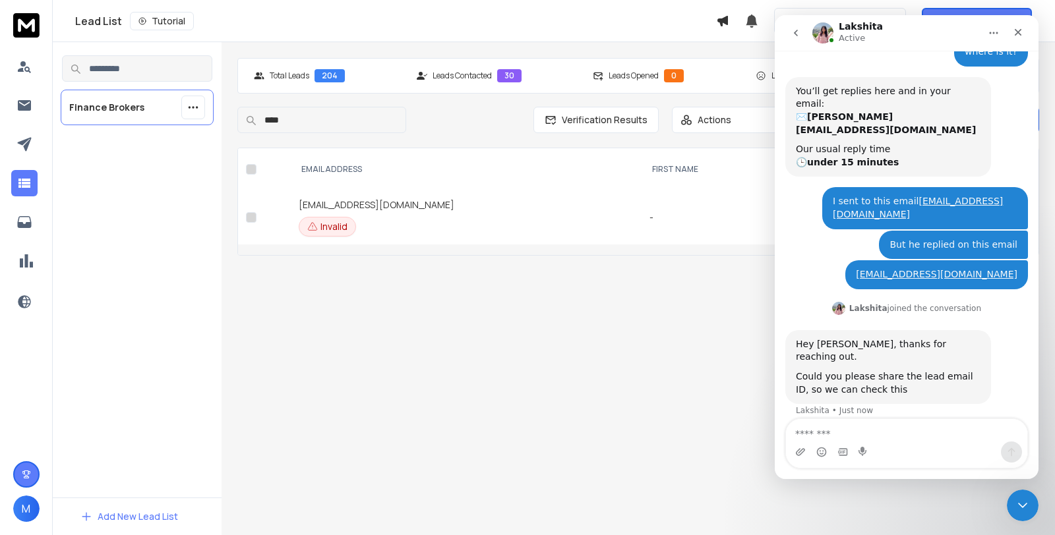
scroll to position [96, 0]
type textarea "**********"
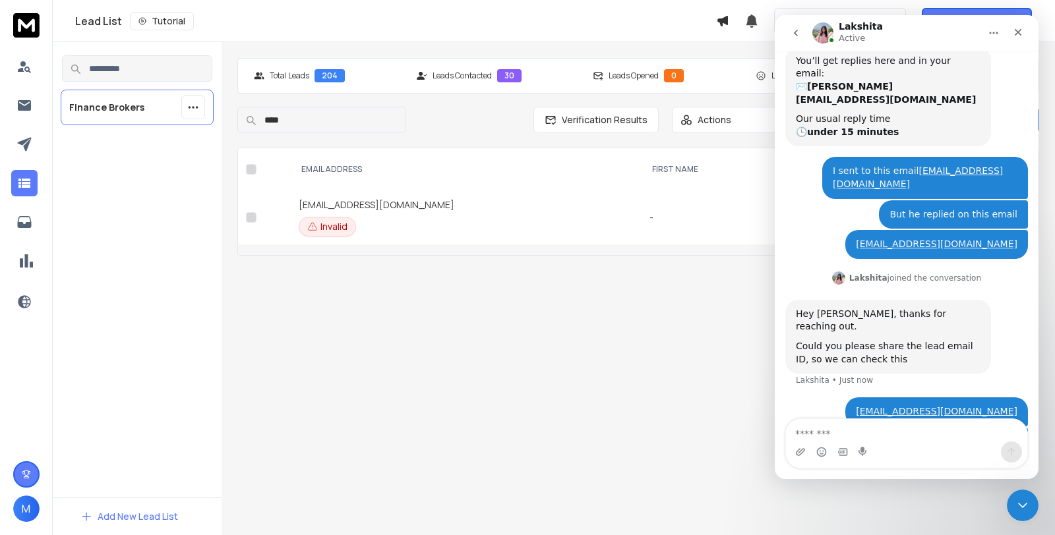
scroll to position [126, 0]
type textarea "**********"
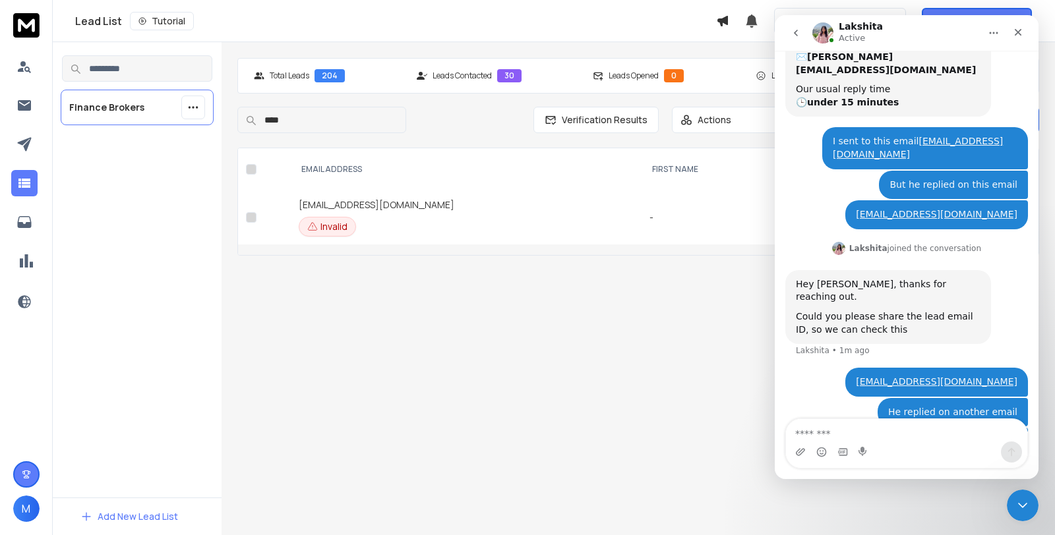
scroll to position [156, 0]
click at [488, 312] on div "ReferralStack Unlock AI-powered affiliate growth Lifetime Deals available! Clai…" at bounding box center [527, 267] width 1055 height 535
click at [1019, 36] on icon "Close" at bounding box center [1018, 32] width 11 height 11
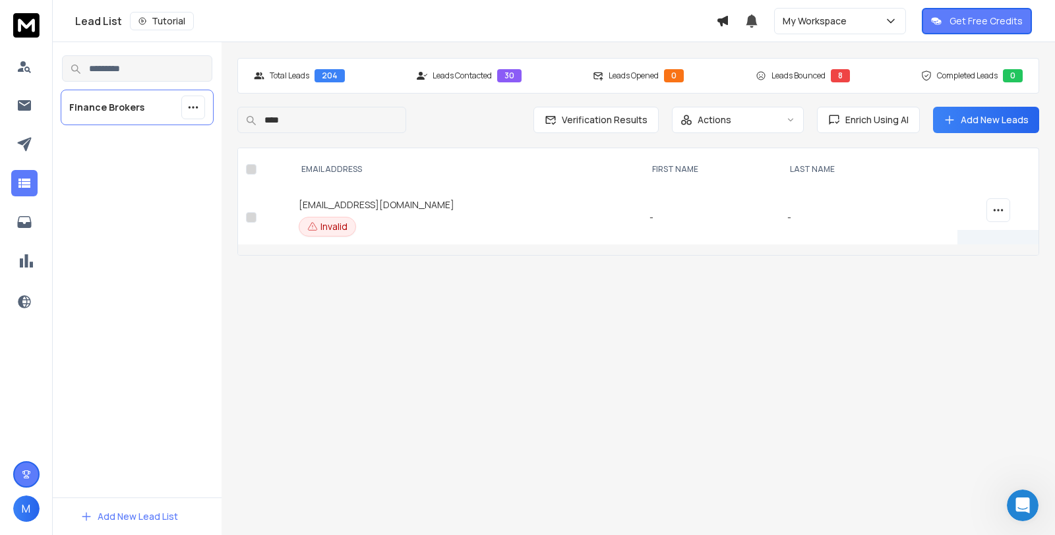
click at [992, 210] on icon "button" at bounding box center [998, 210] width 12 height 12
click at [973, 241] on p "Edit Lead Details" at bounding box center [954, 241] width 79 height 18
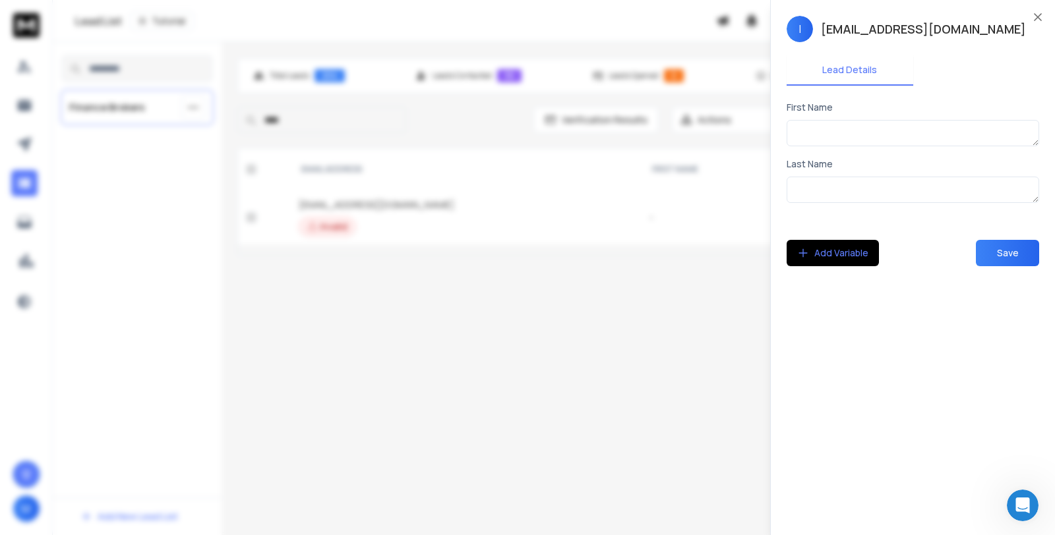
click at [826, 253] on button "Add Variable" at bounding box center [833, 253] width 92 height 26
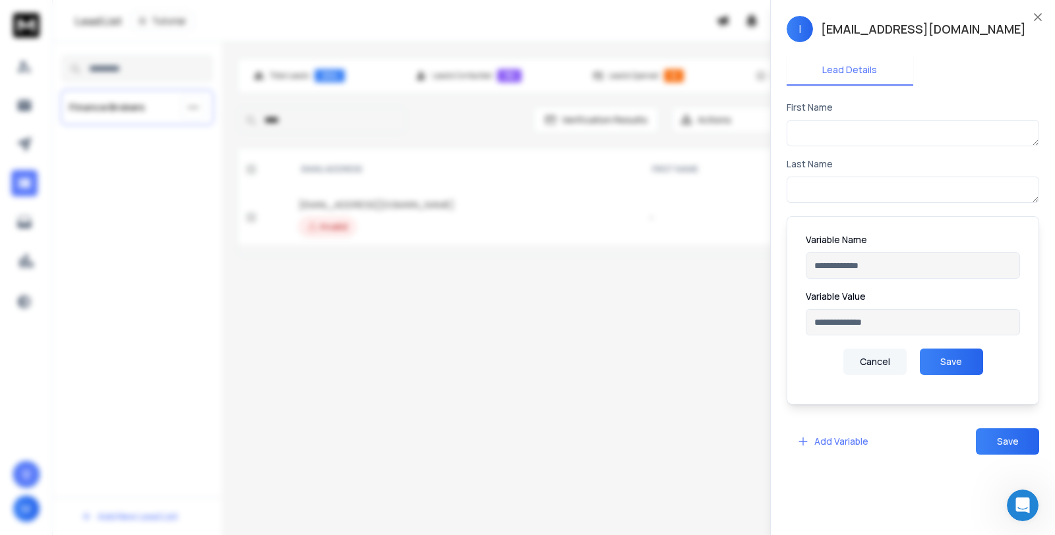
click at [874, 363] on button "Cancel" at bounding box center [874, 362] width 63 height 26
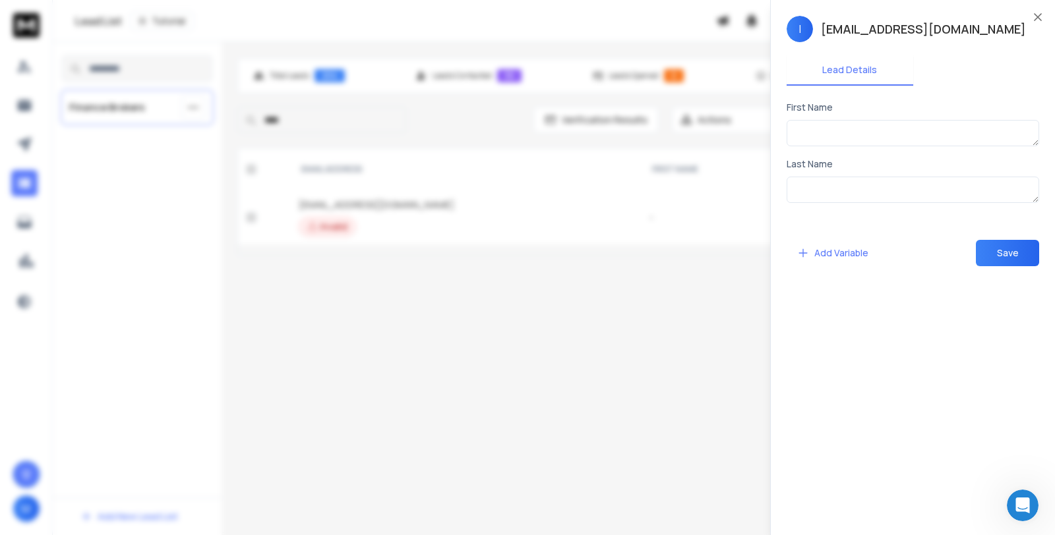
click at [877, 71] on button "Lead Details" at bounding box center [850, 70] width 127 height 30
click at [1036, 16] on icon "button" at bounding box center [1037, 17] width 13 height 13
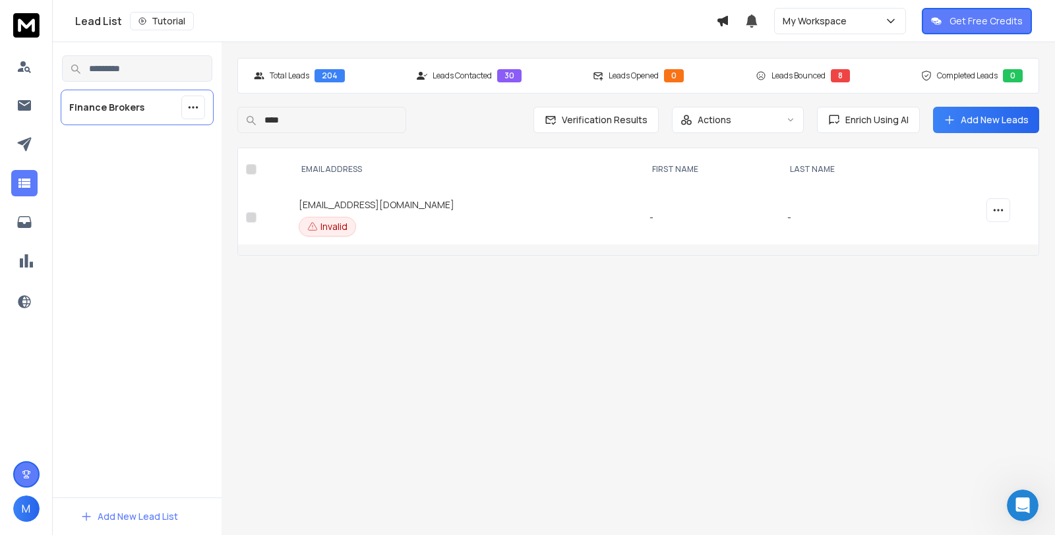
click at [491, 62] on div "Total Leads 204 Leads Contacted 30 Leads Opened 0 Leads Bounced 8 Completed Lea…" at bounding box center [638, 76] width 802 height 36
drag, startPoint x: 473, startPoint y: 75, endPoint x: 416, endPoint y: 78, distance: 56.8
click at [473, 75] on p "Leads Contacted" at bounding box center [462, 76] width 59 height 11
click at [586, 121] on span "Verification Results" at bounding box center [602, 119] width 91 height 13
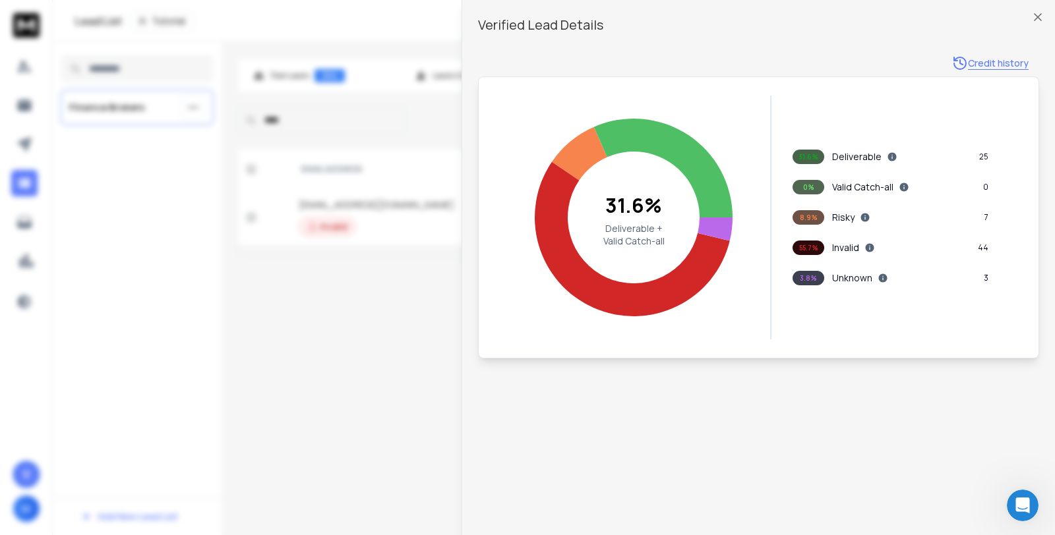
scroll to position [206, 0]
click at [1031, 11] on icon "button" at bounding box center [1037, 17] width 13 height 13
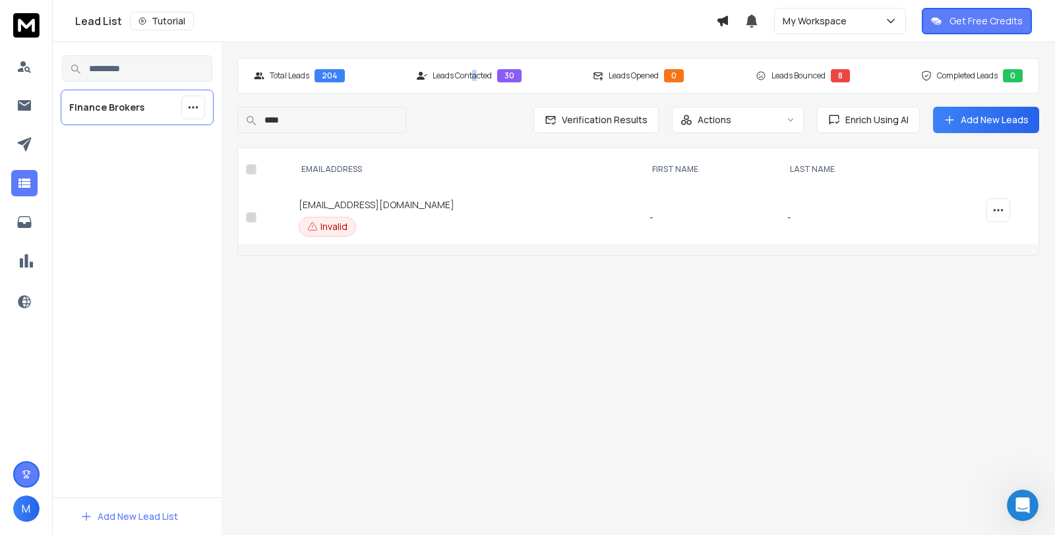
click at [196, 97] on button "button" at bounding box center [193, 108] width 24 height 24
drag, startPoint x: 253, startPoint y: 363, endPoint x: 240, endPoint y: 347, distance: 20.2
click at [248, 357] on div "ReferralStack Unlock AI-powered affiliate growth Lifetime Deals available! Clai…" at bounding box center [527, 267] width 1055 height 535
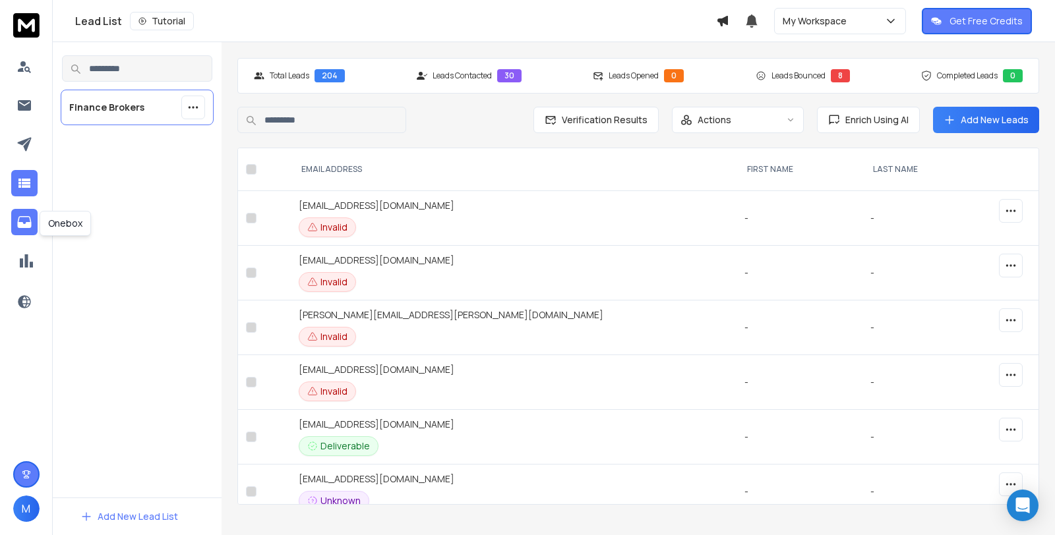
click at [34, 224] on link at bounding box center [24, 222] width 26 height 26
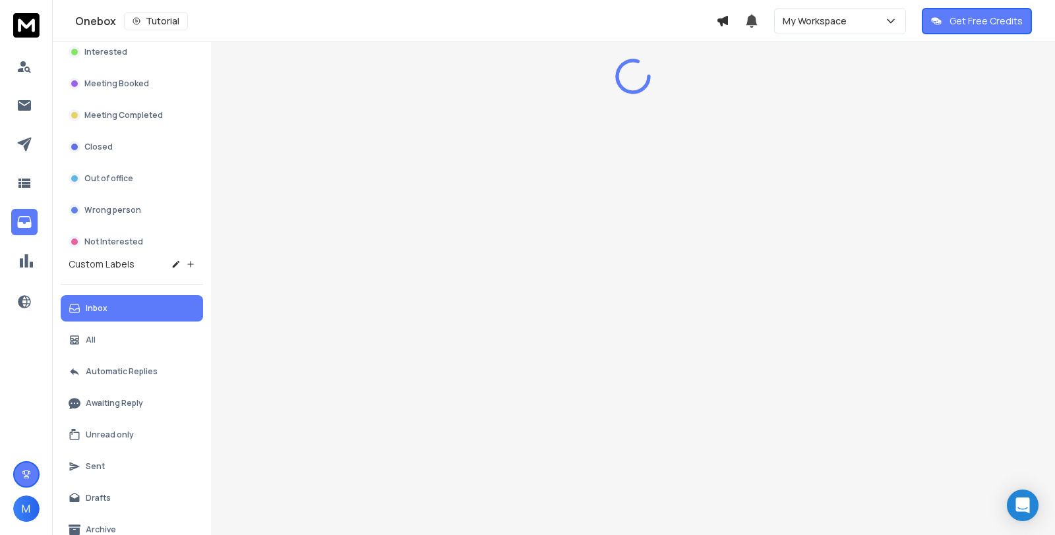
scroll to position [220, 0]
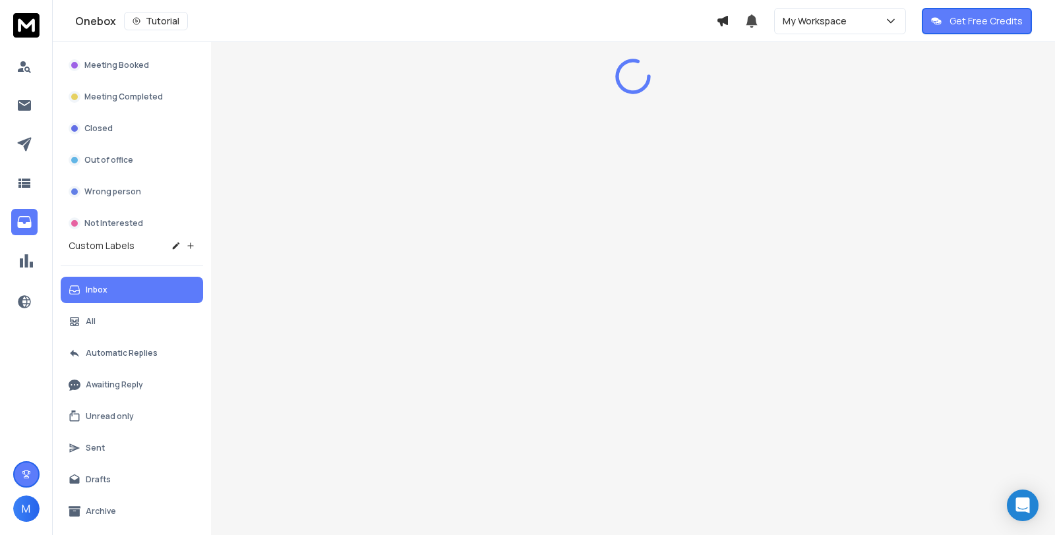
click at [119, 294] on div "Inbox All Automatic Replies Awaiting Reply Unread only Sent Drafts Archive" at bounding box center [132, 401] width 142 height 248
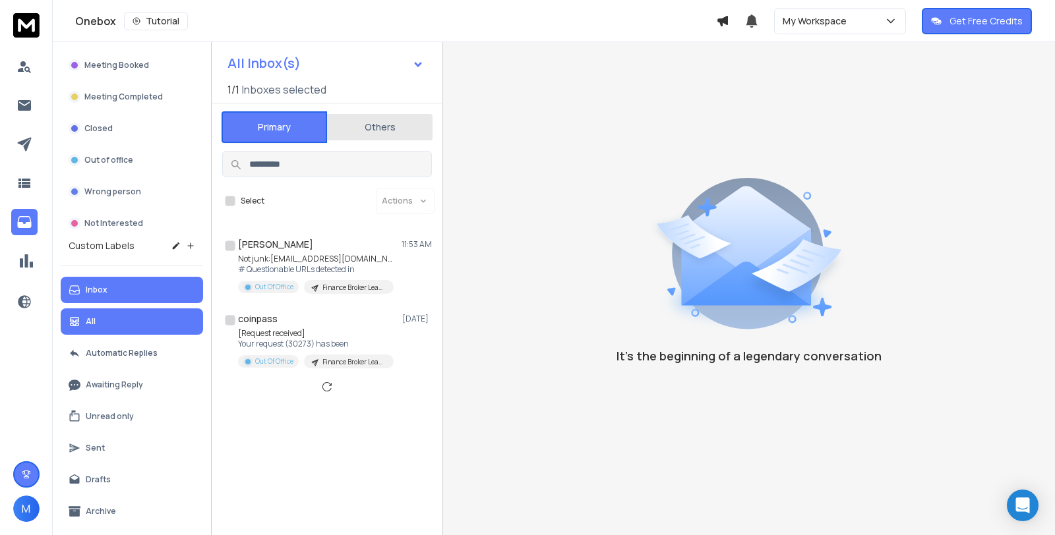
click at [102, 320] on button "All" at bounding box center [132, 322] width 142 height 26
click at [122, 280] on button "Inbox" at bounding box center [132, 290] width 142 height 26
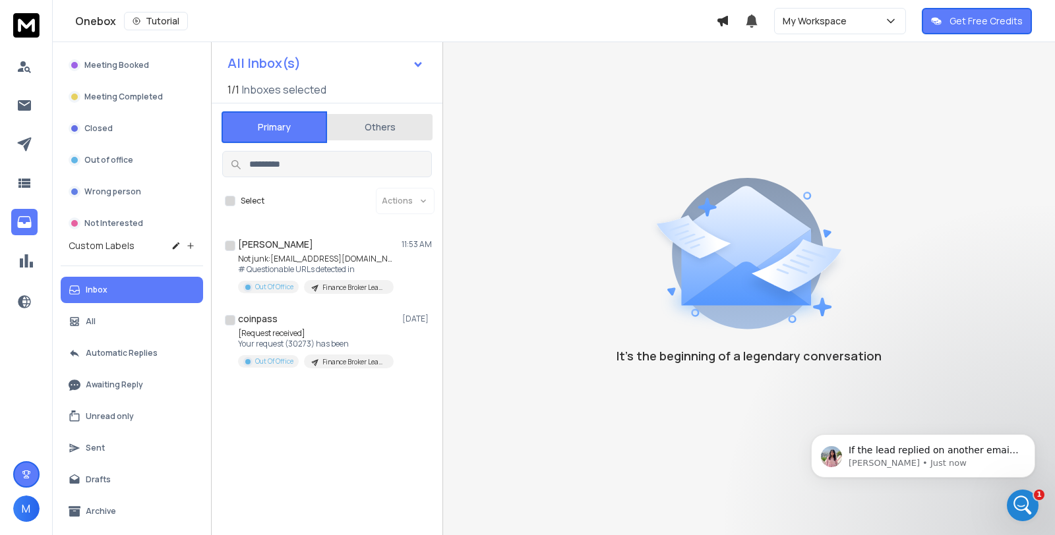
scroll to position [0, 0]
click at [948, 452] on span "If the lead replied on another email that is not connected to the ReachInbox ac…" at bounding box center [934, 476] width 170 height 63
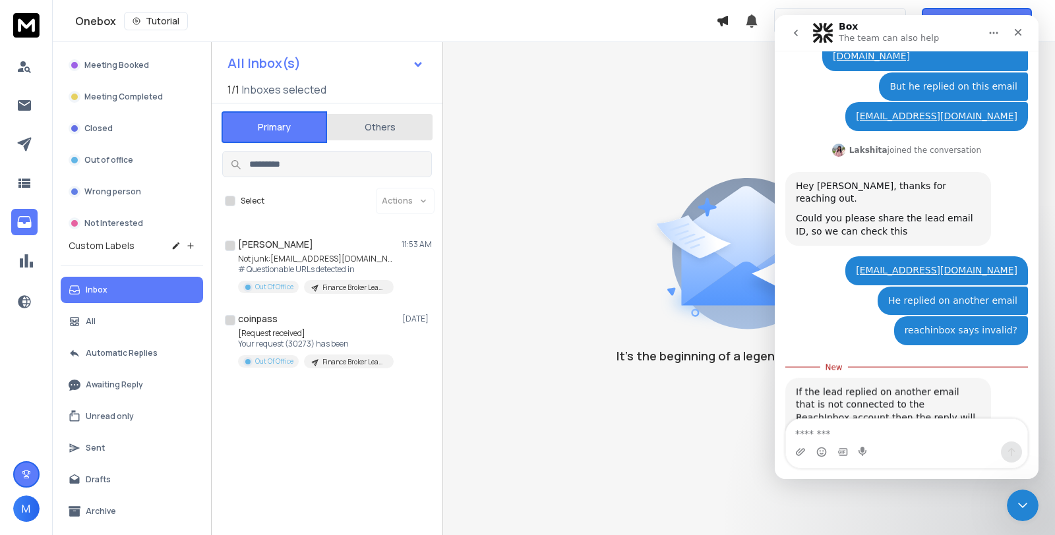
scroll to position [256, 0]
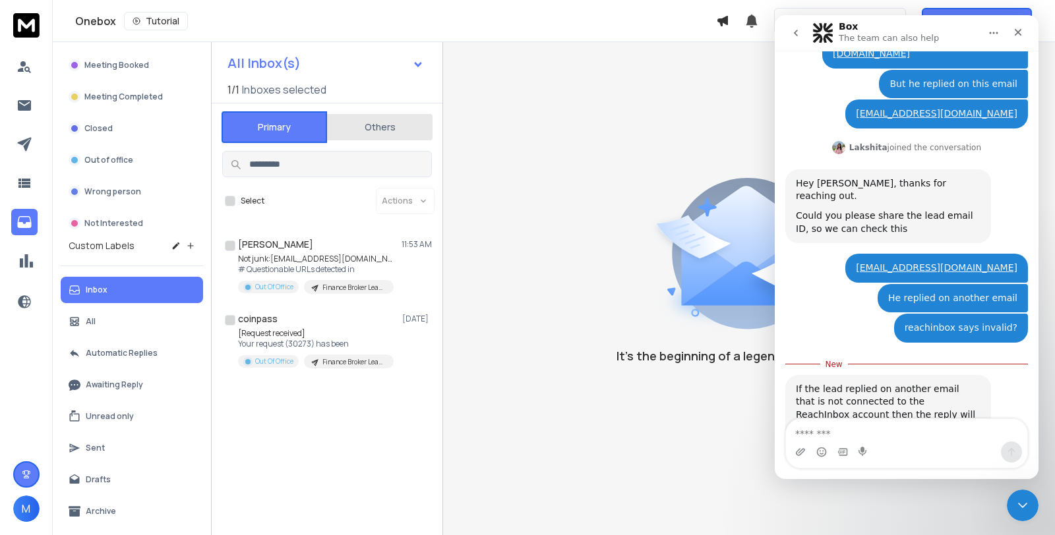
click at [911, 431] on textarea "Message…" at bounding box center [906, 430] width 241 height 22
type textarea "**********"
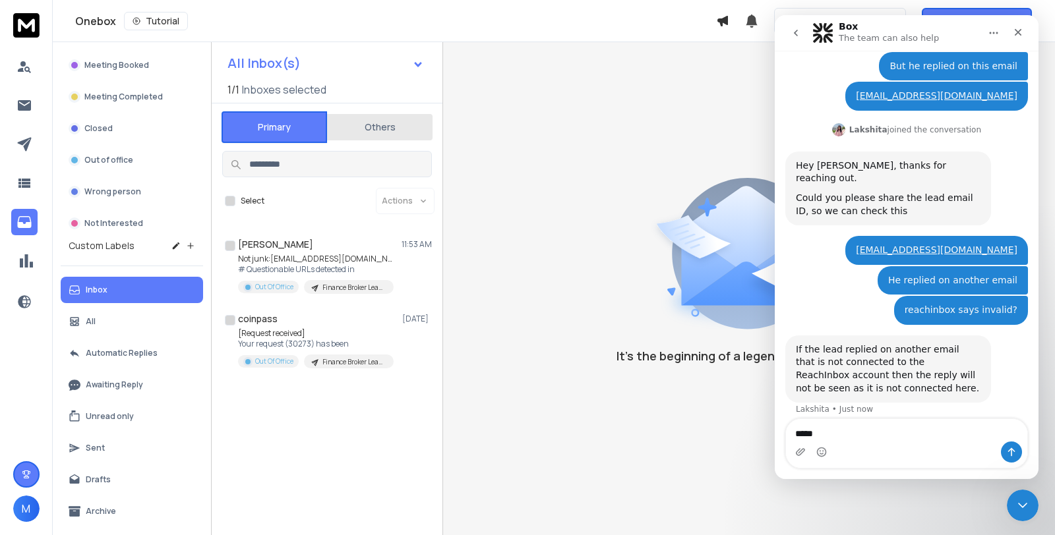
scroll to position [273, 0]
type textarea "**********"
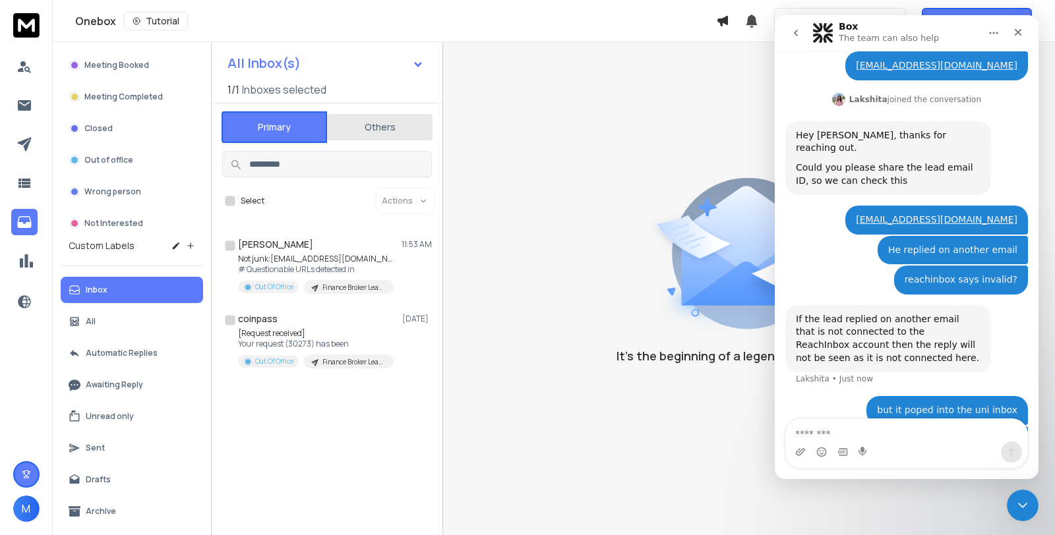
scroll to position [303, 0]
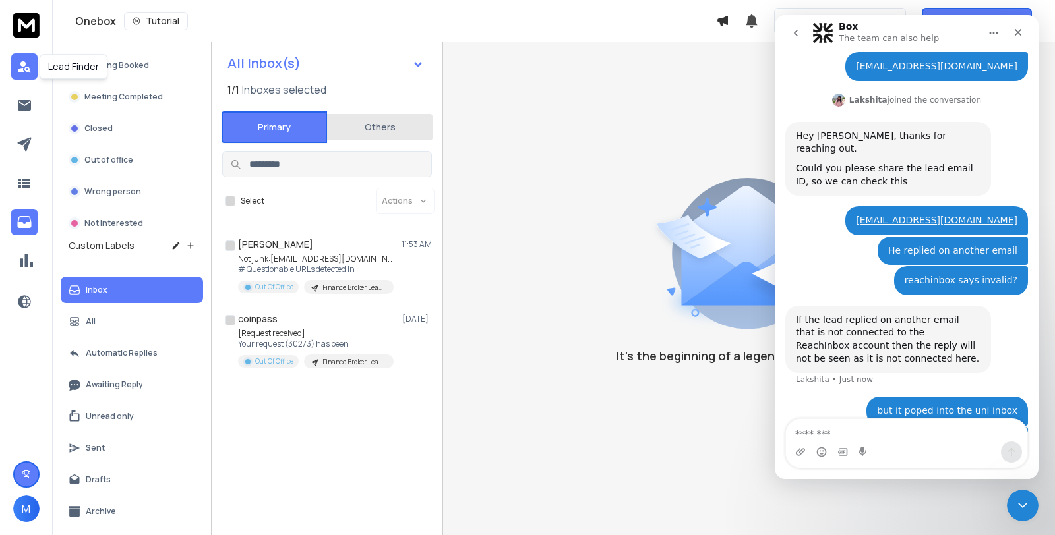
click at [22, 65] on circle at bounding box center [22, 63] width 5 height 5
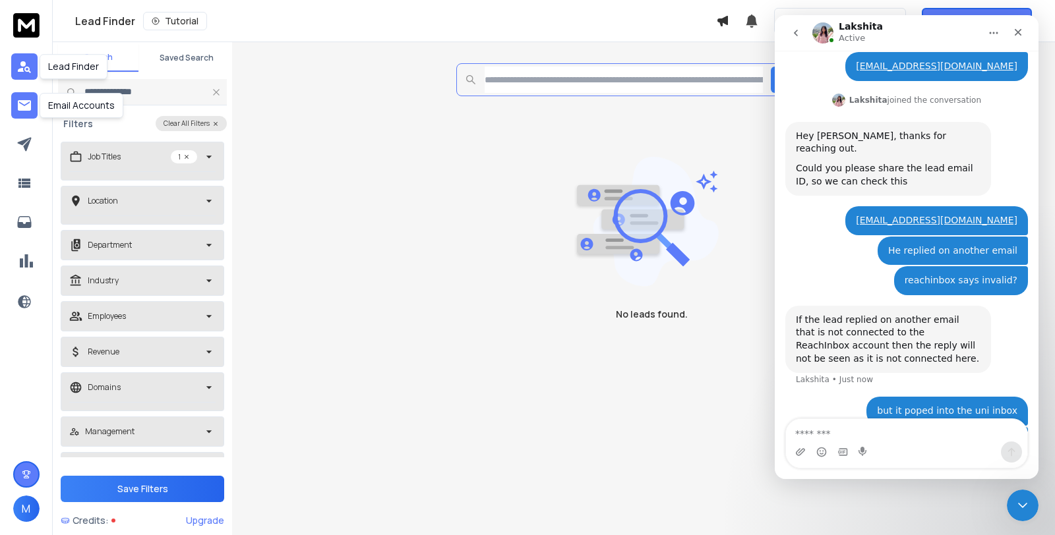
click at [25, 109] on icon at bounding box center [24, 105] width 13 height 11
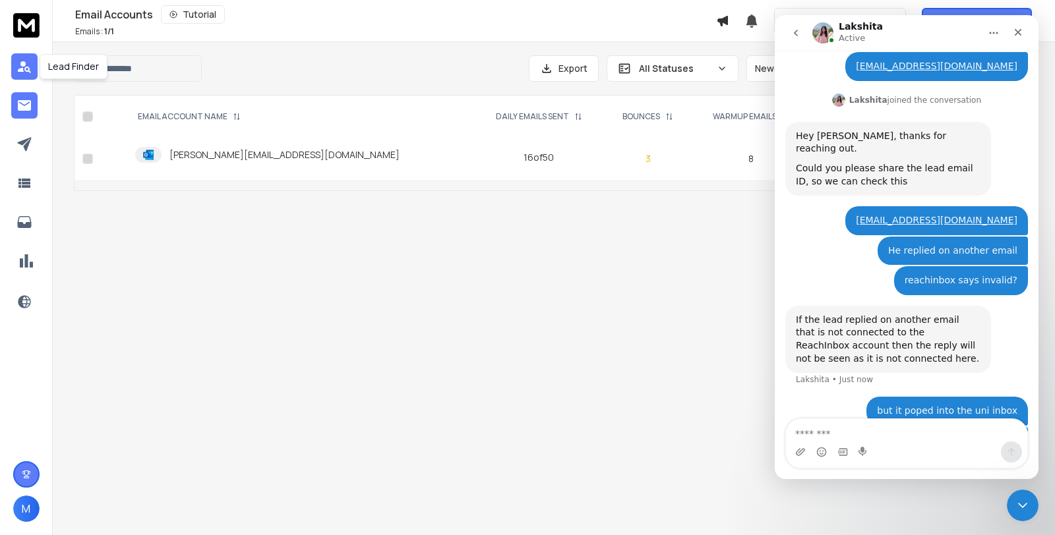
click at [32, 74] on link at bounding box center [24, 66] width 26 height 26
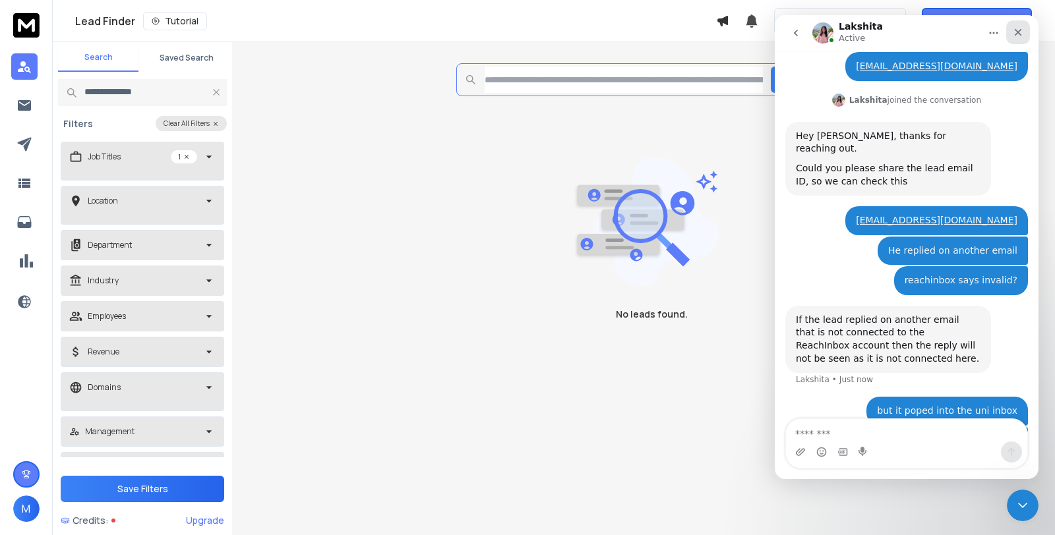
click at [1011, 30] on div "Close" at bounding box center [1018, 32] width 24 height 24
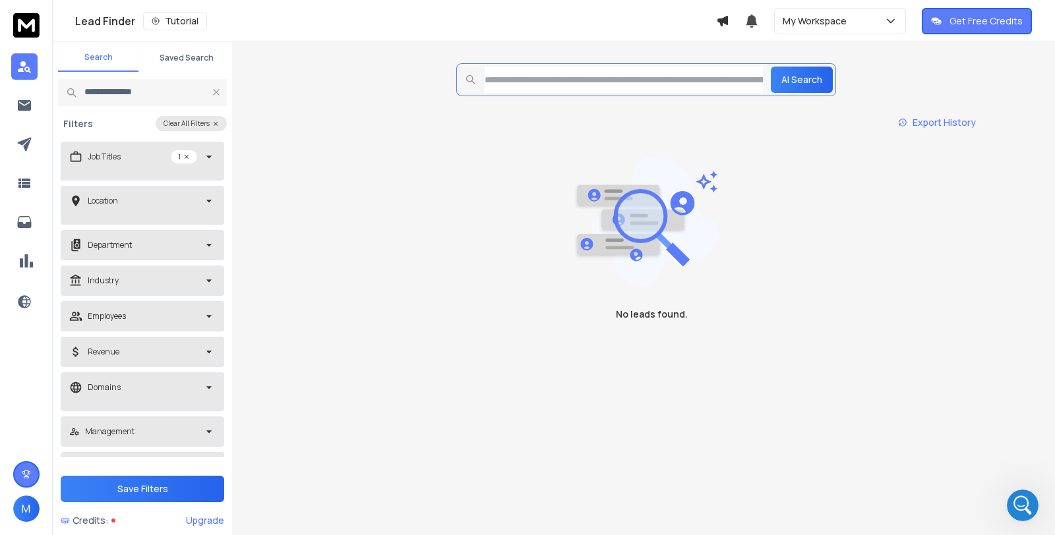
scroll to position [303, 0]
click at [211, 94] on icon at bounding box center [216, 92] width 11 height 11
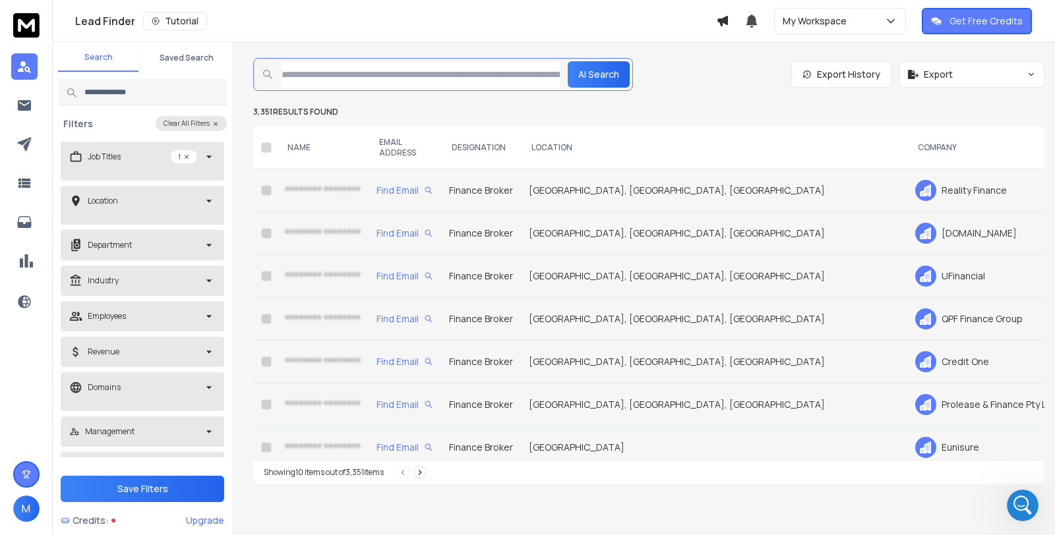
click at [212, 121] on icon at bounding box center [215, 124] width 7 height 7
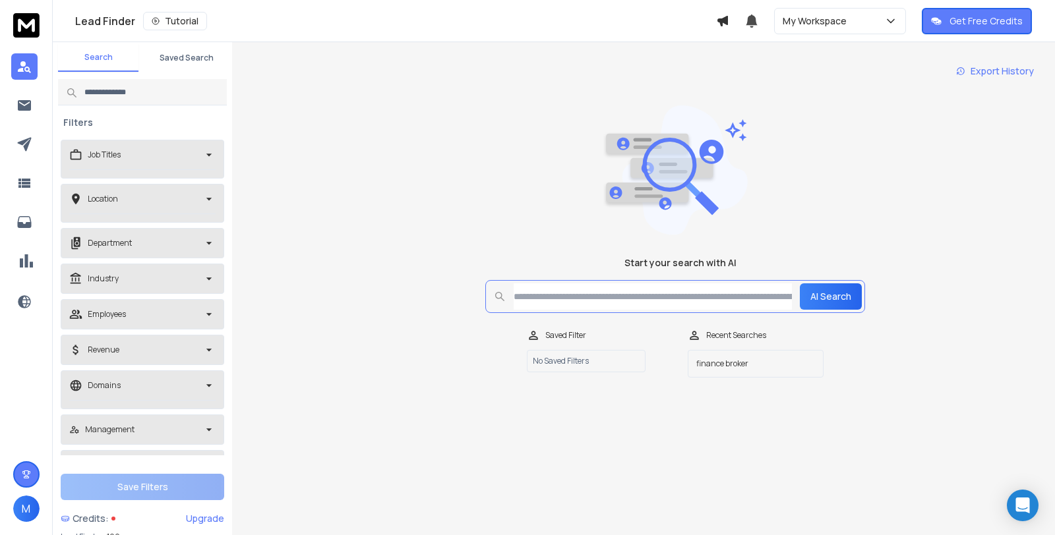
click at [147, 198] on div "Location" at bounding box center [142, 199] width 146 height 13
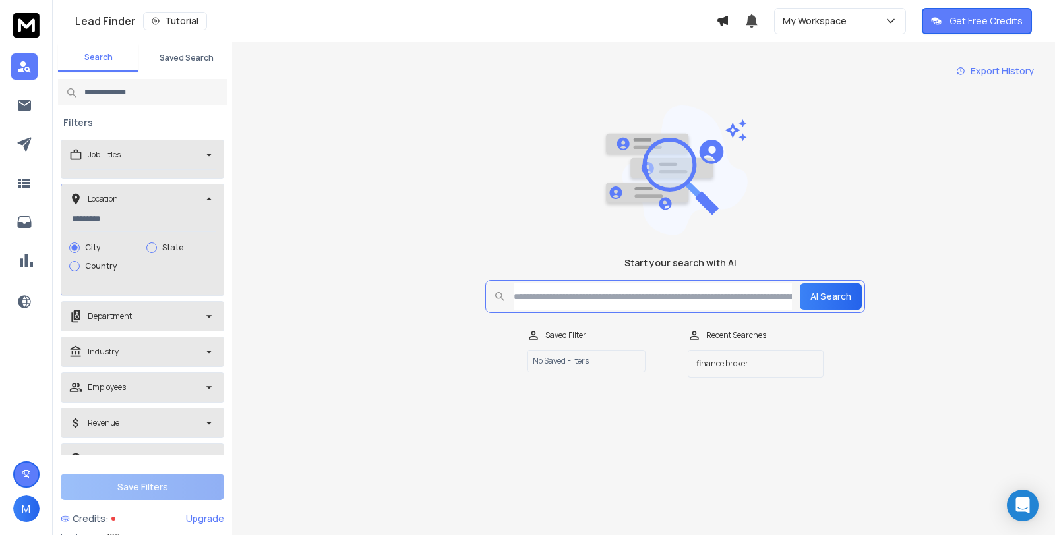
click at [97, 269] on label "Country" at bounding box center [101, 266] width 32 height 11
click at [102, 270] on label "Country" at bounding box center [101, 266] width 32 height 11
click at [100, 266] on label "Country" at bounding box center [101, 266] width 32 height 11
click at [80, 266] on button "Country" at bounding box center [74, 266] width 11 height 11
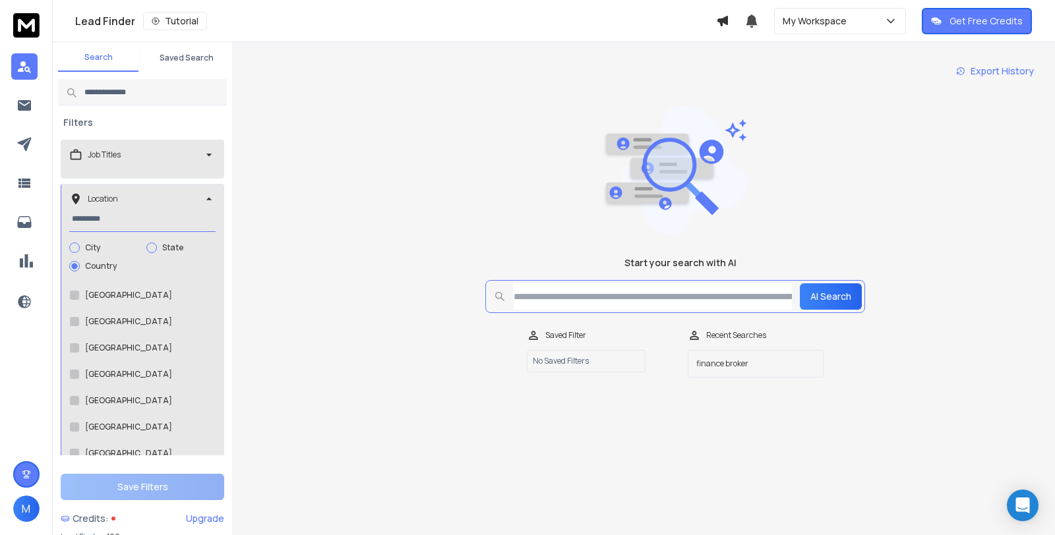
click at [130, 214] on input at bounding box center [142, 219] width 146 height 26
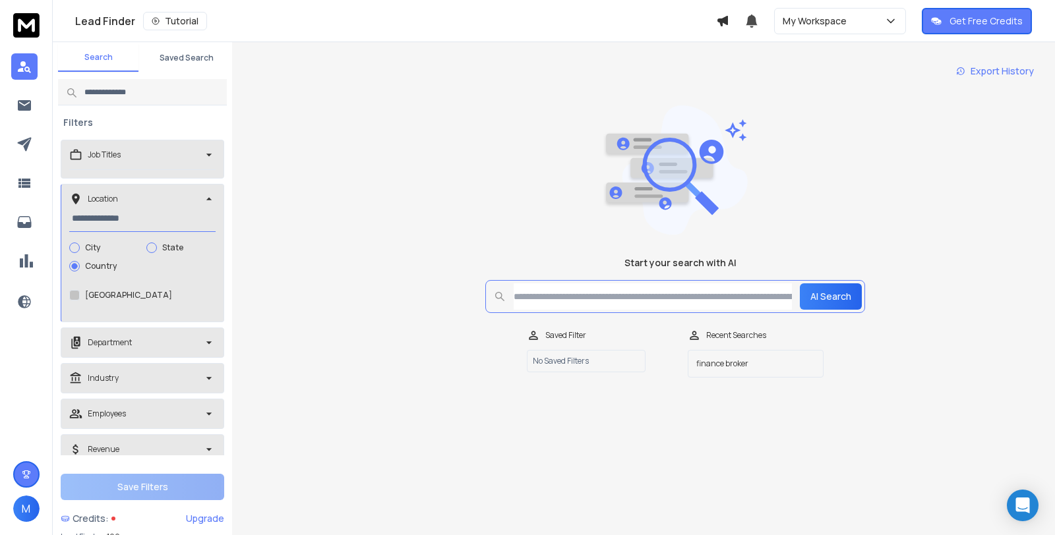
type input "**********"
click at [357, 227] on div "Export History Start your search with AI" at bounding box center [675, 164] width 844 height 212
click at [159, 148] on div "Job Titles" at bounding box center [142, 154] width 146 height 13
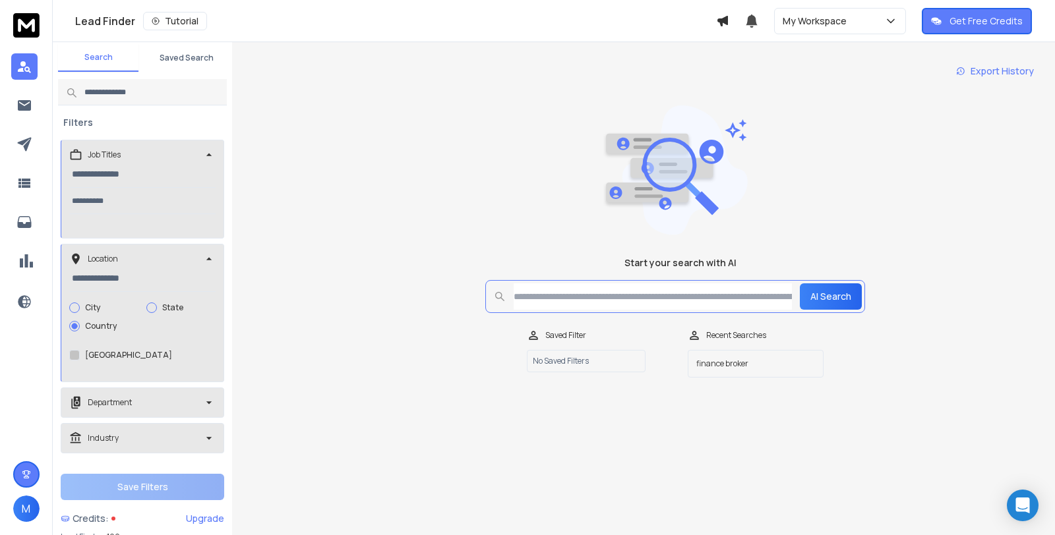
type input "**********"
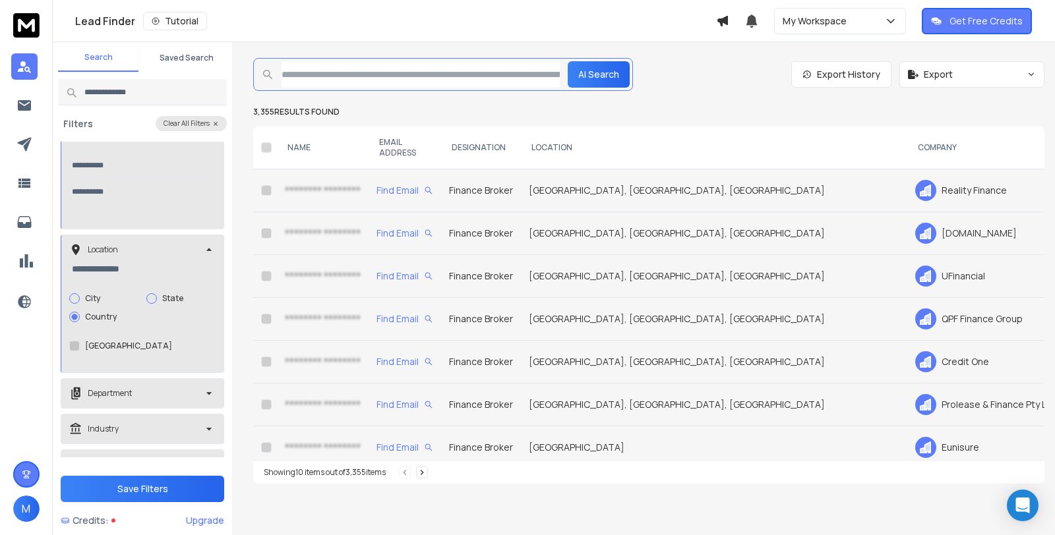
scroll to position [73, 0]
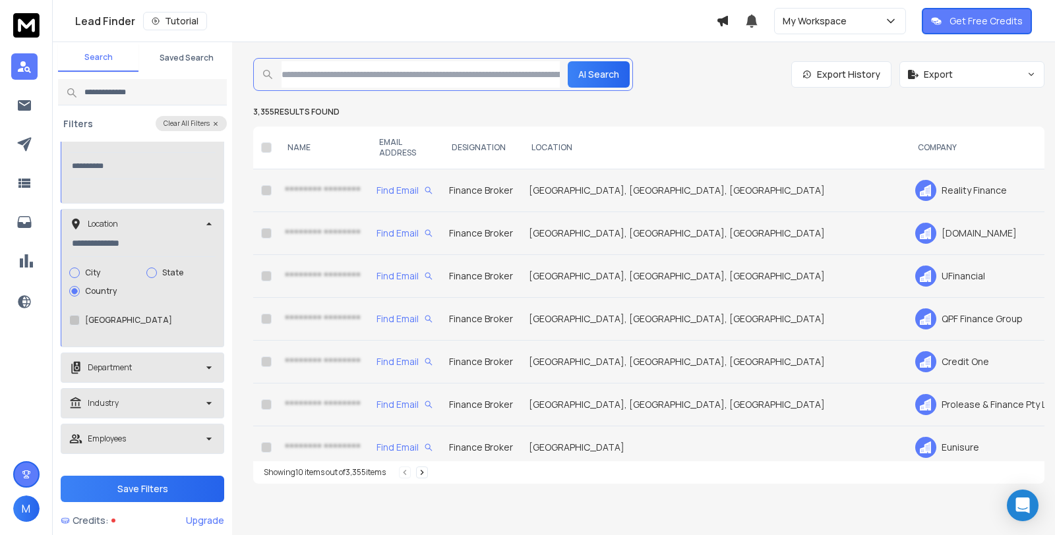
click at [167, 314] on div "[GEOGRAPHIC_DATA]" at bounding box center [142, 320] width 146 height 26
drag, startPoint x: 84, startPoint y: 318, endPoint x: 67, endPoint y: 324, distance: 19.0
click at [67, 325] on div "**********" at bounding box center [143, 278] width 164 height 138
click at [75, 323] on Kingdom "[GEOGRAPHIC_DATA]" at bounding box center [74, 320] width 11 height 11
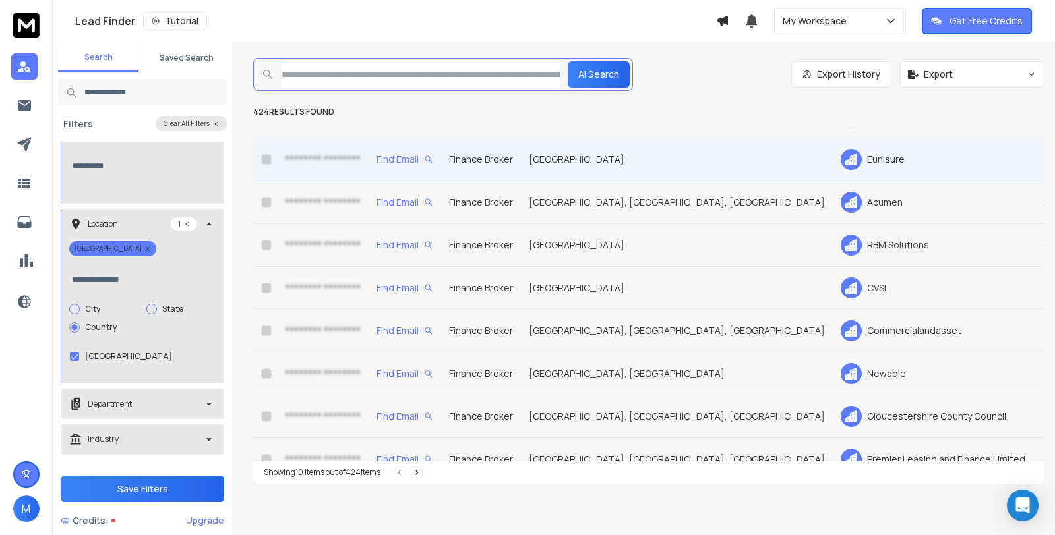
scroll to position [0, 0]
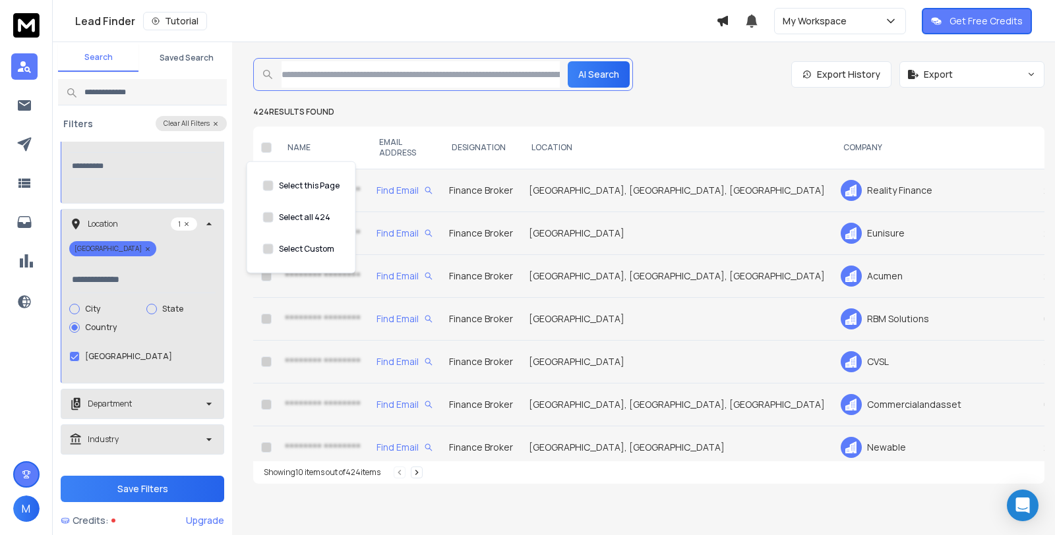
click at [268, 150] on button "Select this Page" at bounding box center [266, 147] width 11 height 11
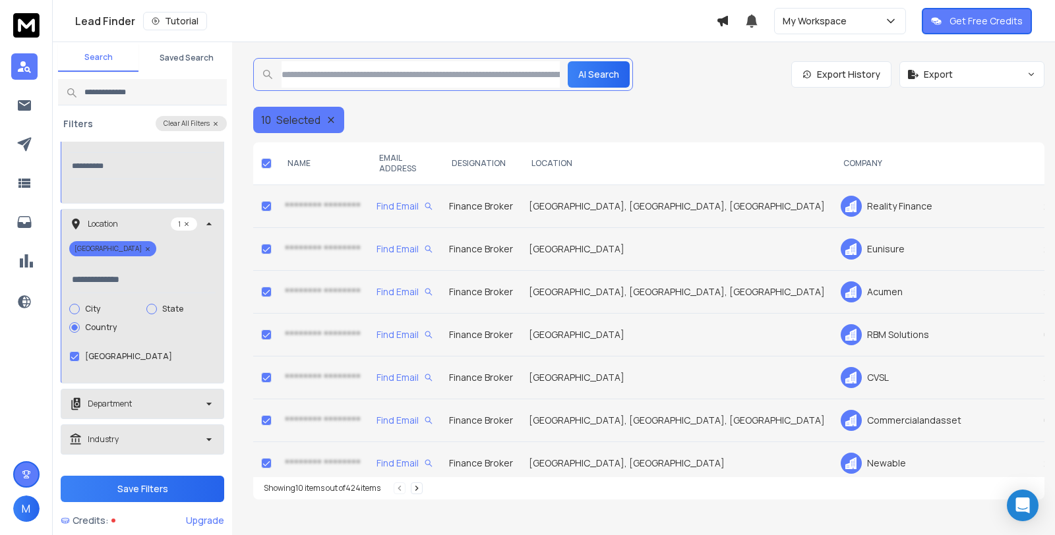
click at [315, 124] on p "Selected" at bounding box center [298, 120] width 44 height 16
click at [330, 117] on icon at bounding box center [331, 120] width 11 height 11
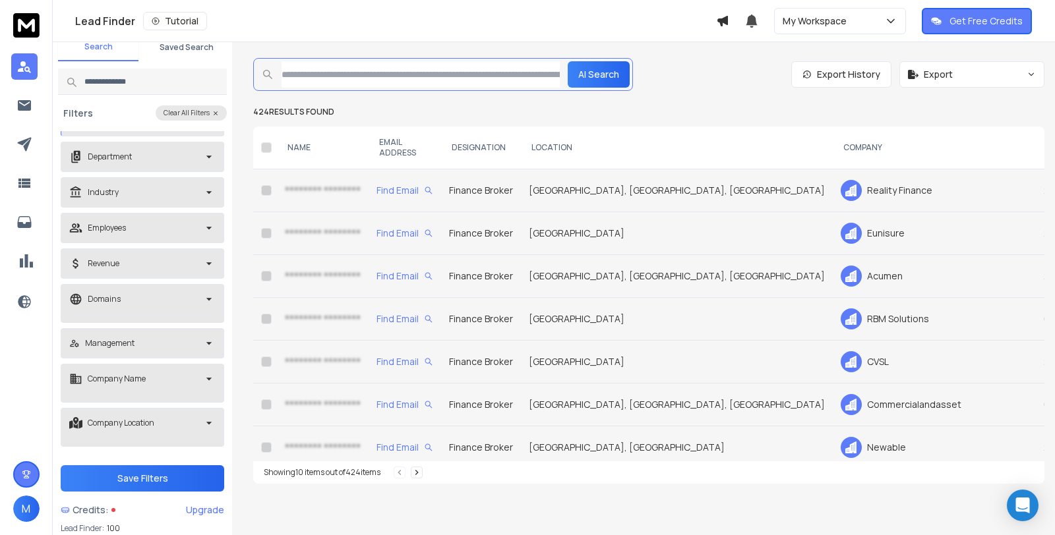
scroll to position [16, 0]
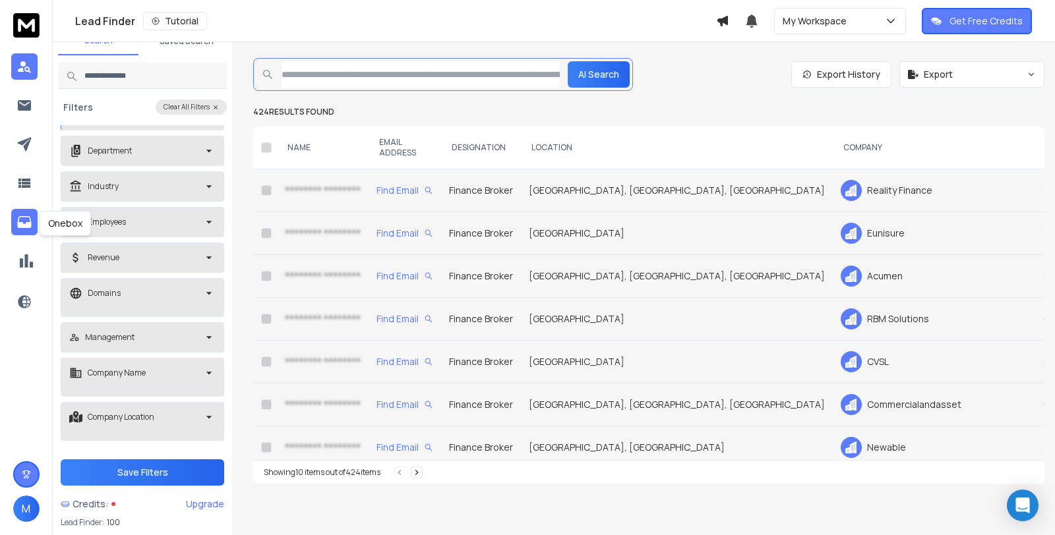
click at [30, 223] on icon at bounding box center [24, 222] width 14 height 12
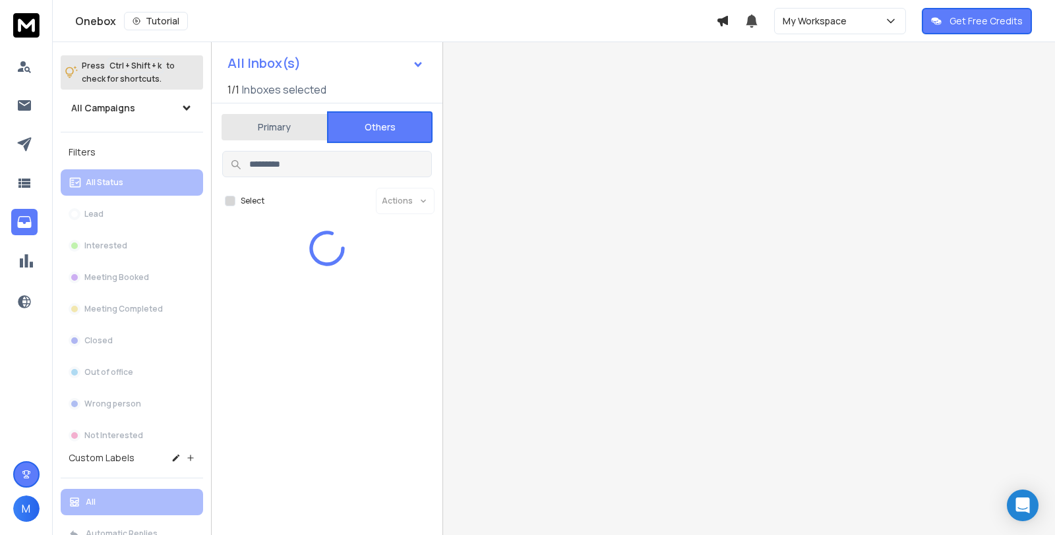
click at [359, 129] on button "Others" at bounding box center [379, 127] width 105 height 32
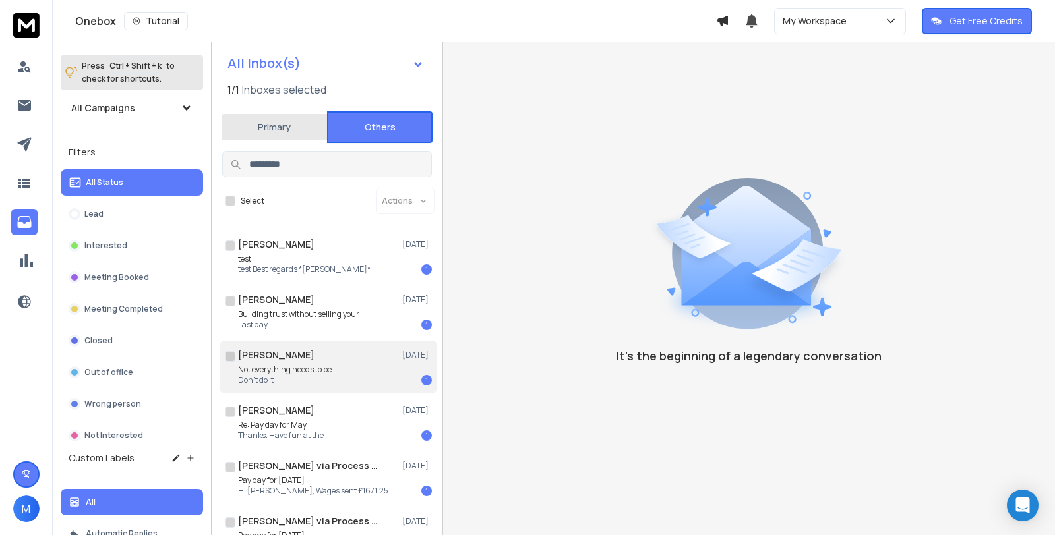
click at [305, 371] on p "Not everything needs to be" at bounding box center [285, 370] width 94 height 11
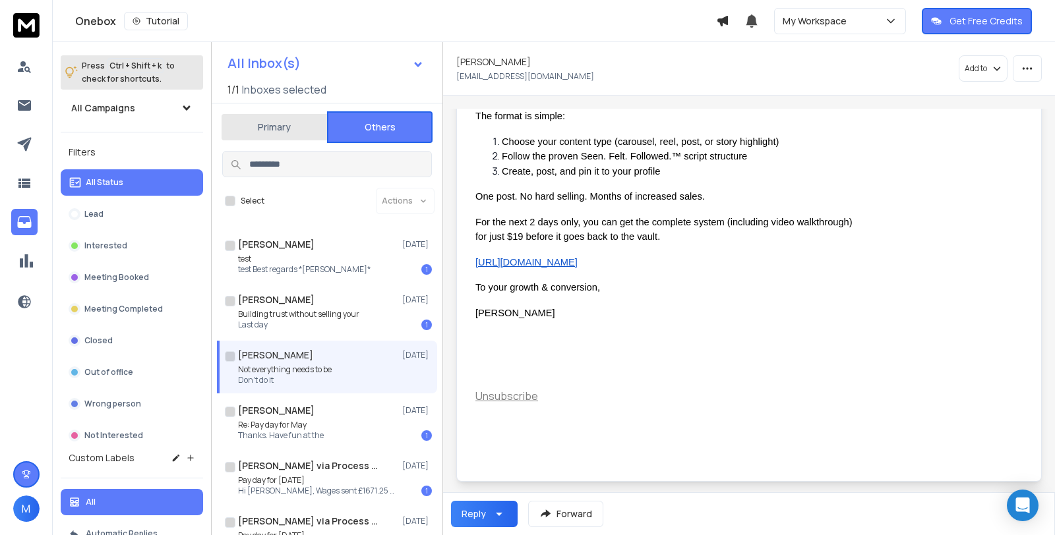
scroll to position [673, 0]
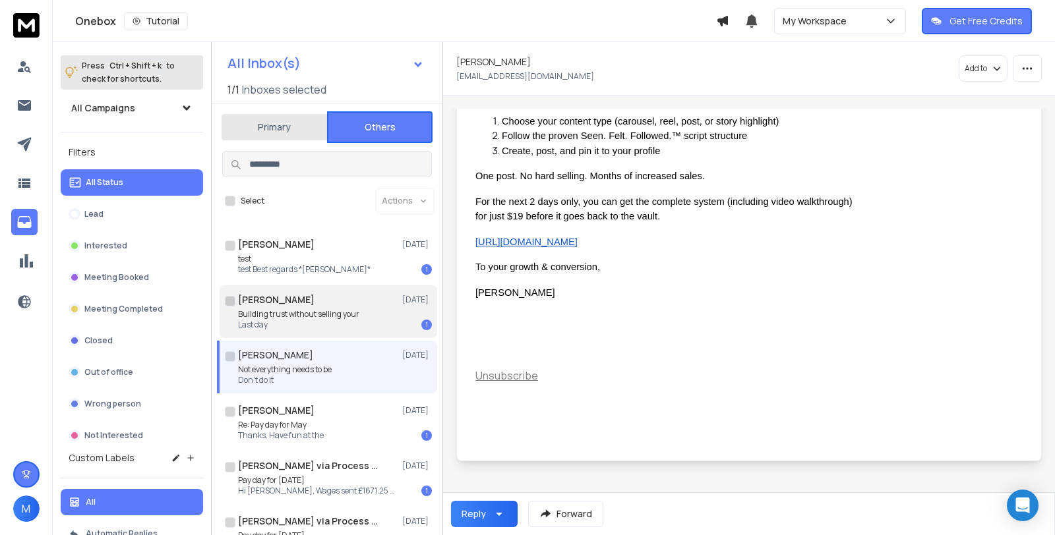
click at [289, 303] on div "Michael 01 Jun" at bounding box center [335, 299] width 194 height 13
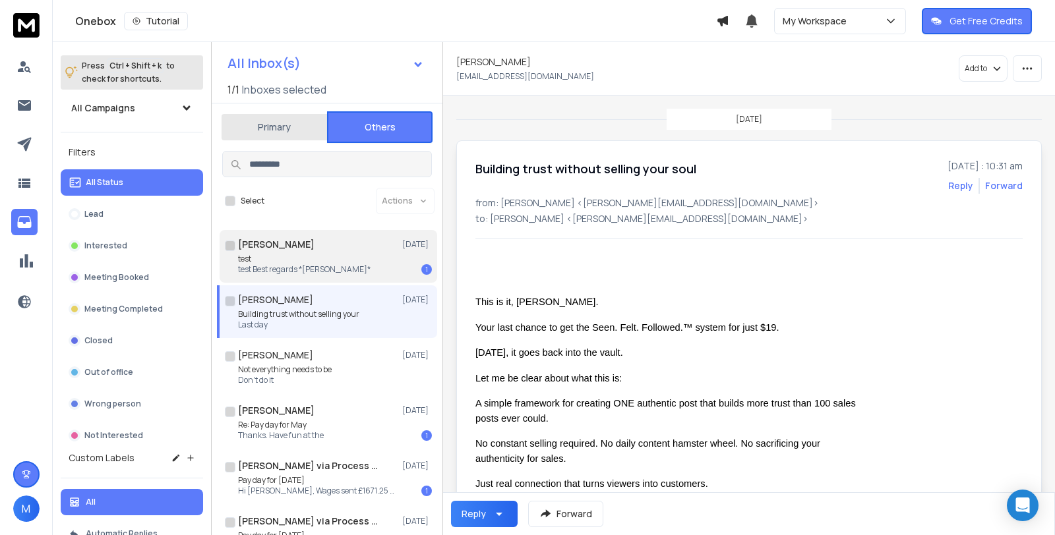
click at [305, 262] on p "test" at bounding box center [304, 259] width 133 height 11
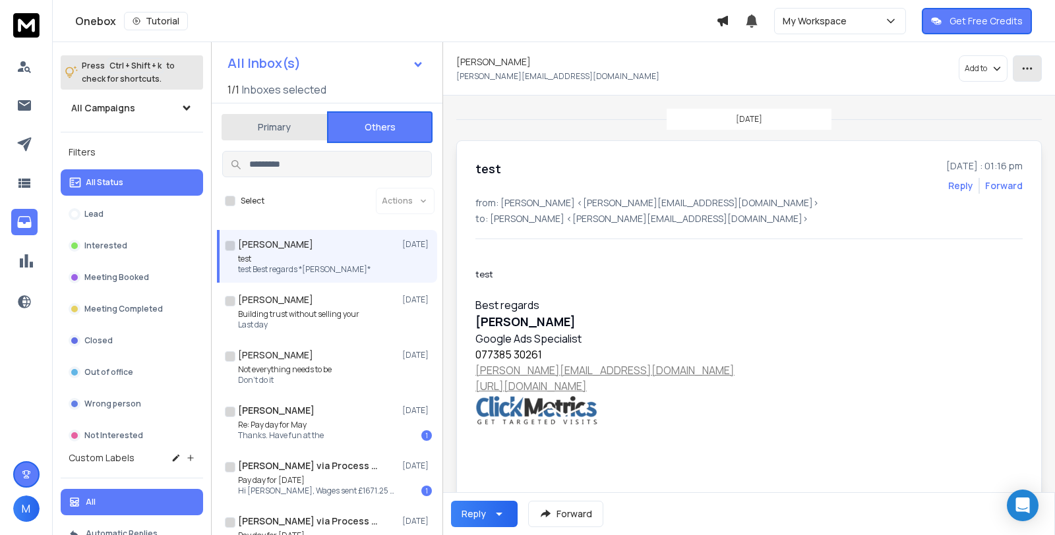
click at [1029, 67] on icon "button" at bounding box center [1027, 69] width 12 height 12
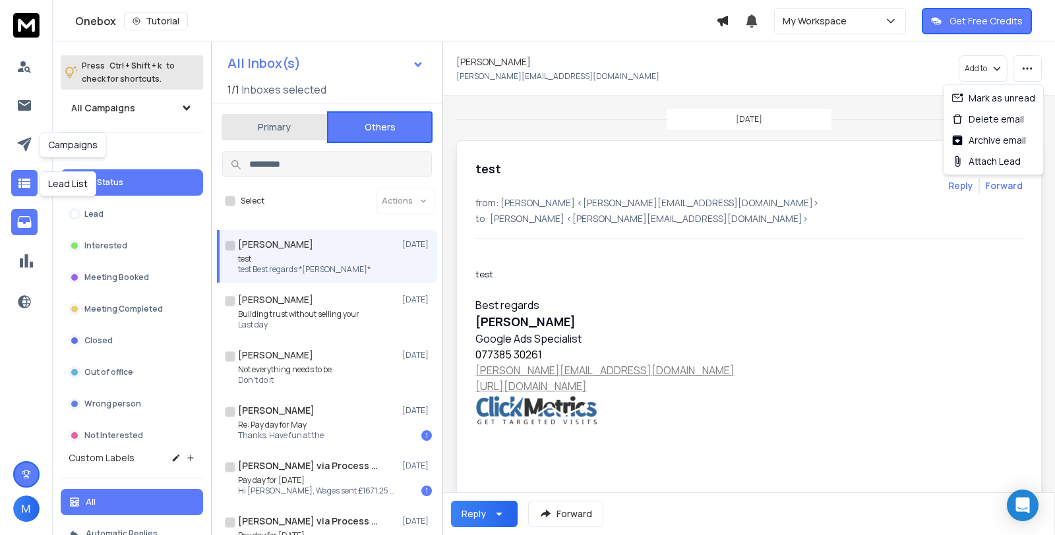
click at [22, 173] on link at bounding box center [24, 183] width 26 height 26
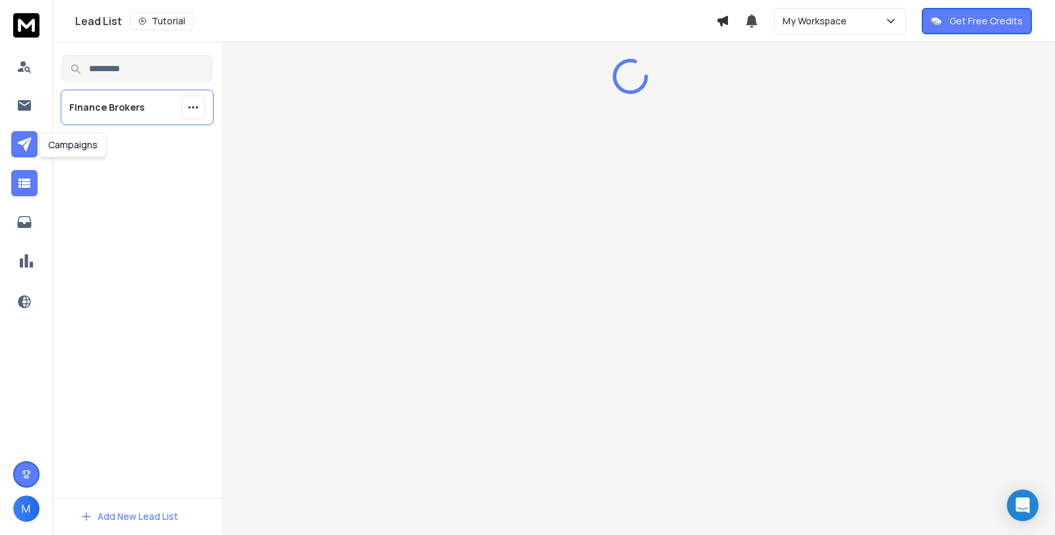
click at [20, 137] on icon at bounding box center [24, 144] width 16 height 16
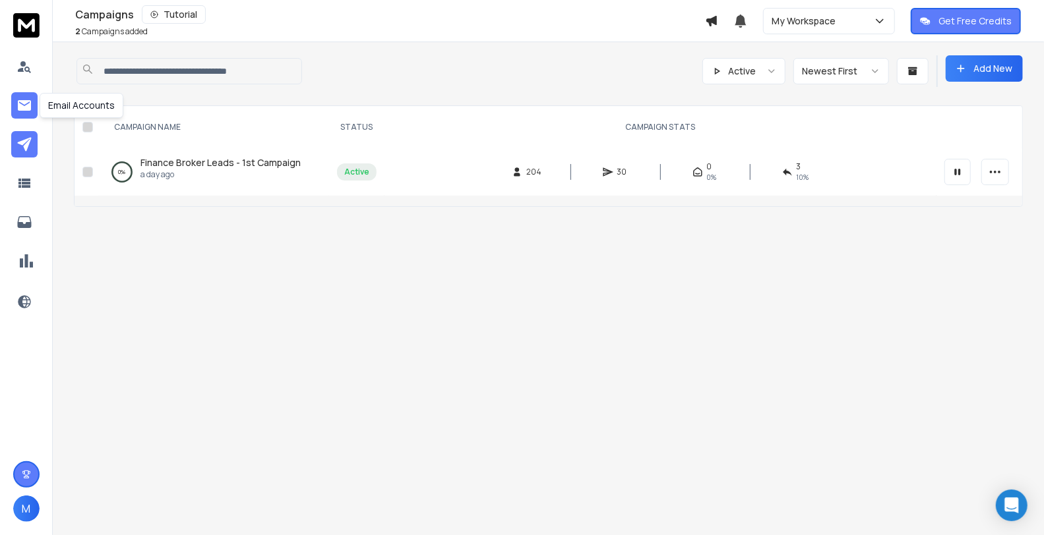
click at [22, 102] on icon at bounding box center [24, 105] width 13 height 11
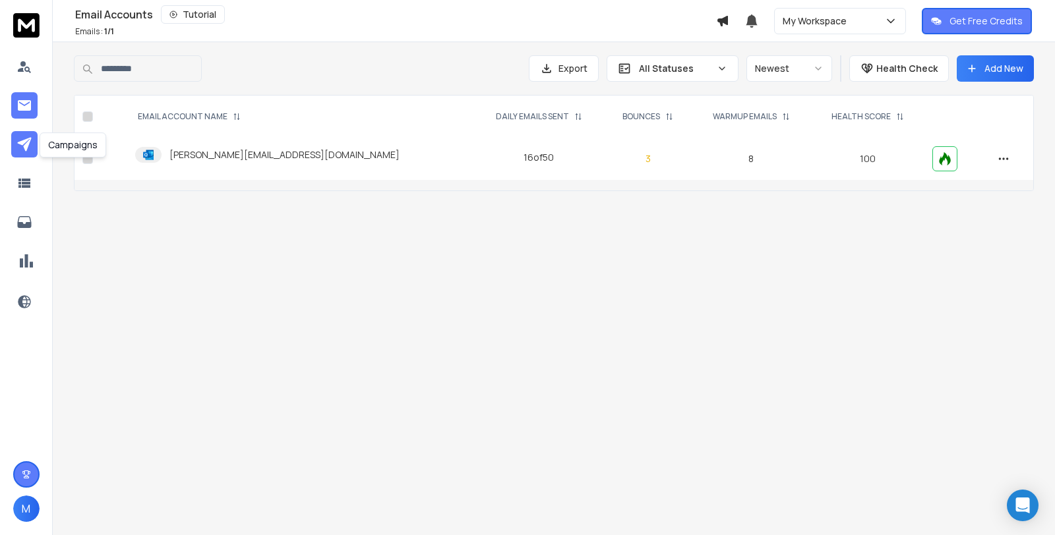
click at [23, 149] on icon at bounding box center [24, 144] width 16 height 16
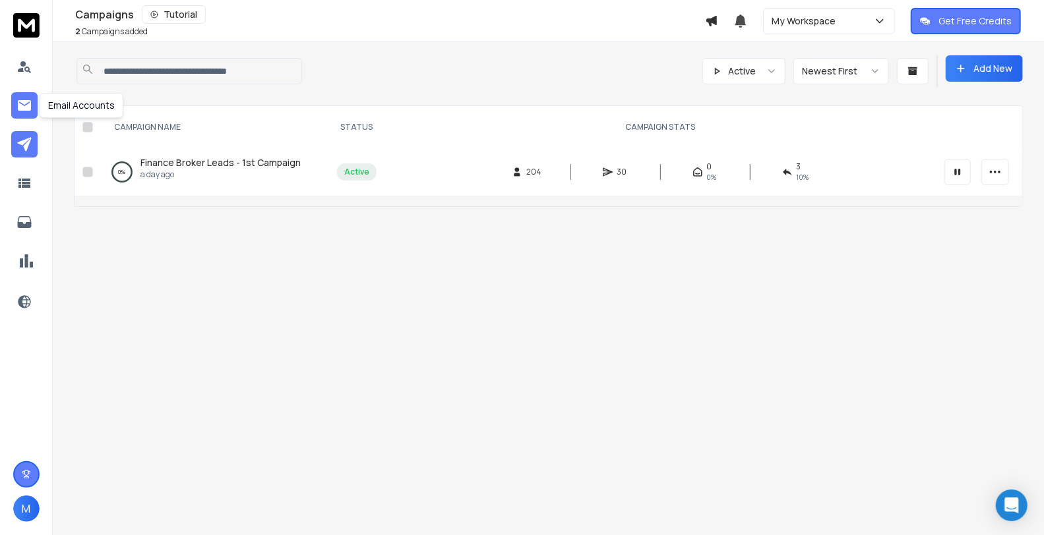
click at [34, 107] on link at bounding box center [24, 105] width 26 height 26
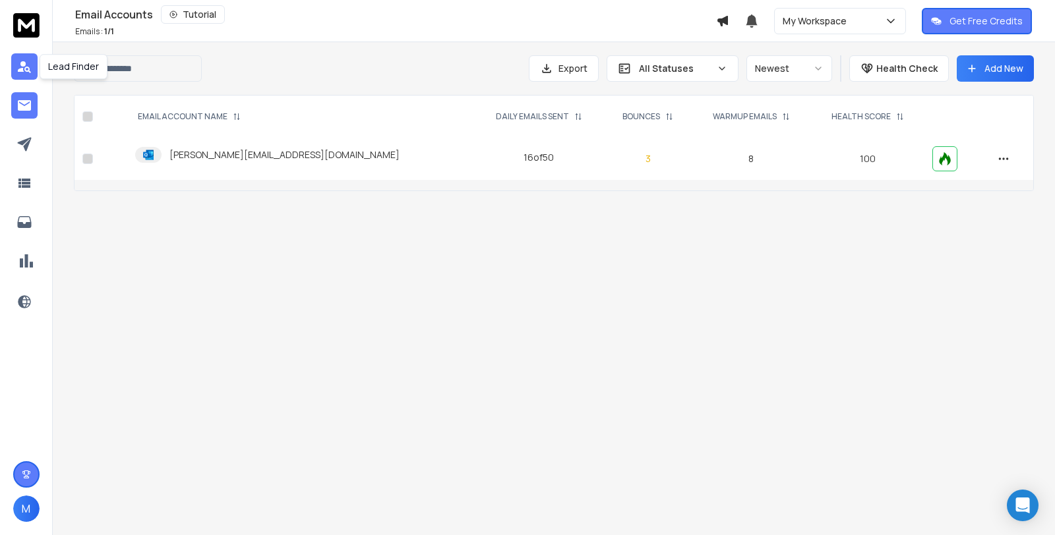
click at [26, 73] on icon at bounding box center [24, 67] width 16 height 16
click at [23, 145] on icon at bounding box center [24, 144] width 16 height 16
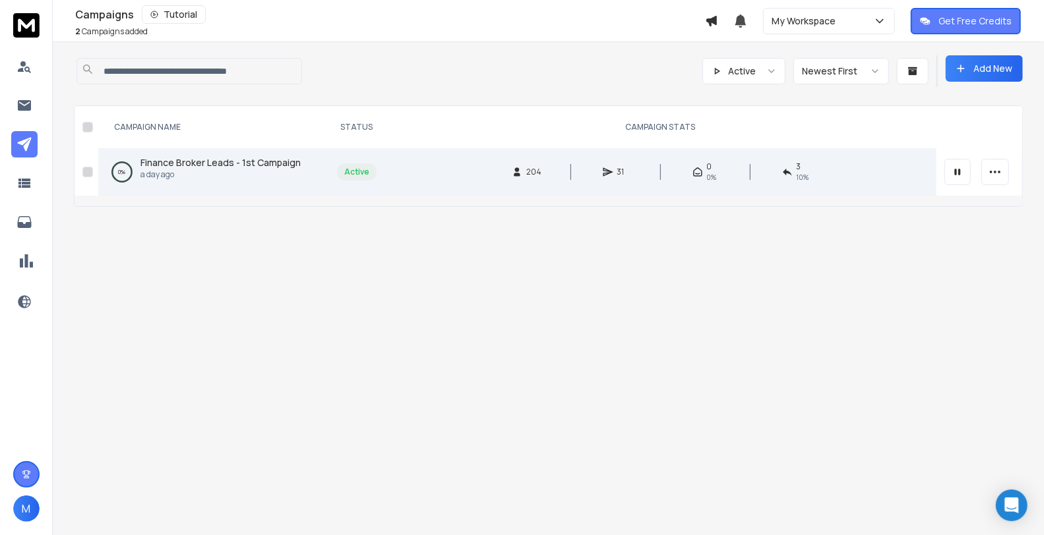
click at [215, 160] on span "Finance Broker Leads - 1st Campaign" at bounding box center [220, 162] width 160 height 13
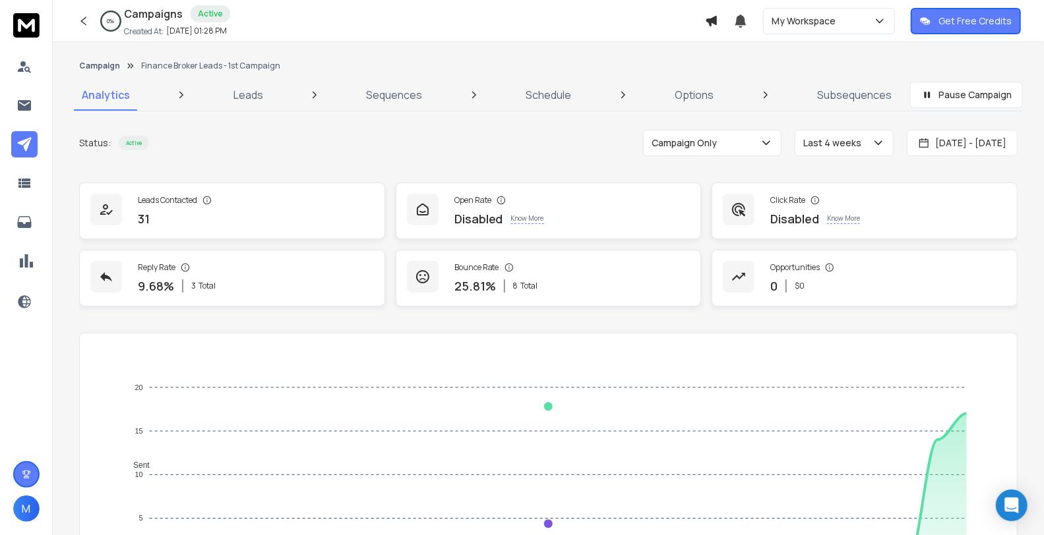
click at [229, 219] on link "Leads Contacted 31" at bounding box center [232, 211] width 306 height 57
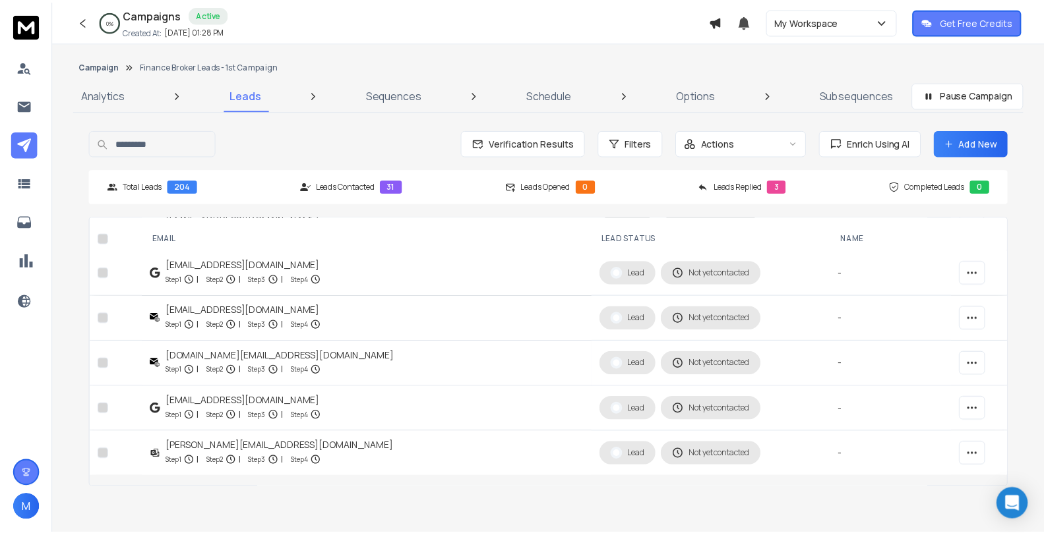
scroll to position [2060, 0]
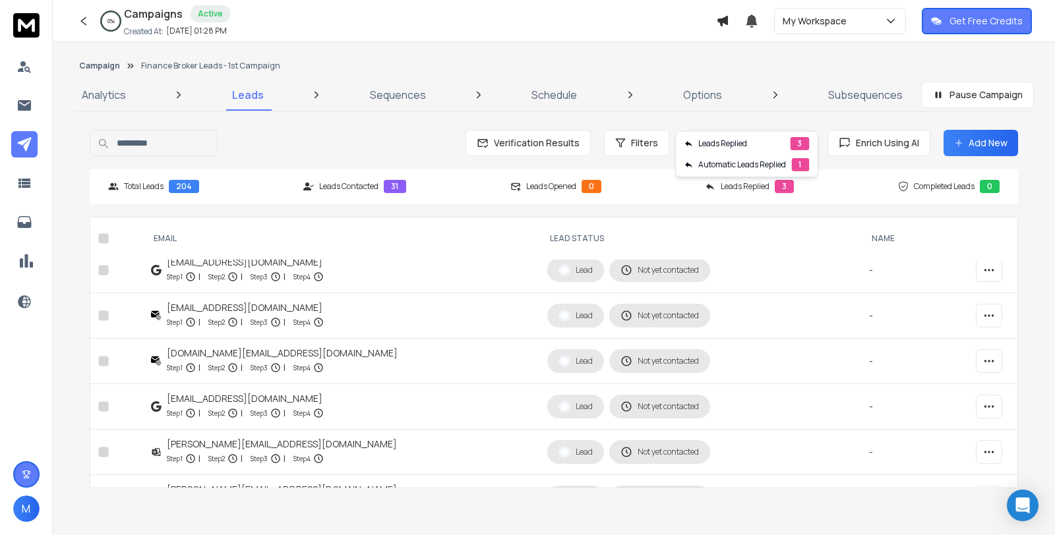
click at [765, 183] on p "Leads Replied" at bounding box center [745, 186] width 49 height 11
click at [24, 227] on icon at bounding box center [24, 222] width 14 height 12
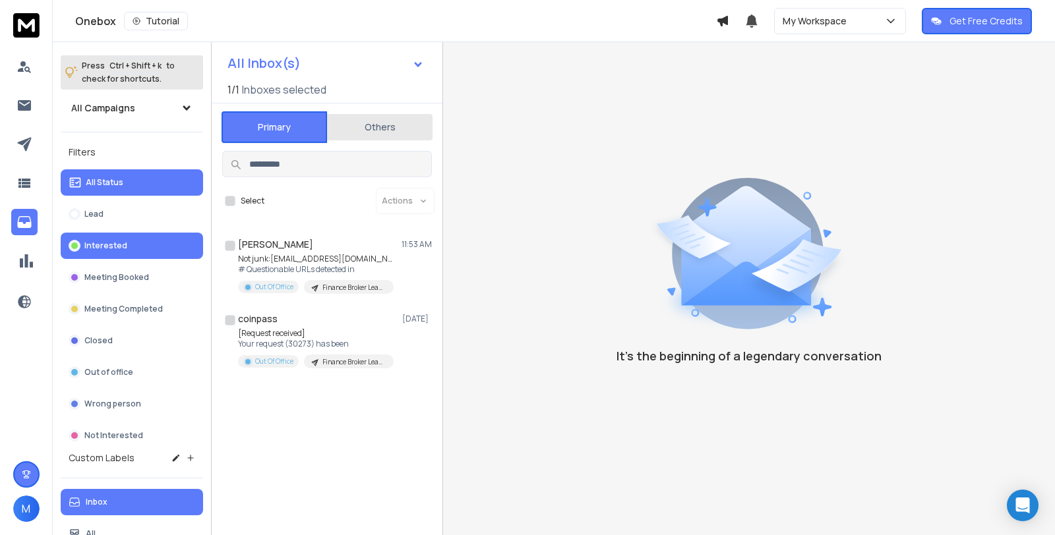
click at [124, 249] on button "Interested" at bounding box center [132, 246] width 142 height 26
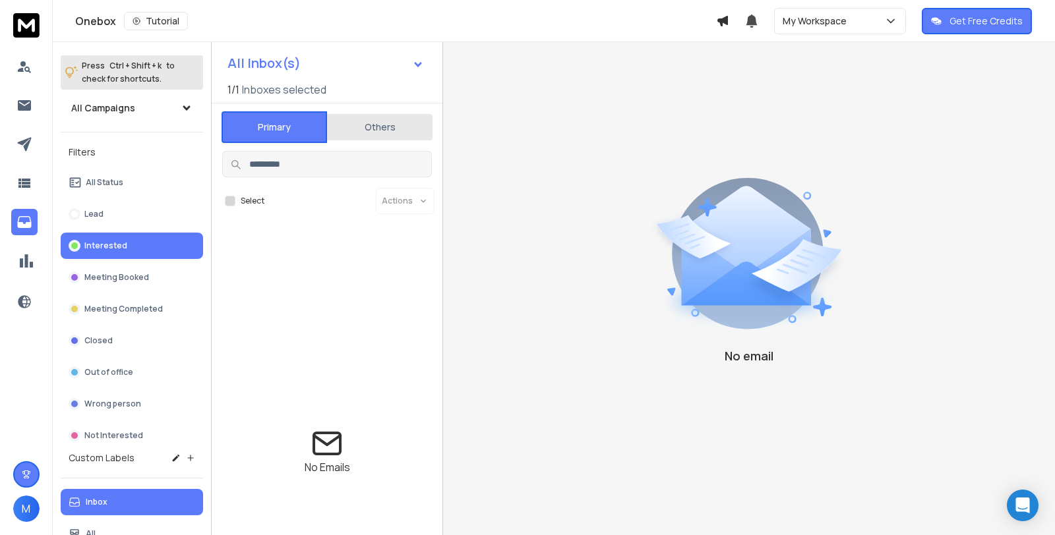
click at [387, 127] on button "Others" at bounding box center [379, 127] width 105 height 29
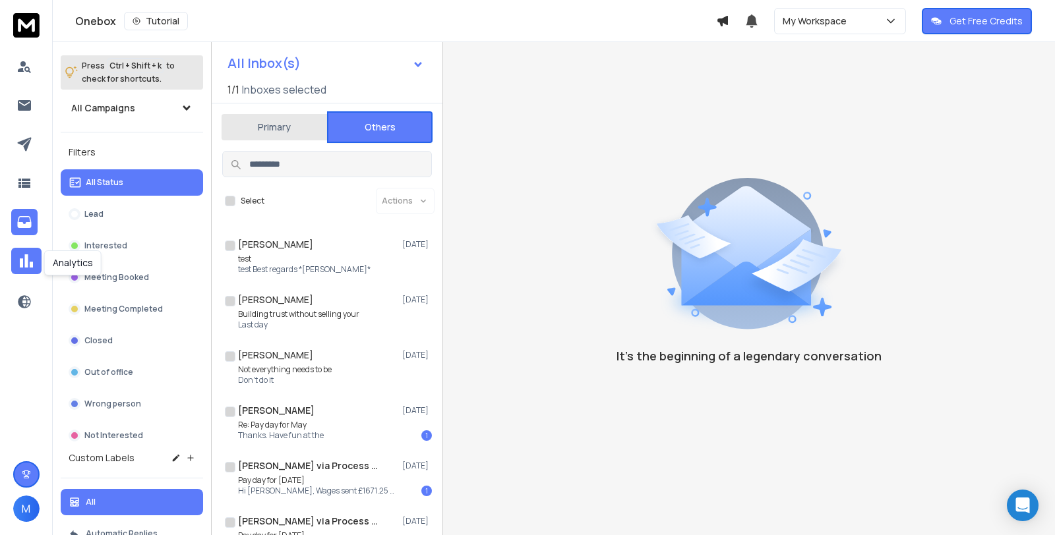
click at [22, 260] on icon at bounding box center [26, 261] width 20 height 20
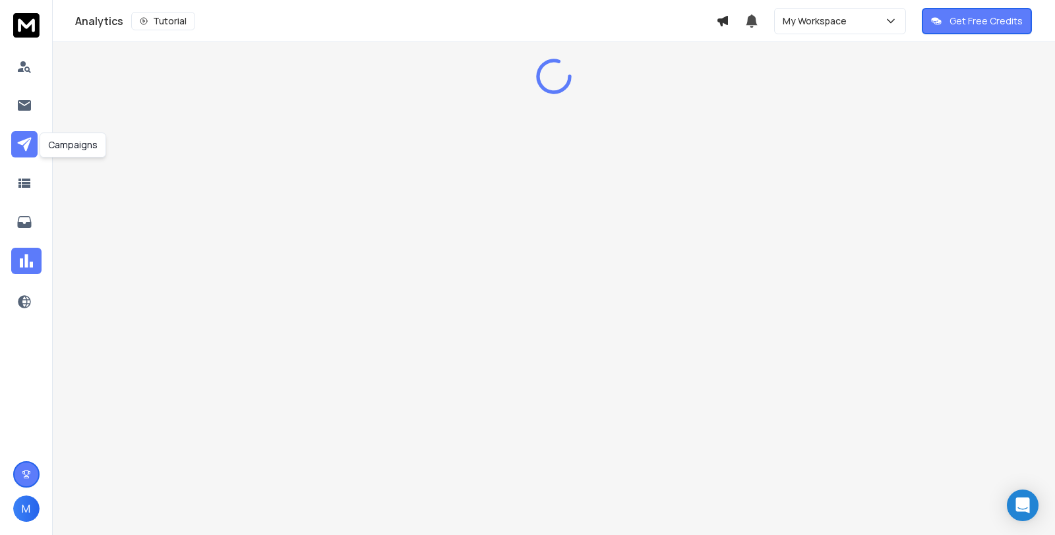
click at [26, 144] on icon at bounding box center [24, 145] width 14 height 14
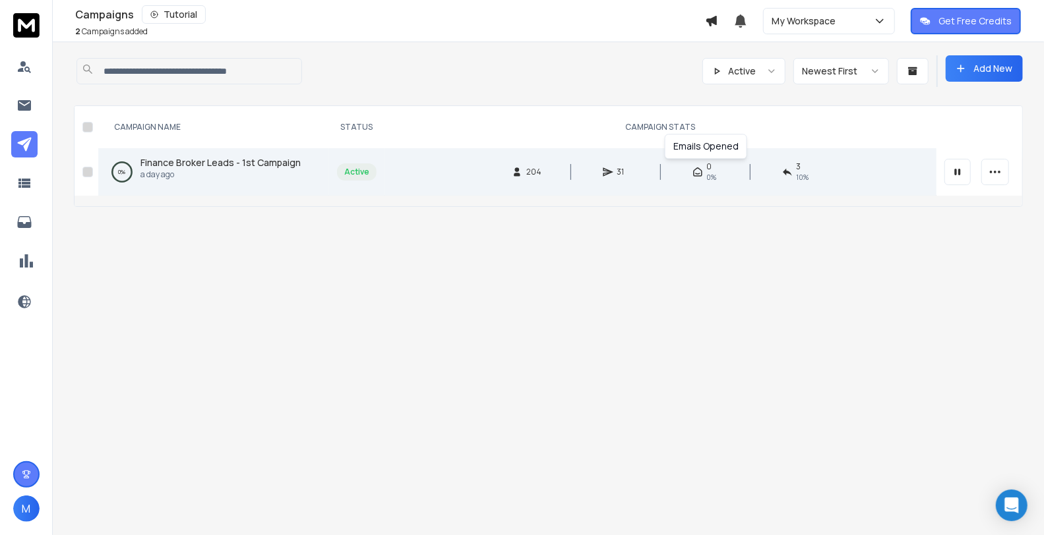
click at [702, 175] on icon at bounding box center [698, 172] width 12 height 12
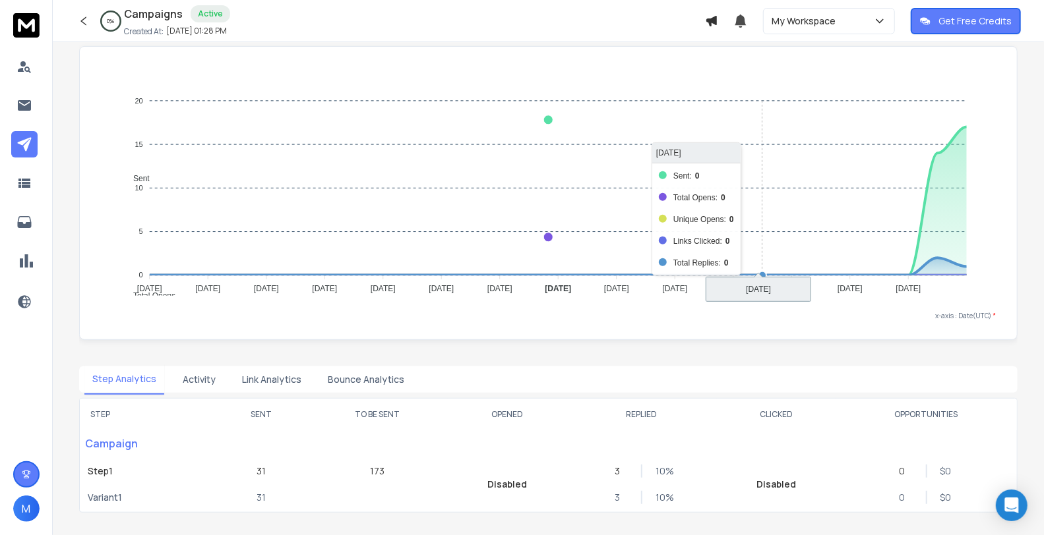
scroll to position [288, 0]
